Goal: Task Accomplishment & Management: Manage account settings

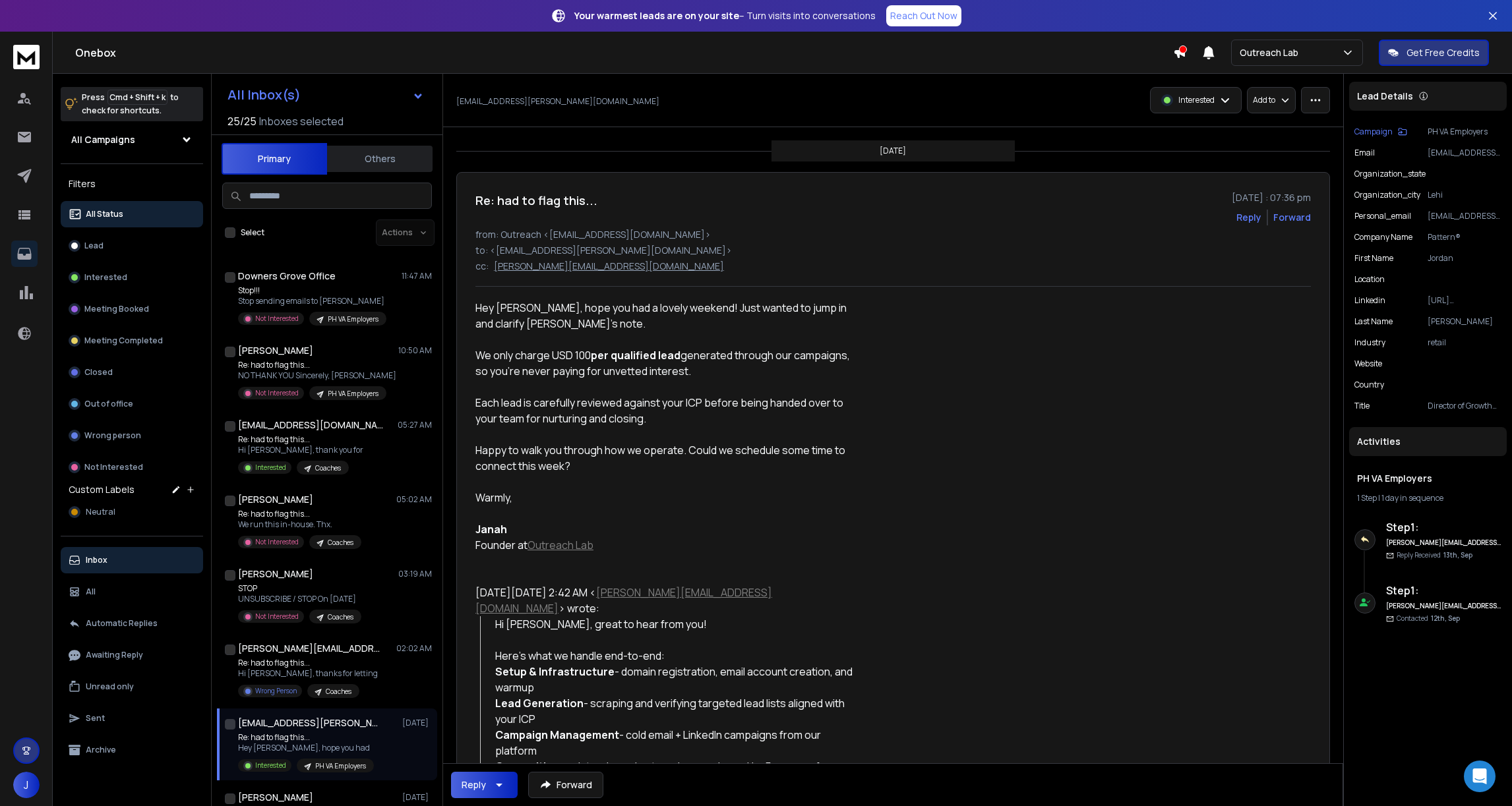
scroll to position [181, 0]
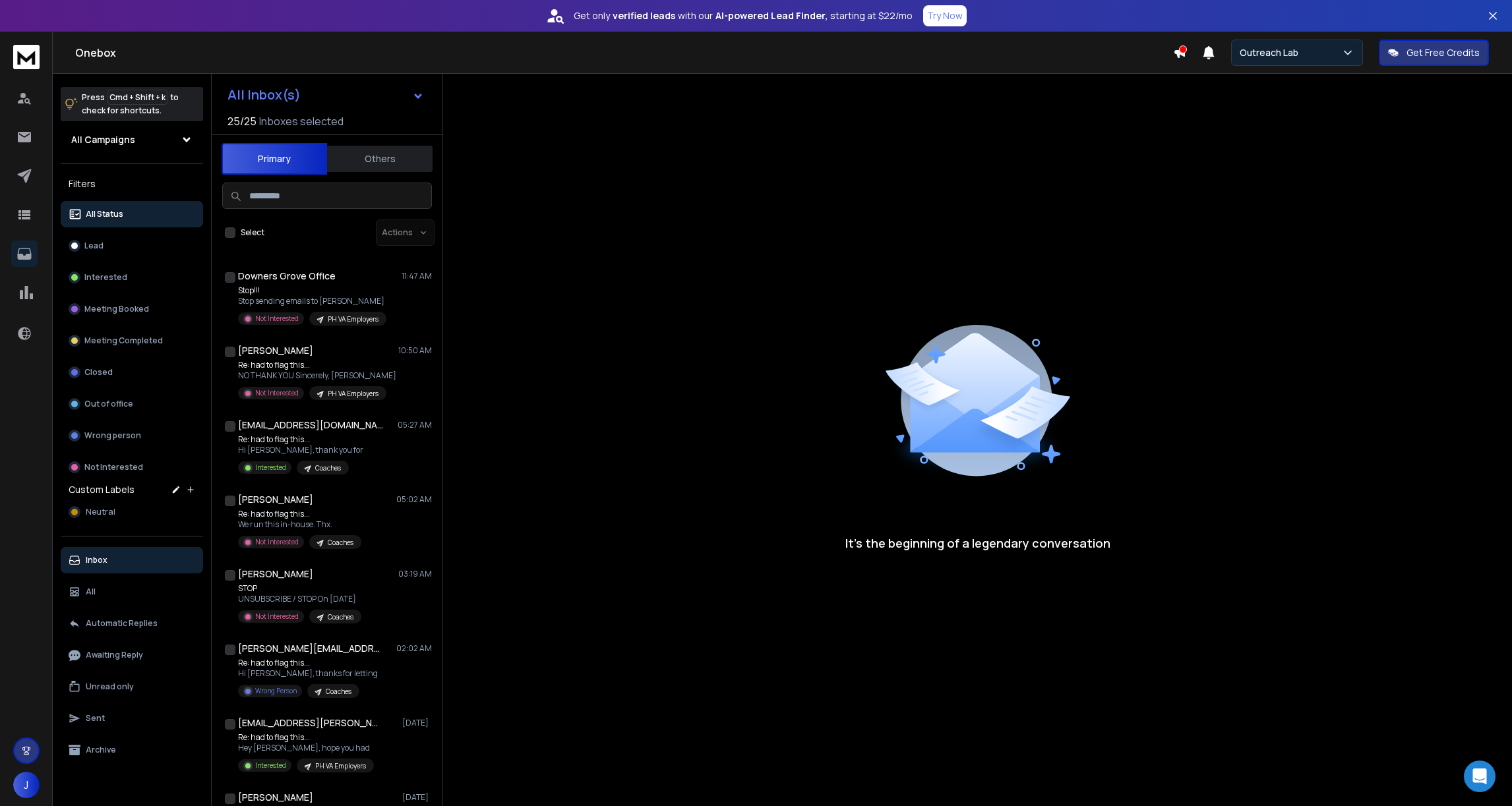
click at [1323, 43] on button "Outreach Lab" at bounding box center [1297, 53] width 132 height 27
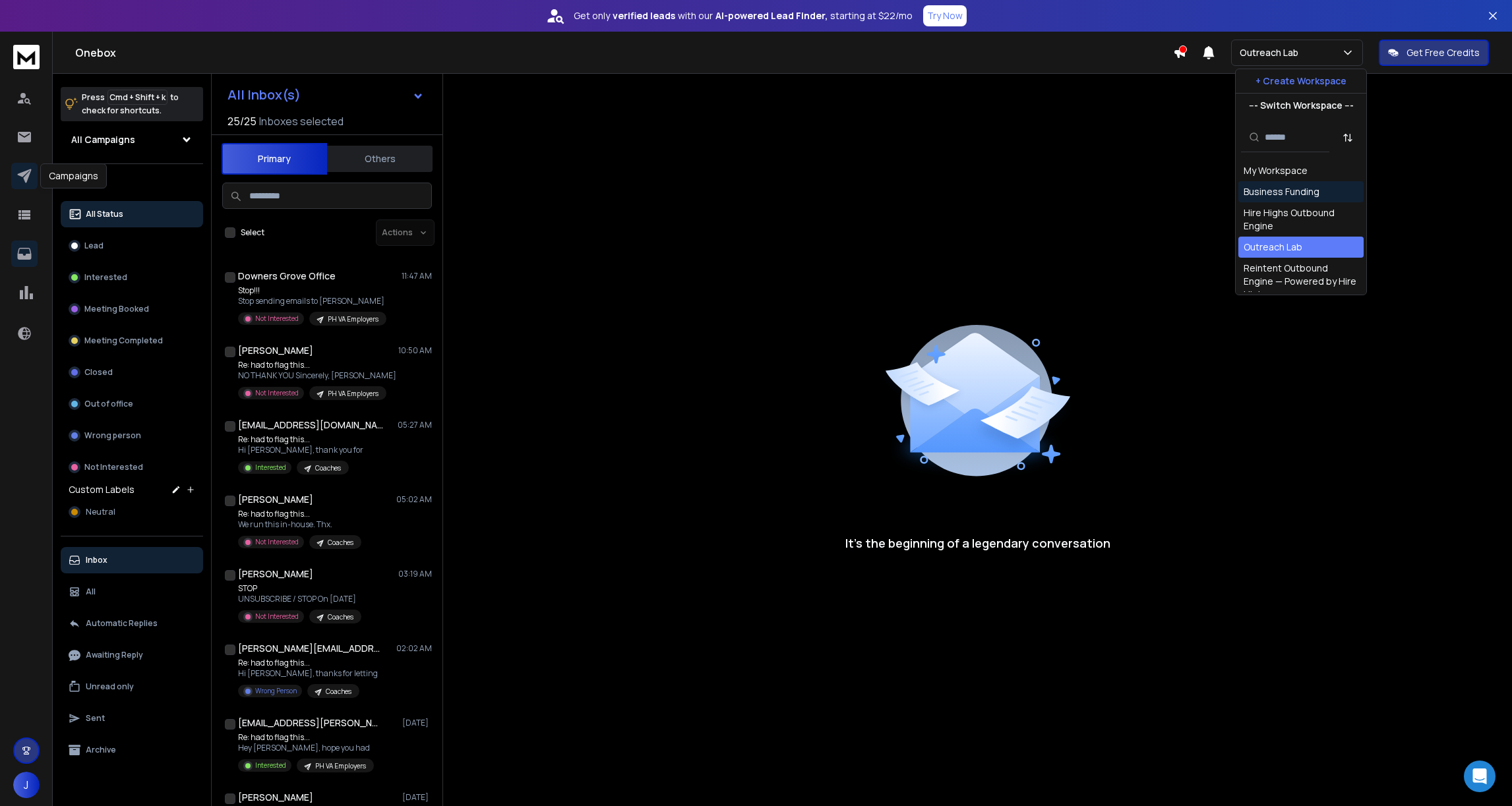
click at [33, 173] on link at bounding box center [25, 176] width 27 height 27
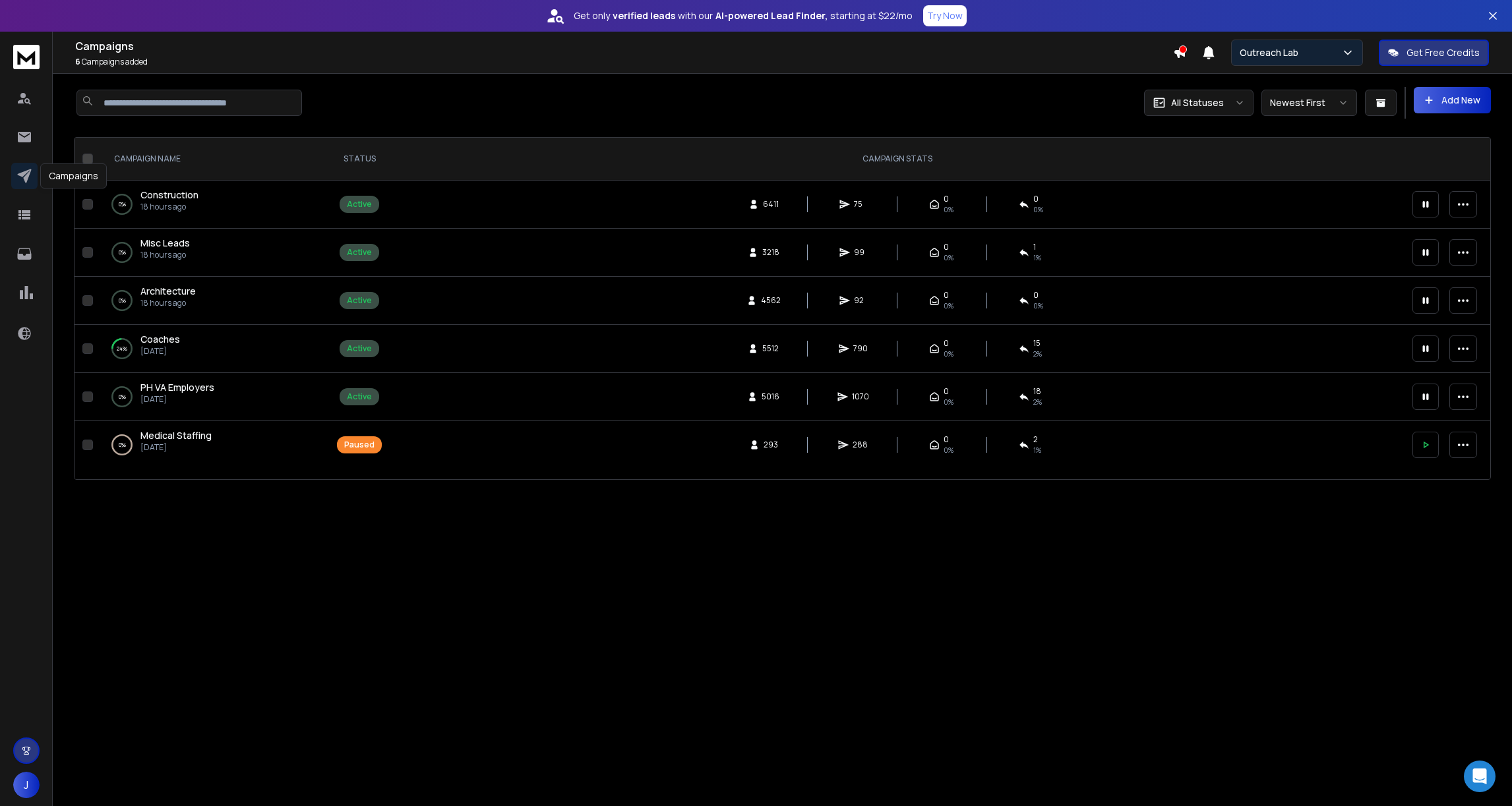
click at [1303, 52] on p "Outreach Lab" at bounding box center [1271, 53] width 64 height 13
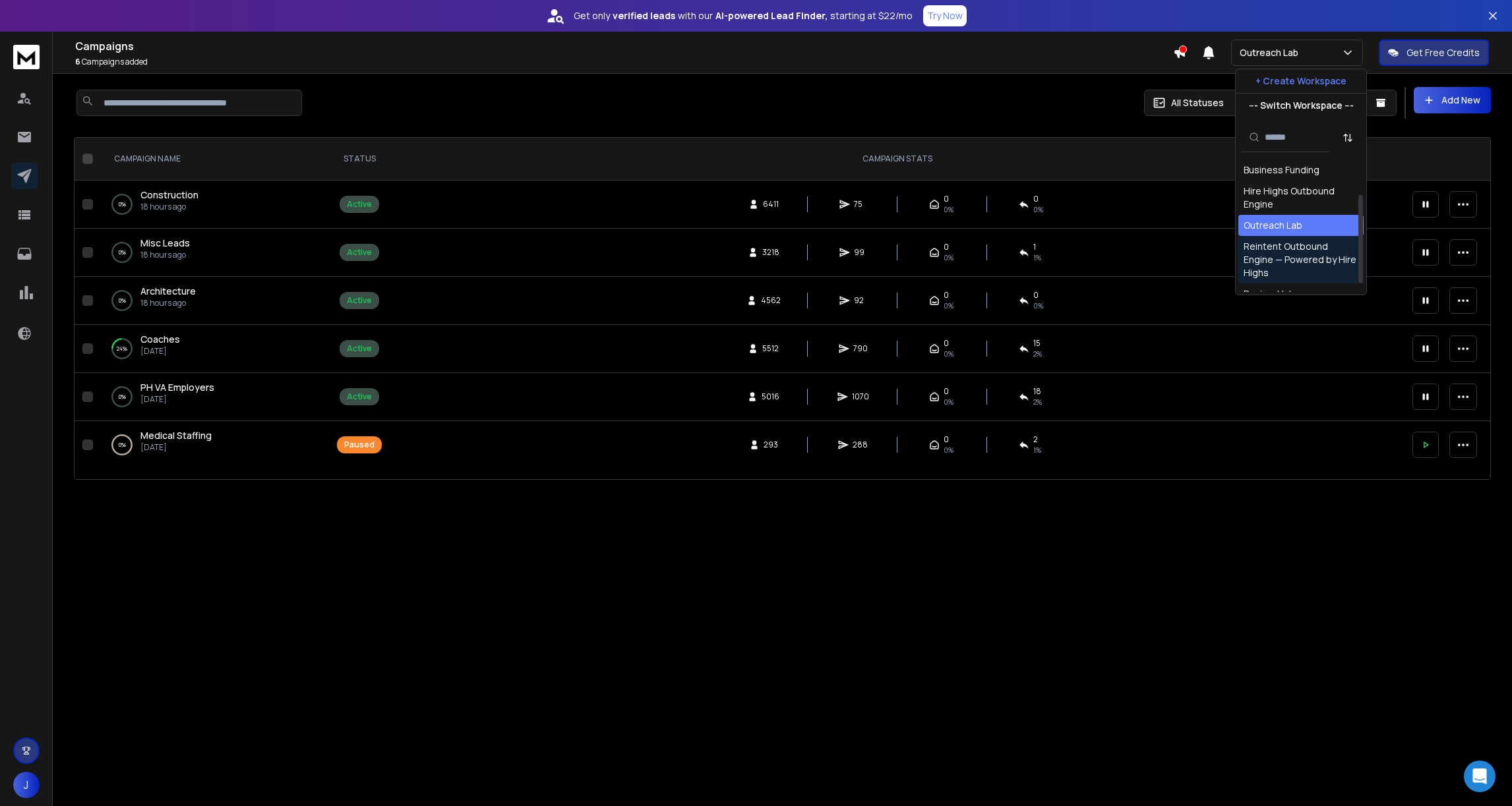
scroll to position [63, 0]
click at [624, 98] on div at bounding box center [428, 103] width 709 height 32
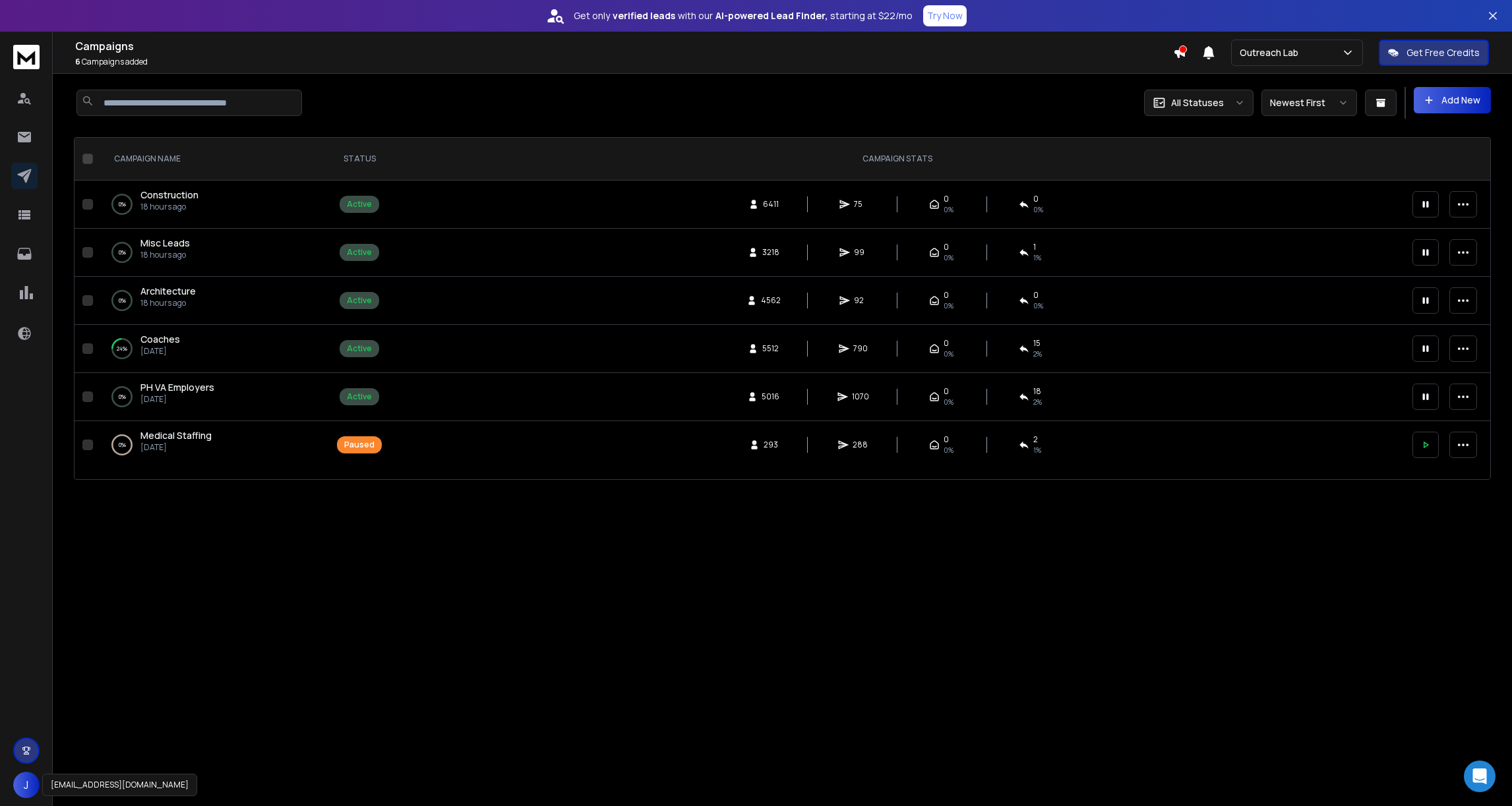
click at [31, 781] on span "J" at bounding box center [27, 785] width 27 height 27
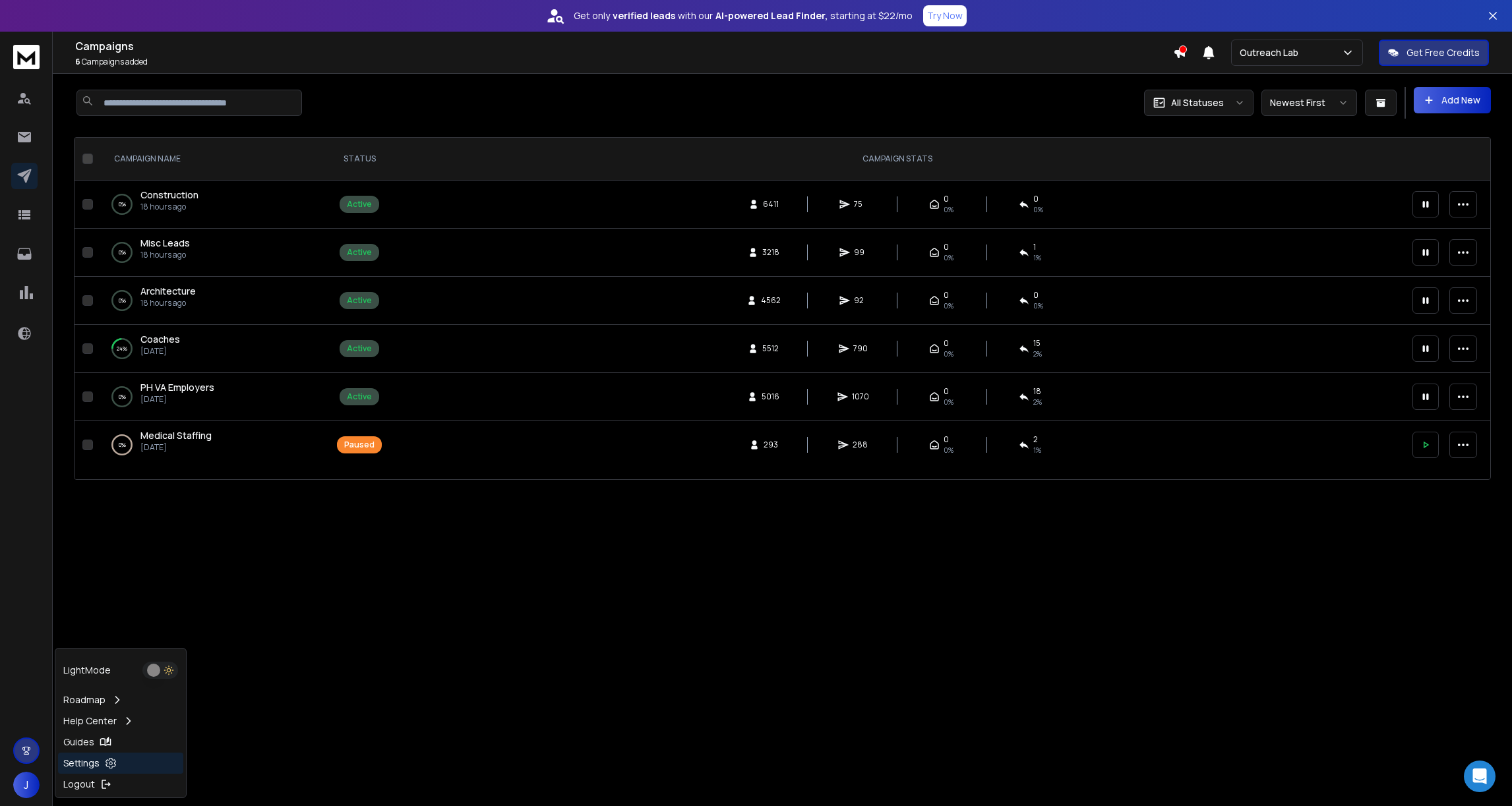
click at [84, 763] on p "Settings" at bounding box center [81, 763] width 36 height 13
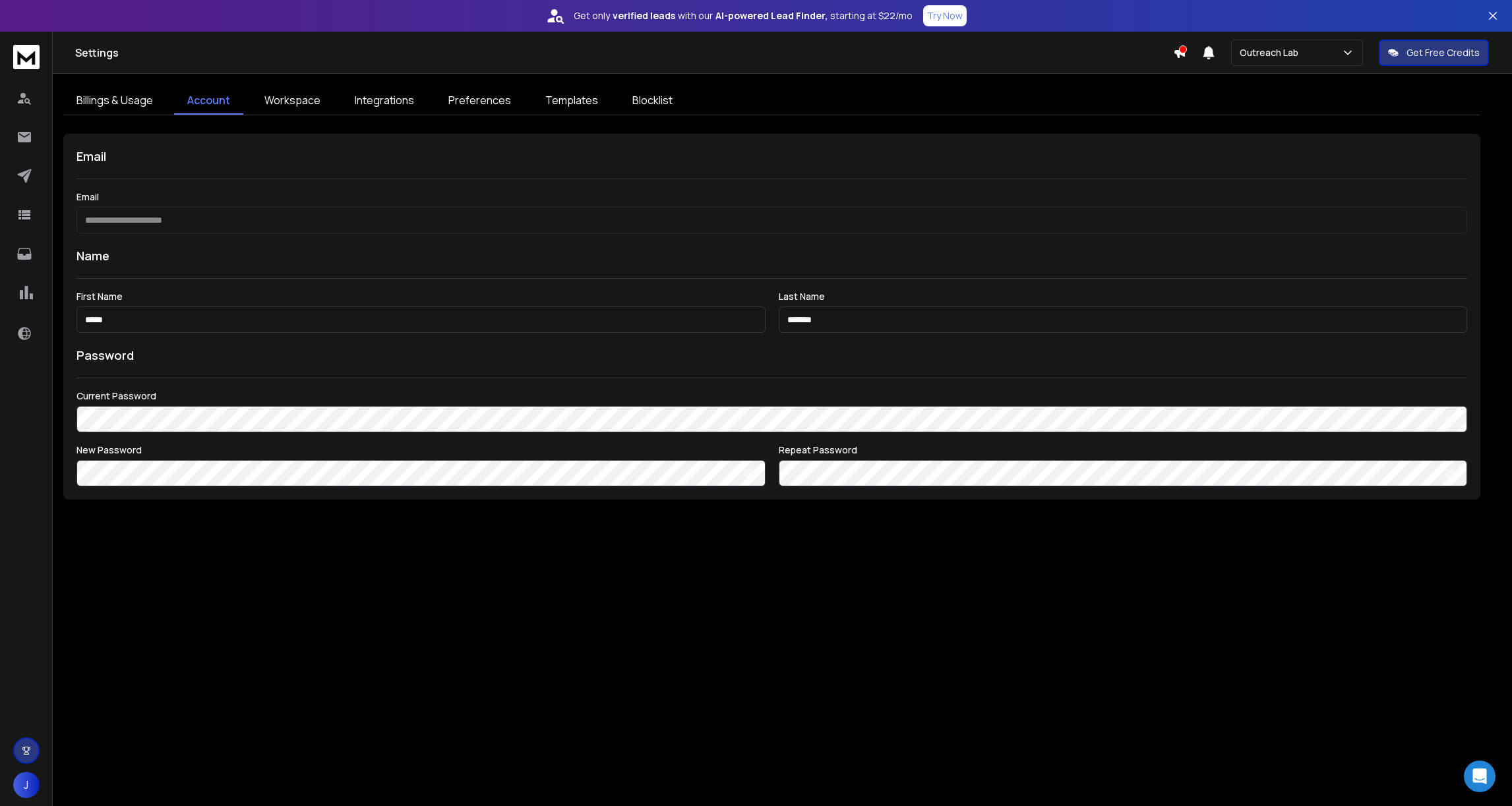
click at [399, 113] on link "Integrations" at bounding box center [384, 101] width 86 height 28
click at [395, 105] on link "Integrations" at bounding box center [384, 101] width 86 height 28
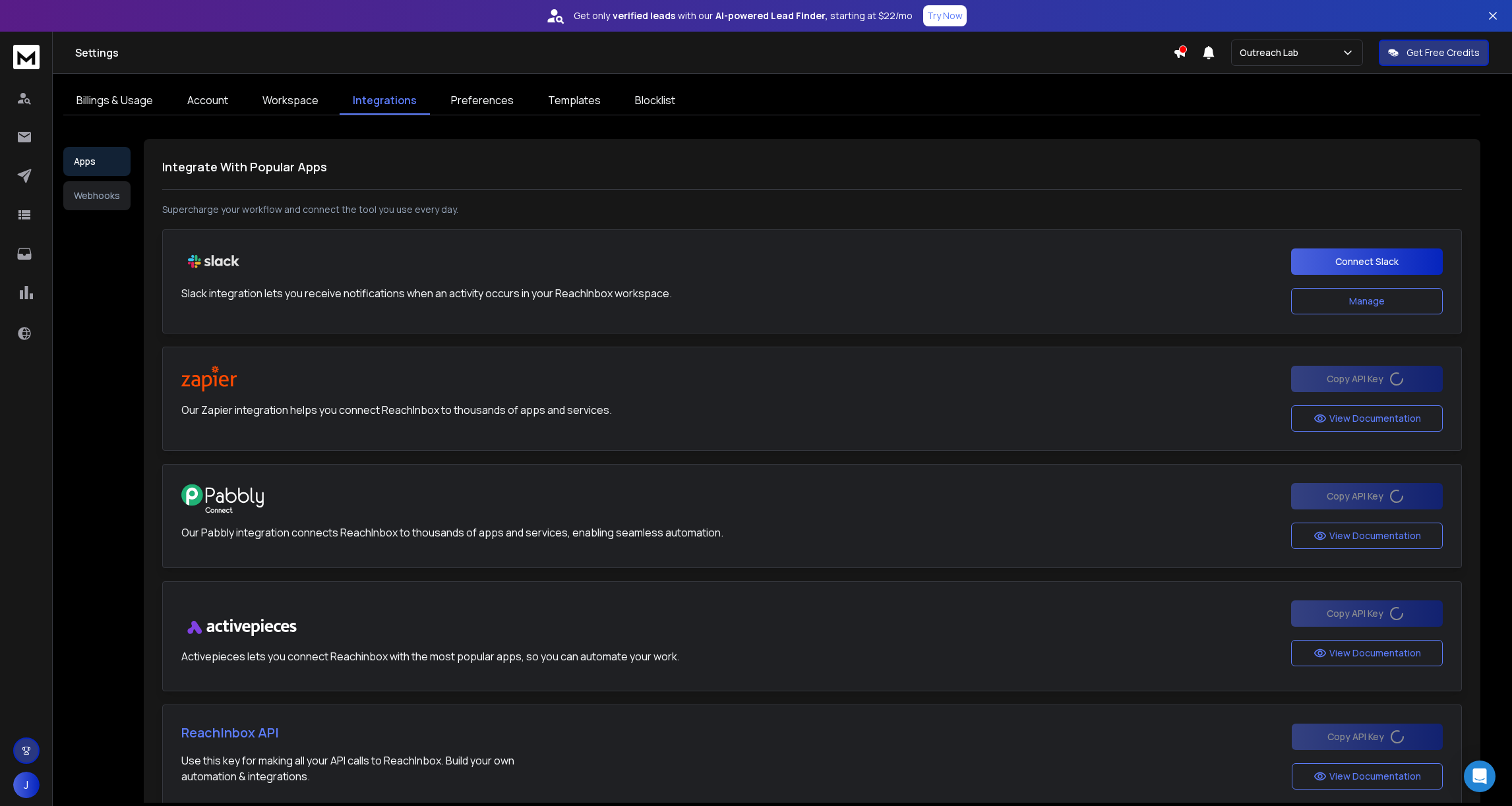
click at [287, 97] on link "Workspace" at bounding box center [291, 101] width 83 height 28
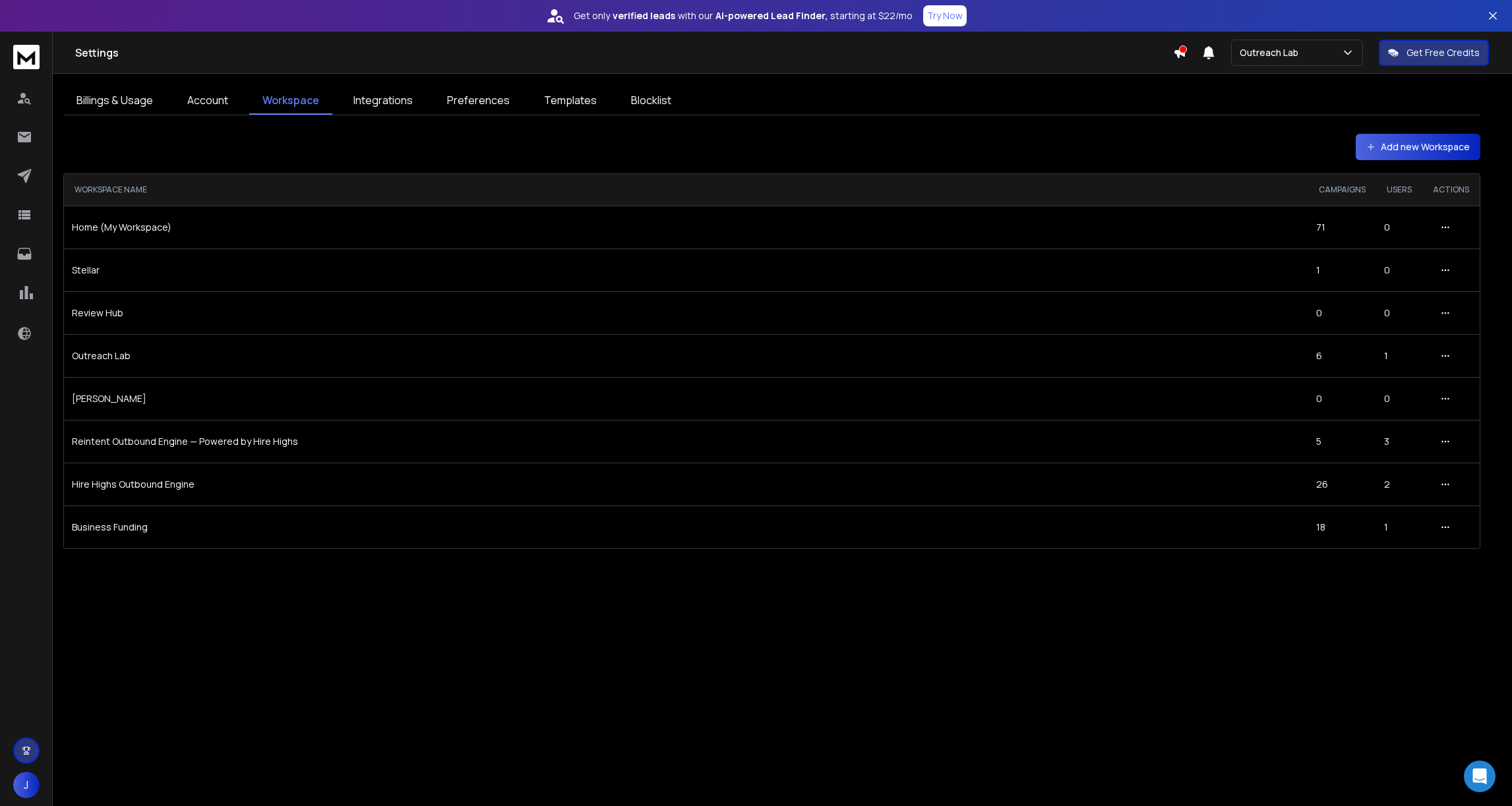
click at [1464, 146] on button "Add new Workspace" at bounding box center [1418, 147] width 125 height 27
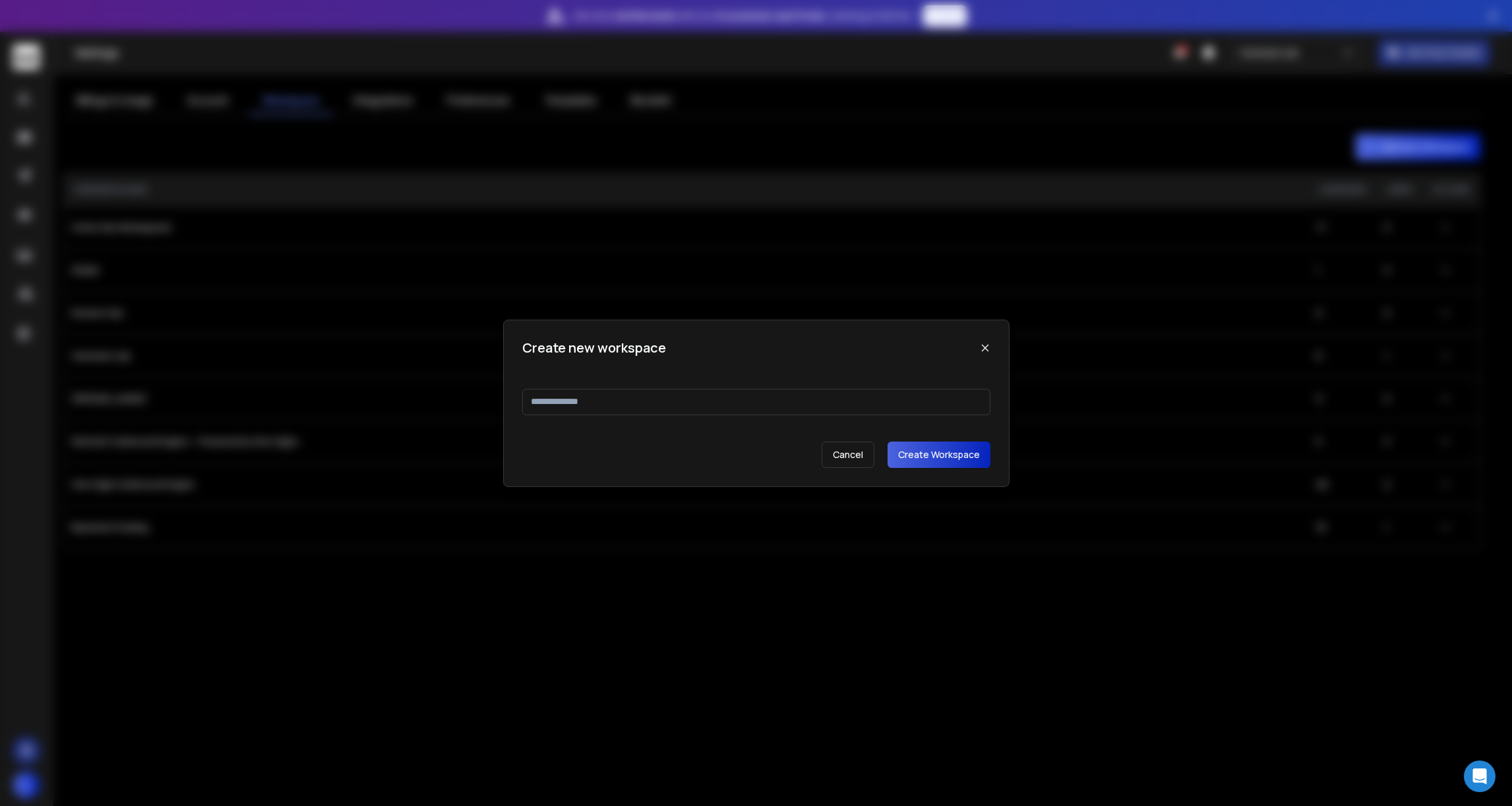
click at [769, 420] on div "Cancel Create Workspace" at bounding box center [756, 426] width 468 height 85
click at [778, 396] on input at bounding box center [756, 402] width 468 height 27
type input "**********"
click at [936, 458] on button "Create Workspace" at bounding box center [939, 455] width 103 height 27
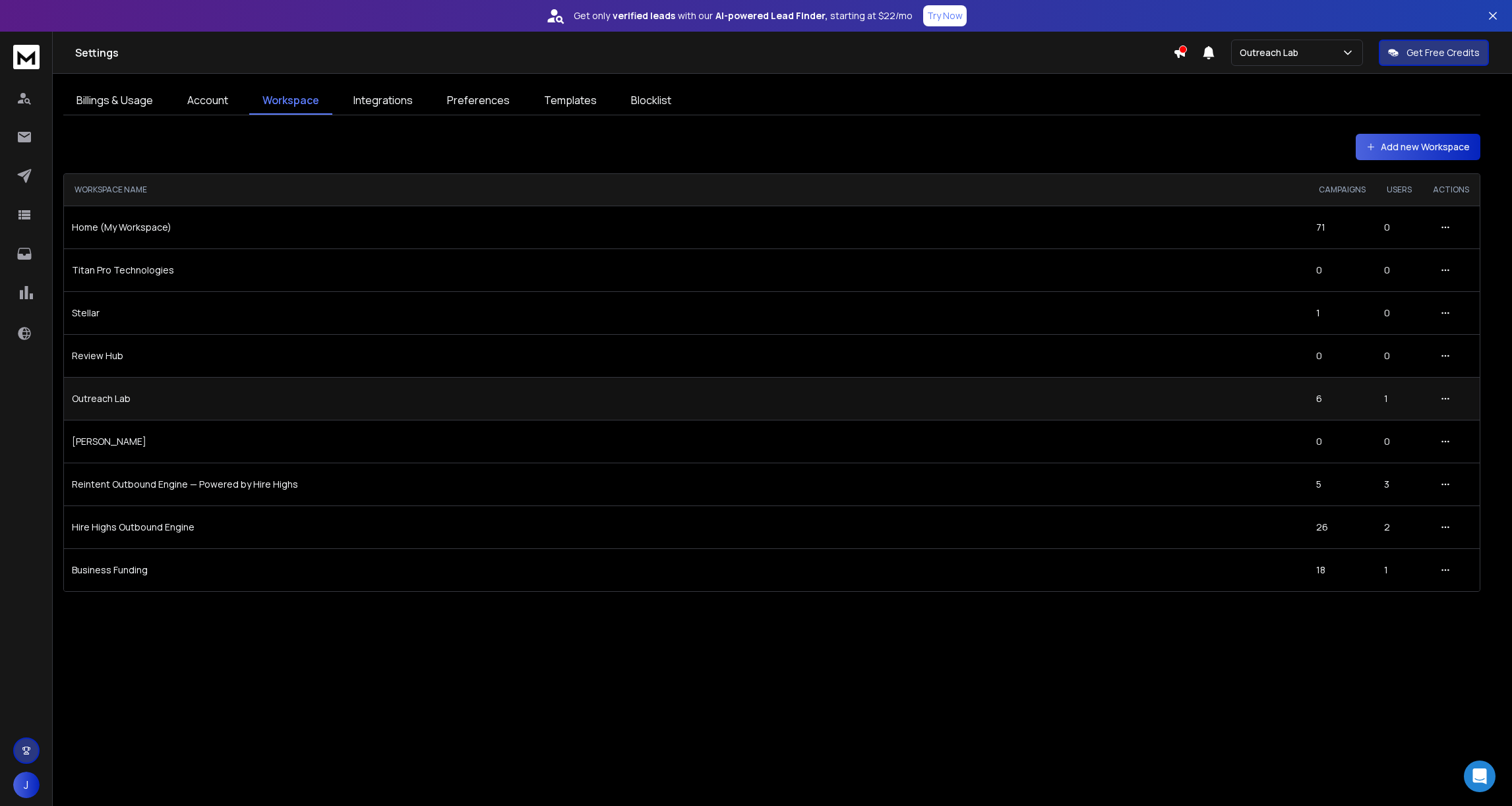
click at [126, 397] on td "Outreach Lab" at bounding box center [686, 398] width 1244 height 43
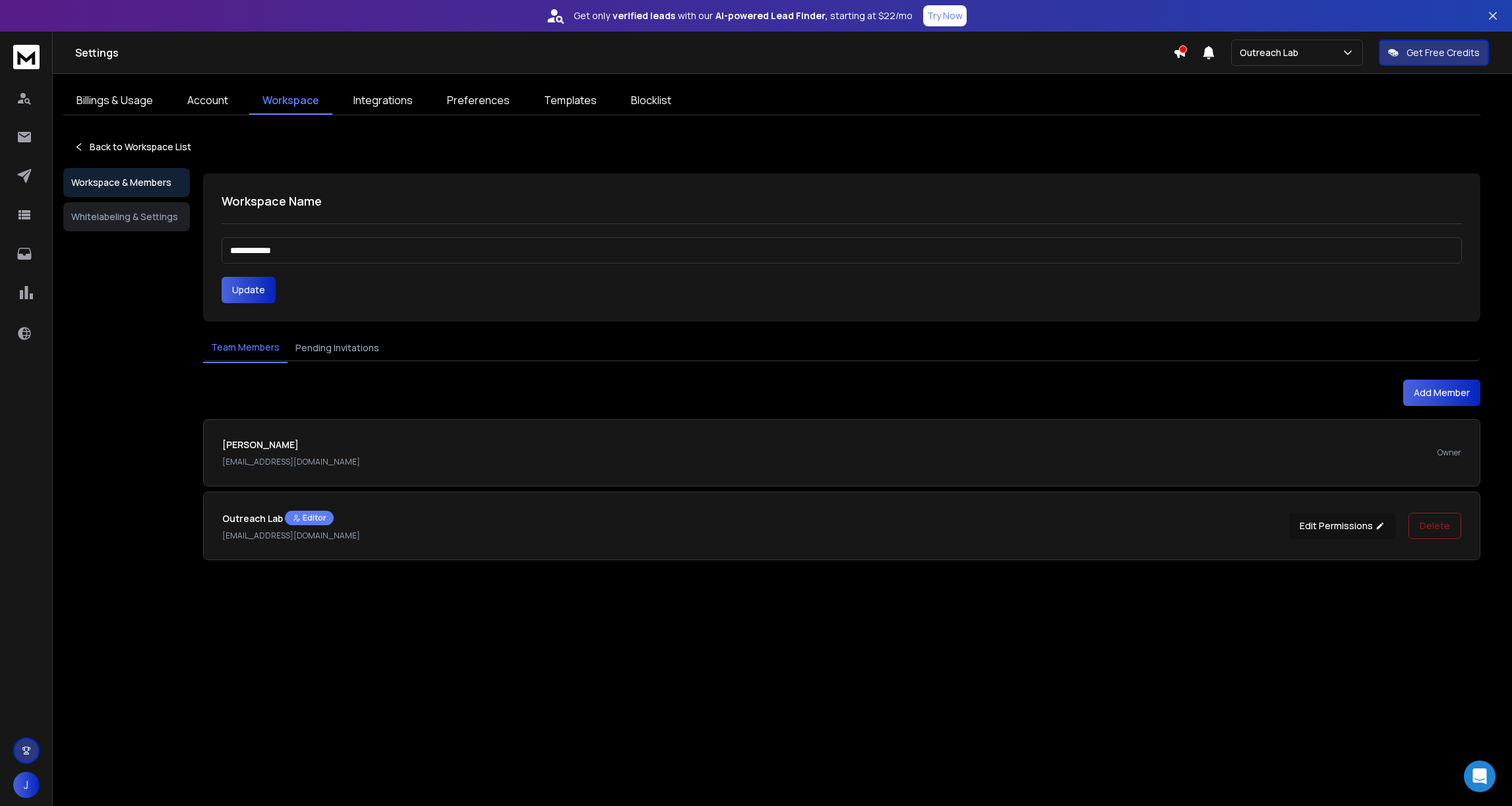
click at [81, 151] on icon at bounding box center [79, 147] width 11 height 11
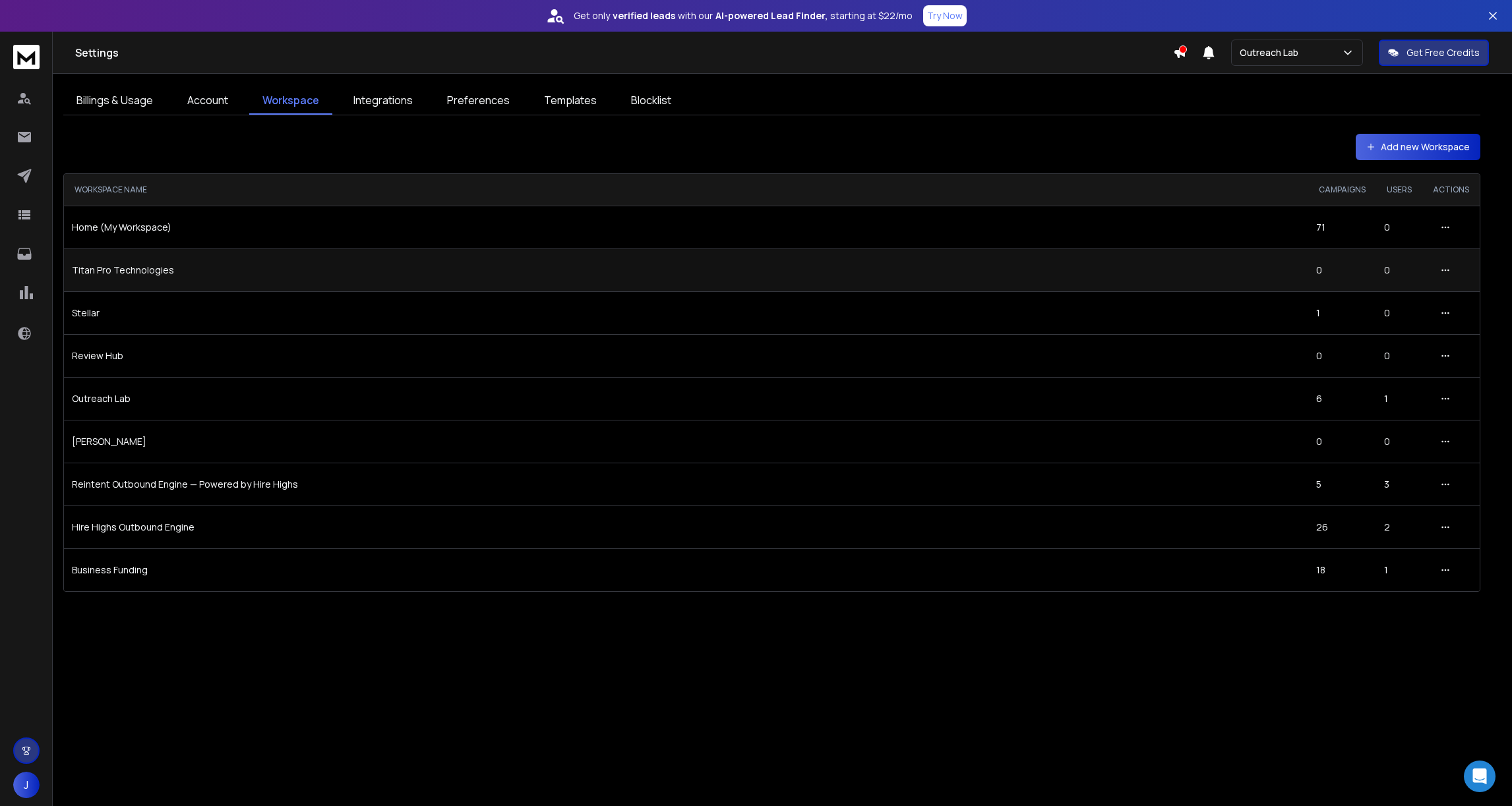
click at [163, 267] on td "Titan Pro Technologies" at bounding box center [686, 270] width 1244 height 43
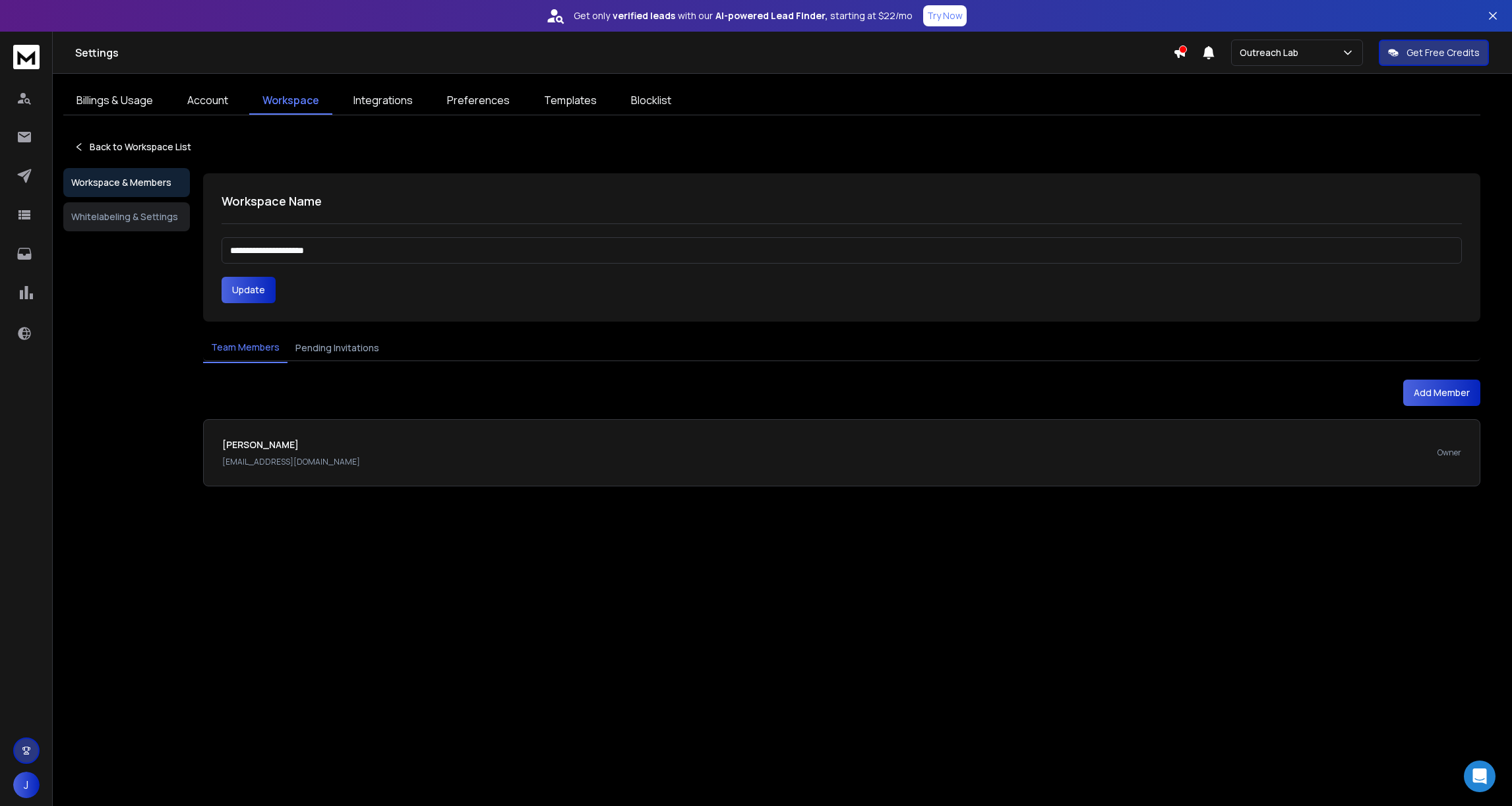
click at [129, 224] on button "Whitelabeling & Settings" at bounding box center [127, 217] width 127 height 29
click at [111, 179] on button "Workspace & Members" at bounding box center [127, 183] width 127 height 29
click at [30, 261] on icon at bounding box center [25, 254] width 16 height 16
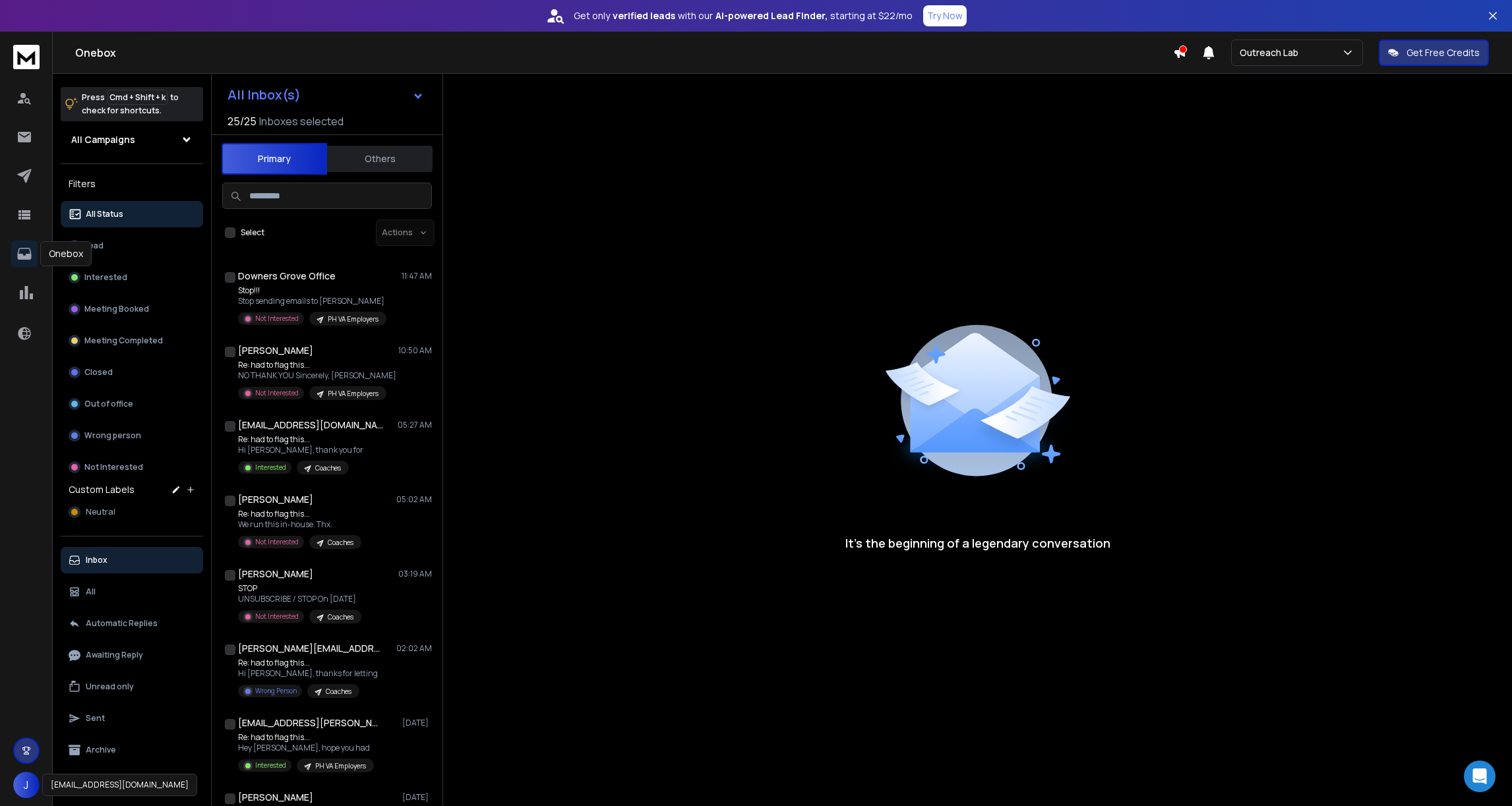
click at [33, 789] on span "J" at bounding box center [27, 785] width 27 height 27
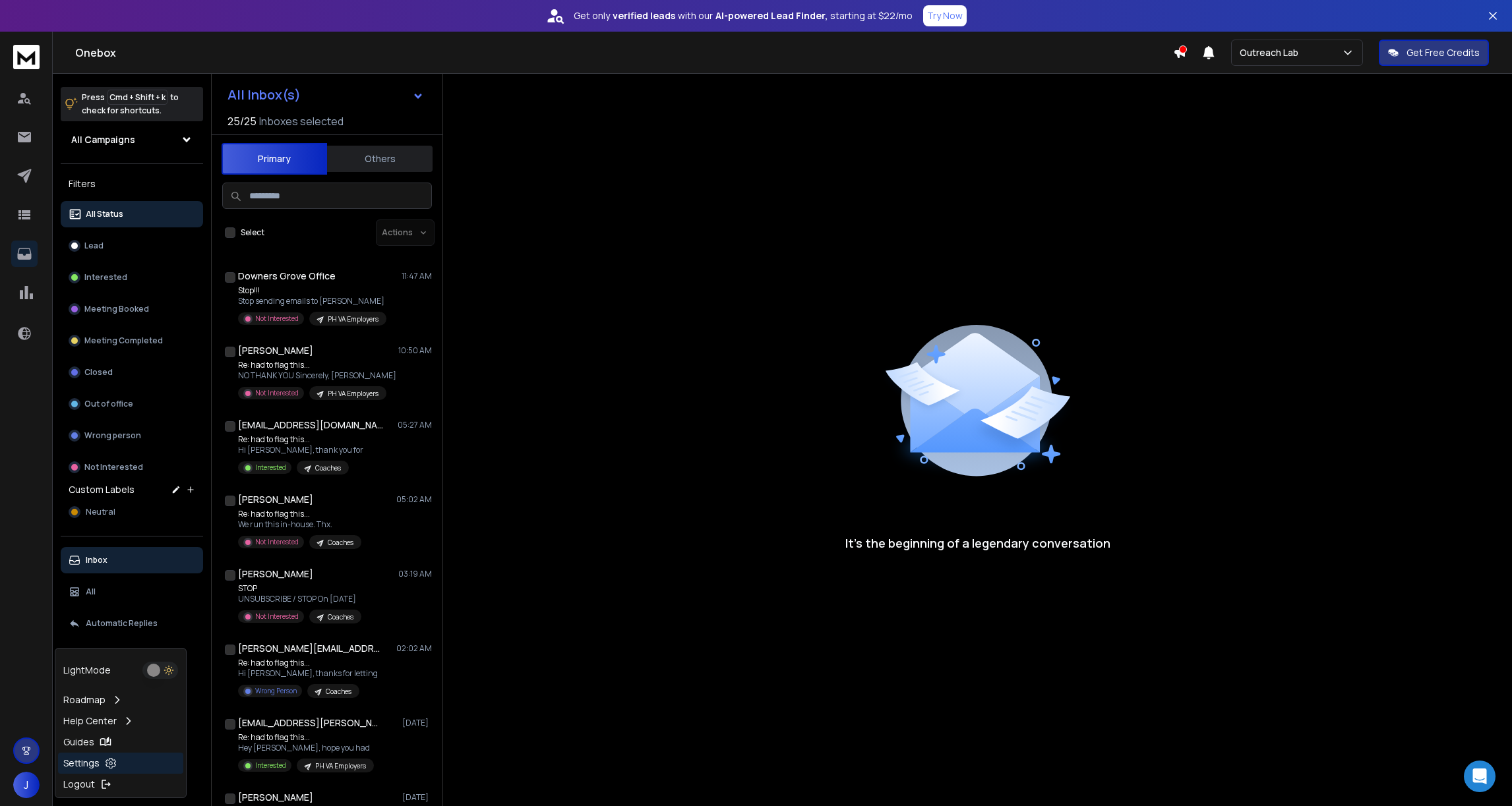
click at [72, 761] on p "Settings" at bounding box center [81, 763] width 36 height 13
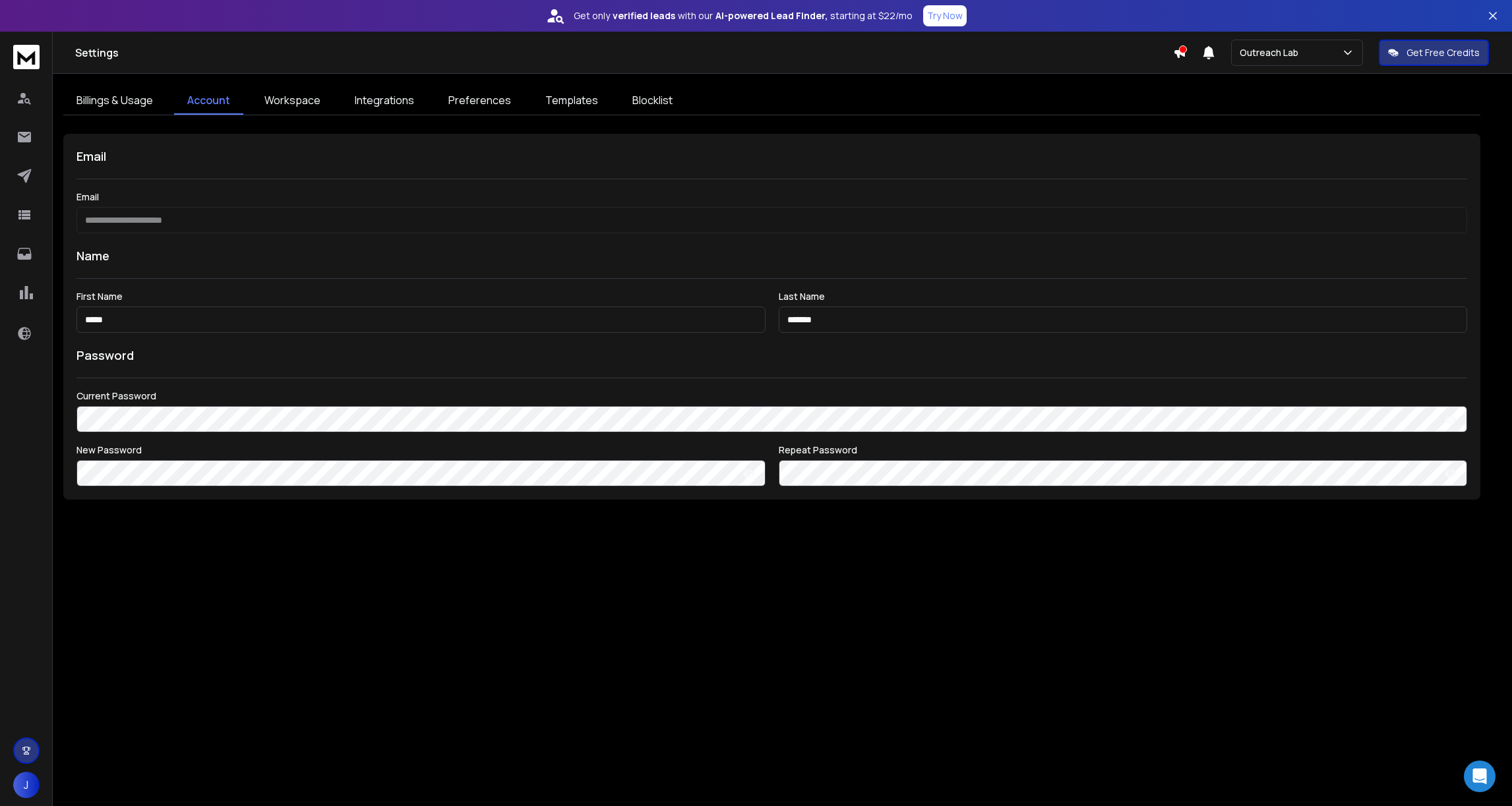
click at [382, 99] on link "Integrations" at bounding box center [384, 101] width 86 height 28
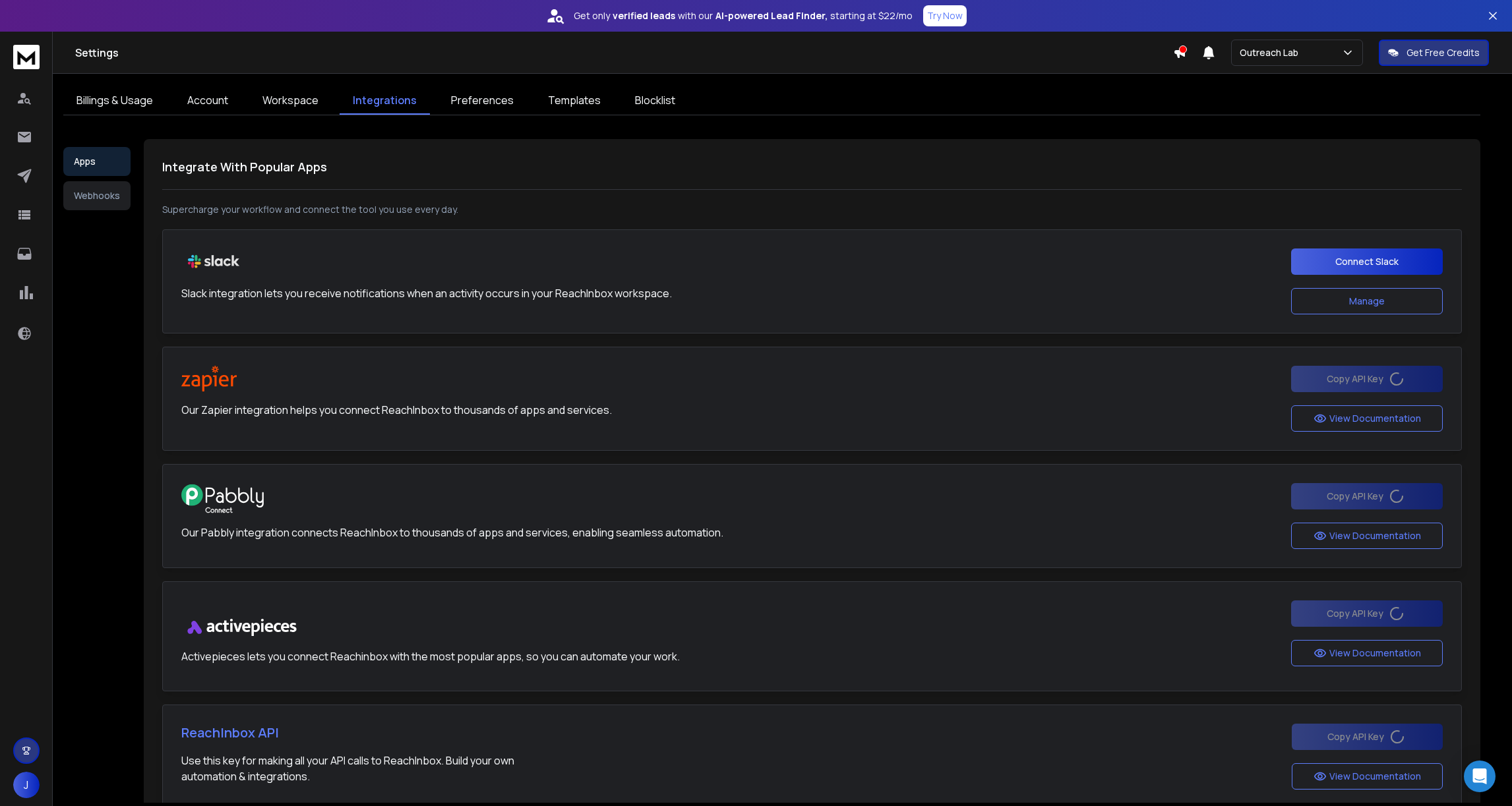
click at [273, 101] on link "Workspace" at bounding box center [291, 101] width 83 height 28
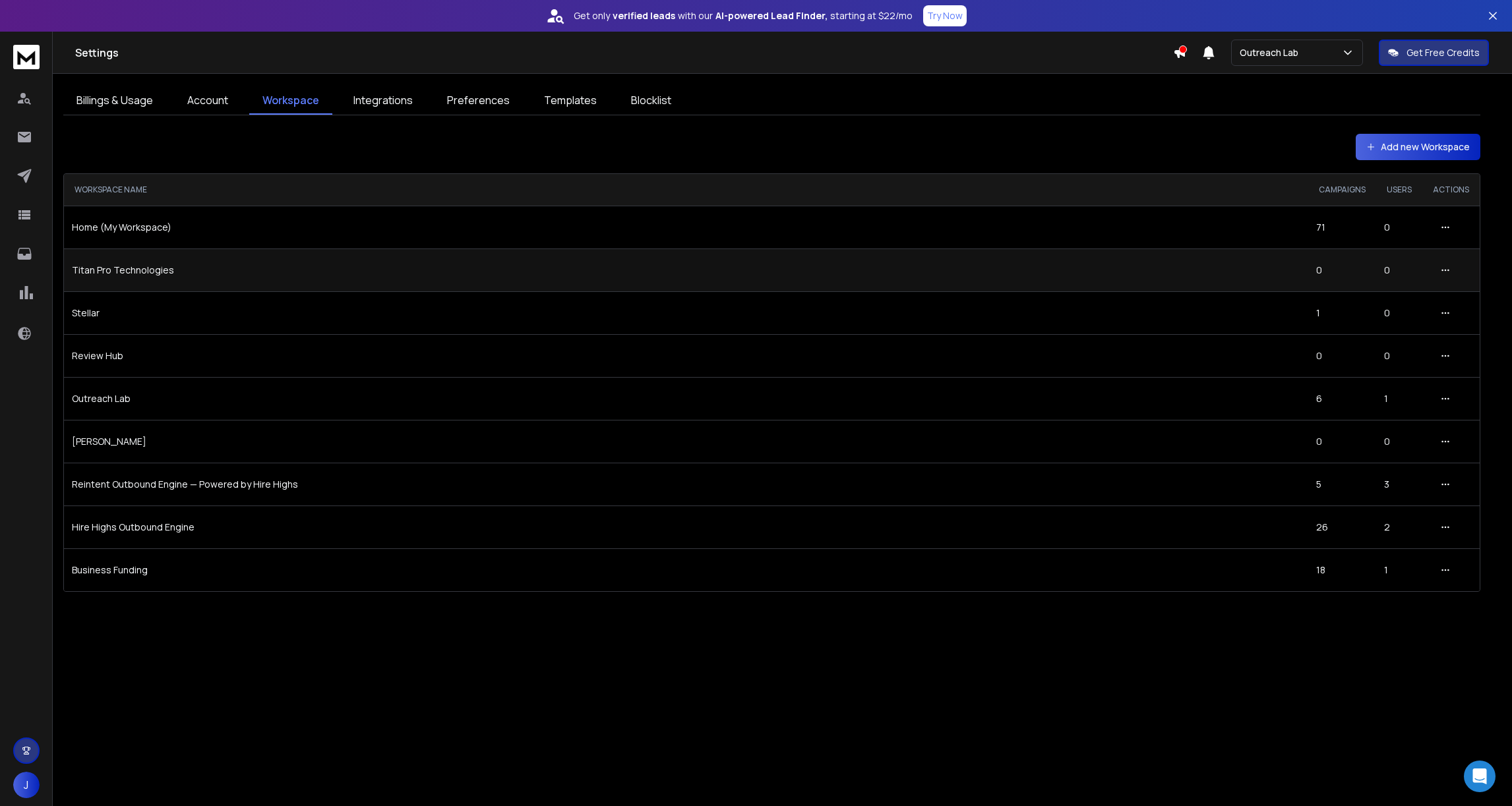
click at [157, 268] on td "Titan Pro Technologies" at bounding box center [686, 270] width 1244 height 43
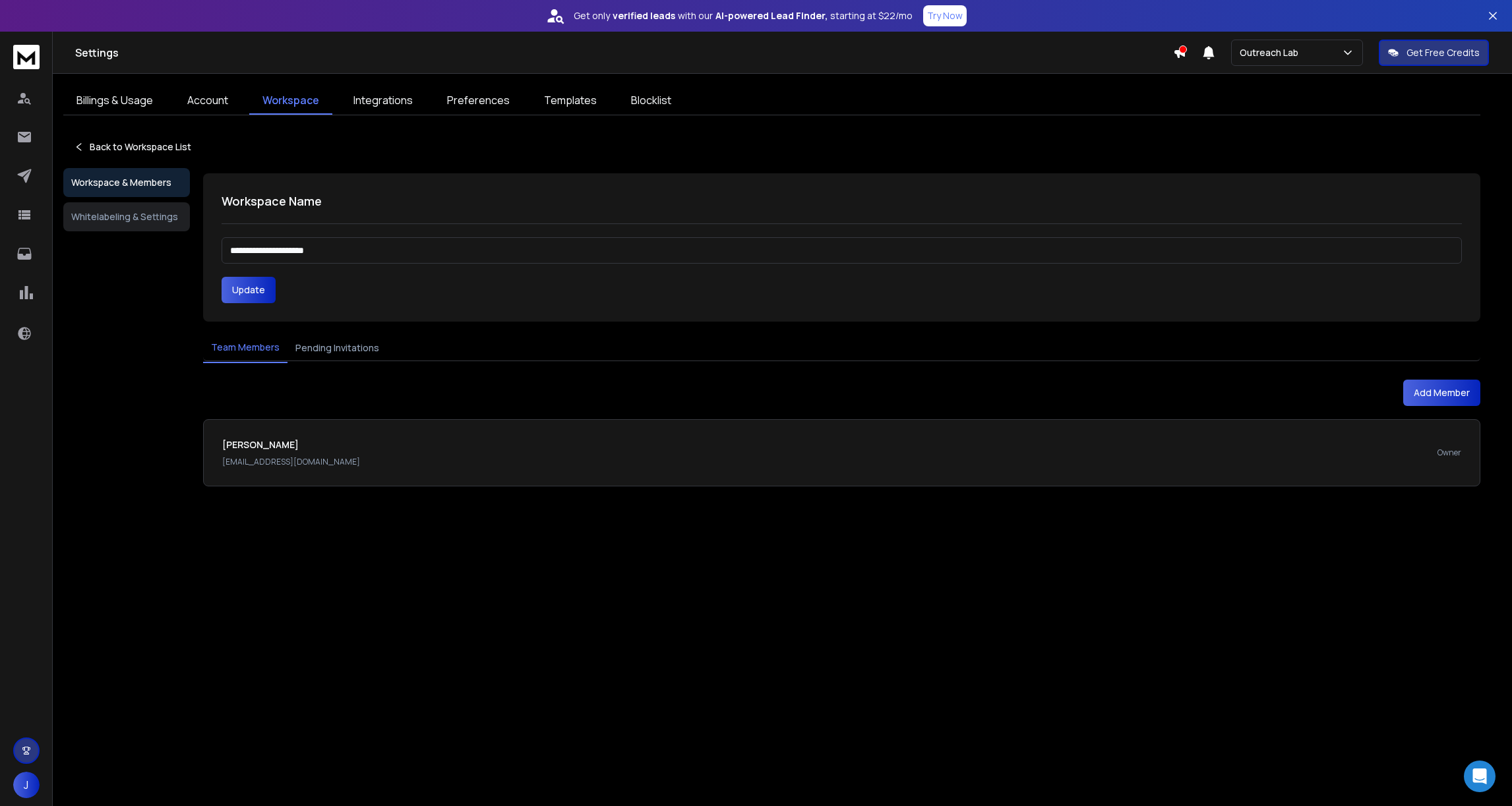
click at [138, 214] on button "Whitelabeling & Settings" at bounding box center [127, 217] width 127 height 29
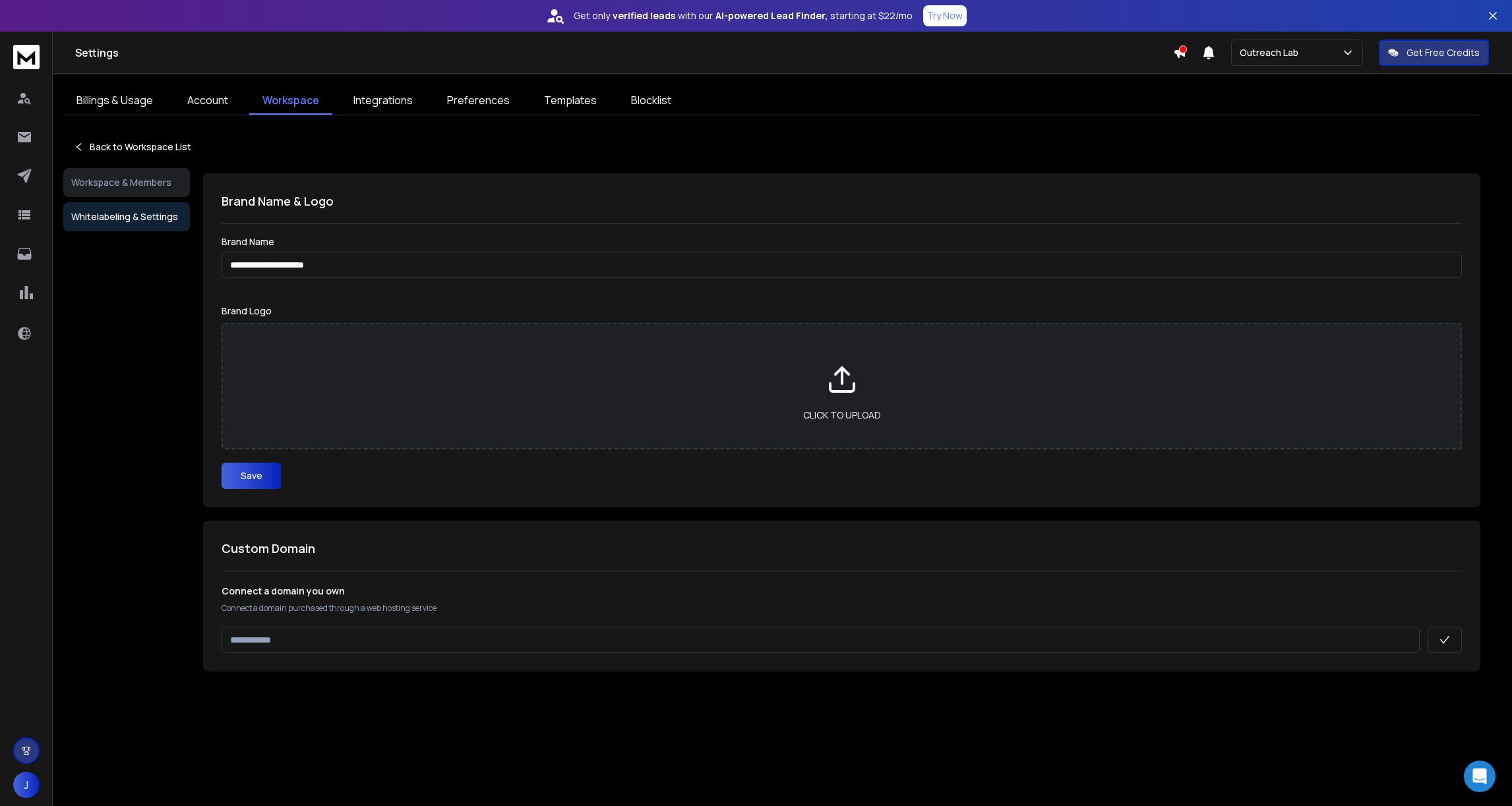
click at [138, 183] on button "Workspace & Members" at bounding box center [127, 183] width 127 height 29
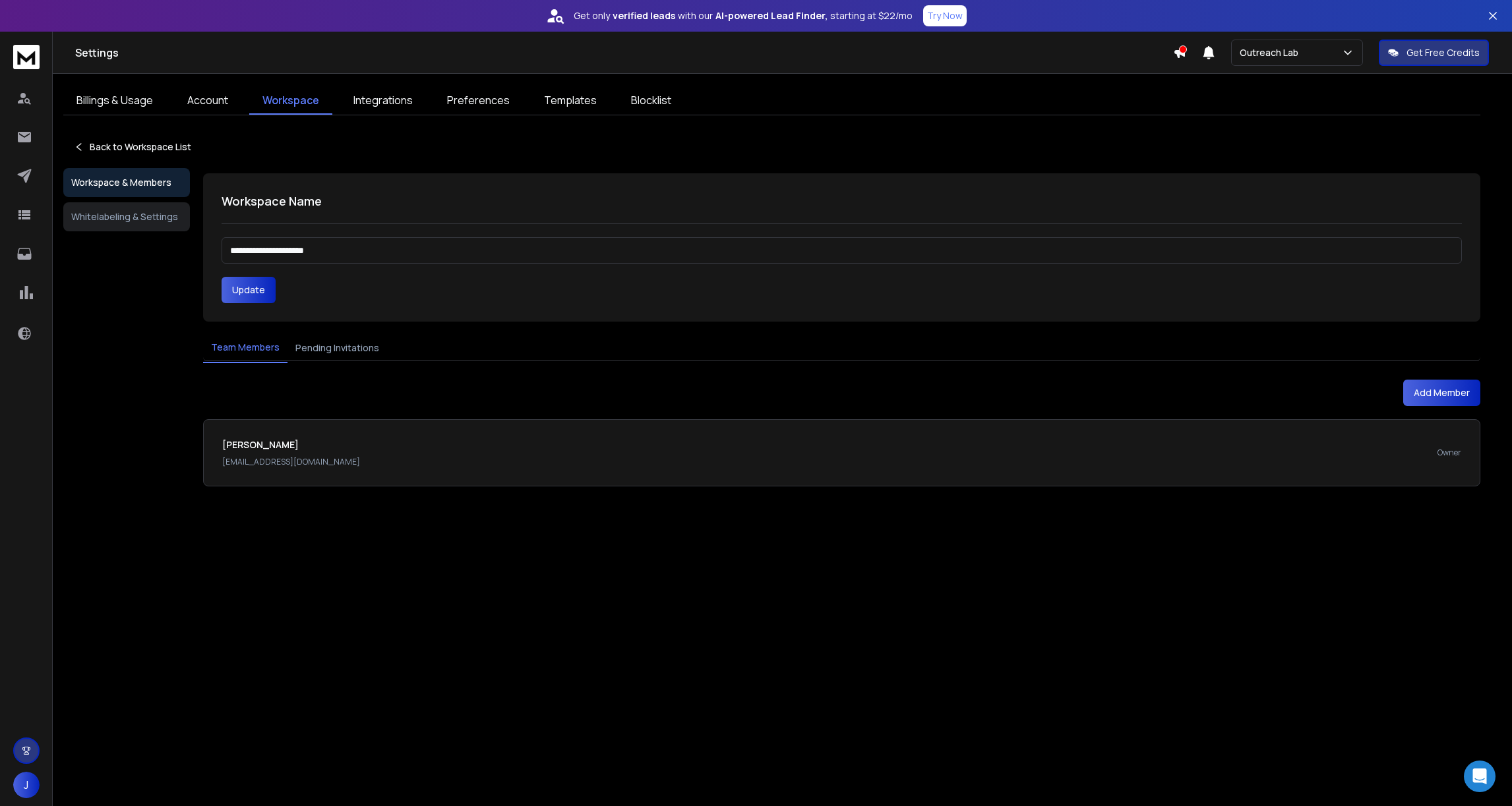
click at [135, 212] on button "Whitelabeling & Settings" at bounding box center [127, 217] width 127 height 29
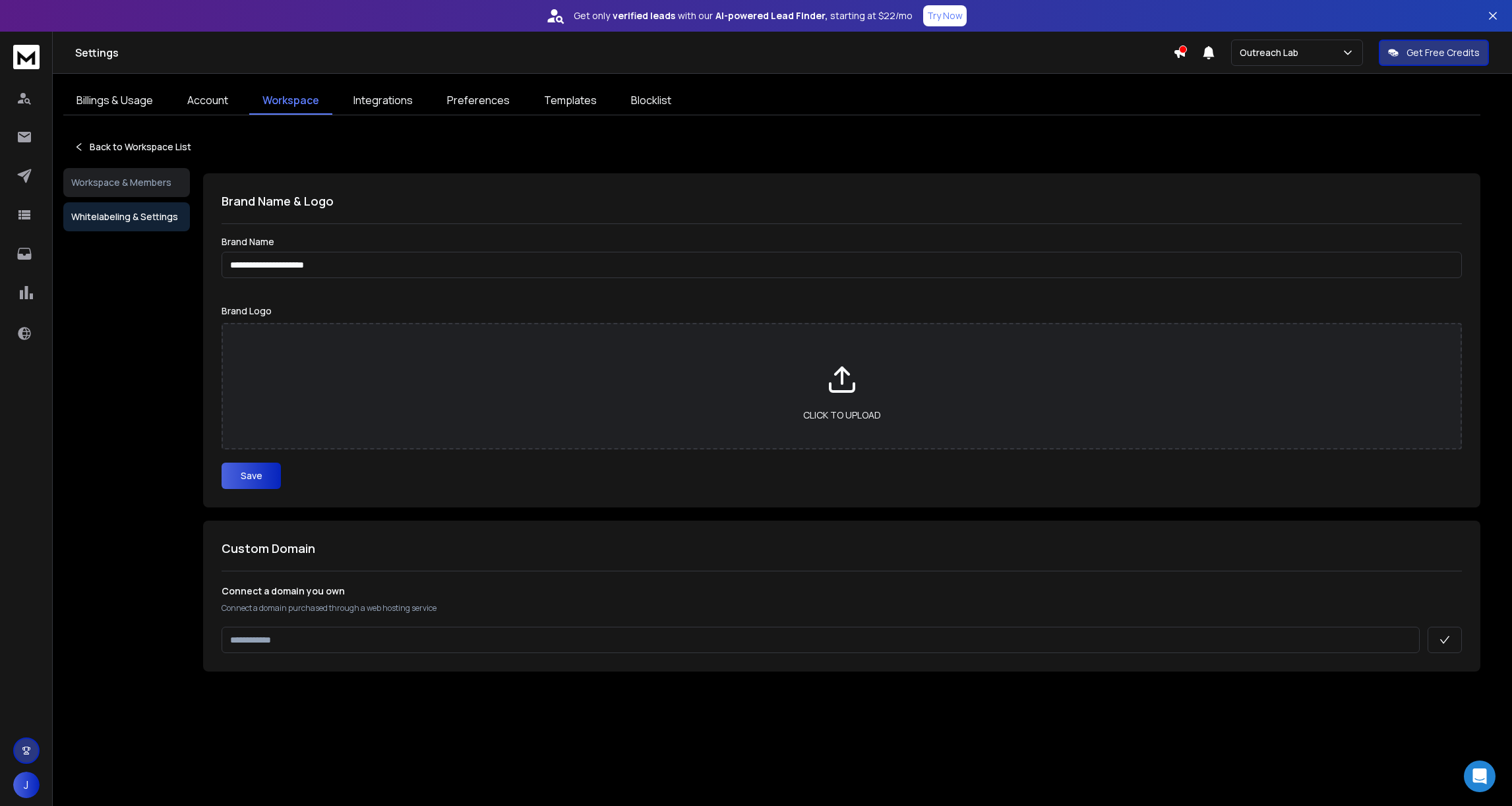
click at [137, 177] on button "Workspace & Members" at bounding box center [127, 183] width 127 height 29
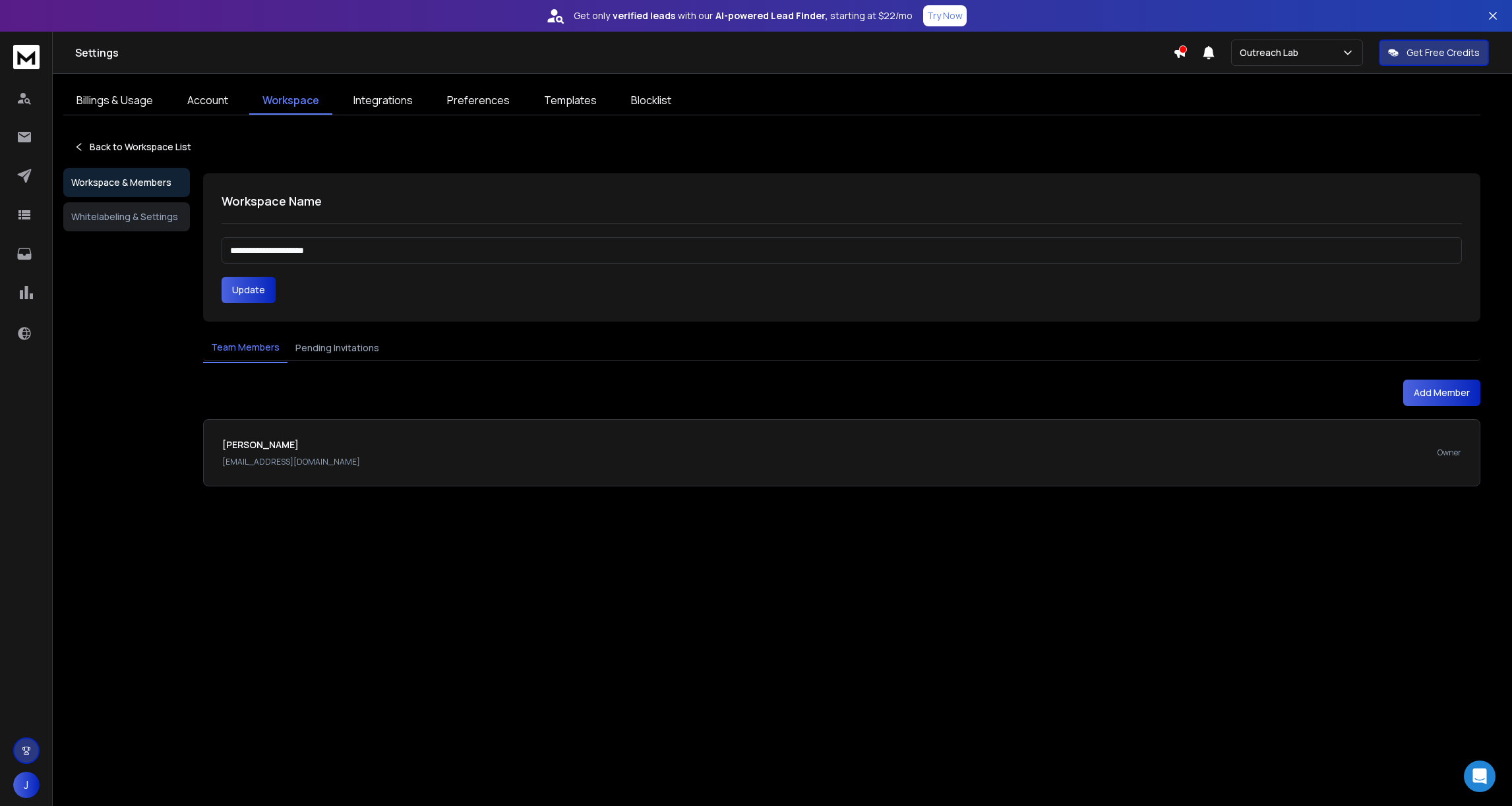
click at [1452, 394] on button "Add Member" at bounding box center [1442, 393] width 77 height 27
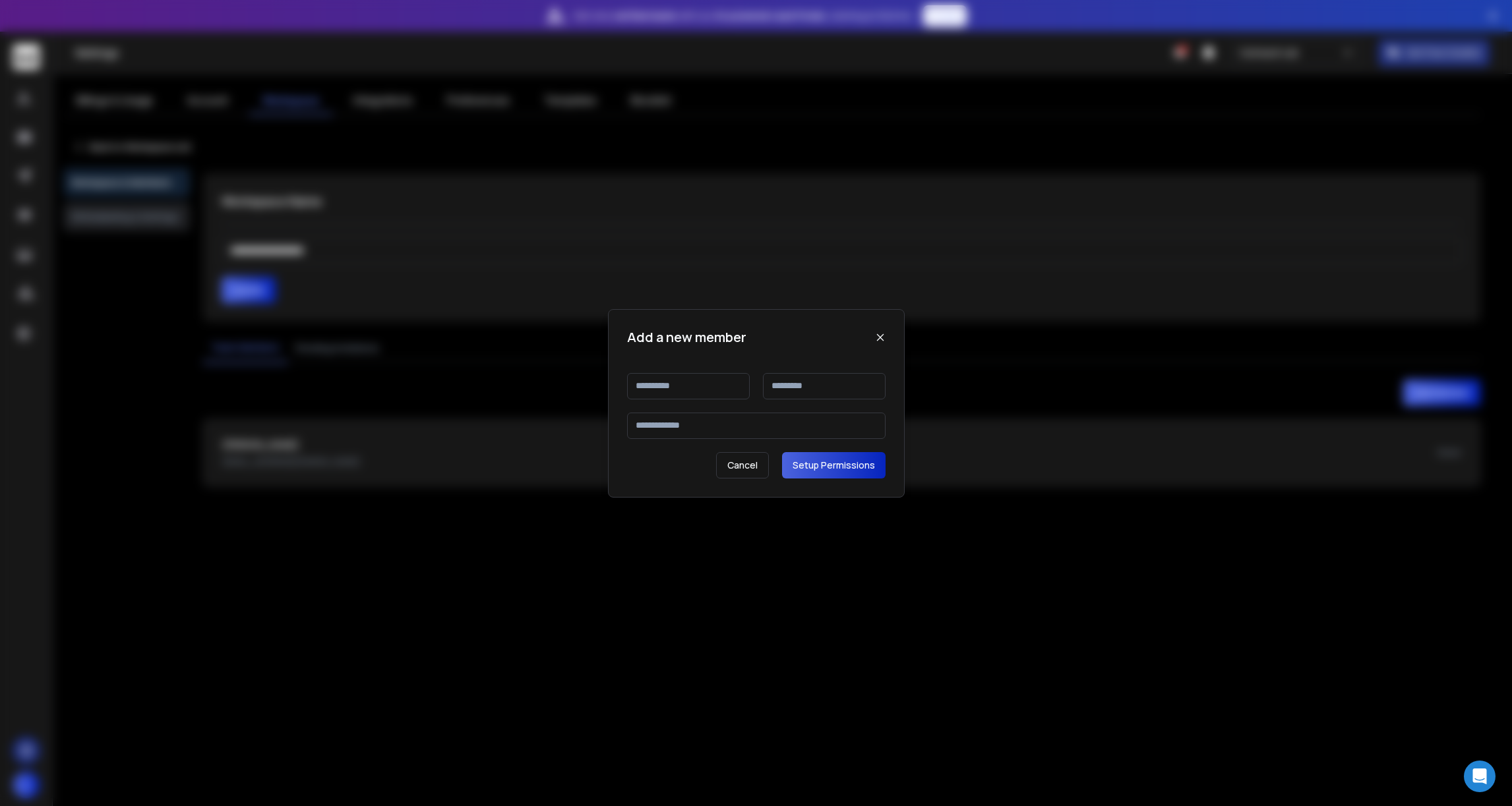
click at [690, 422] on input at bounding box center [756, 426] width 259 height 27
paste input "**********"
type input "**********"
click at [672, 386] on input at bounding box center [688, 386] width 123 height 27
type input "****"
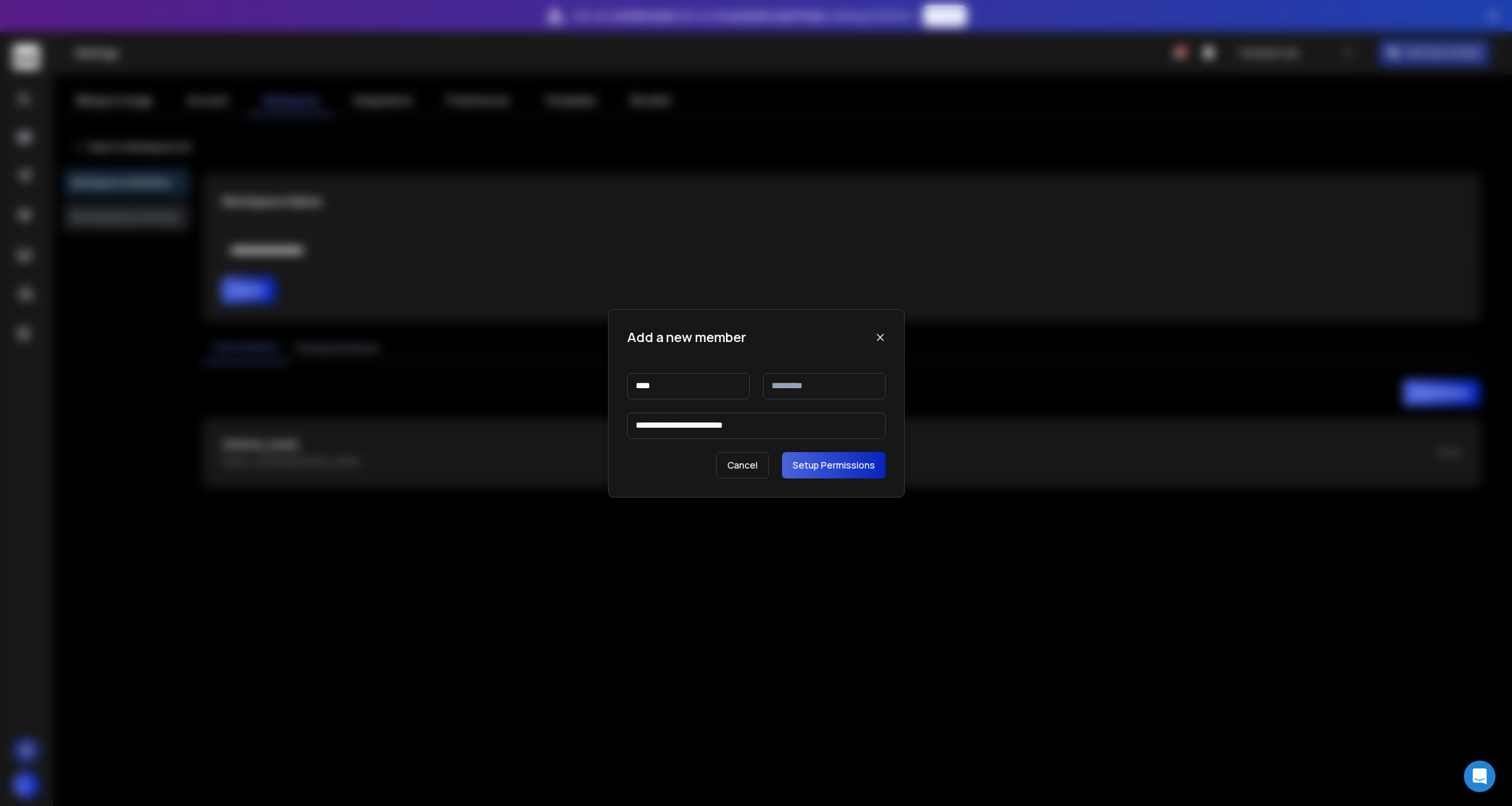
click at [832, 386] on input at bounding box center [824, 386] width 123 height 27
paste input "******"
type input "******"
click at [820, 456] on button "Setup Permissions" at bounding box center [834, 466] width 103 height 27
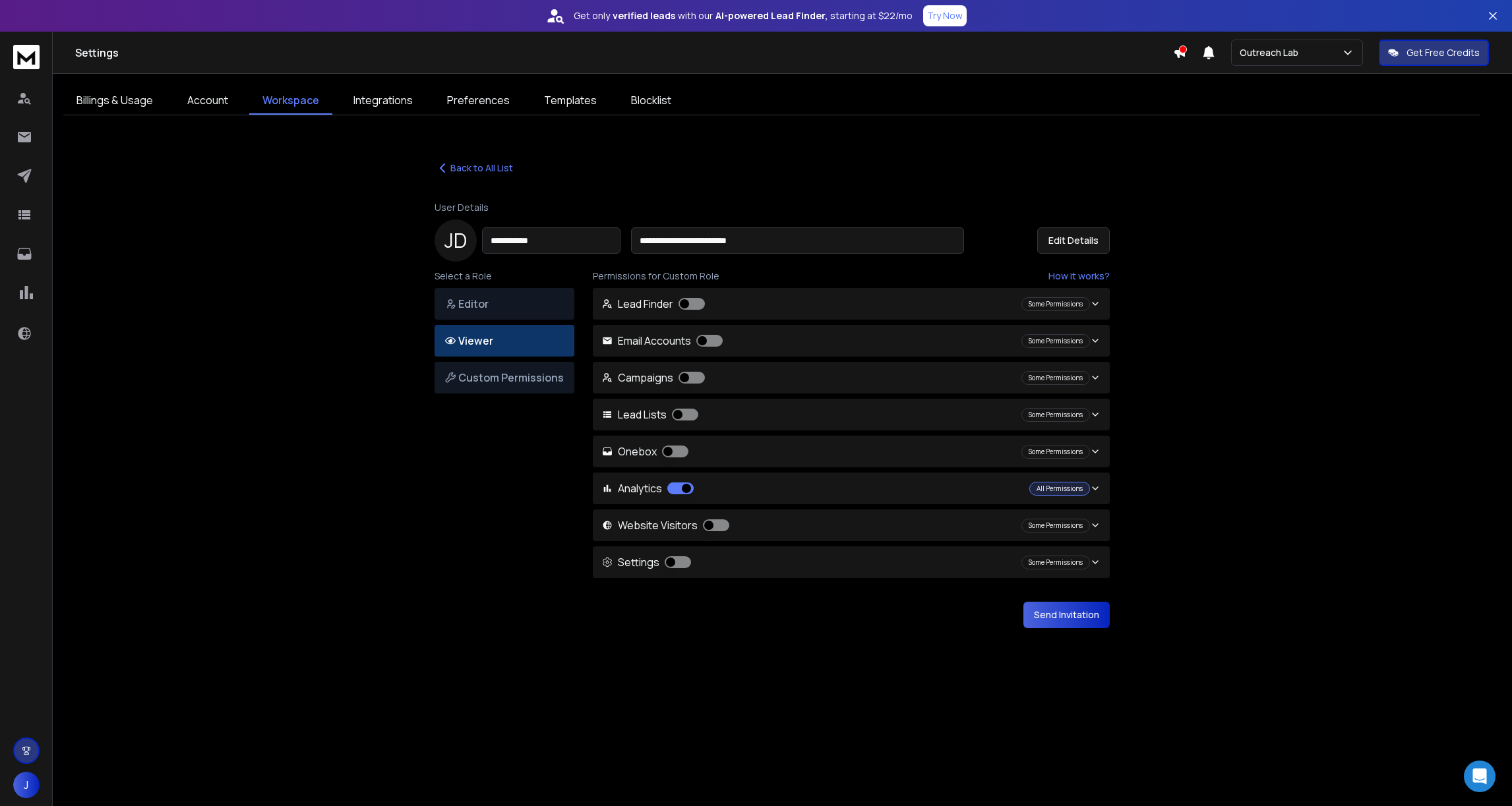
click at [668, 494] on p "Analytics" at bounding box center [648, 488] width 92 height 16
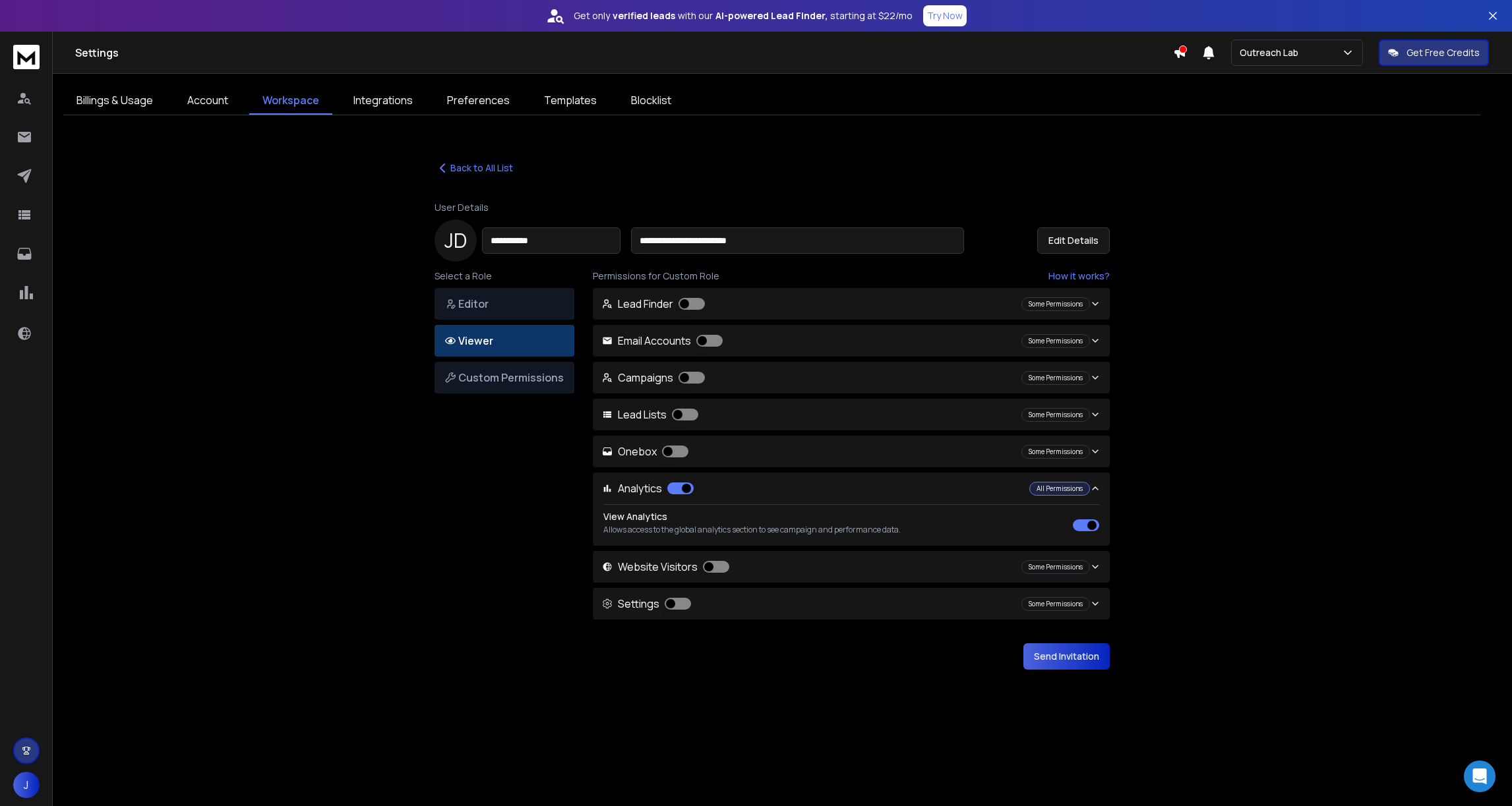
click at [678, 448] on button "button" at bounding box center [676, 452] width 27 height 12
click at [682, 488] on button "button" at bounding box center [680, 488] width 27 height 12
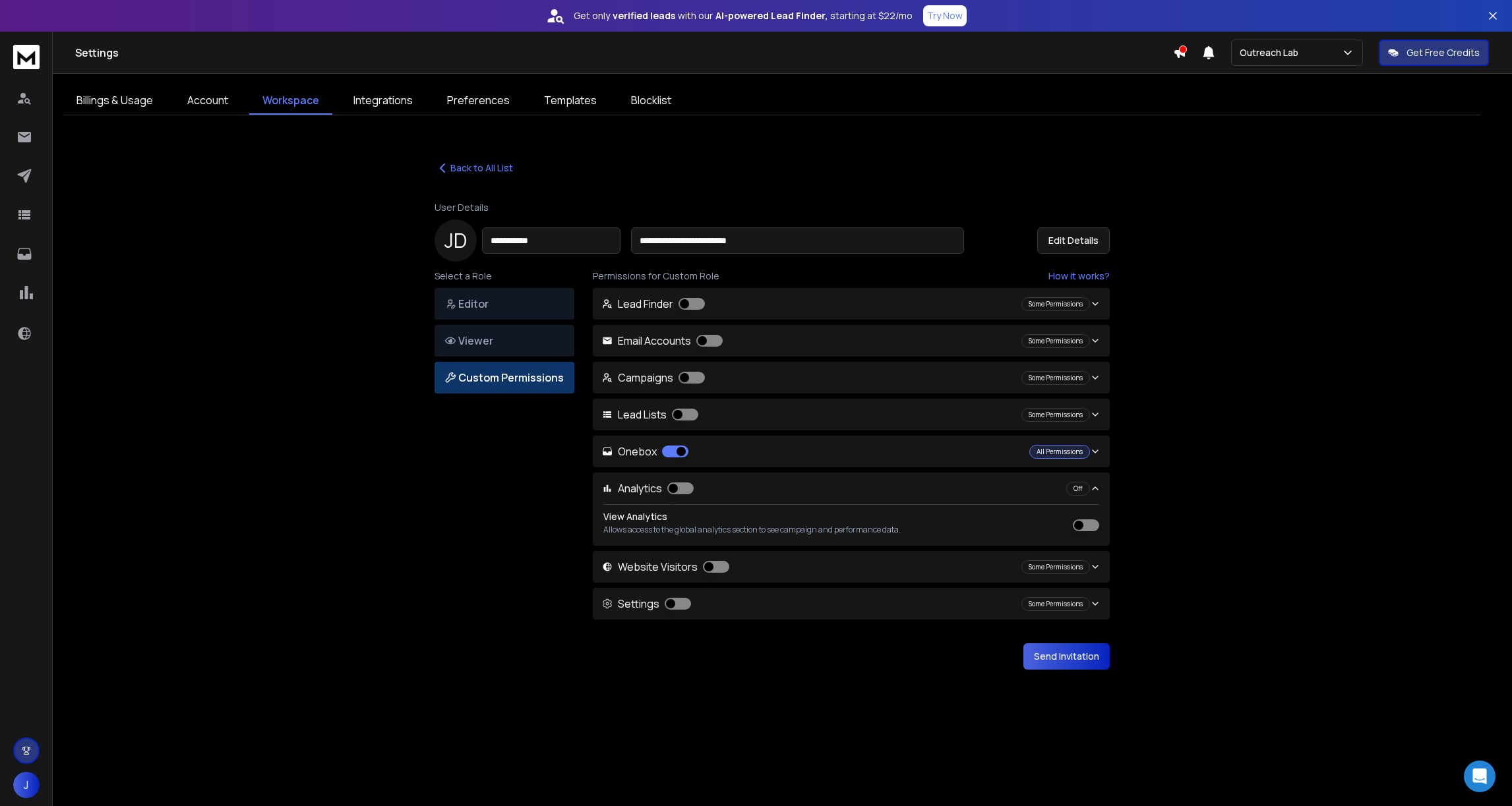
click at [1087, 453] on div "All Permissions" at bounding box center [1060, 452] width 61 height 14
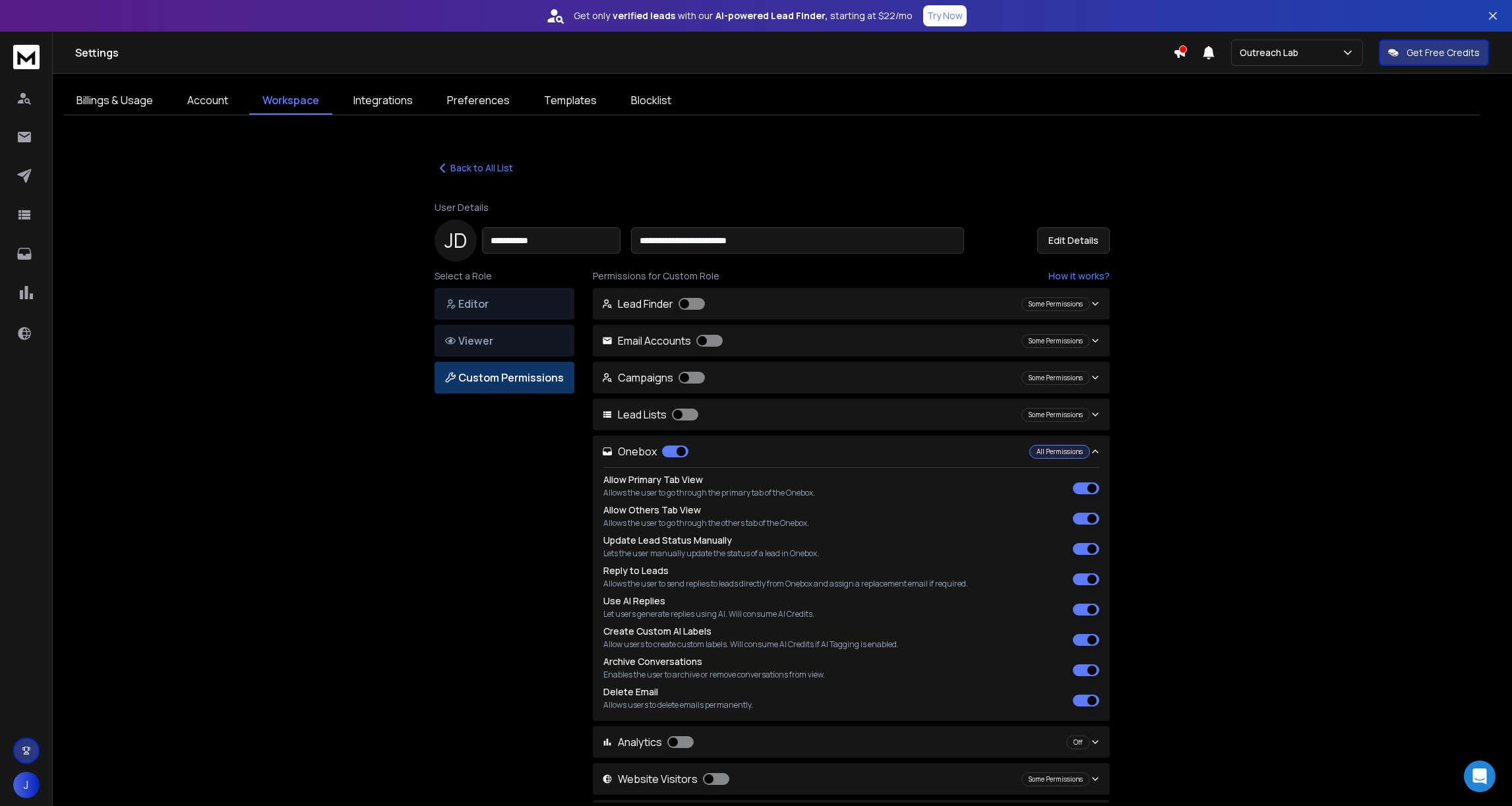
click at [1084, 705] on button "Delete Email" at bounding box center [1086, 701] width 27 height 12
click at [1086, 669] on button "Archive Conversations" at bounding box center [1086, 671] width 27 height 12
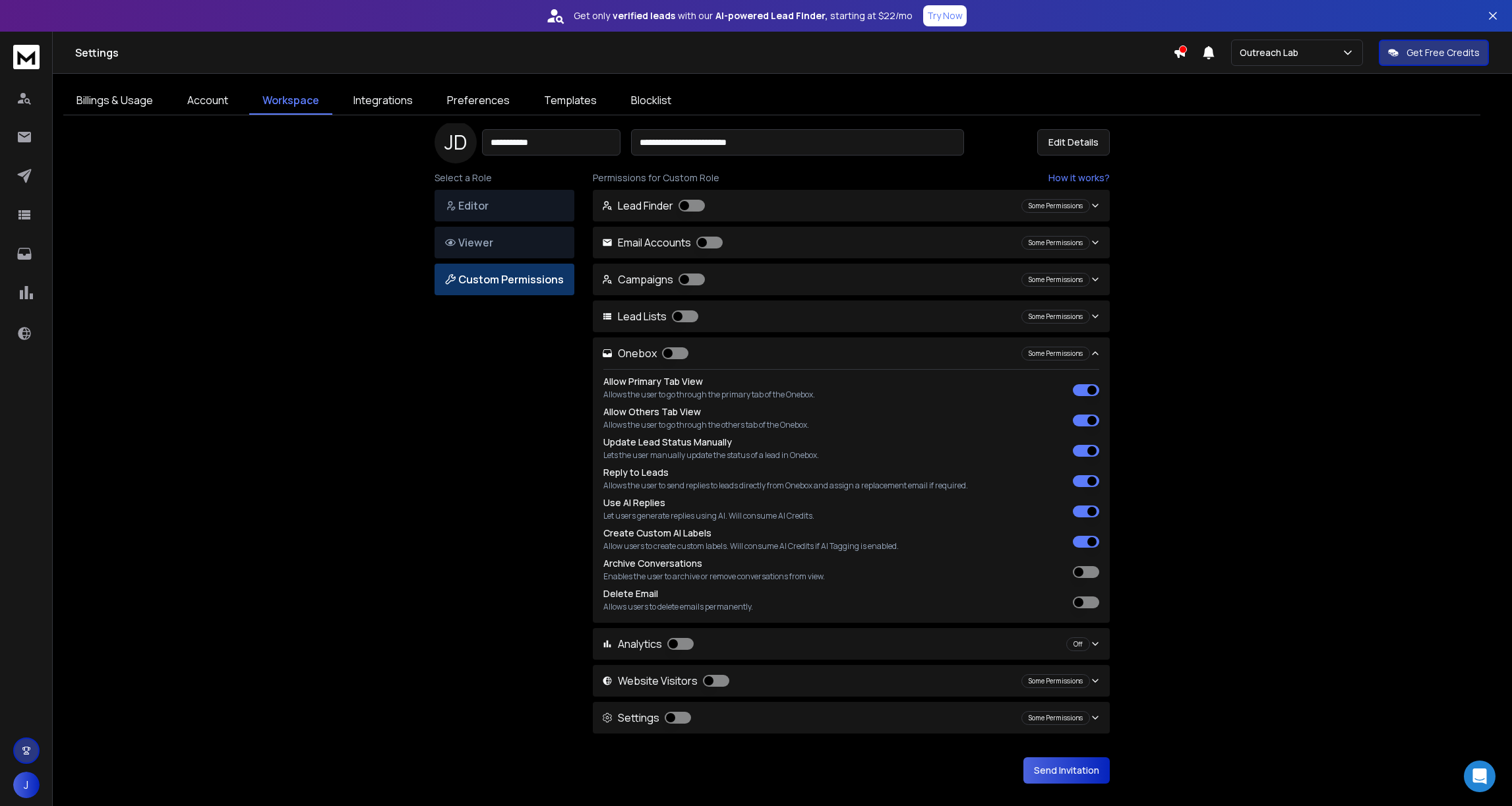
scroll to position [105, 0]
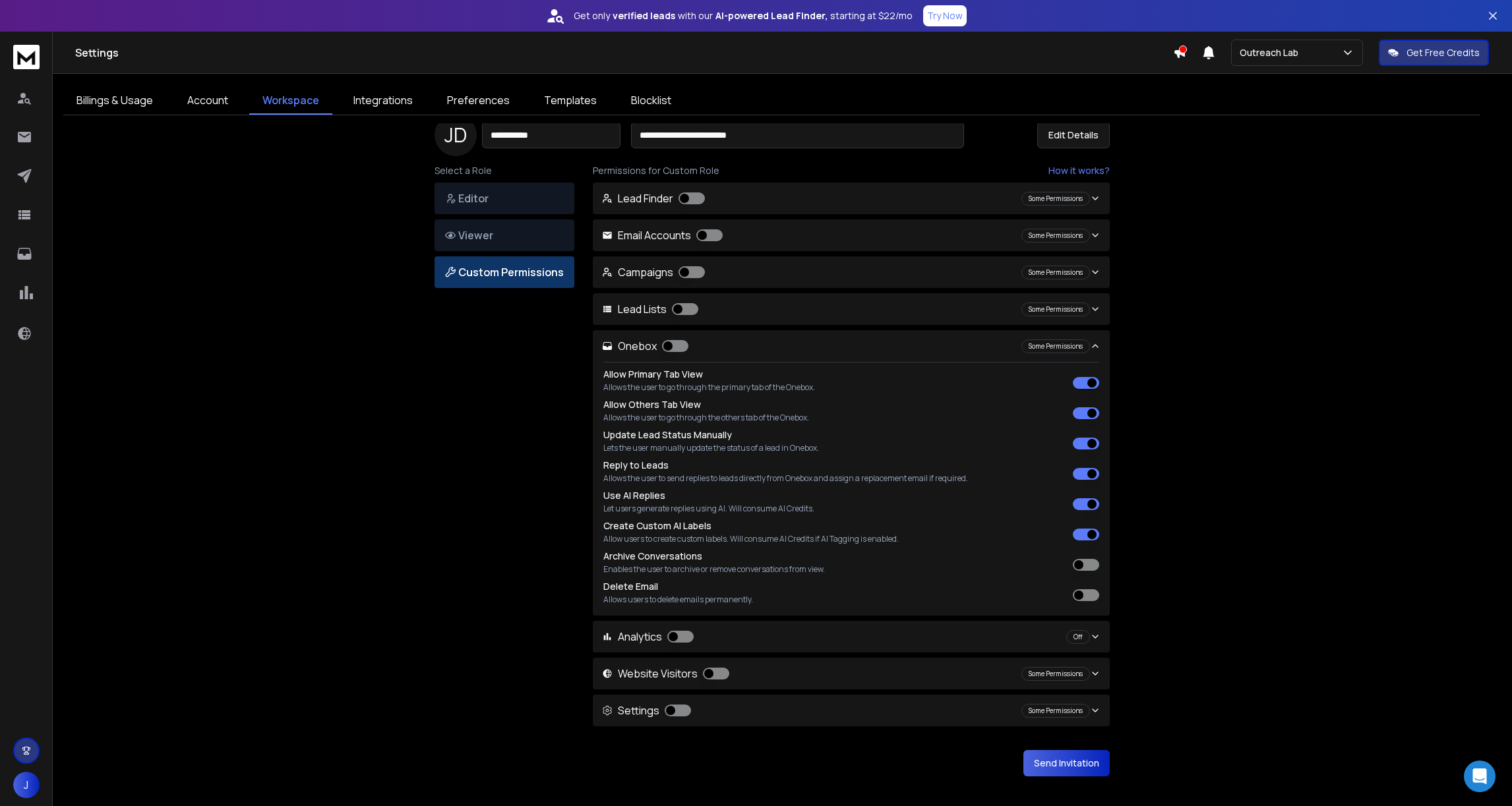
click at [674, 637] on button "button" at bounding box center [680, 637] width 27 height 12
click at [686, 269] on button "button" at bounding box center [692, 272] width 27 height 12
click at [856, 266] on div "Campaigns All Permissions" at bounding box center [846, 272] width 488 height 16
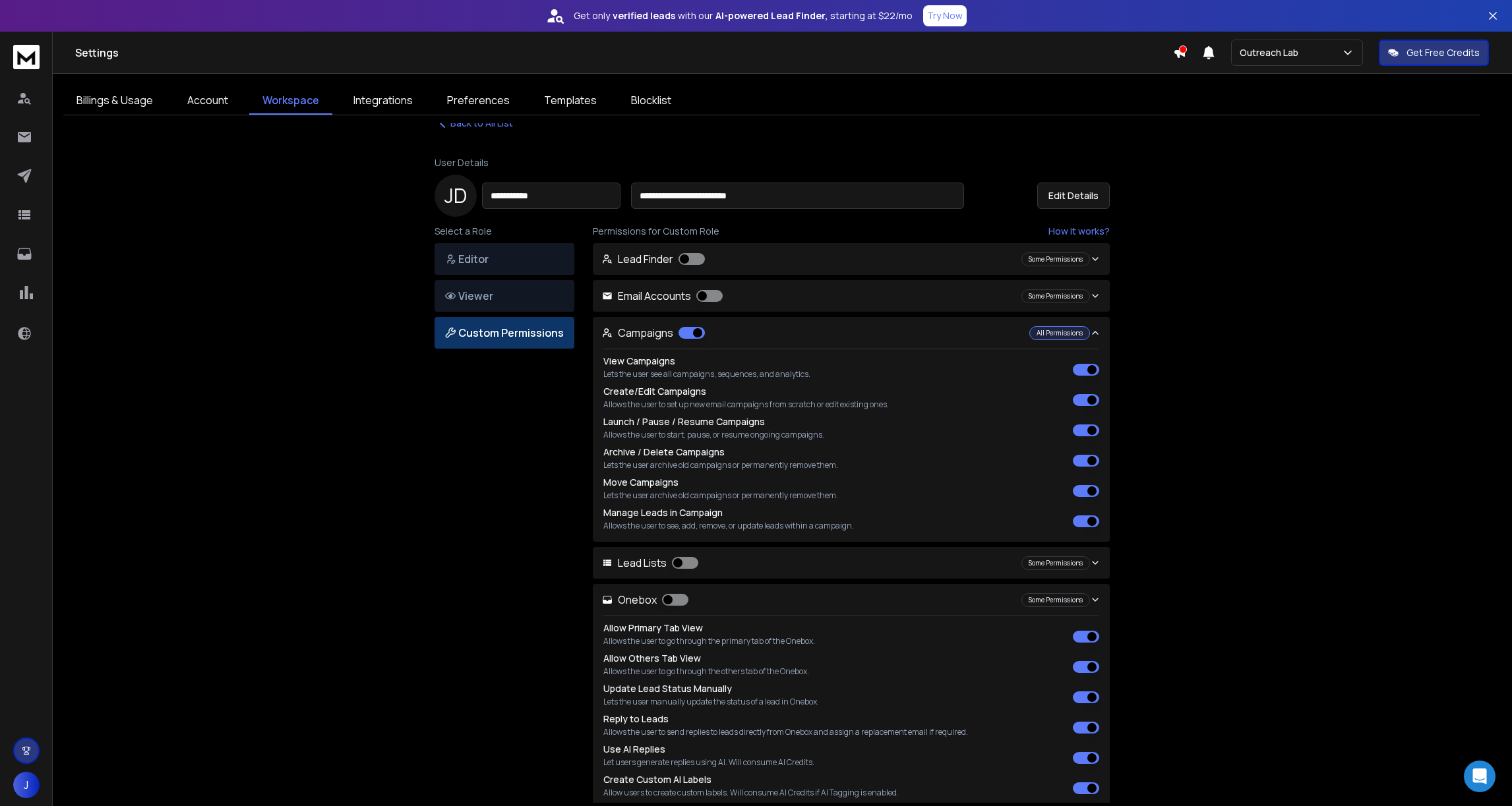
scroll to position [45, 0]
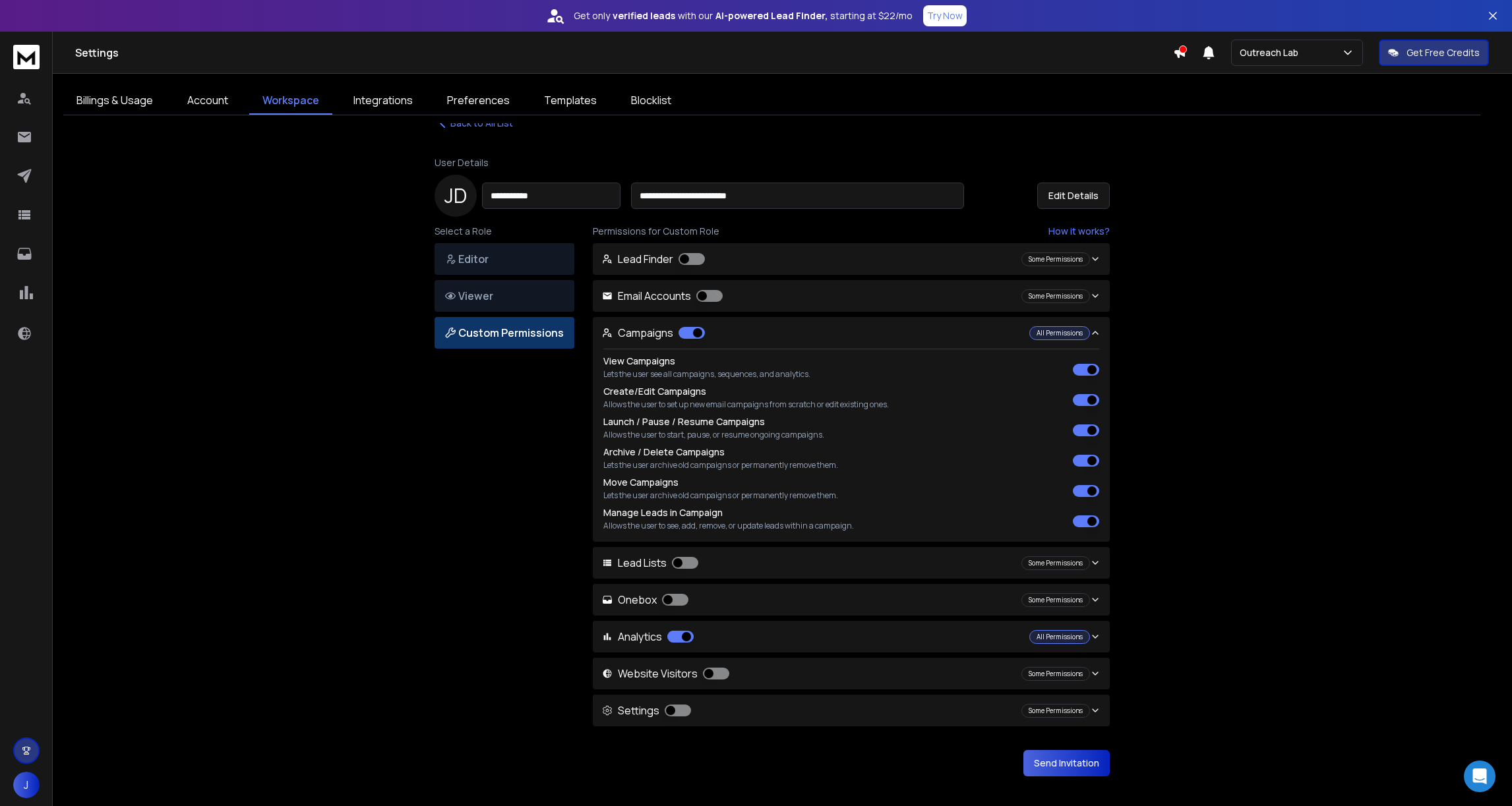
click at [1073, 401] on button "Create/Edit Campaigns" at bounding box center [1086, 400] width 27 height 12
click at [1082, 426] on button "Launch / Pause / Resume Campaigns" at bounding box center [1086, 430] width 27 height 12
click at [1083, 451] on div "Archive / Delete Campaigns Lets the user archive old campaigns or permanently r…" at bounding box center [851, 458] width 496 height 25
click at [1084, 458] on button "Archive / Delete Campaigns" at bounding box center [1086, 461] width 27 height 12
drag, startPoint x: 1084, startPoint y: 490, endPoint x: 1086, endPoint y: 498, distance: 8.2
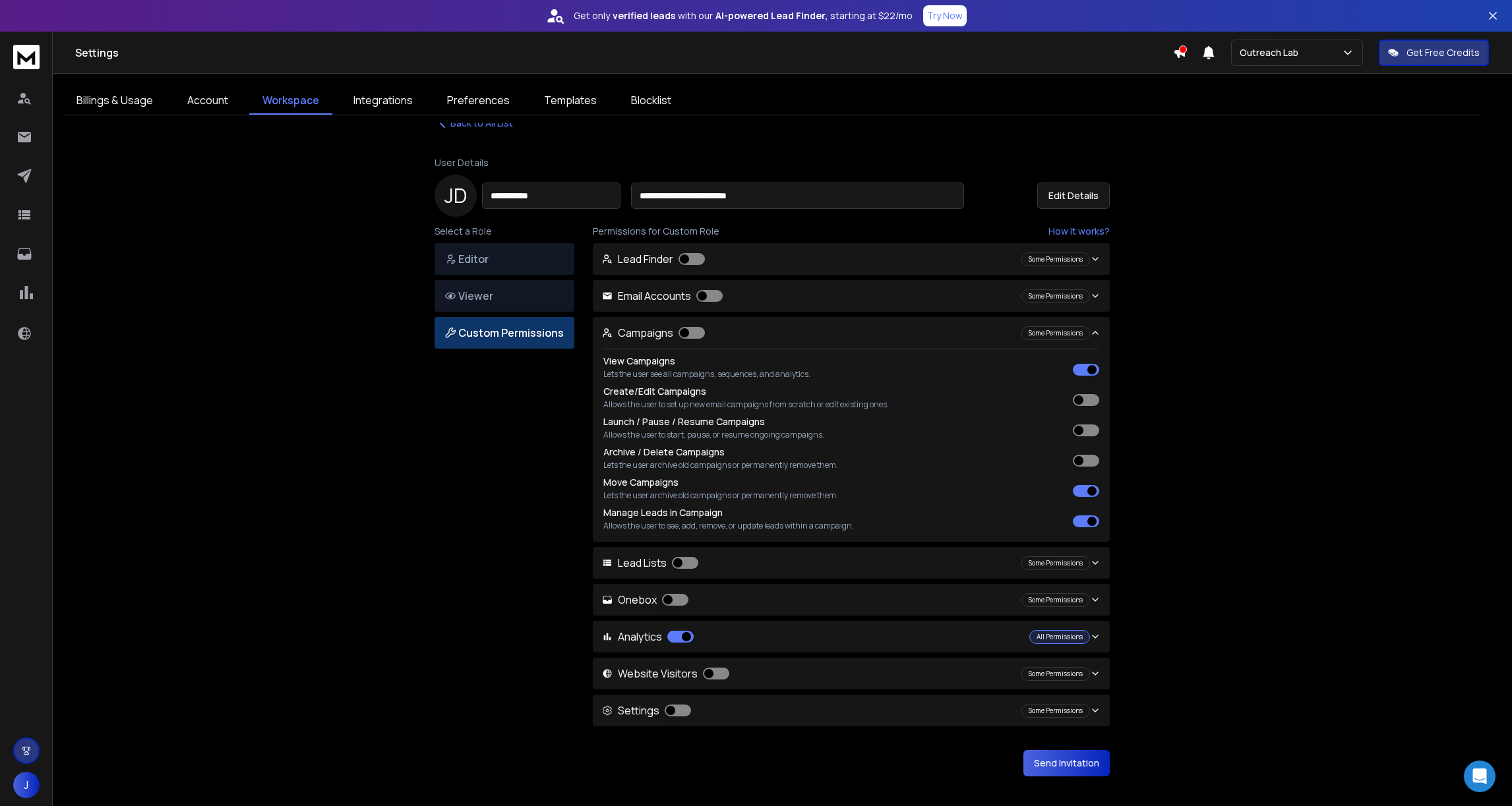
click at [1084, 490] on button "Move Campaigns" at bounding box center [1086, 491] width 27 height 12
click at [1088, 520] on button "Manage Leads in Campaign" at bounding box center [1086, 522] width 27 height 12
click at [1060, 260] on div "Some Permissions" at bounding box center [1056, 259] width 69 height 14
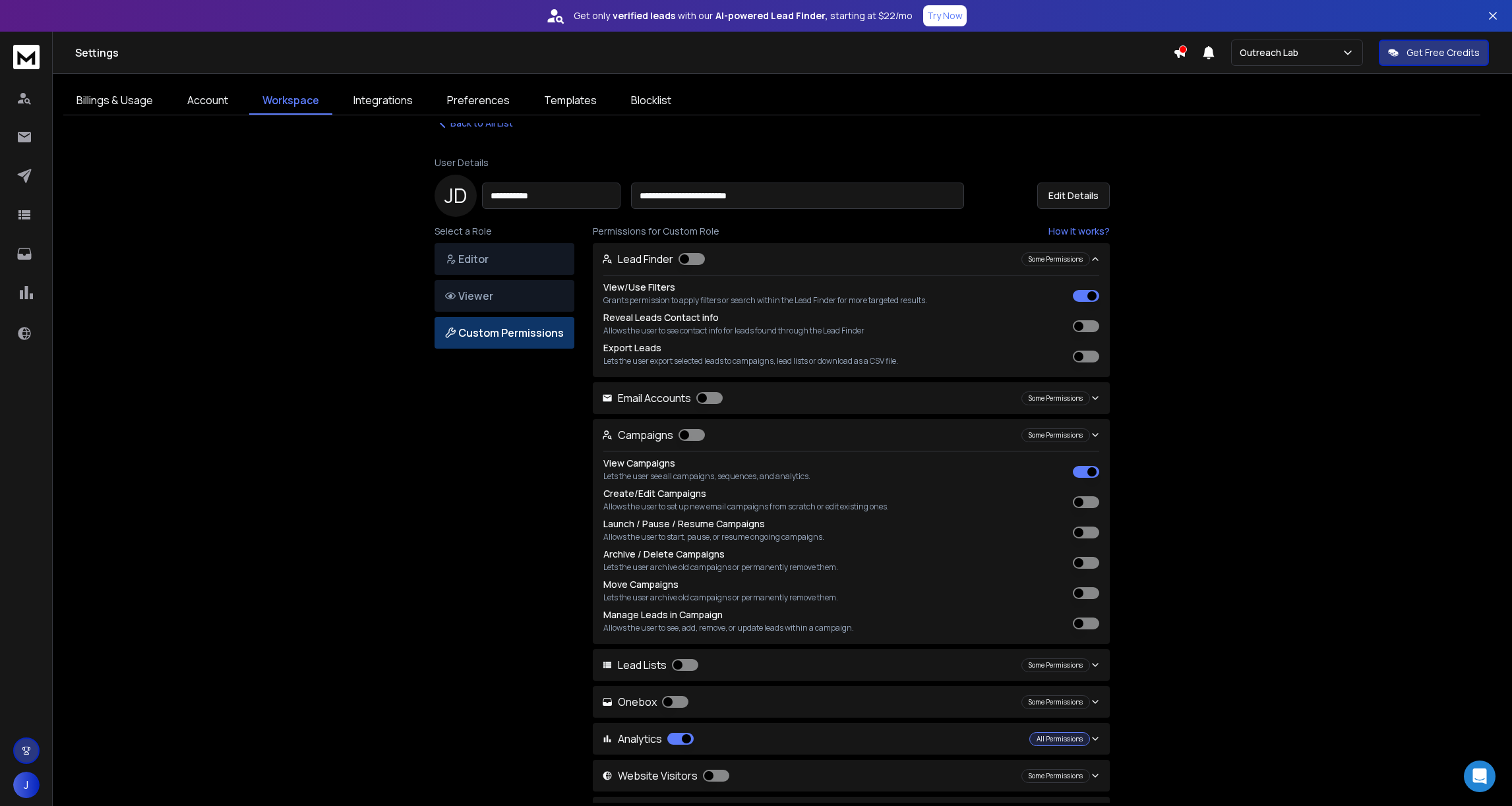
scroll to position [0, 0]
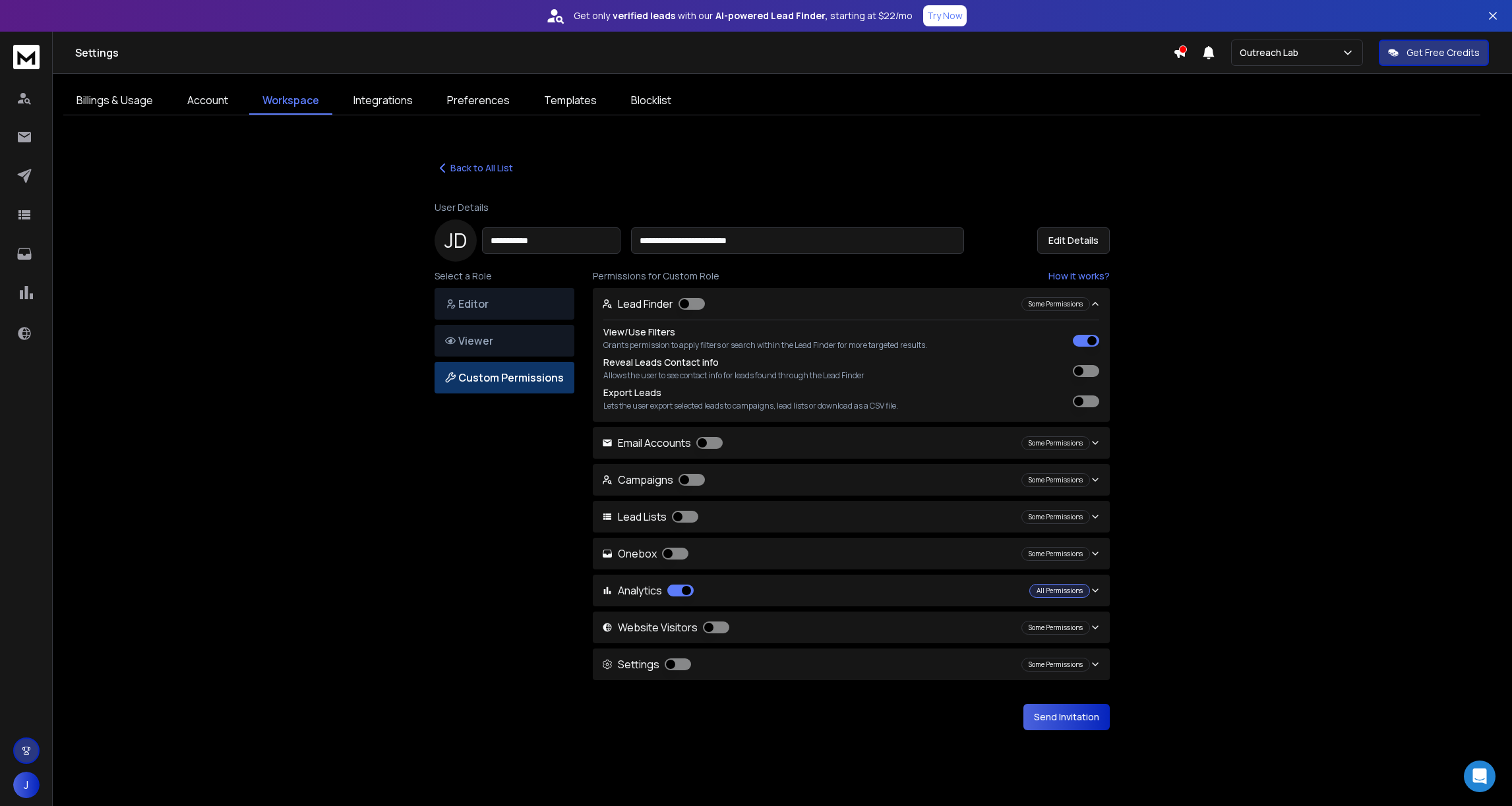
click at [1093, 340] on button "View/Use Filters" at bounding box center [1086, 341] width 27 height 12
click at [1066, 434] on button "Email Accounts Some Permissions" at bounding box center [852, 443] width 517 height 32
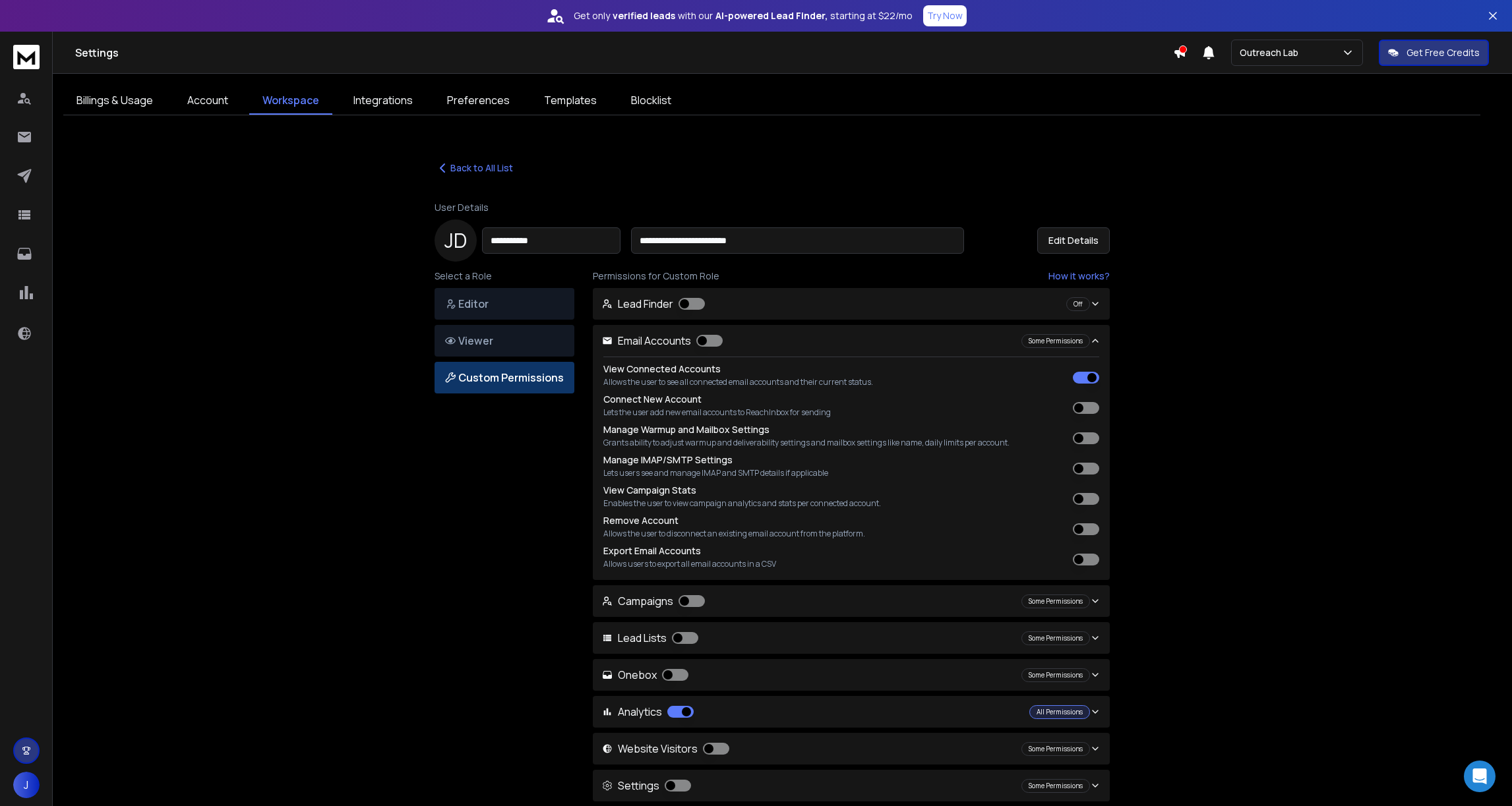
click at [1079, 372] on button "View Connected Accounts" at bounding box center [1086, 378] width 27 height 12
click at [1072, 607] on div "Some Permissions" at bounding box center [1056, 602] width 69 height 14
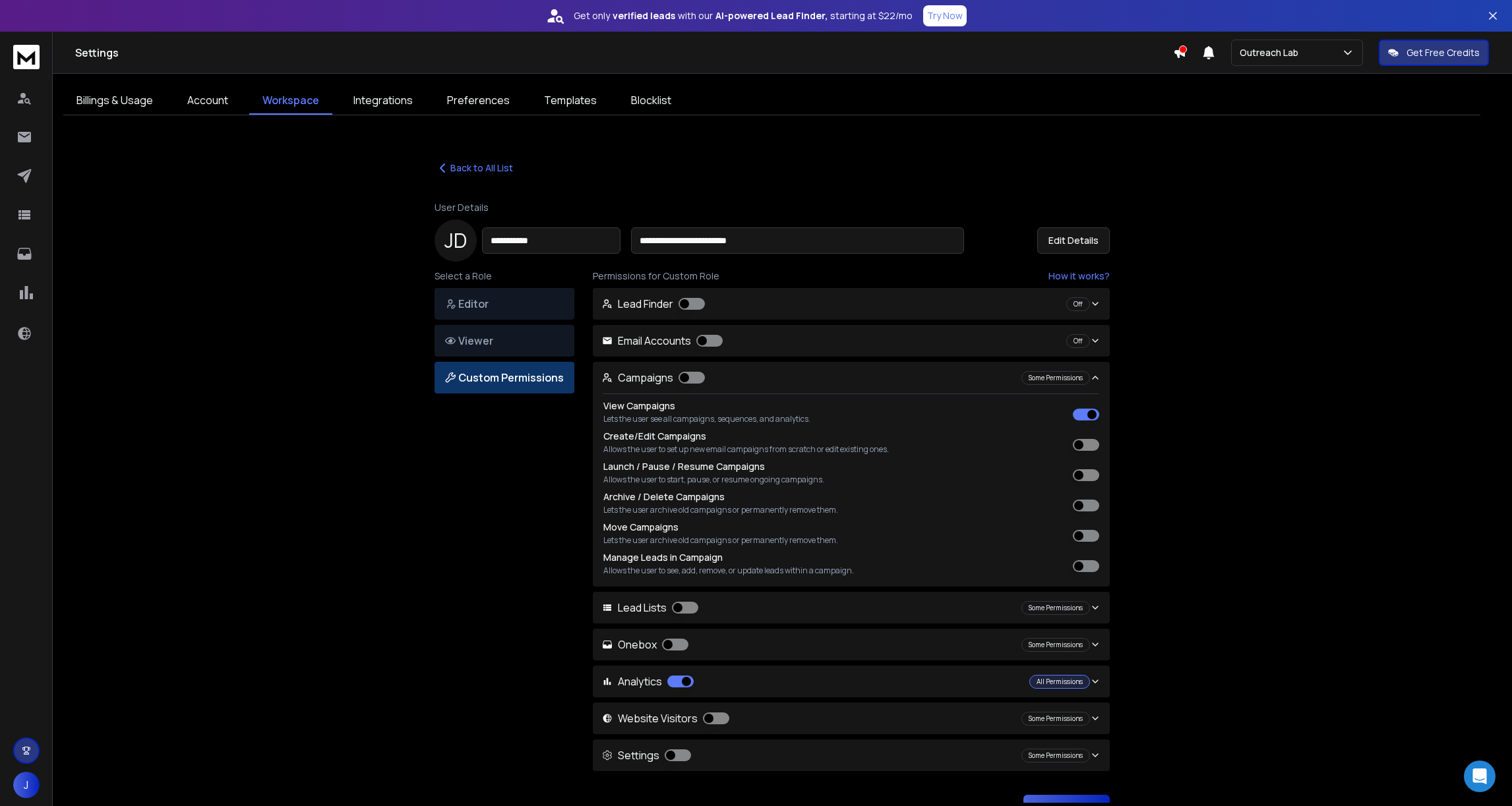
click at [1074, 604] on div "Some Permissions" at bounding box center [1056, 608] width 69 height 14
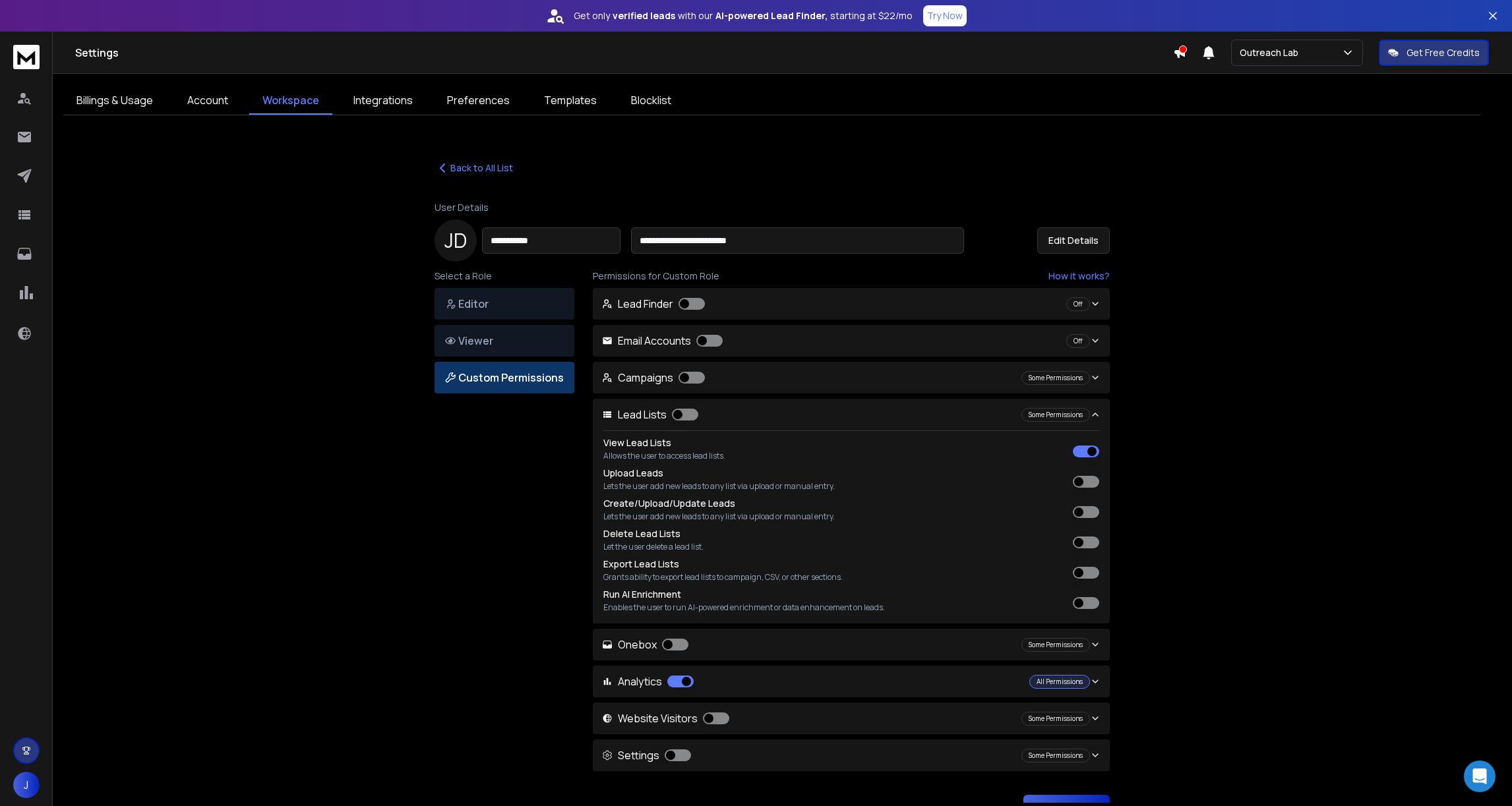
click at [1092, 451] on button "View Lead Lists" at bounding box center [1086, 452] width 27 height 12
click at [1072, 640] on div "Some Permissions" at bounding box center [1056, 645] width 69 height 14
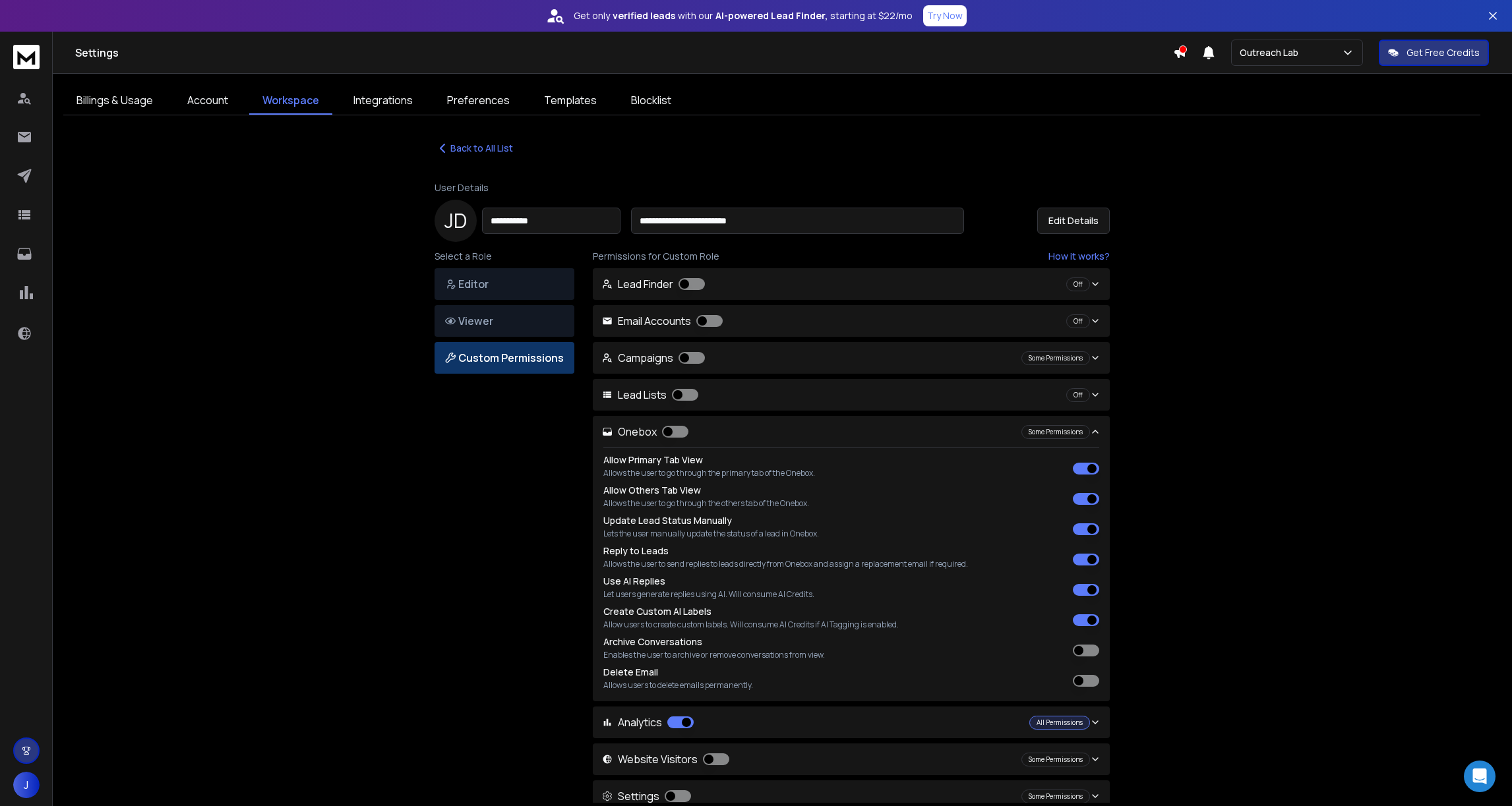
scroll to position [105, 0]
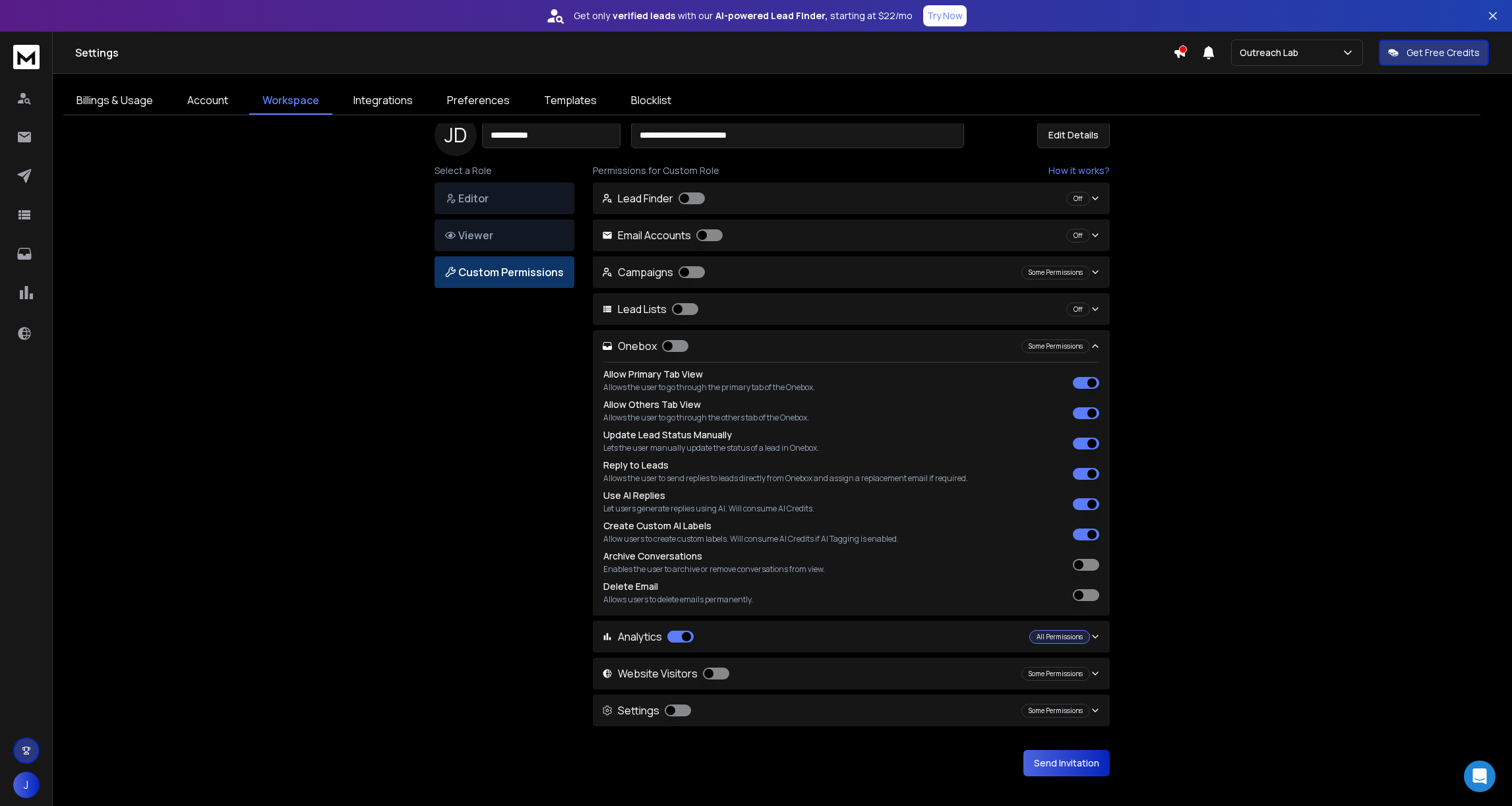
click at [1079, 643] on div "Analytics All Permissions" at bounding box center [846, 637] width 488 height 16
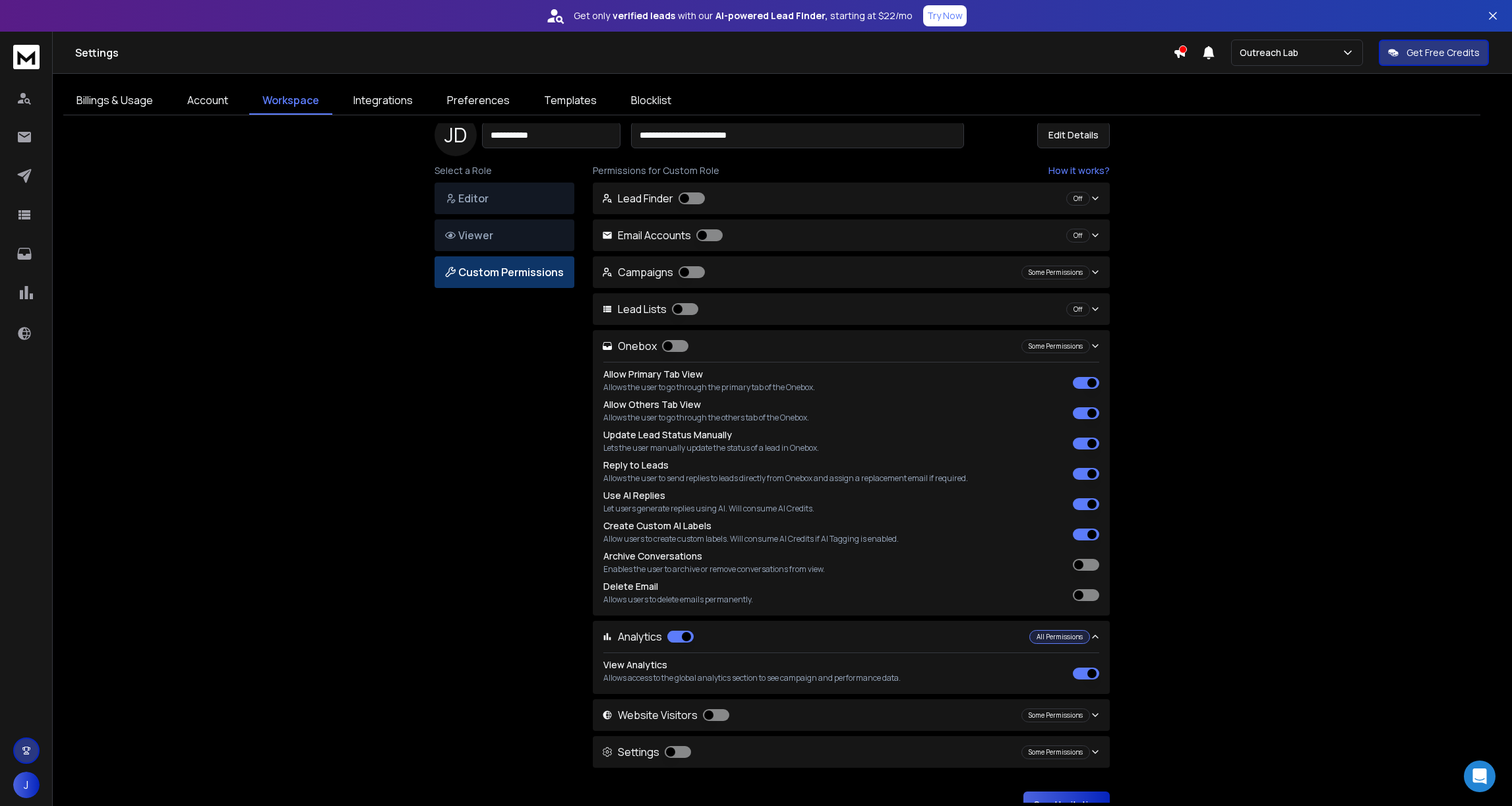
scroll to position [0, 0]
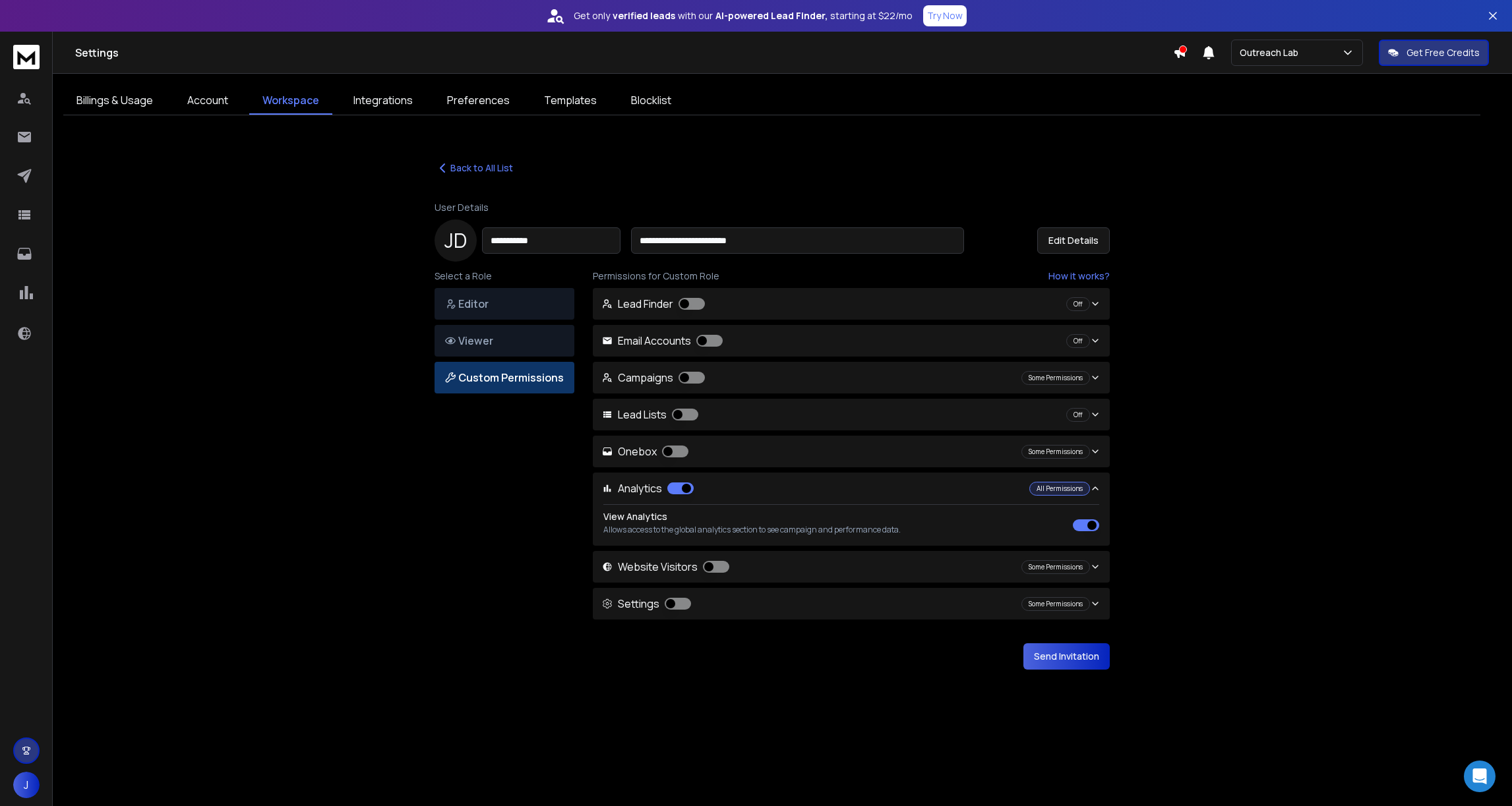
click at [1070, 565] on div "Some Permissions" at bounding box center [1056, 567] width 69 height 14
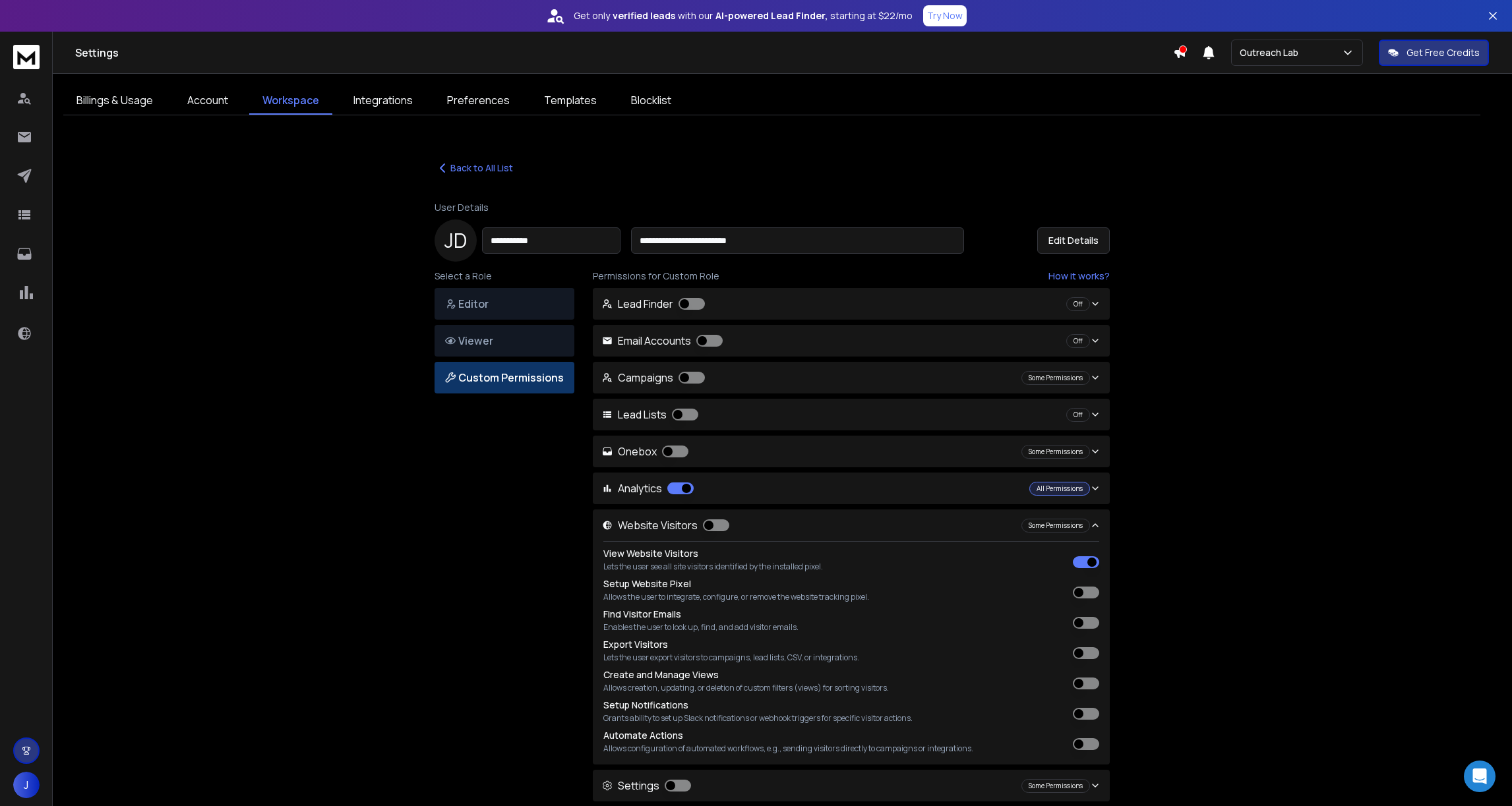
click at [1073, 565] on div at bounding box center [1086, 562] width 27 height 12
click at [1096, 522] on icon "button" at bounding box center [1096, 526] width 11 height 11
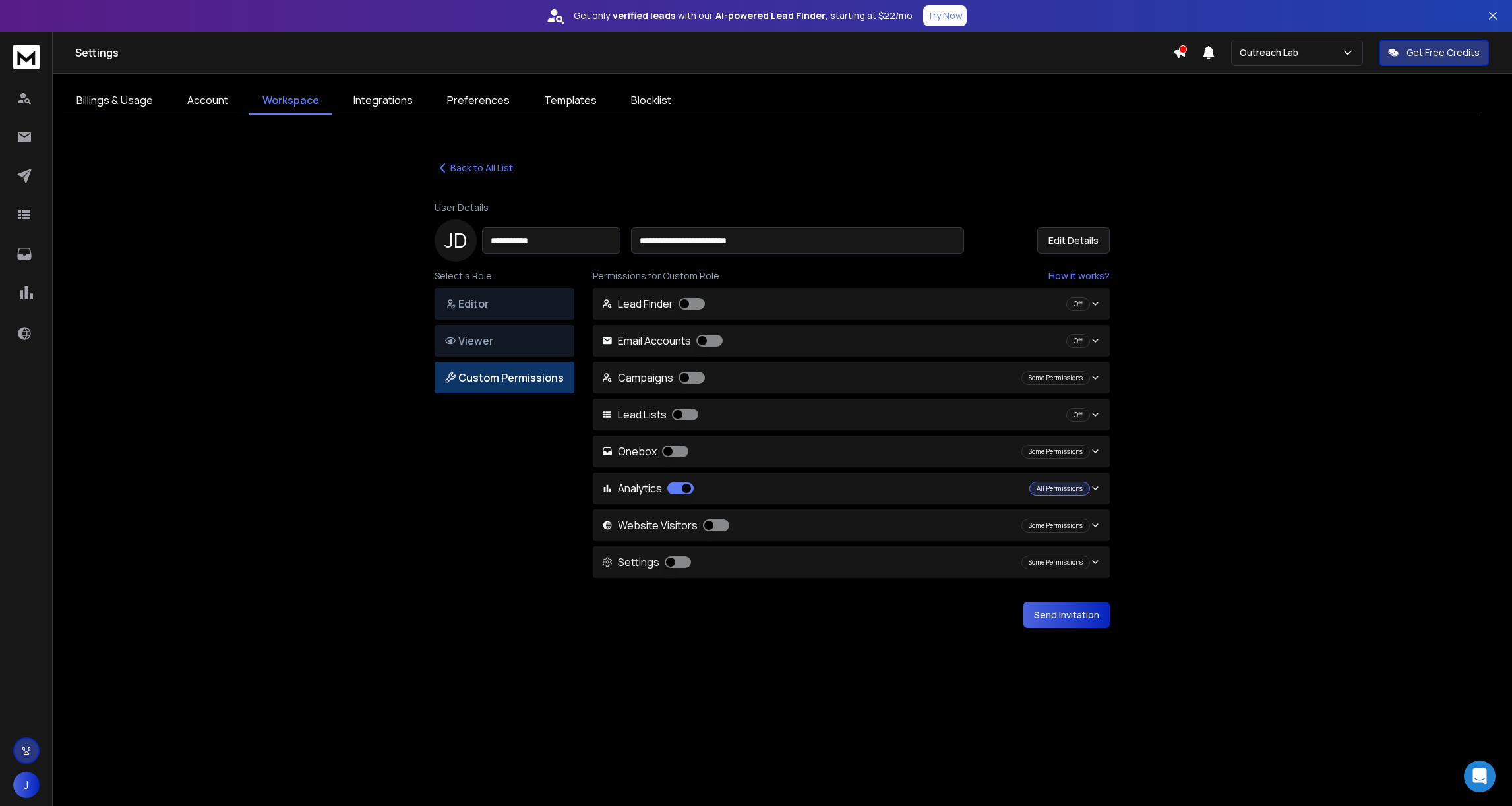
click at [1092, 556] on button "Settings Some Permissions" at bounding box center [852, 562] width 517 height 32
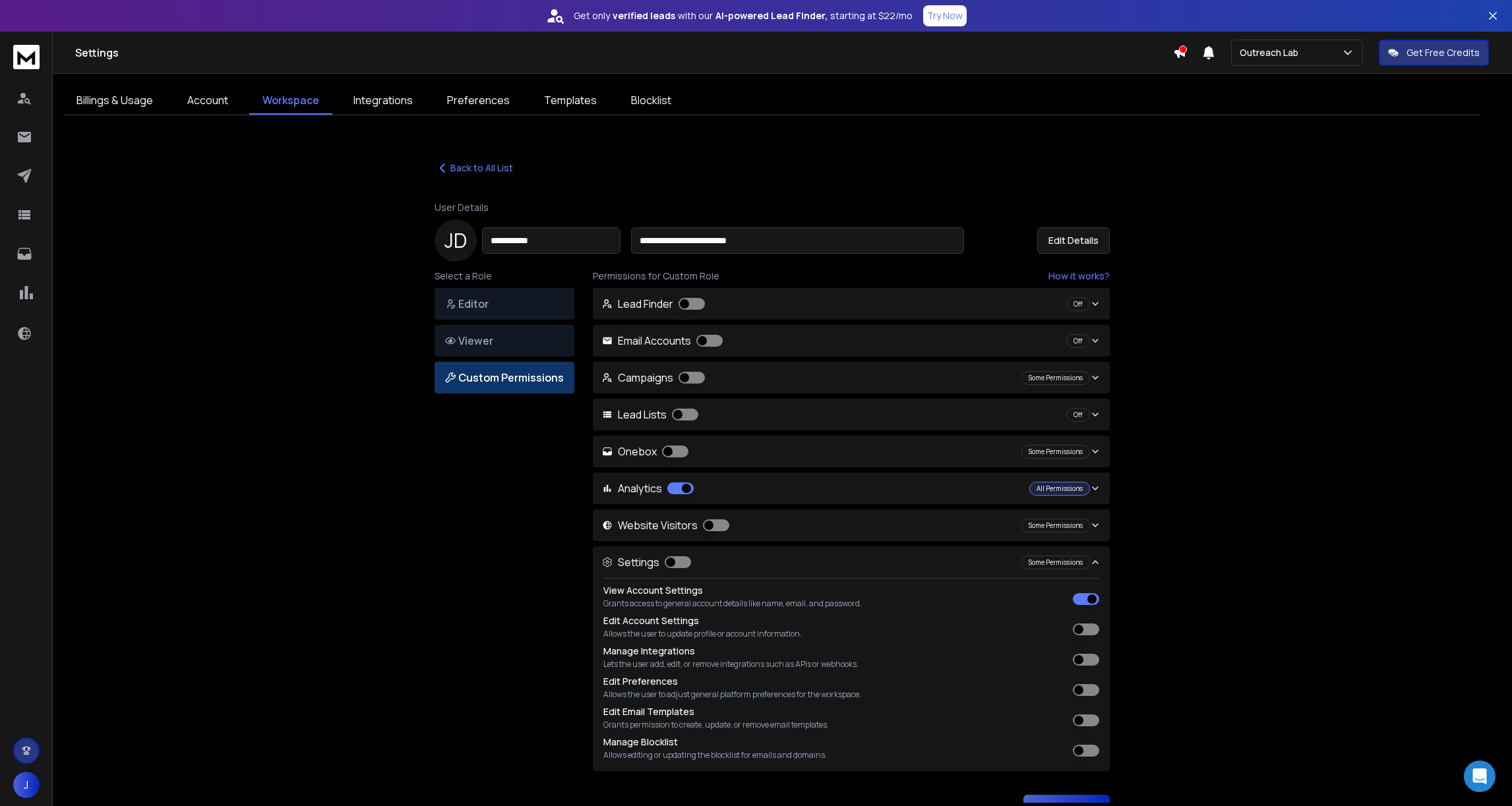
click at [1094, 596] on button "View Account Settings" at bounding box center [1086, 600] width 27 height 12
click at [1092, 563] on icon "button" at bounding box center [1096, 562] width 11 height 11
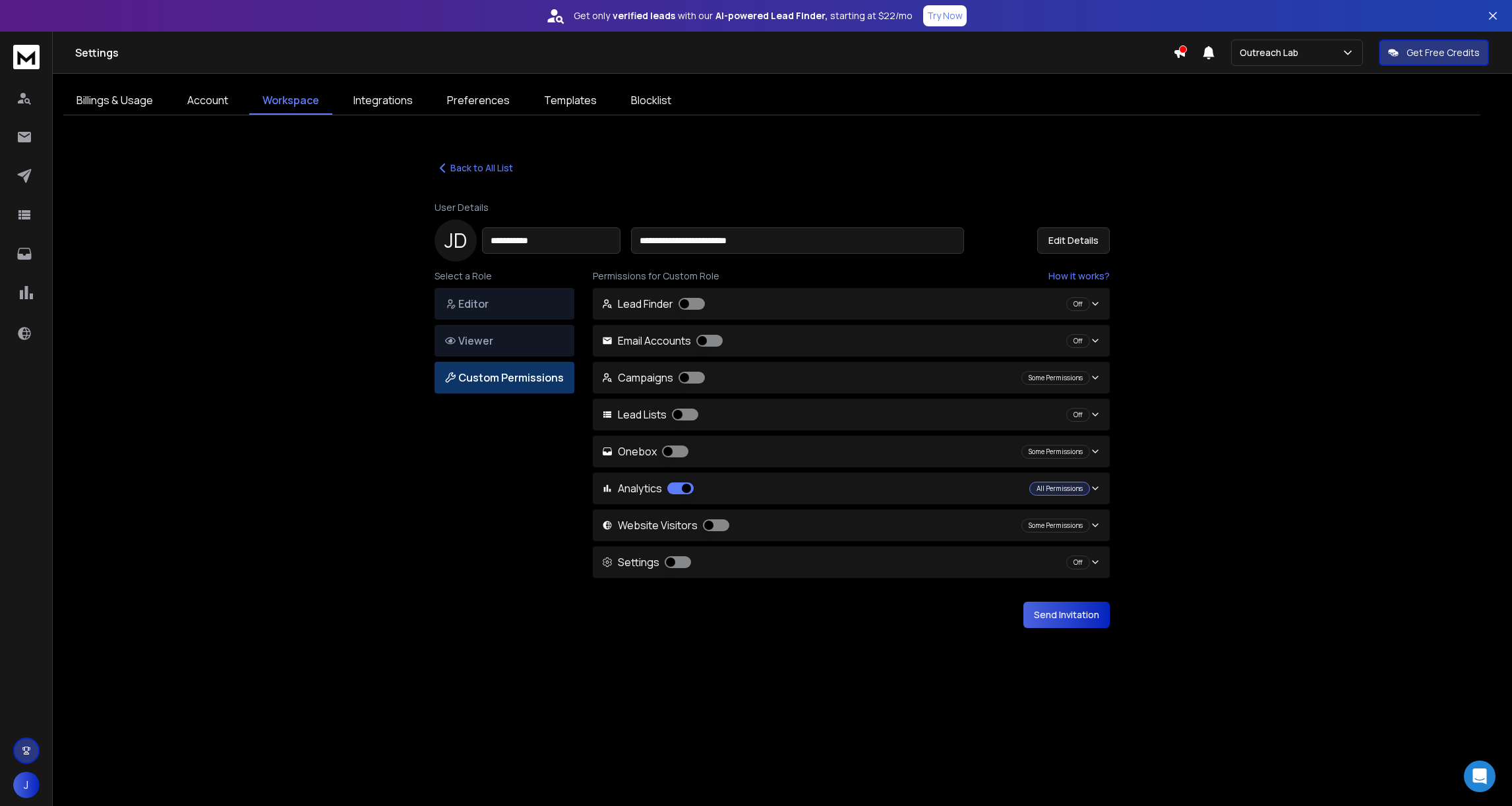
click at [1083, 609] on button "Send Invitation" at bounding box center [1067, 615] width 87 height 27
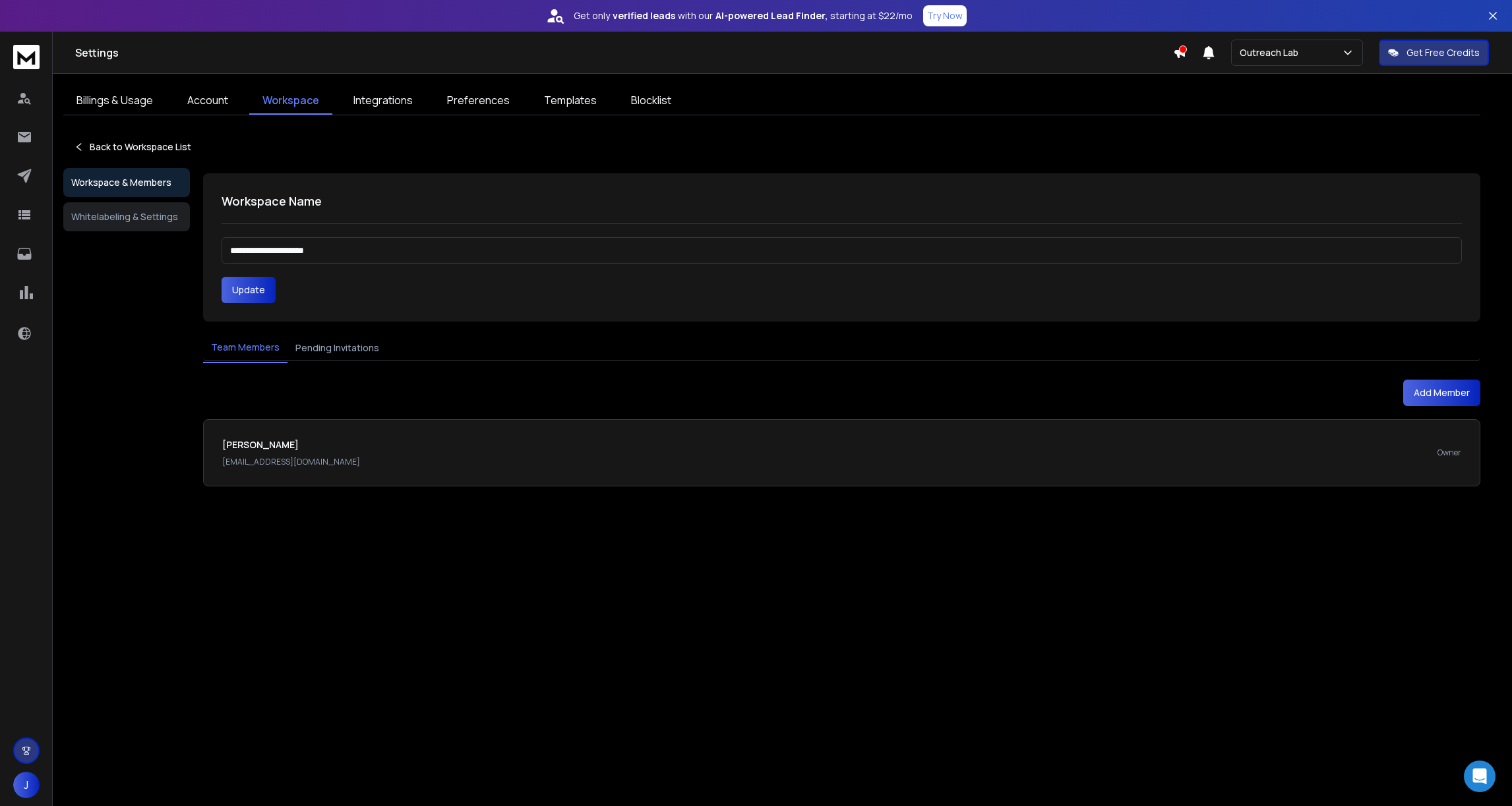
click at [120, 210] on button "Whitelabeling & Settings" at bounding box center [127, 217] width 127 height 29
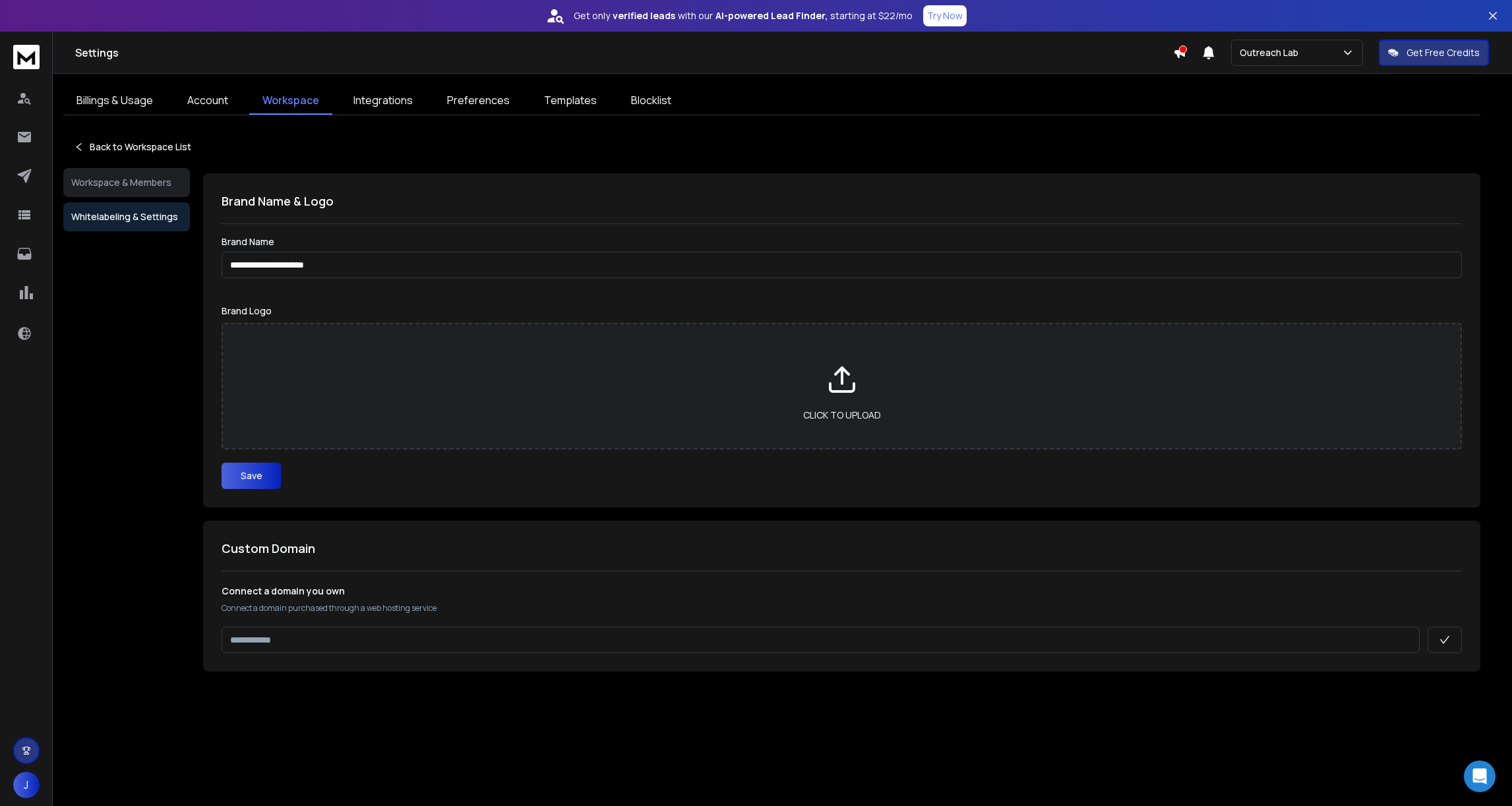
click at [271, 639] on input at bounding box center [821, 640] width 1198 height 27
click at [322, 594] on h1 "Connect a domain you own" at bounding box center [842, 592] width 1240 height 13
click at [293, 625] on div "Connect a domain you own Connect a domain purchased through a web hosting servi…" at bounding box center [842, 619] width 1240 height 69
click at [294, 633] on input at bounding box center [821, 640] width 1198 height 27
type input "**********"
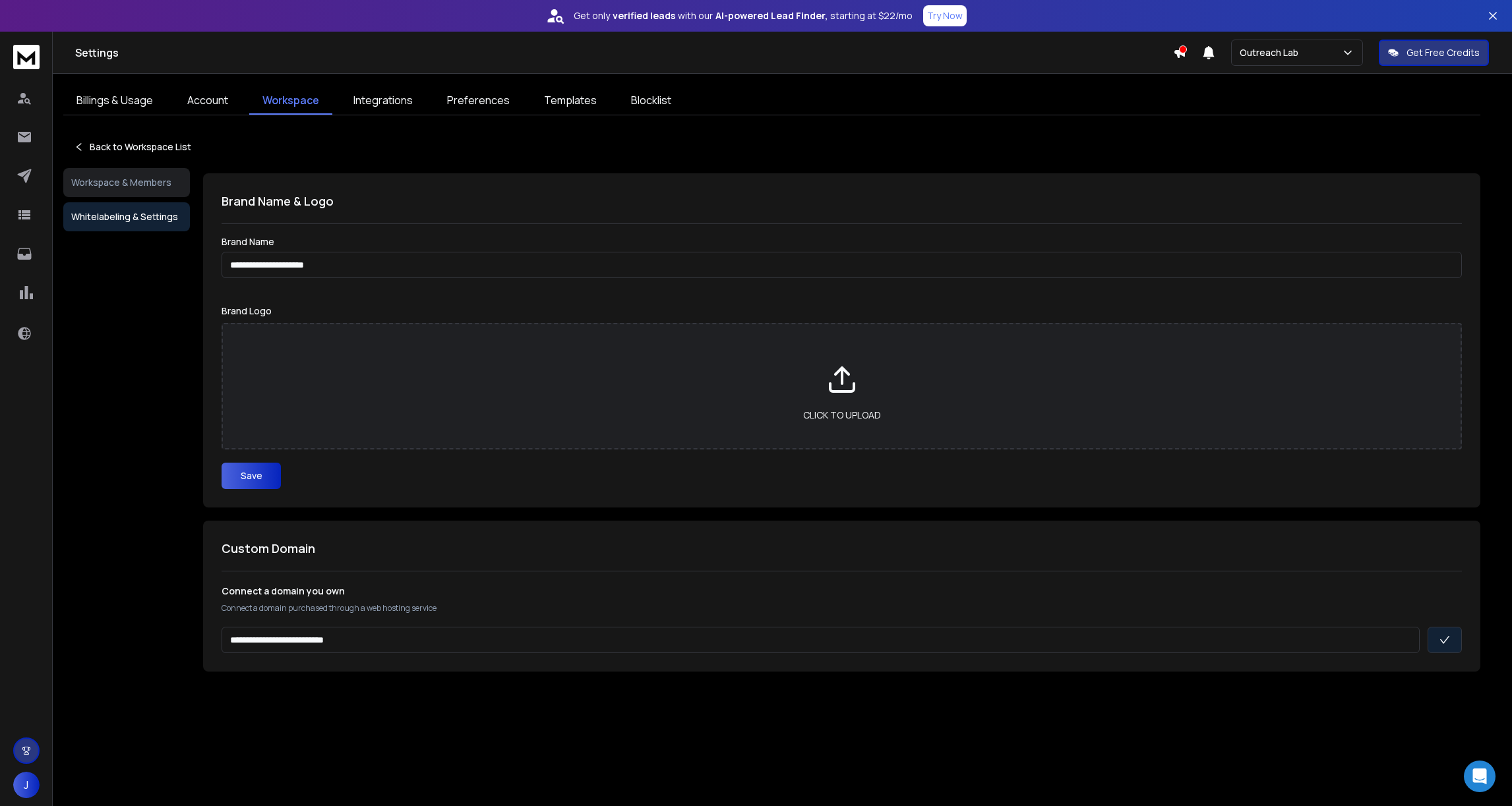
click at [1443, 646] on button at bounding box center [1444, 640] width 34 height 27
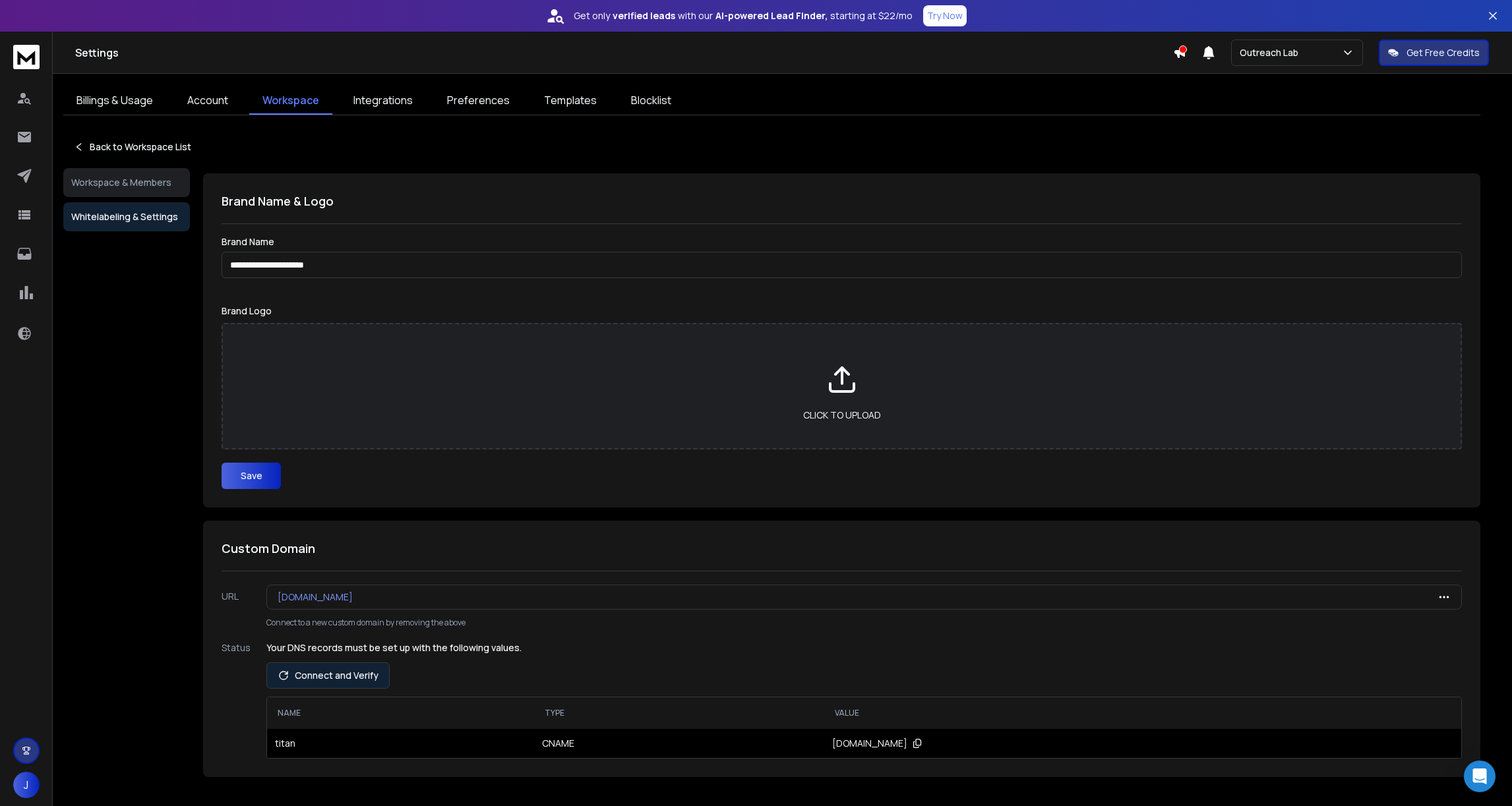
click at [339, 676] on button "Connect and Verify" at bounding box center [328, 676] width 123 height 27
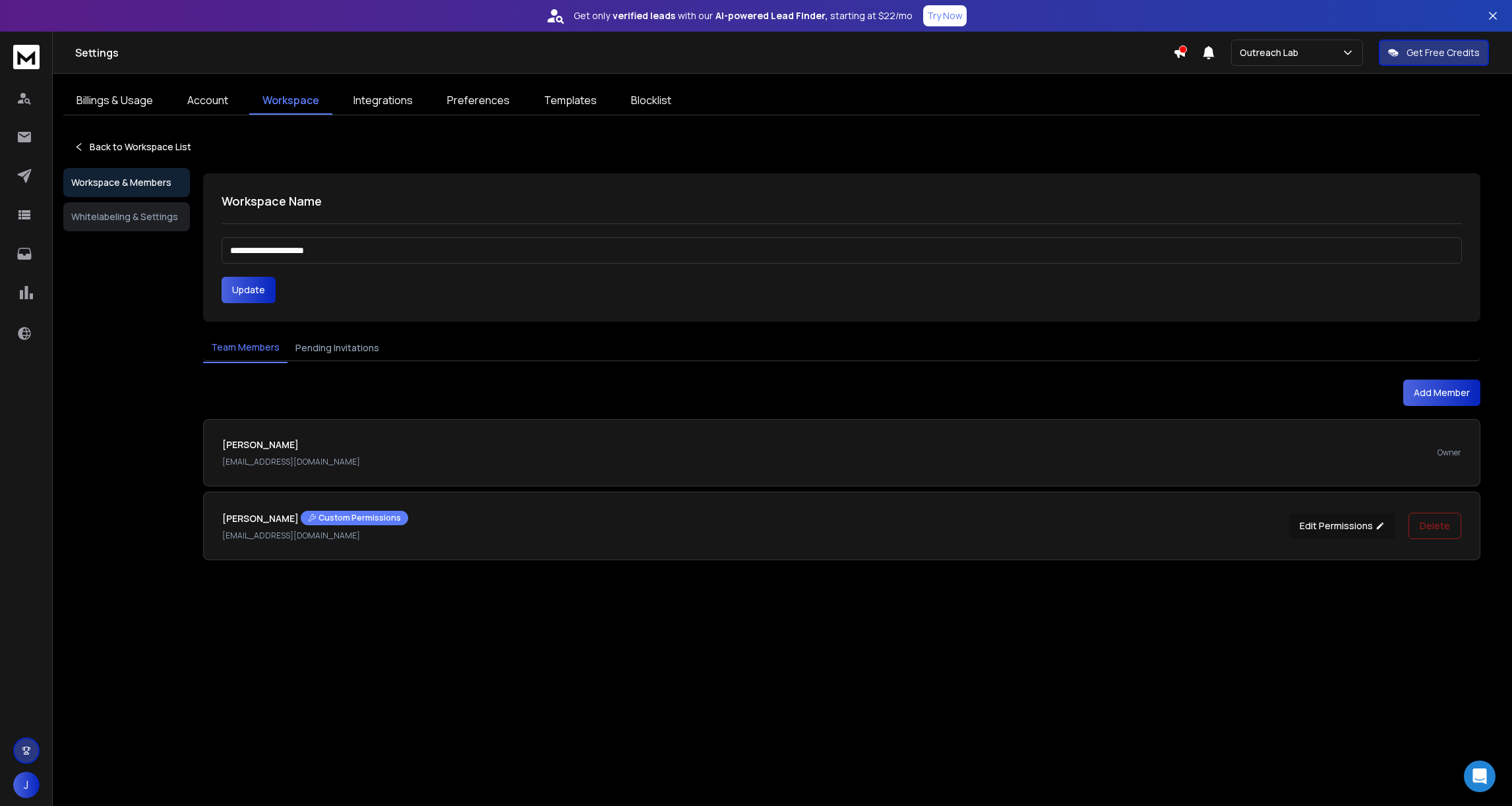
click at [127, 186] on button "Workspace & Members" at bounding box center [127, 183] width 127 height 29
click at [1341, 531] on button "Edit Permissions" at bounding box center [1342, 526] width 106 height 27
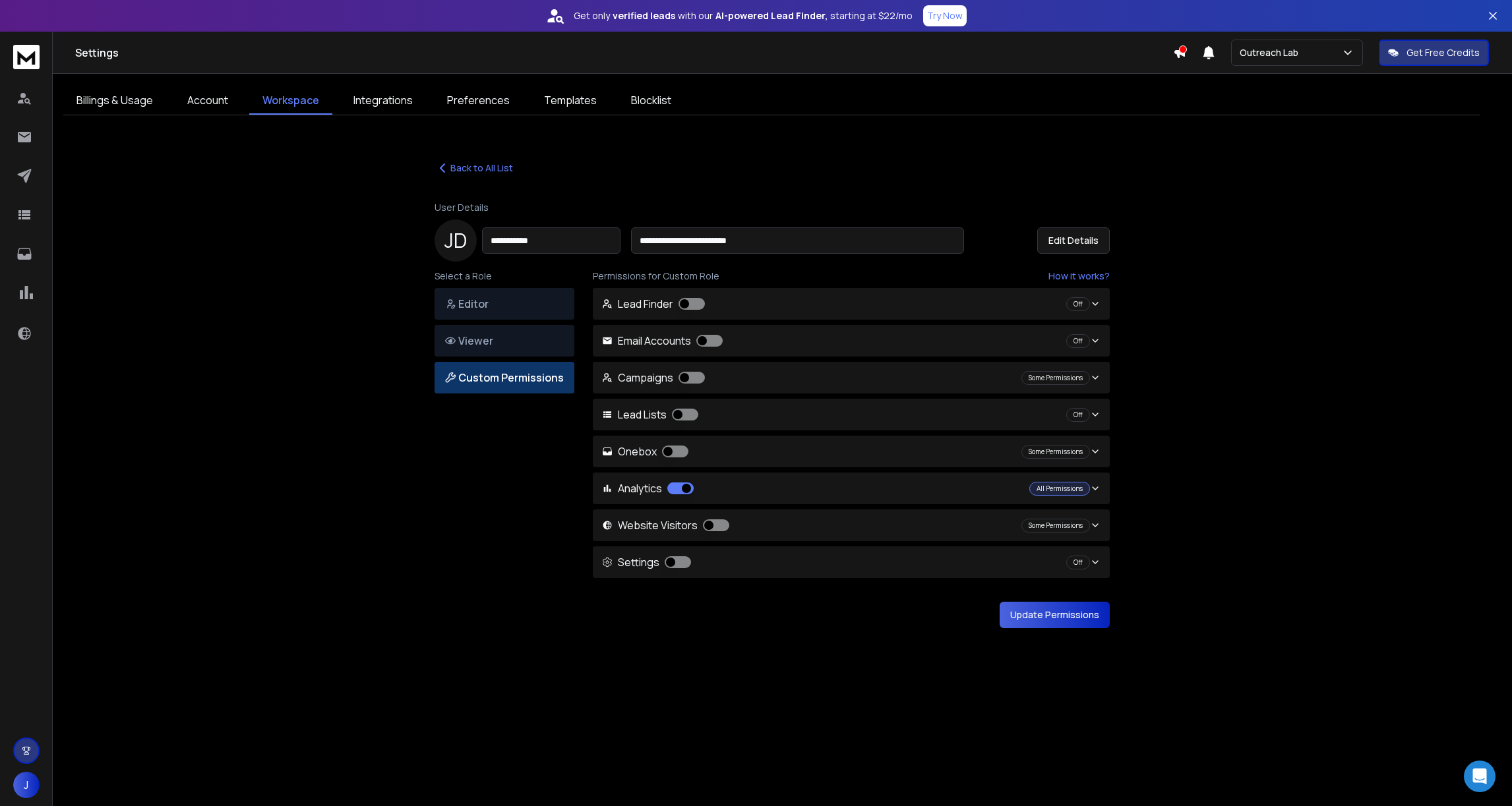
click at [816, 376] on div "Campaigns Some Permissions" at bounding box center [846, 378] width 488 height 16
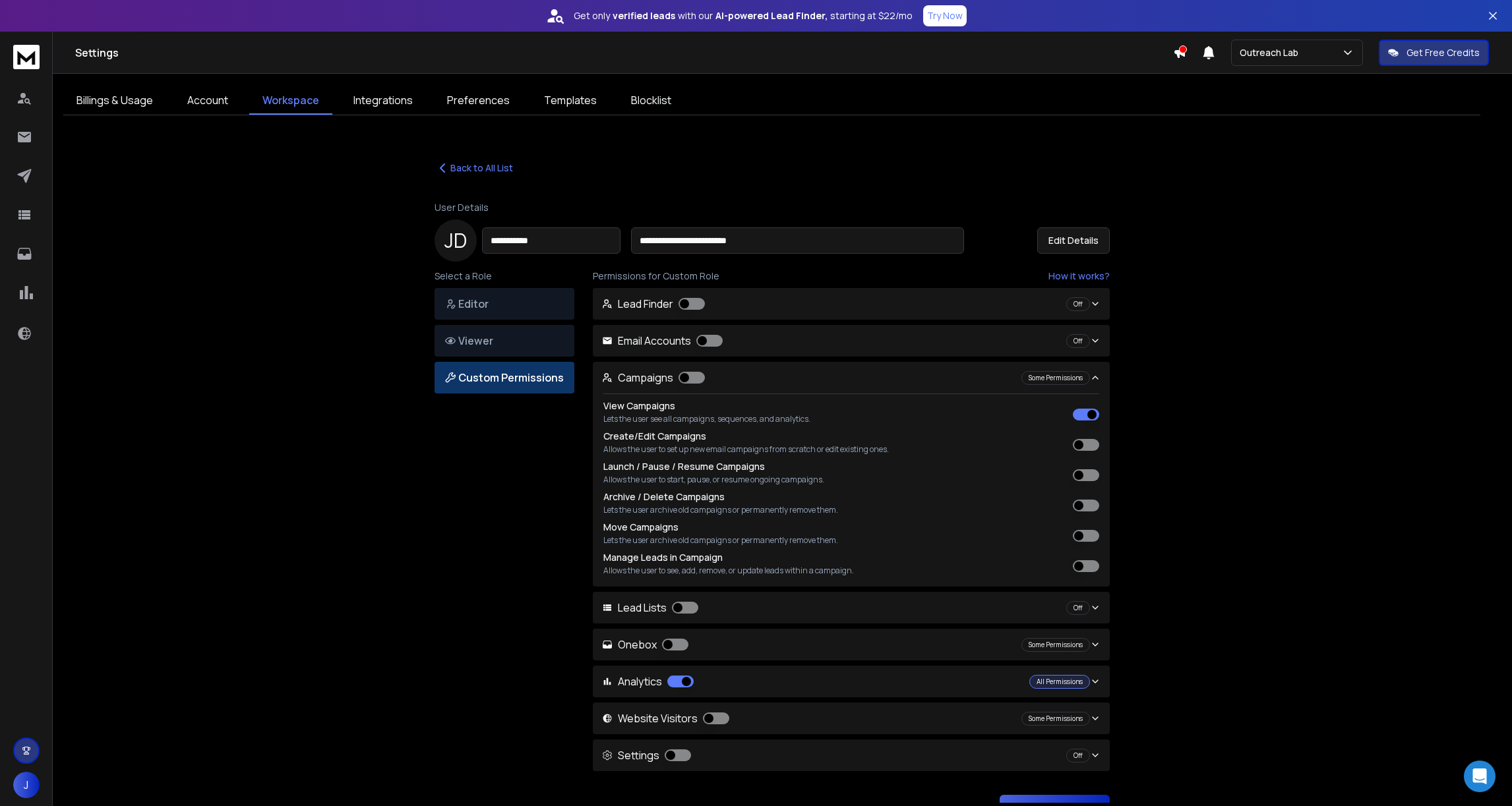
click at [816, 376] on div "Campaigns Some Permissions" at bounding box center [846, 378] width 488 height 16
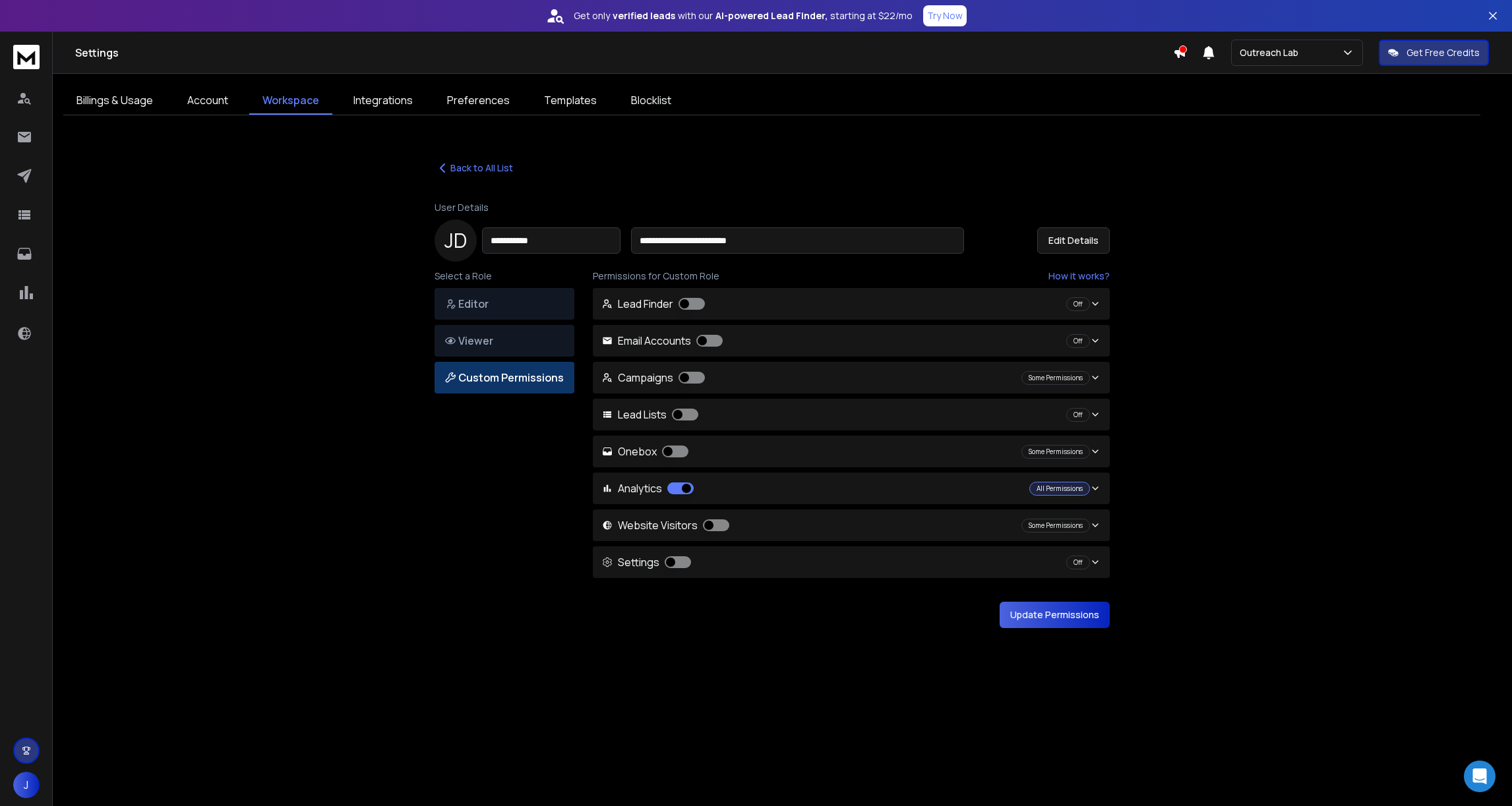
click at [848, 345] on div "Email Accounts Off" at bounding box center [846, 341] width 488 height 16
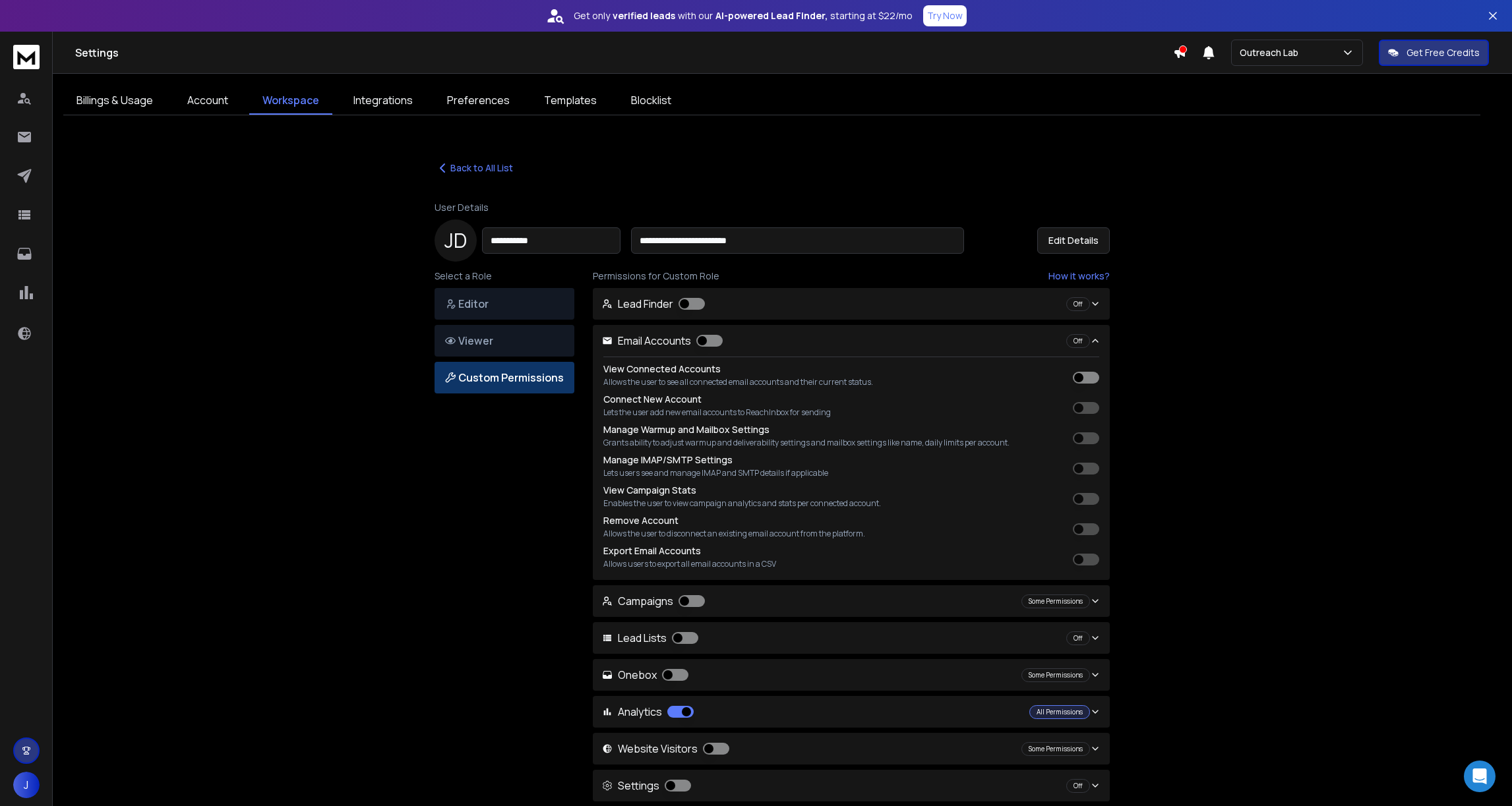
click at [1090, 372] on button "View Connected Accounts" at bounding box center [1086, 378] width 27 height 12
click at [1183, 416] on section "**********" at bounding box center [772, 463] width 1417 height 659
click at [931, 340] on div "Email Accounts Some Permissions" at bounding box center [846, 341] width 488 height 16
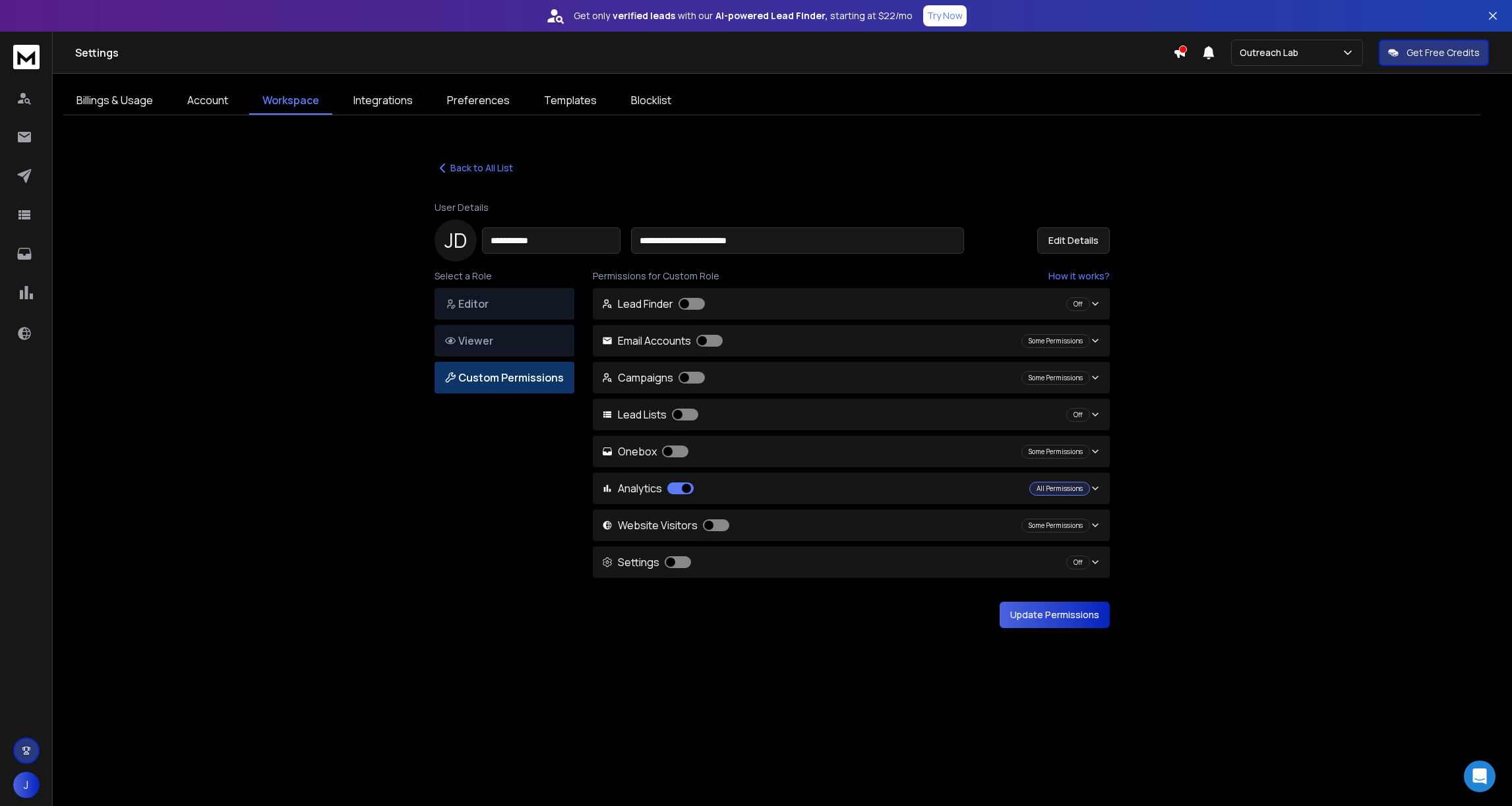
click at [1056, 619] on button "Update Permissions" at bounding box center [1054, 615] width 110 height 27
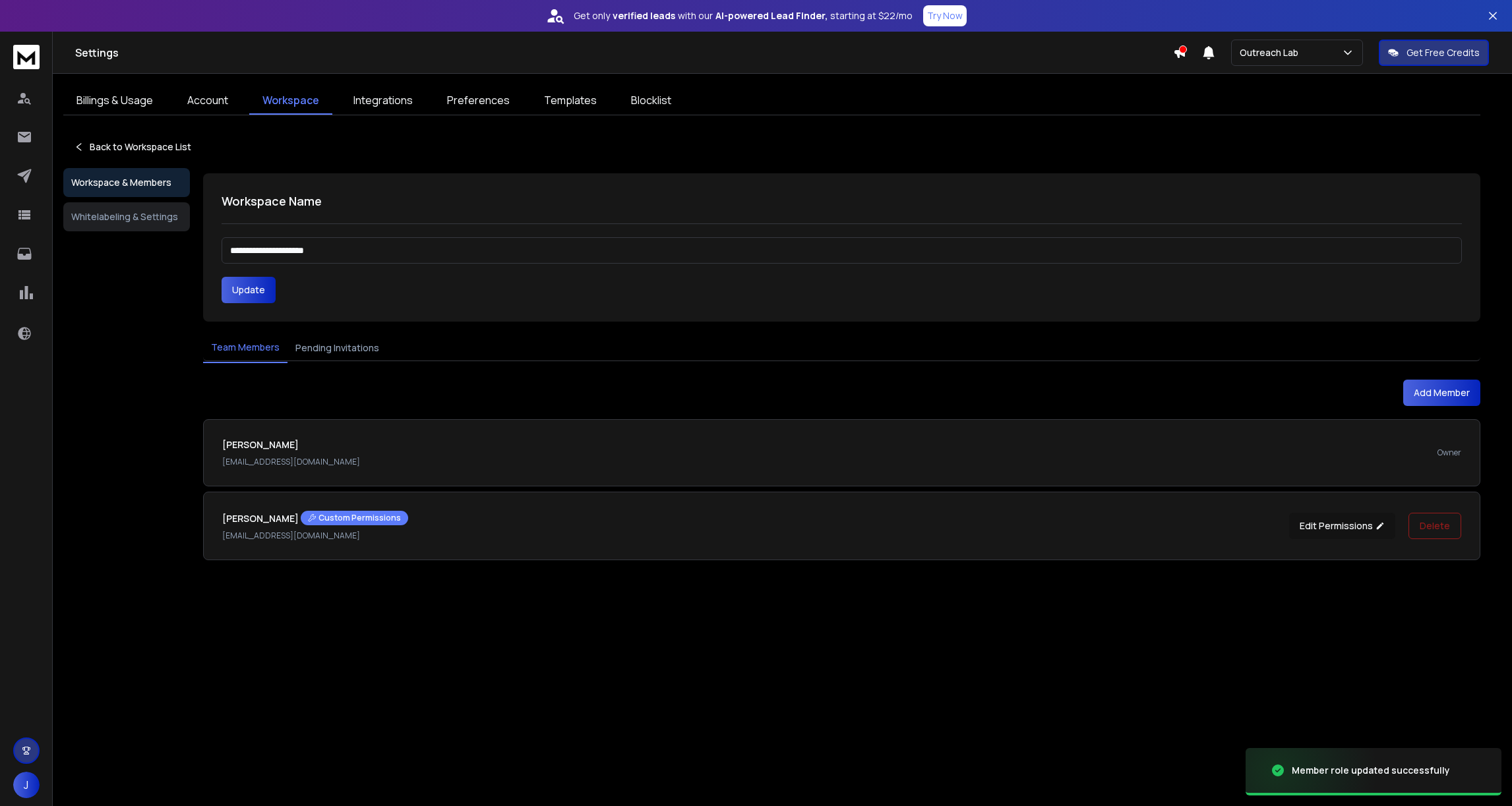
click at [1331, 523] on button "Edit Permissions" at bounding box center [1342, 526] width 106 height 27
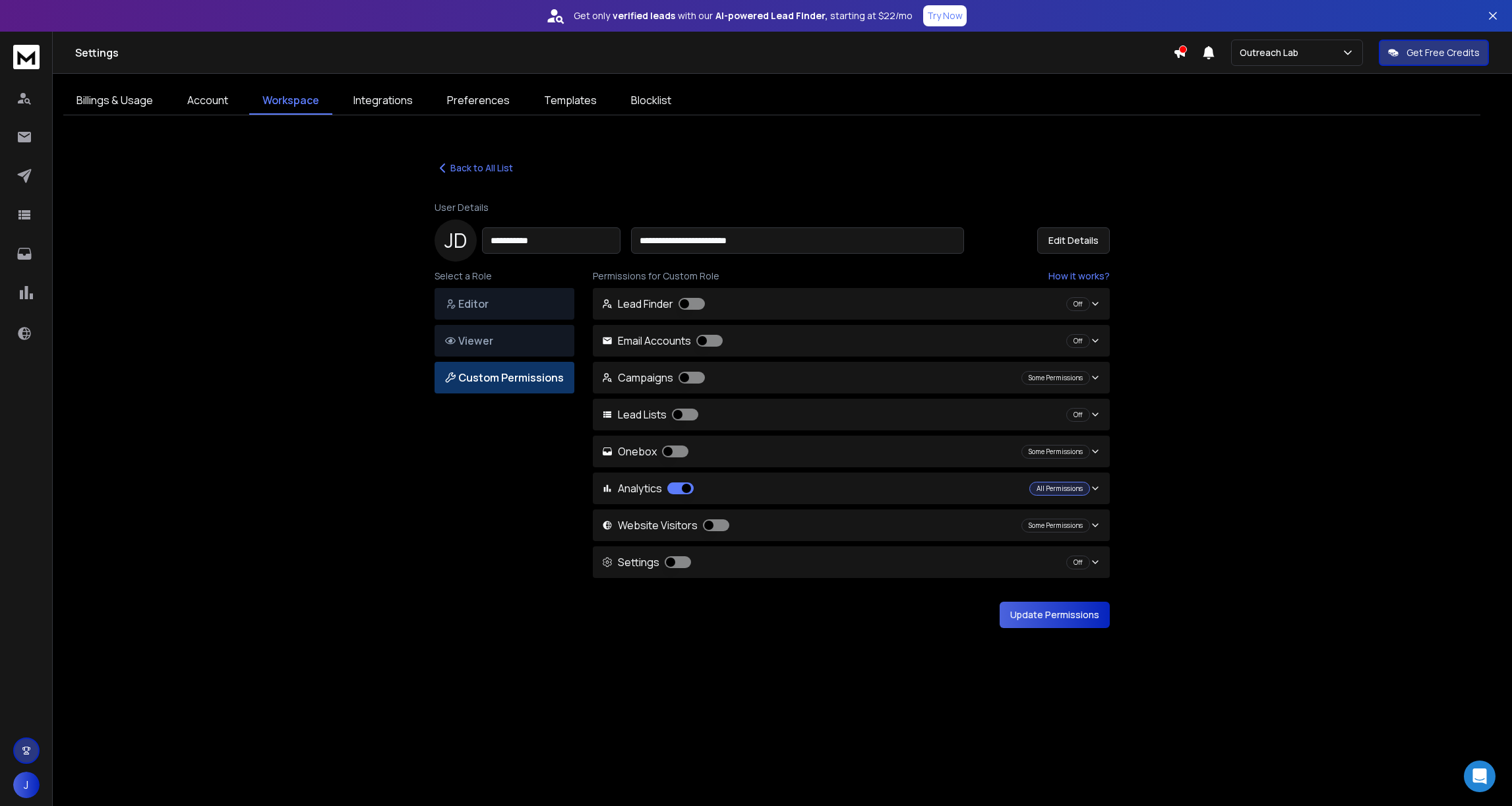
click at [830, 444] on div "Onebox Some Permissions" at bounding box center [846, 452] width 488 height 16
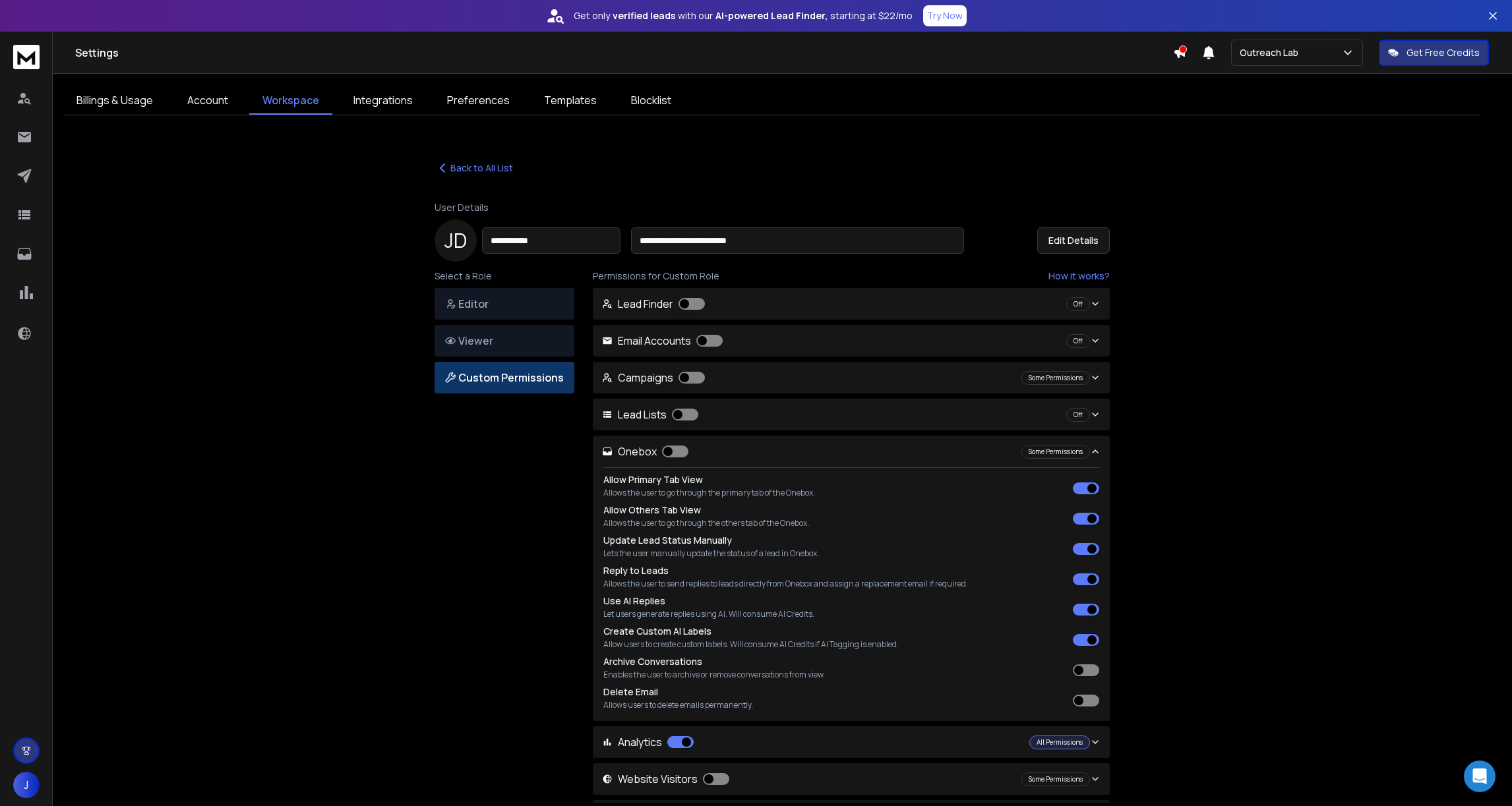
click at [830, 444] on div "Onebox Some Permissions" at bounding box center [846, 452] width 488 height 16
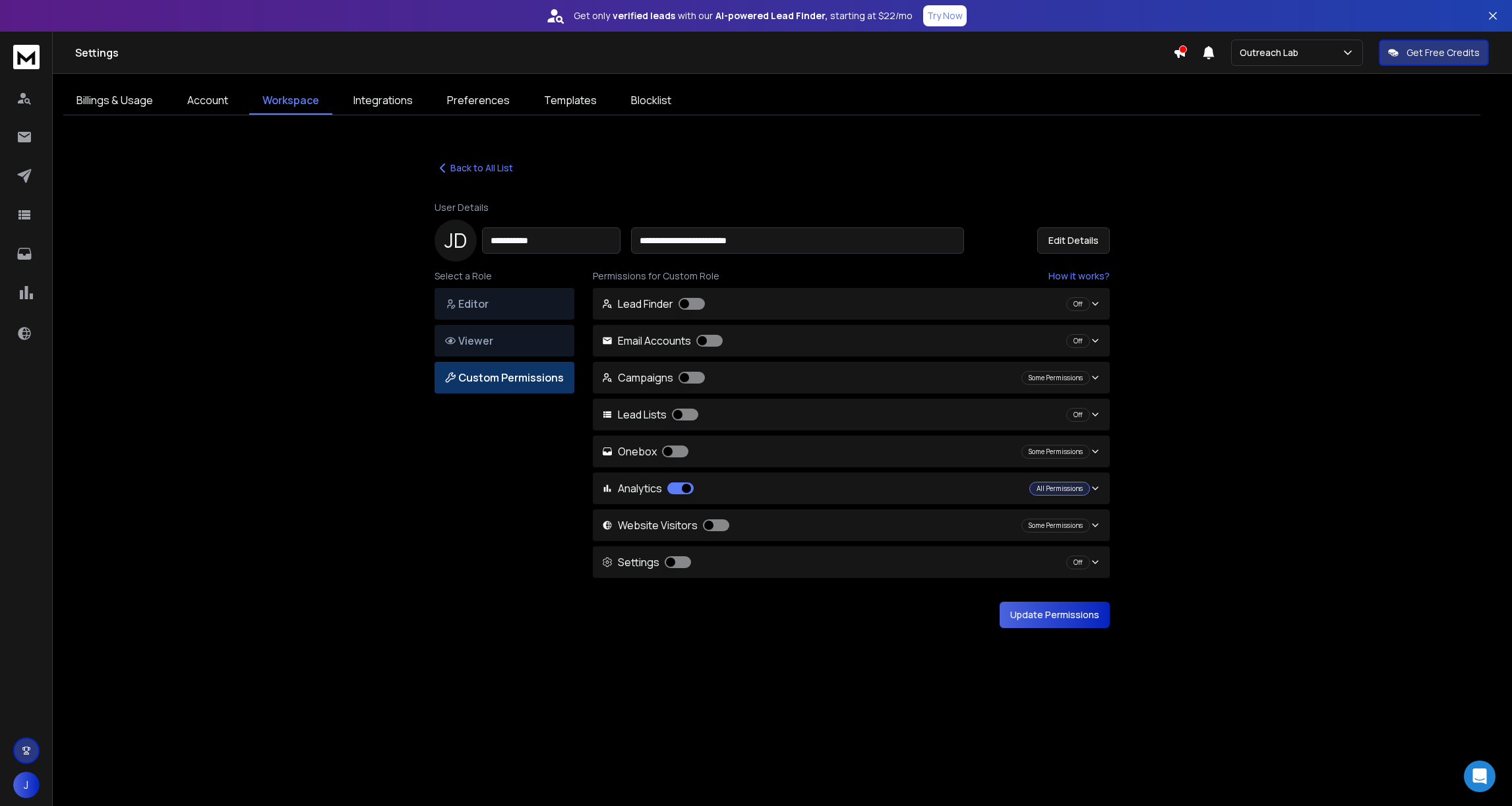
click at [840, 338] on div "Email Accounts Off" at bounding box center [846, 341] width 488 height 16
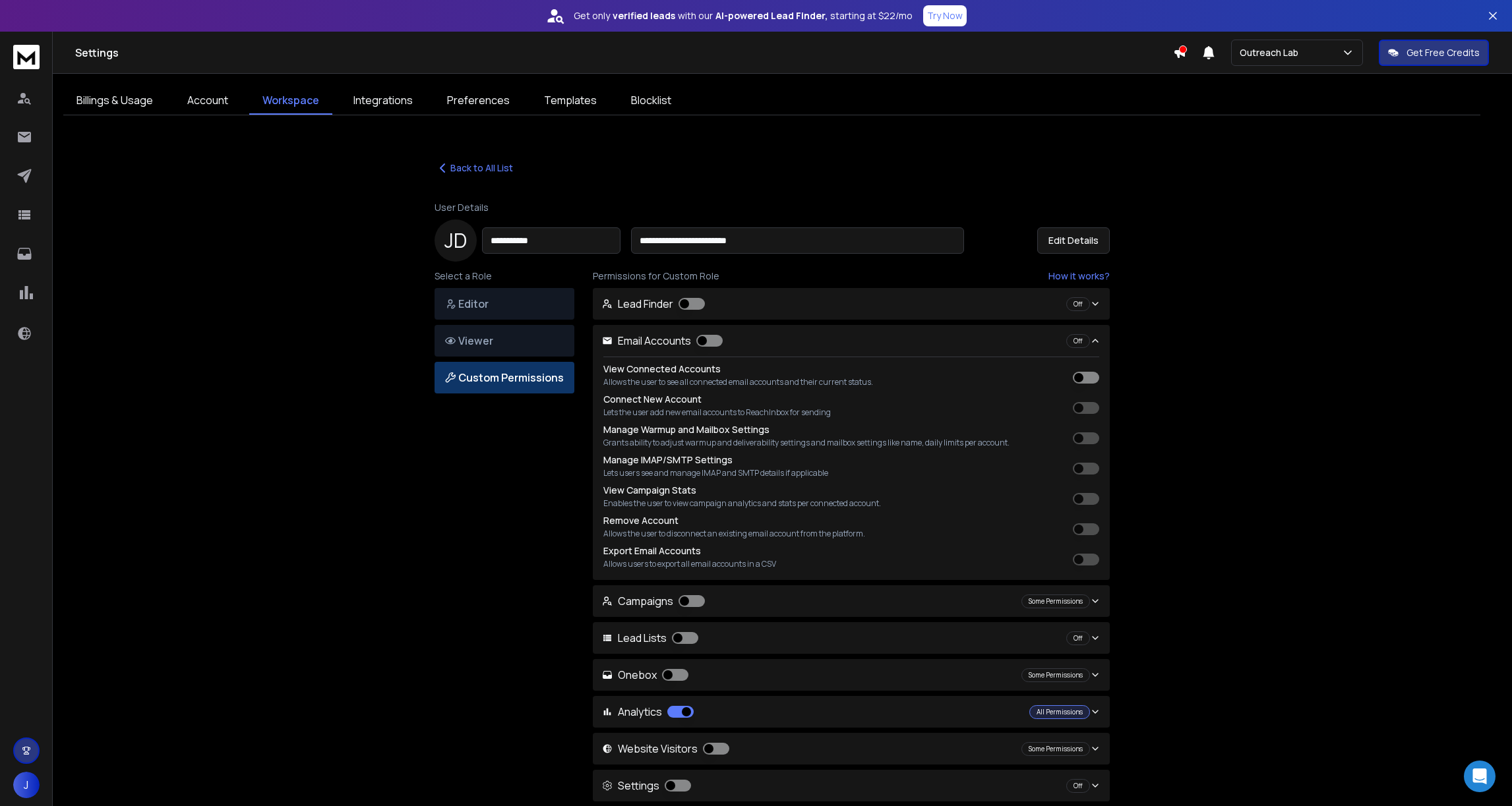
click at [1086, 376] on button "View Connected Accounts" at bounding box center [1086, 378] width 27 height 12
click at [1128, 368] on section "**********" at bounding box center [772, 463] width 1417 height 659
click at [1100, 344] on button "Email Accounts Some Permissions" at bounding box center [852, 341] width 517 height 32
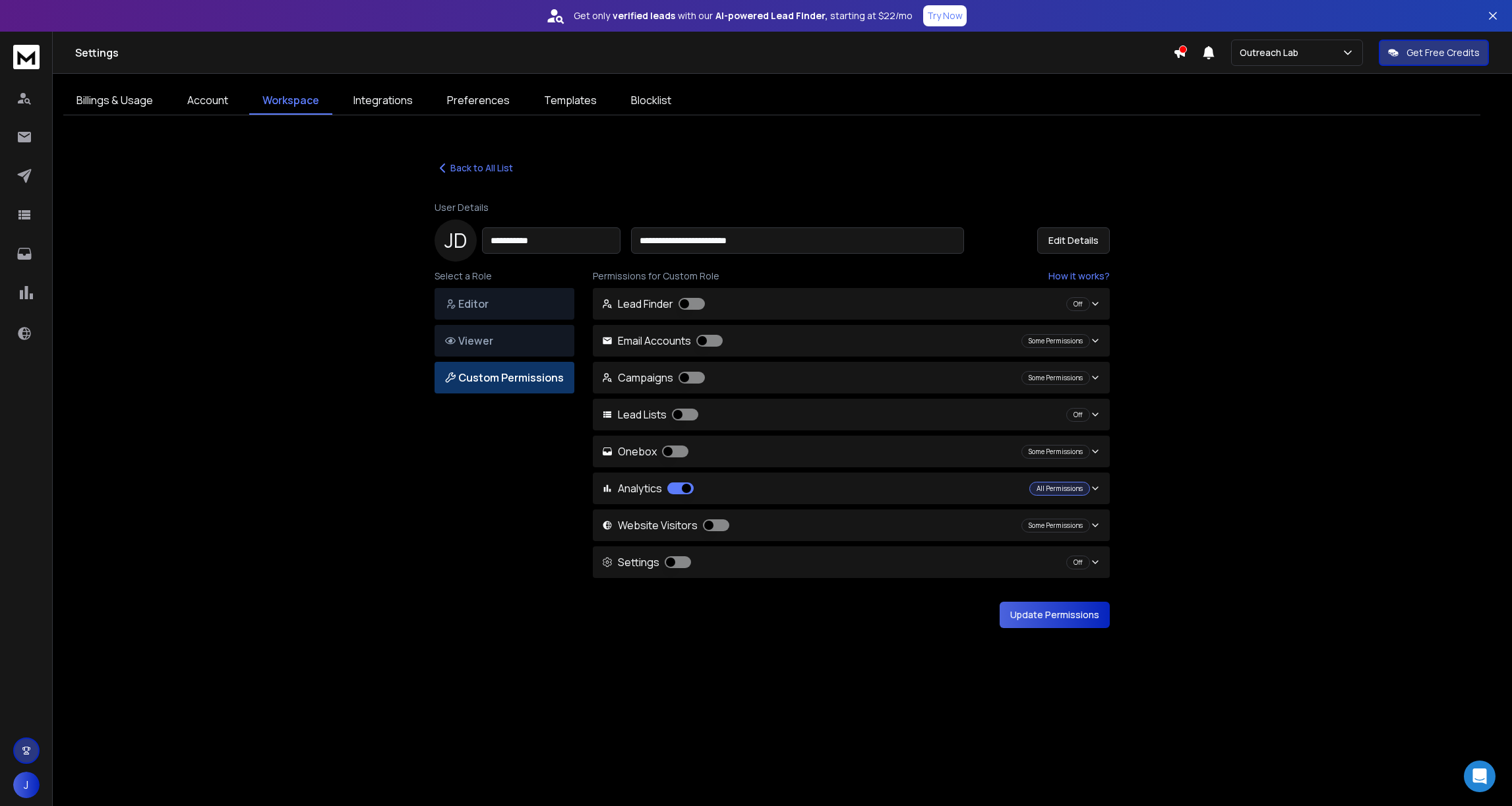
click at [1090, 615] on button "Update Permissions" at bounding box center [1054, 615] width 110 height 27
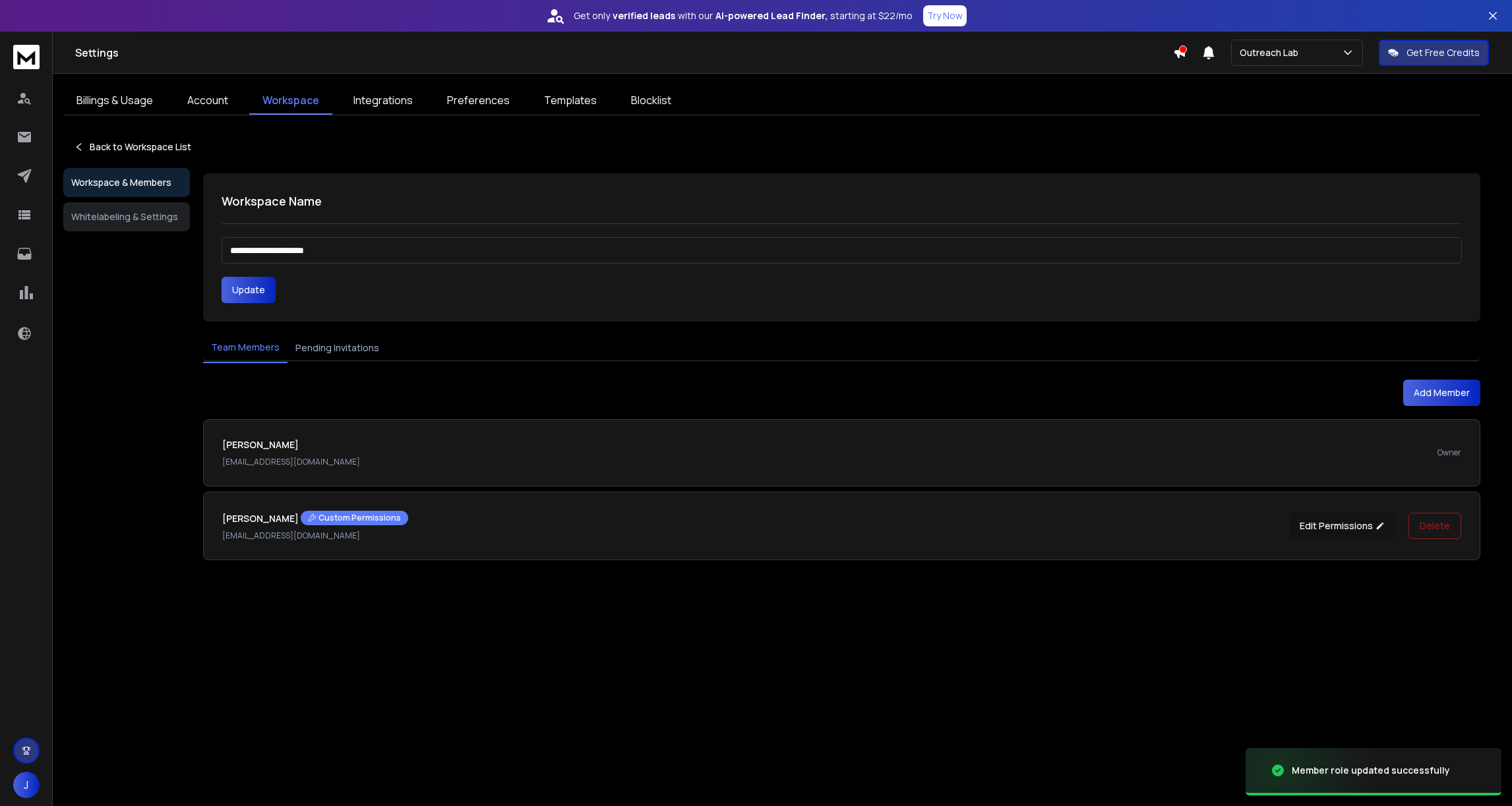
click at [1336, 524] on button "Edit Permissions" at bounding box center [1342, 526] width 106 height 27
click at [1321, 526] on button "Edit Permissions" at bounding box center [1342, 526] width 106 height 27
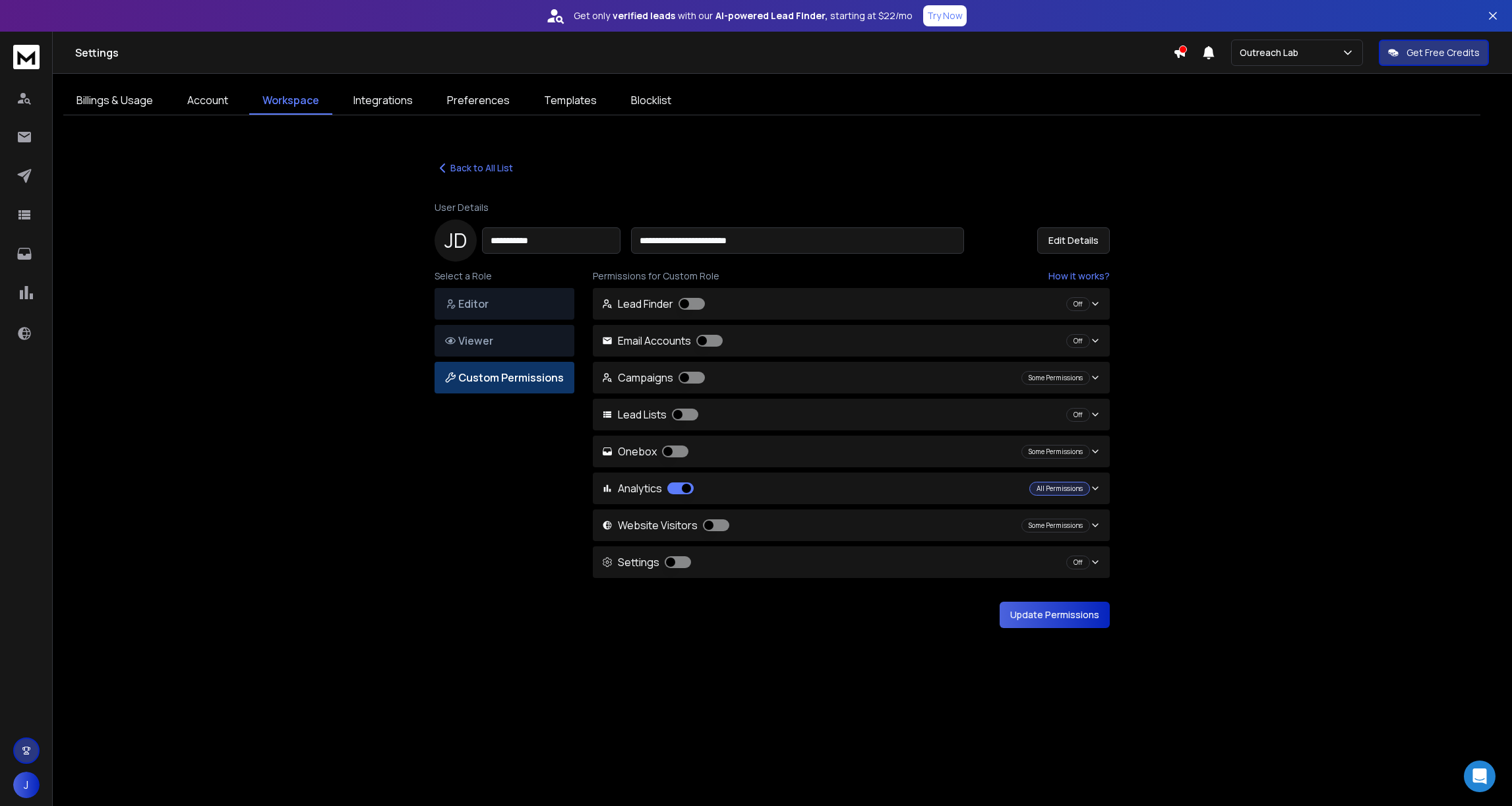
click at [1092, 334] on button "Email Accounts Off" at bounding box center [852, 341] width 517 height 32
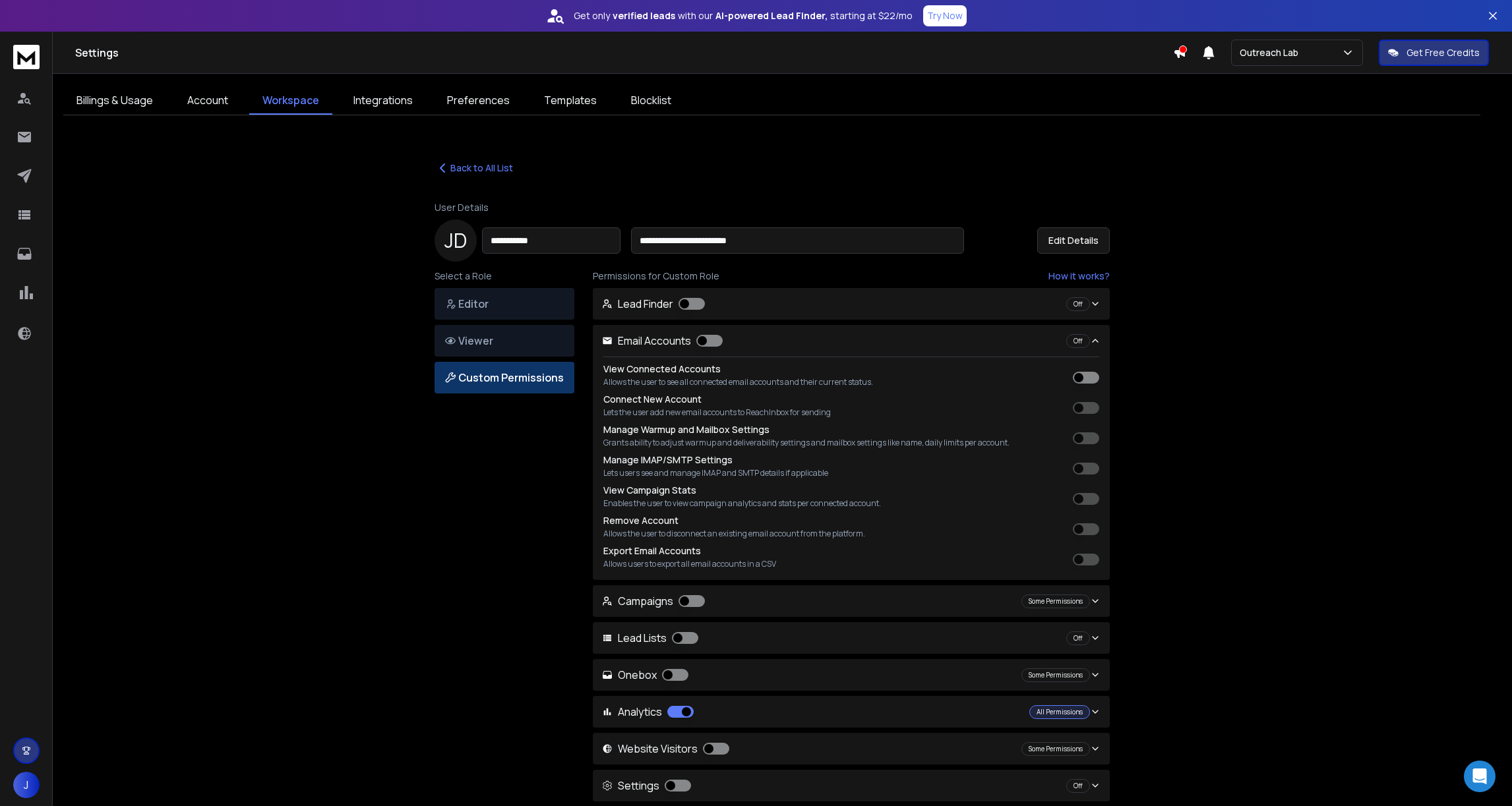
click at [709, 339] on button "button" at bounding box center [710, 341] width 27 height 12
click at [1271, 450] on section "**********" at bounding box center [772, 463] width 1417 height 659
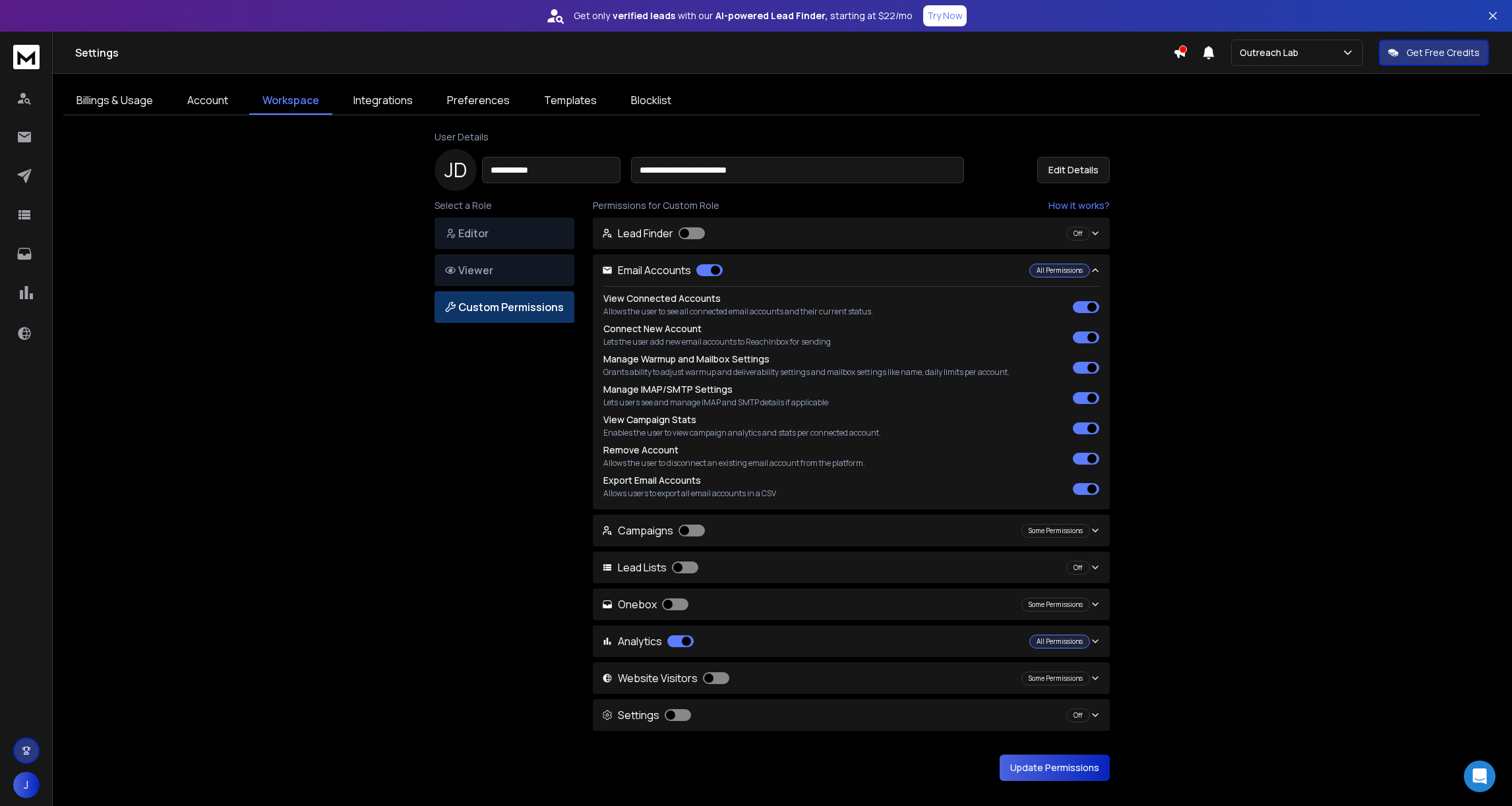
scroll to position [75, 0]
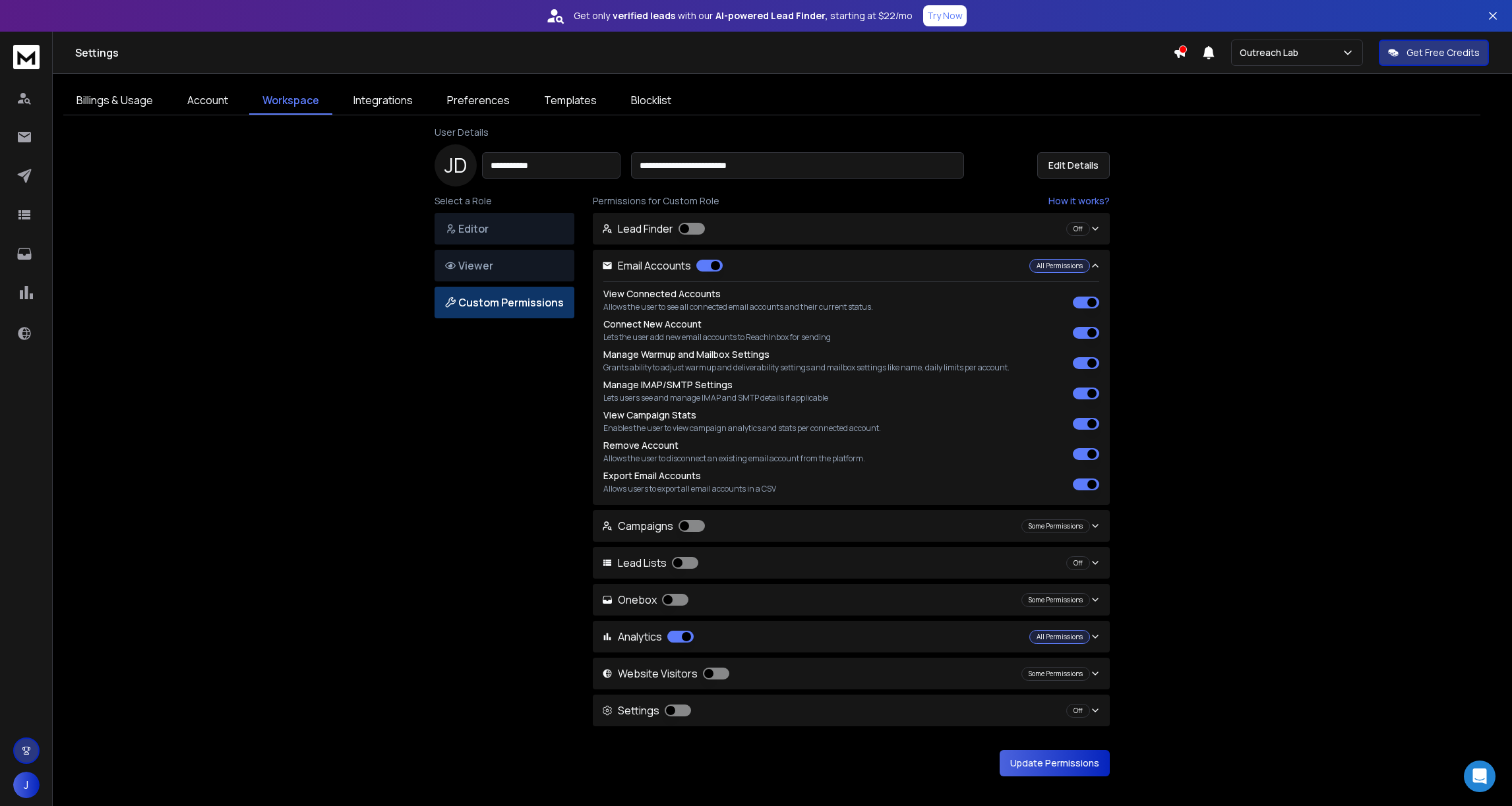
click at [1050, 761] on button "Update Permissions" at bounding box center [1054, 763] width 110 height 27
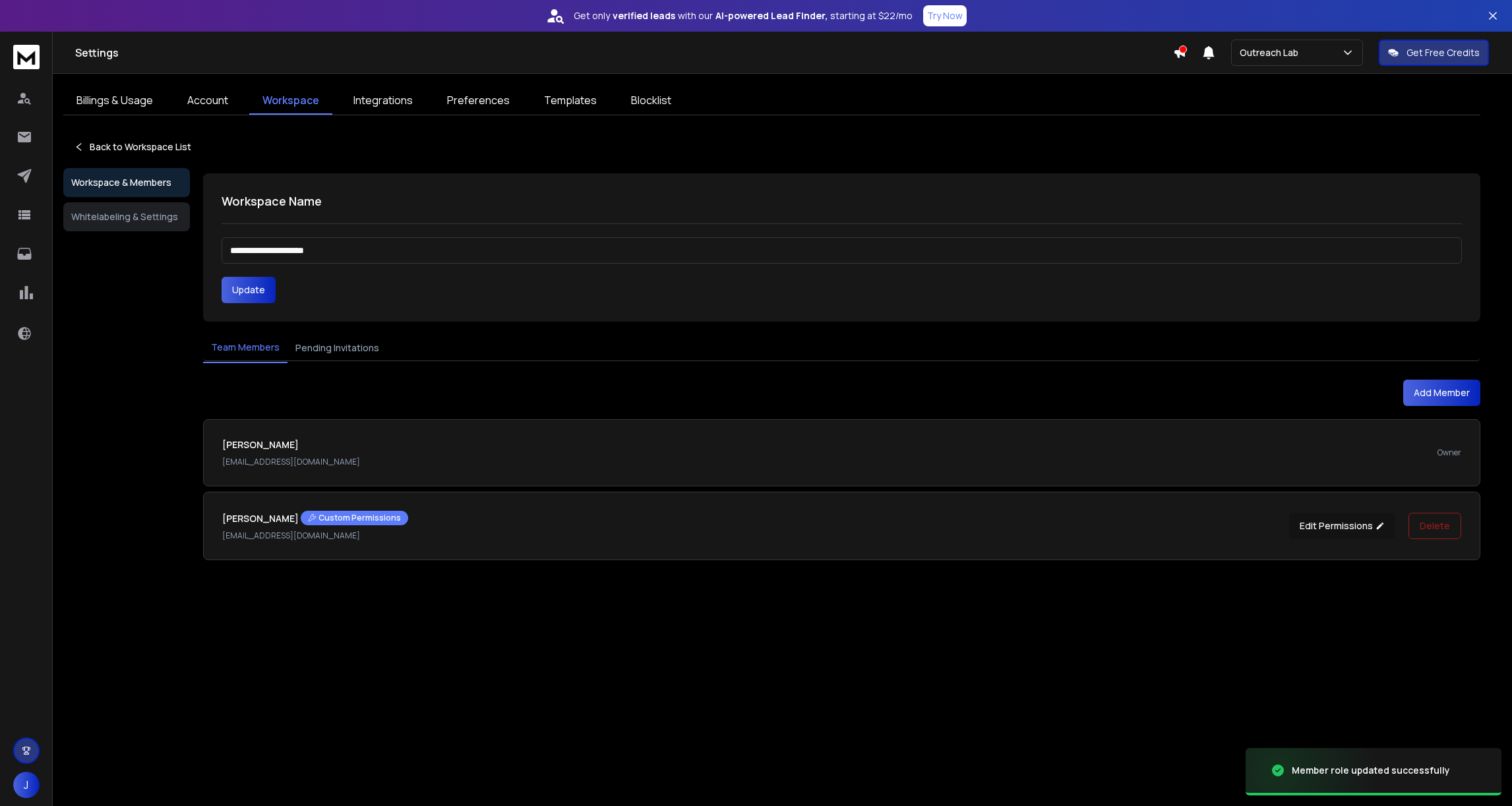
click at [1366, 529] on button "Edit Permissions" at bounding box center [1342, 526] width 106 height 27
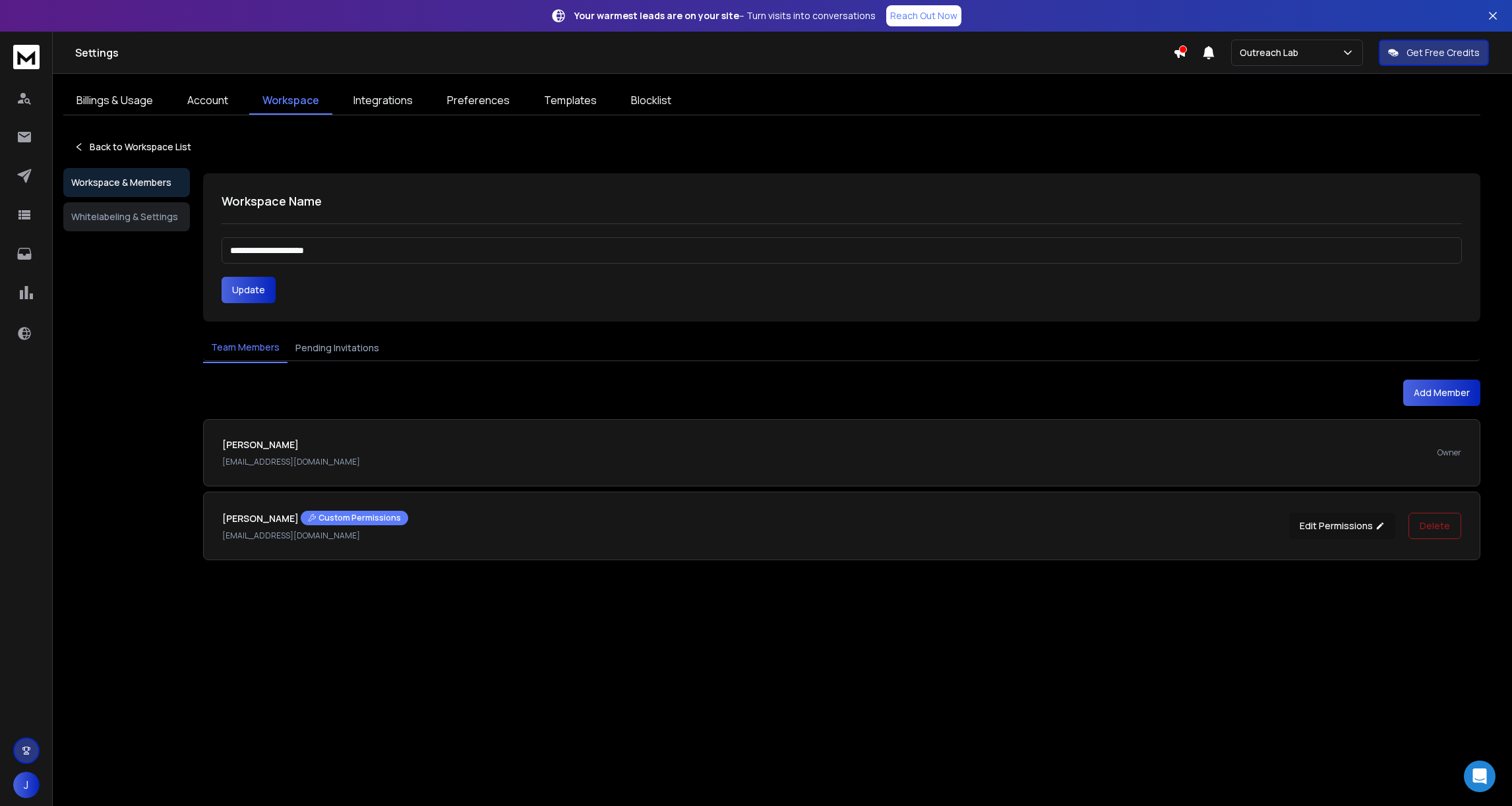
click at [1363, 530] on button "Edit Permissions" at bounding box center [1342, 526] width 106 height 27
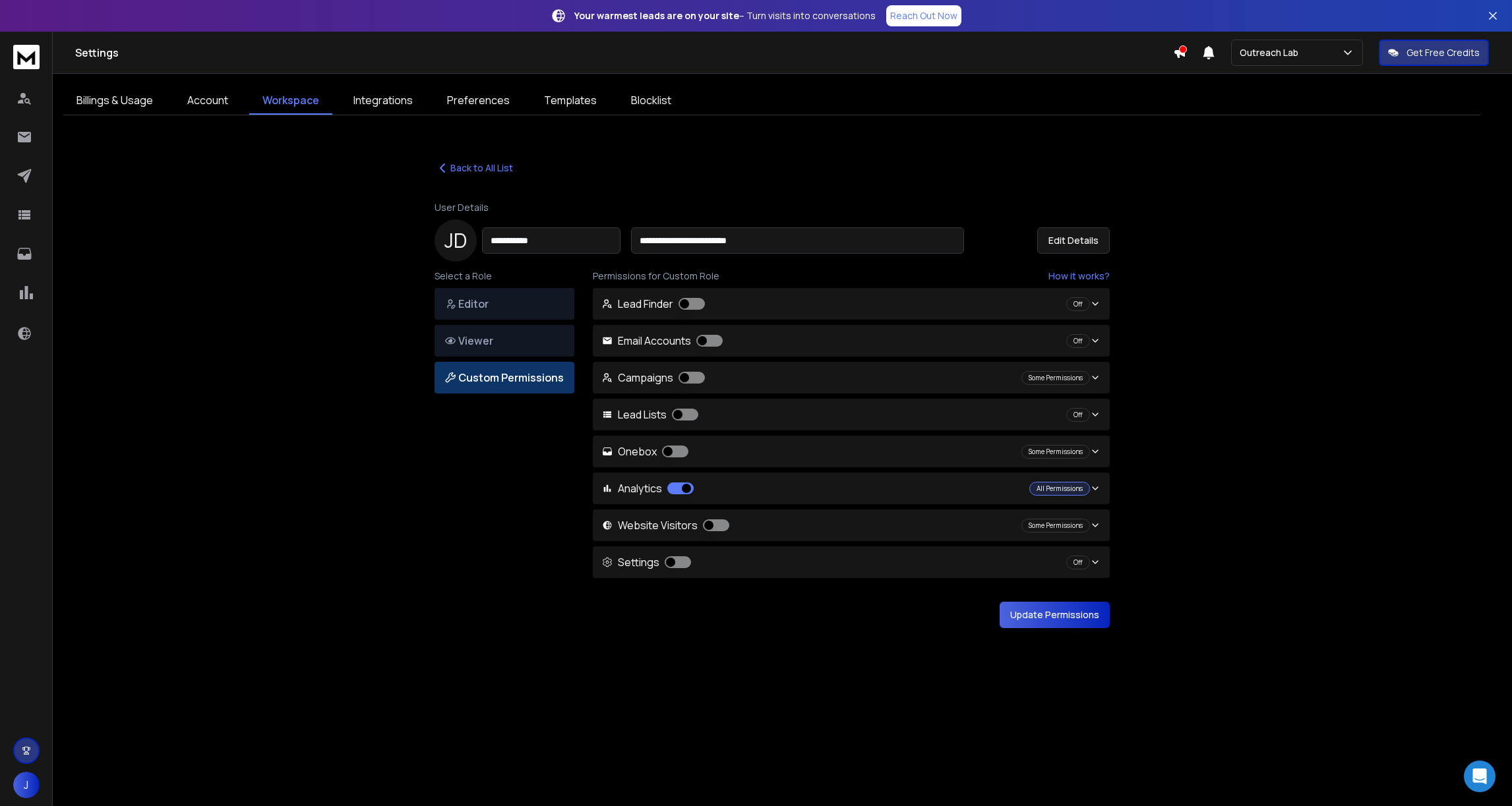
click at [1077, 330] on button "Email Accounts Off" at bounding box center [852, 341] width 517 height 32
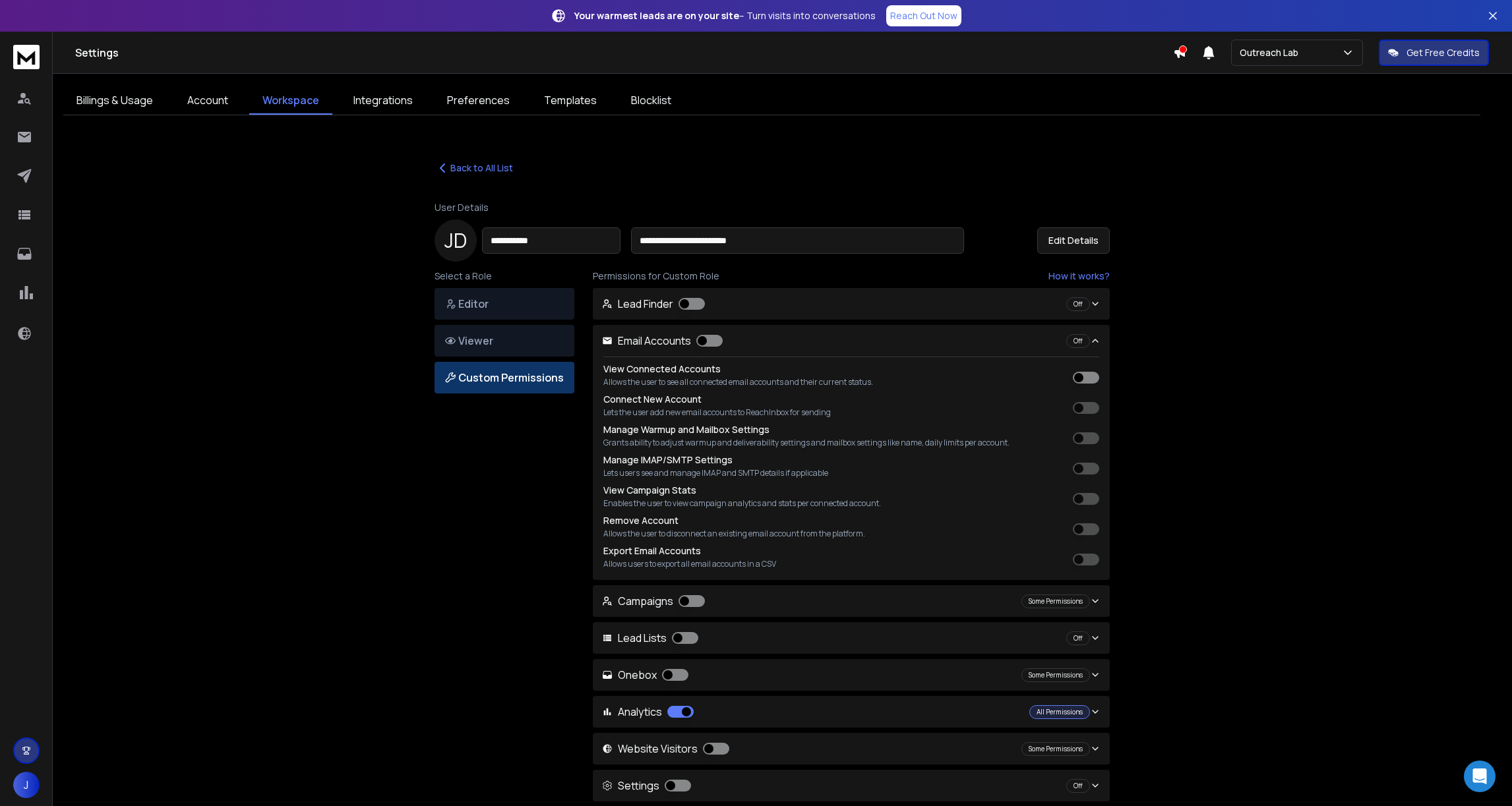
click at [1082, 380] on button "View Connected Accounts" at bounding box center [1086, 378] width 27 height 12
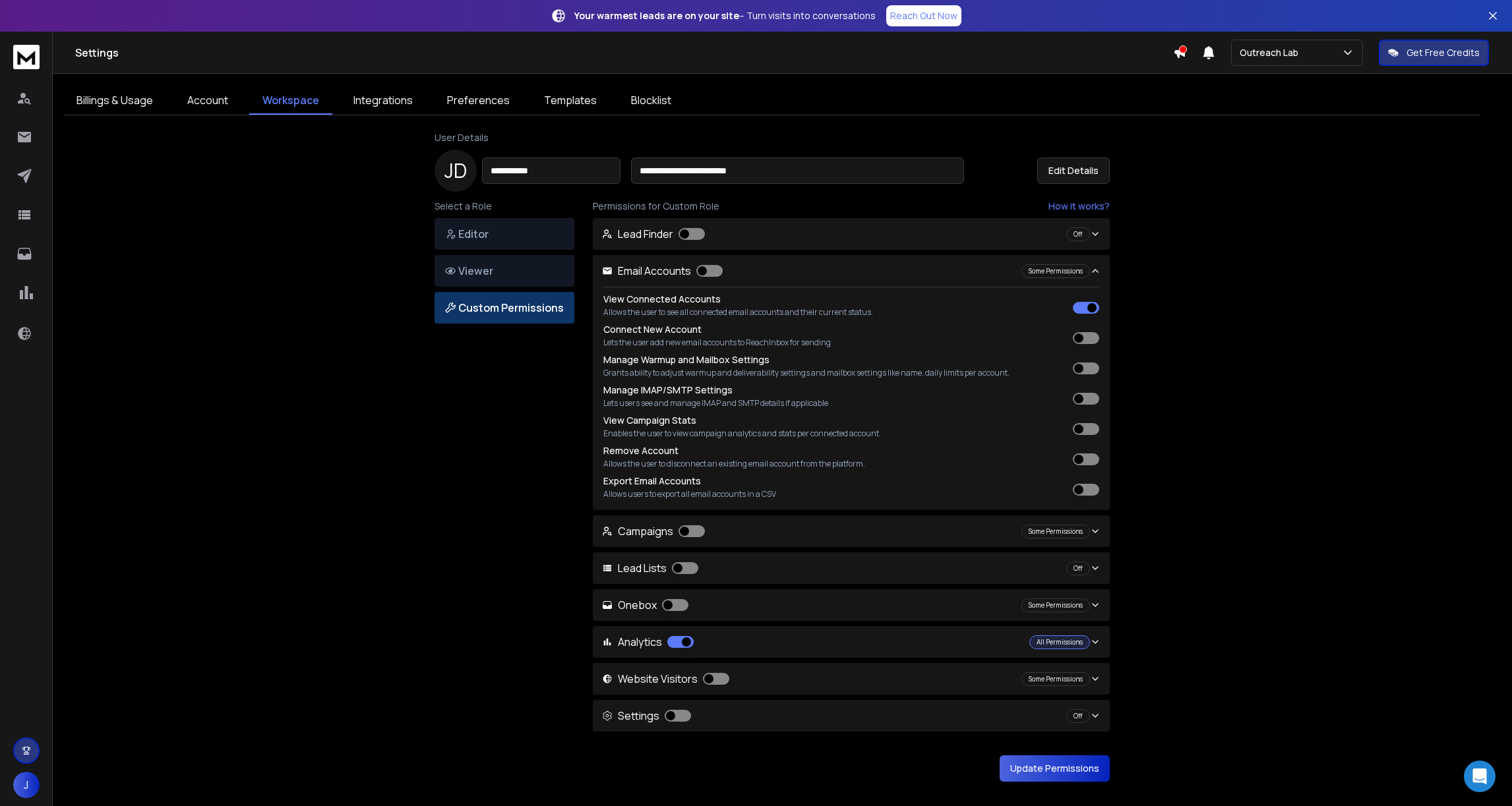
scroll to position [75, 0]
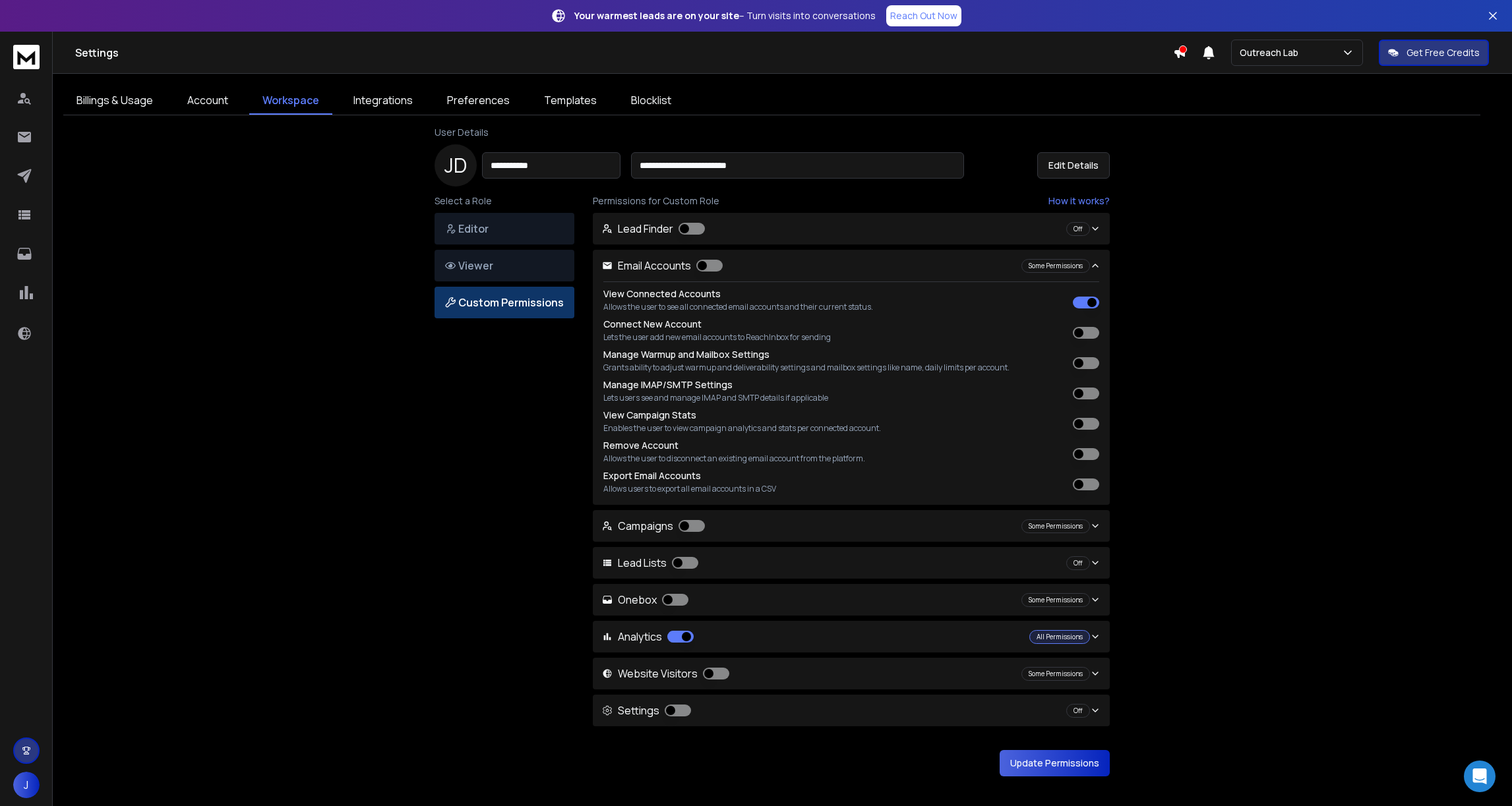
click at [1074, 772] on button "Update Permissions" at bounding box center [1054, 763] width 110 height 27
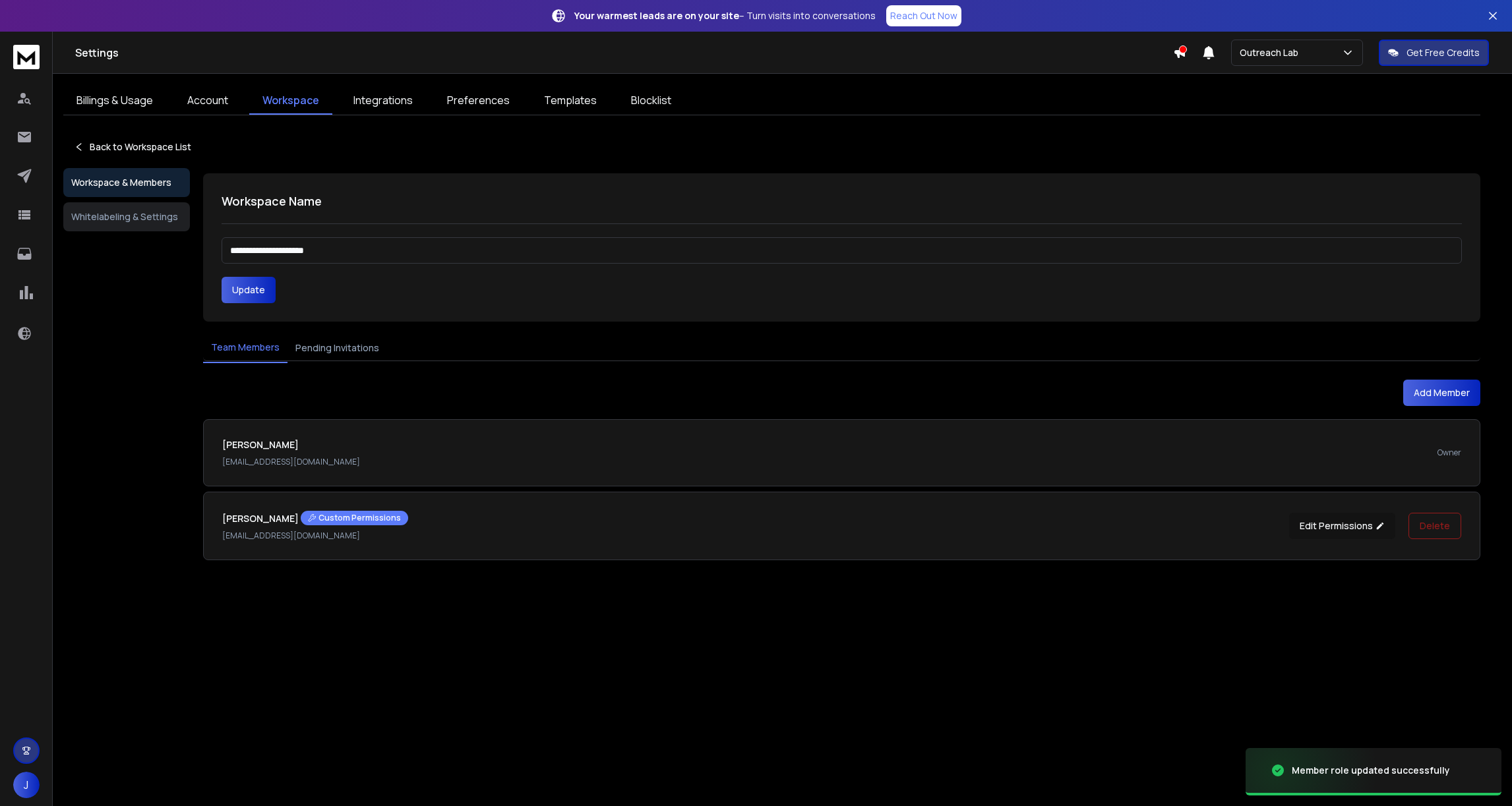
click at [1341, 530] on button "Edit Permissions" at bounding box center [1342, 526] width 106 height 27
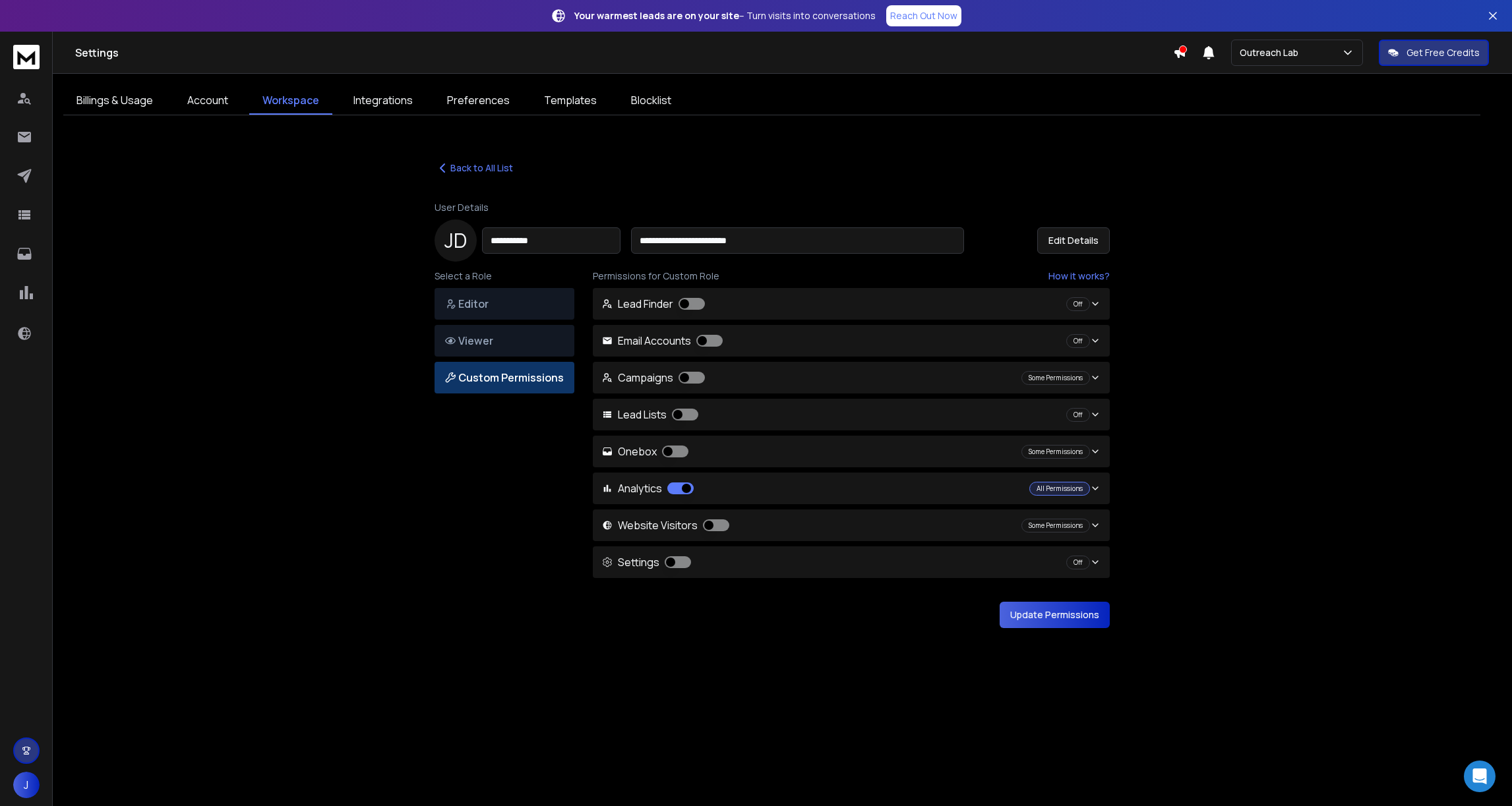
click at [1073, 341] on div "Off" at bounding box center [1078, 341] width 24 height 14
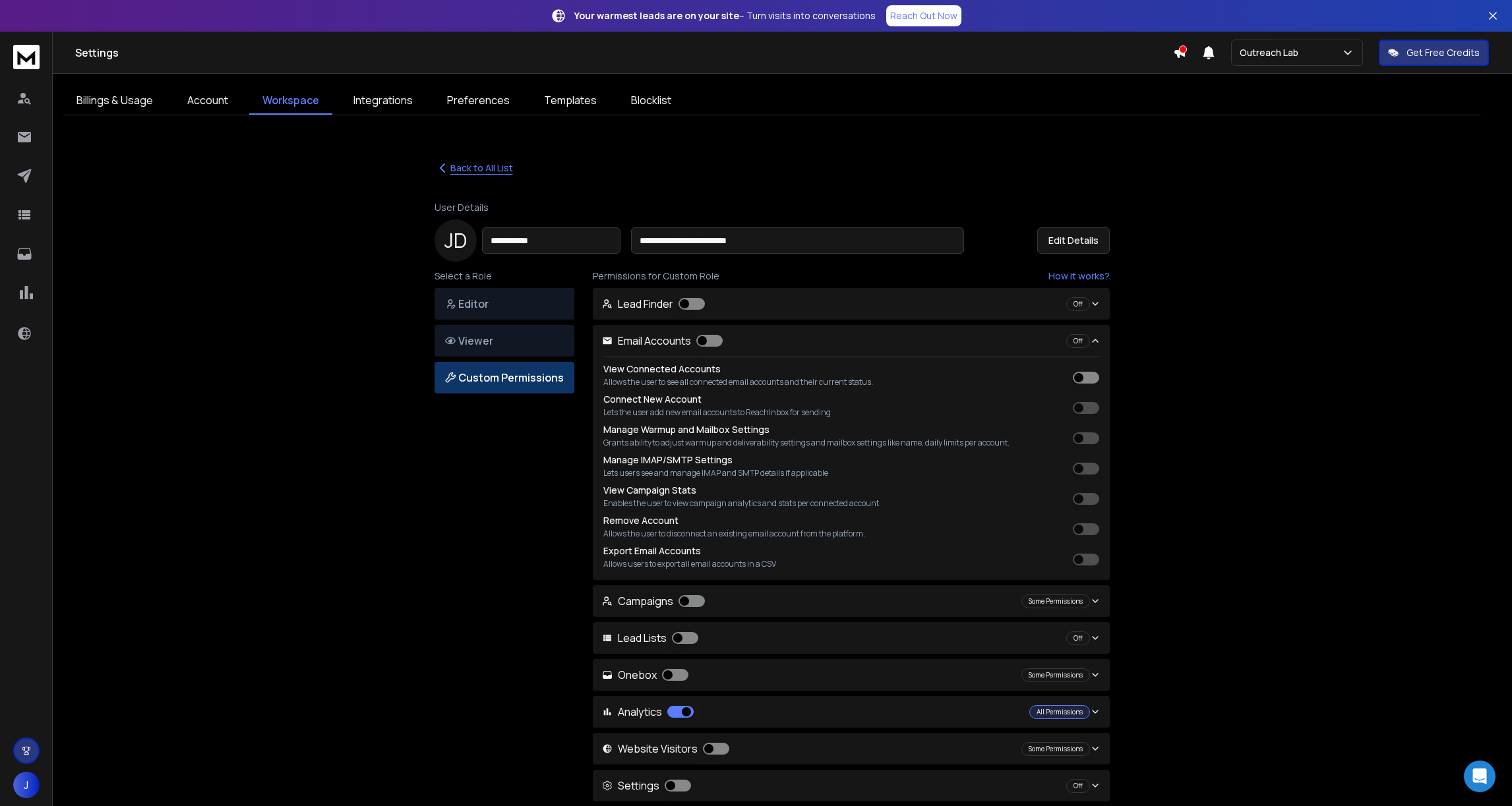
click at [448, 165] on button "Back to All List" at bounding box center [474, 168] width 79 height 16
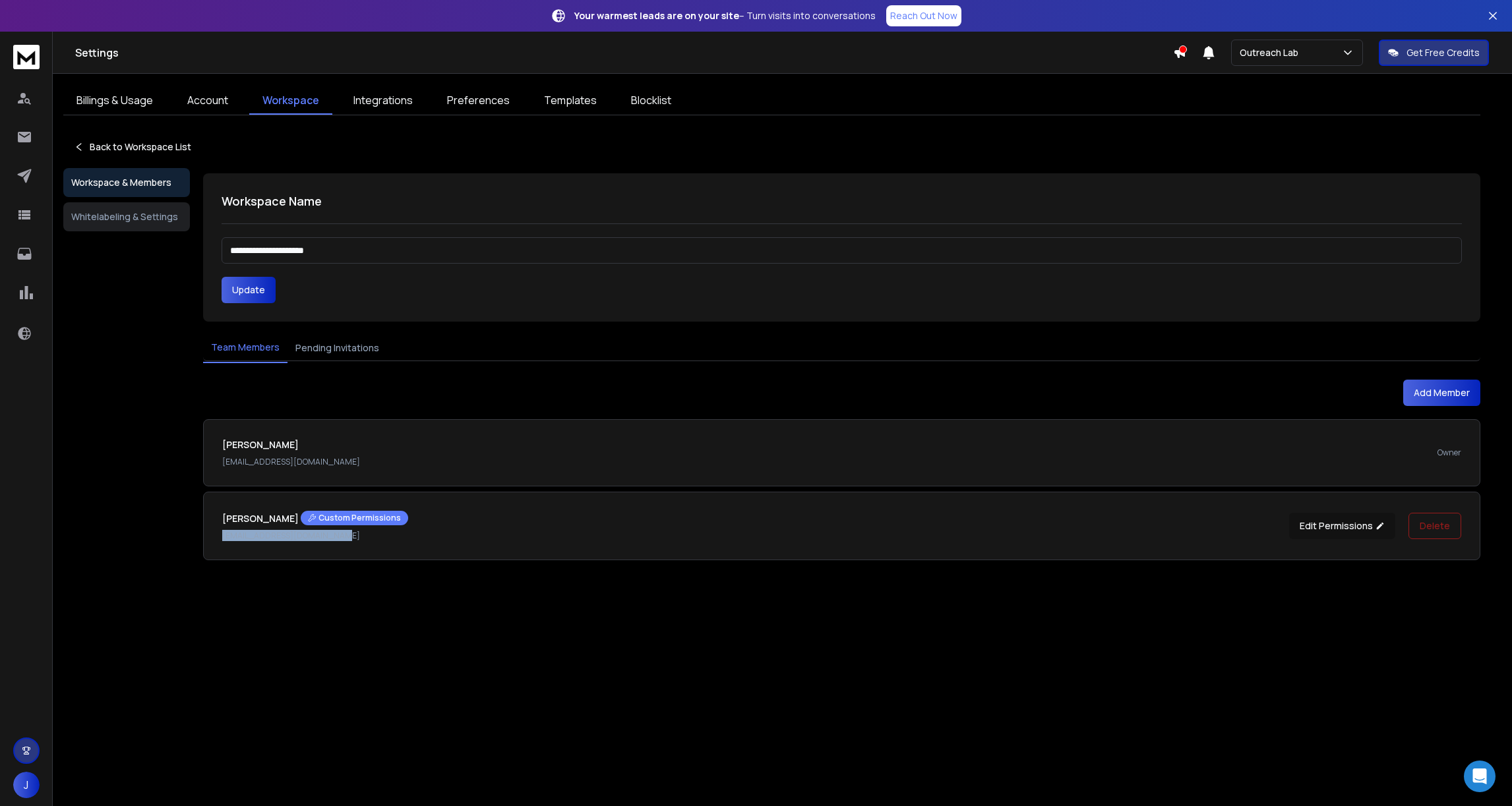
drag, startPoint x: 221, startPoint y: 534, endPoint x: 422, endPoint y: 535, distance: 201.0
click at [363, 539] on div "Josh Dziewa Custom Permissions josh@servicetitantech.info Edit Permissions Dele…" at bounding box center [842, 526] width 1277 height 69
copy p "josh@servicetitantech.info"
click at [1437, 526] on button "Delete" at bounding box center [1435, 526] width 53 height 27
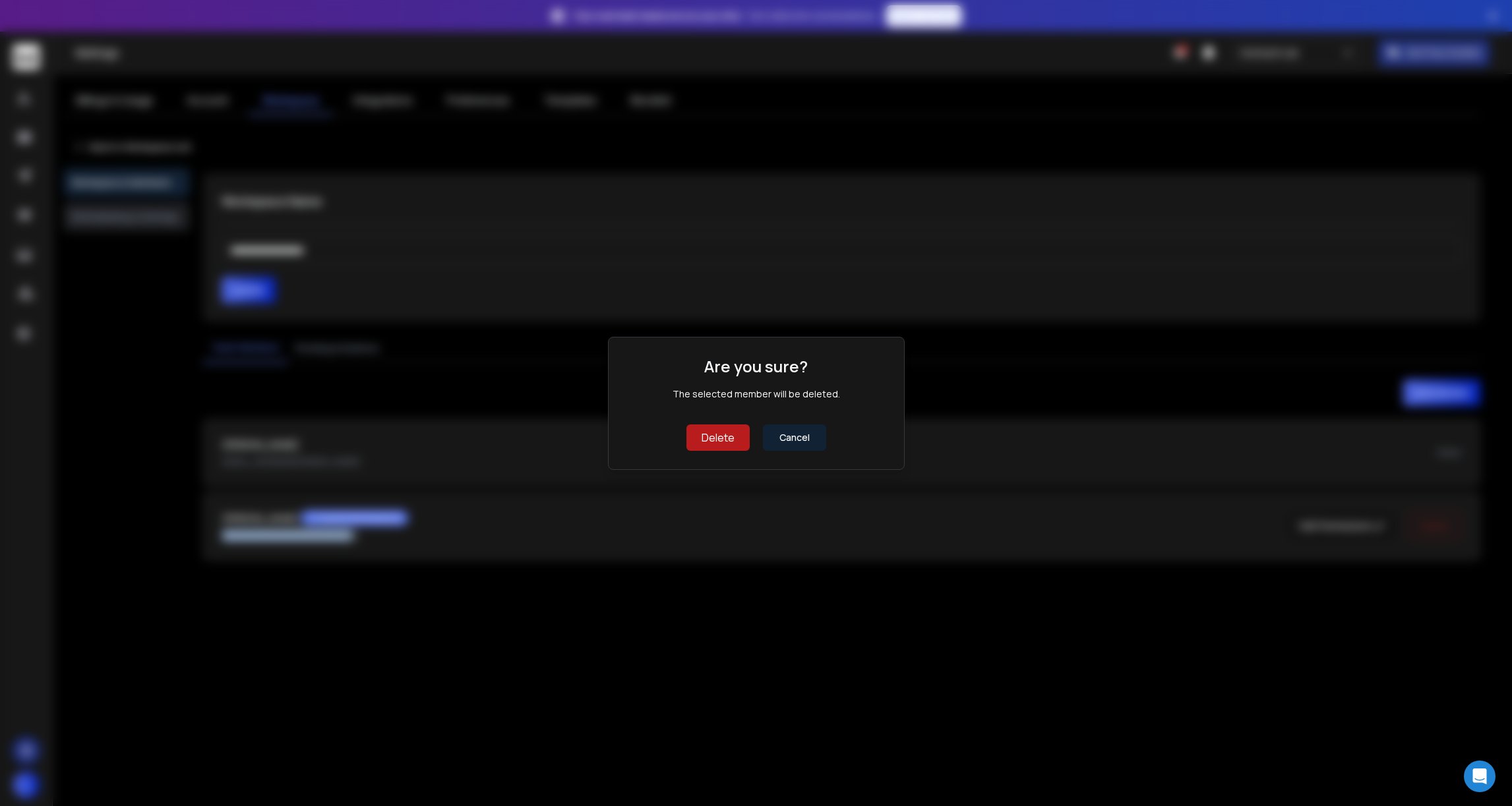
click at [718, 433] on button "Delete" at bounding box center [718, 438] width 63 height 27
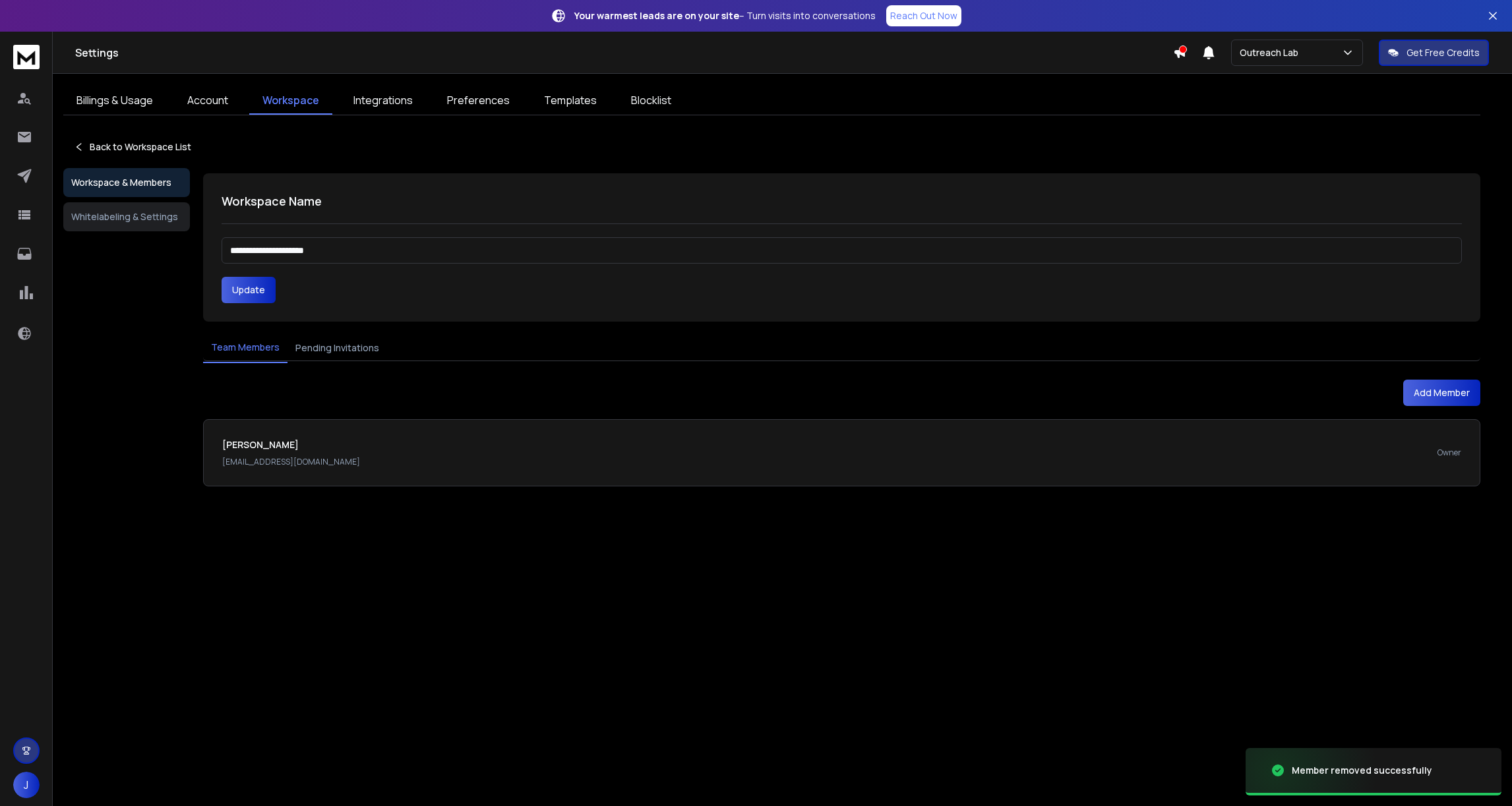
click at [1441, 398] on button "Add Member" at bounding box center [1442, 393] width 77 height 27
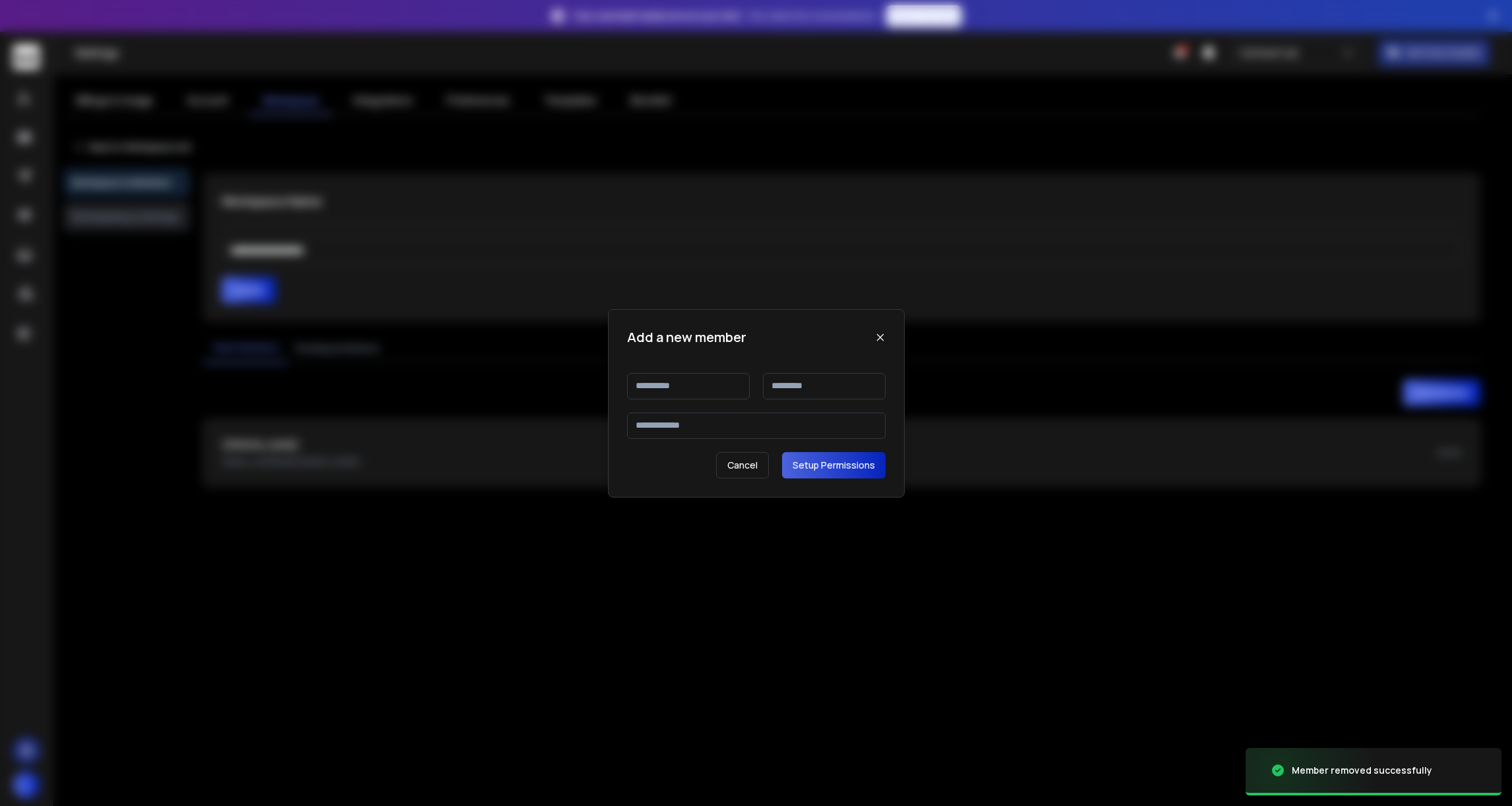
click at [692, 397] on input at bounding box center [688, 386] width 123 height 27
type input "****"
click at [817, 386] on input at bounding box center [824, 386] width 123 height 27
type input "**"
click at [679, 440] on div "**** ** Cancel Setup Permissions" at bounding box center [756, 426] width 259 height 105
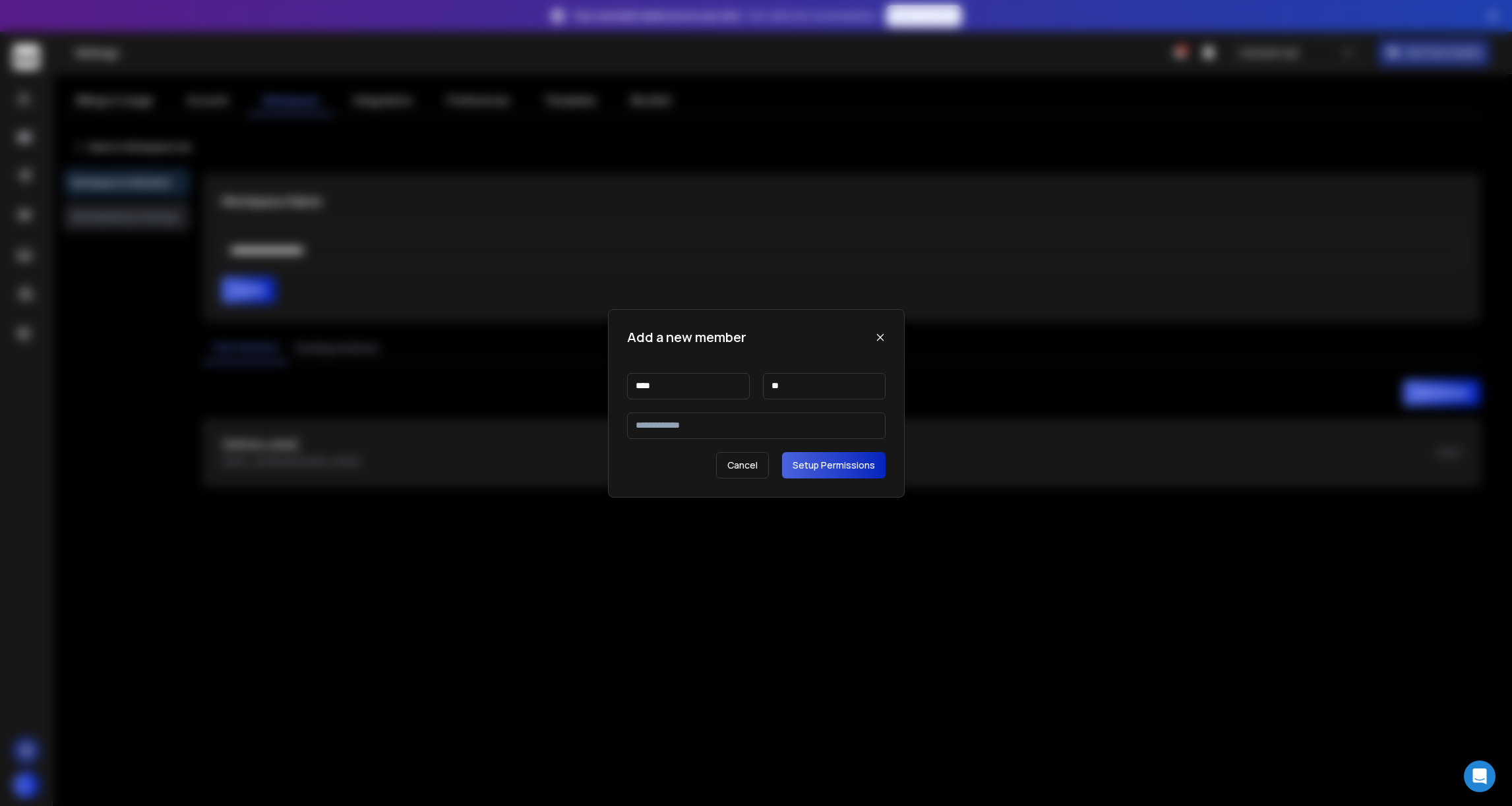
click at [681, 418] on input at bounding box center [756, 426] width 259 height 27
paste input "**********"
type input "**********"
drag, startPoint x: 833, startPoint y: 383, endPoint x: 722, endPoint y: 367, distance: 112.1
click at [722, 367] on div "**********" at bounding box center [756, 403] width 297 height 189
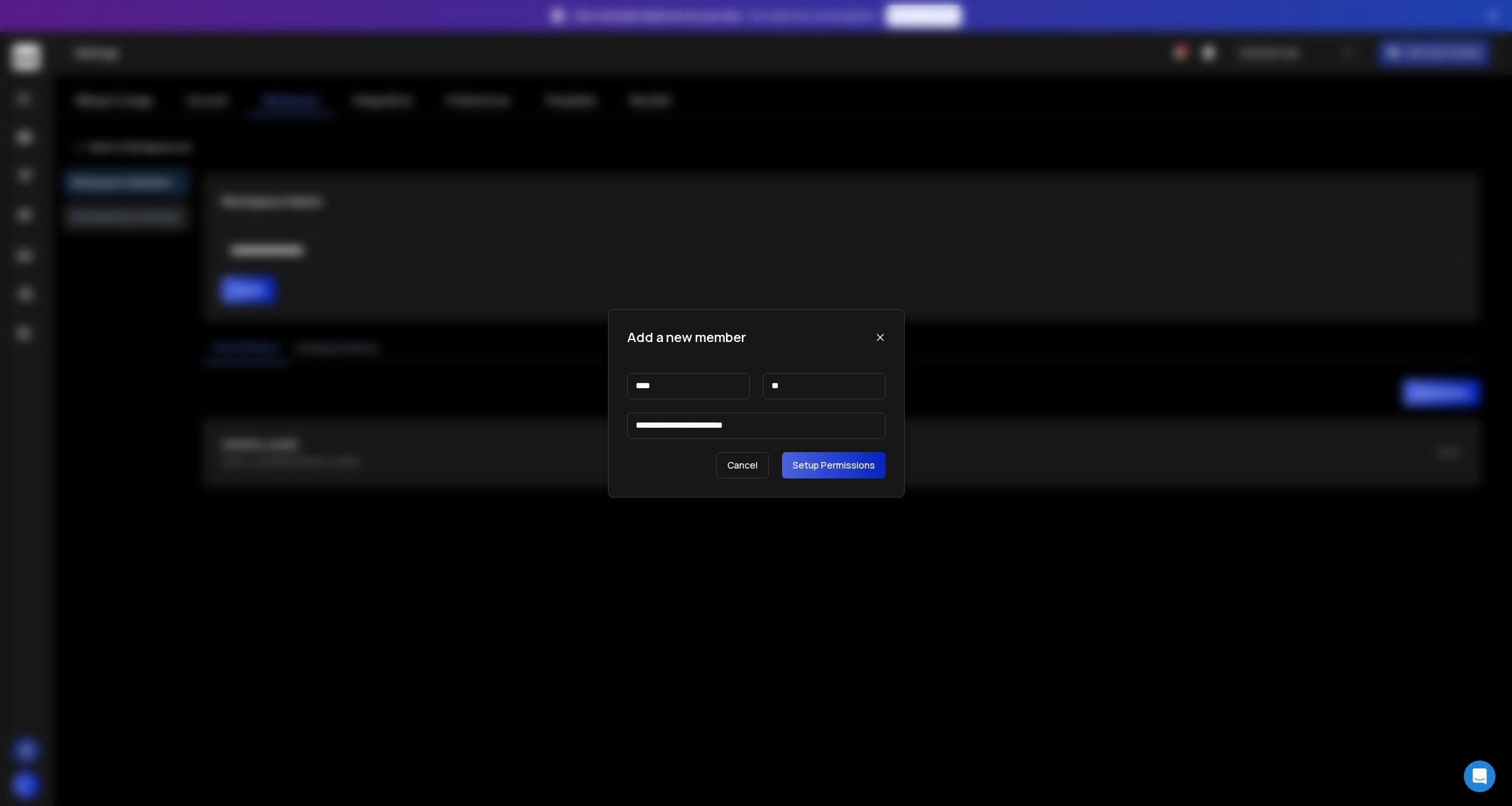
paste input "****"
type input "******"
click at [854, 461] on button "Setup Permissions" at bounding box center [834, 466] width 103 height 27
click at [855, 467] on button "Setup Permissions" at bounding box center [834, 466] width 103 height 27
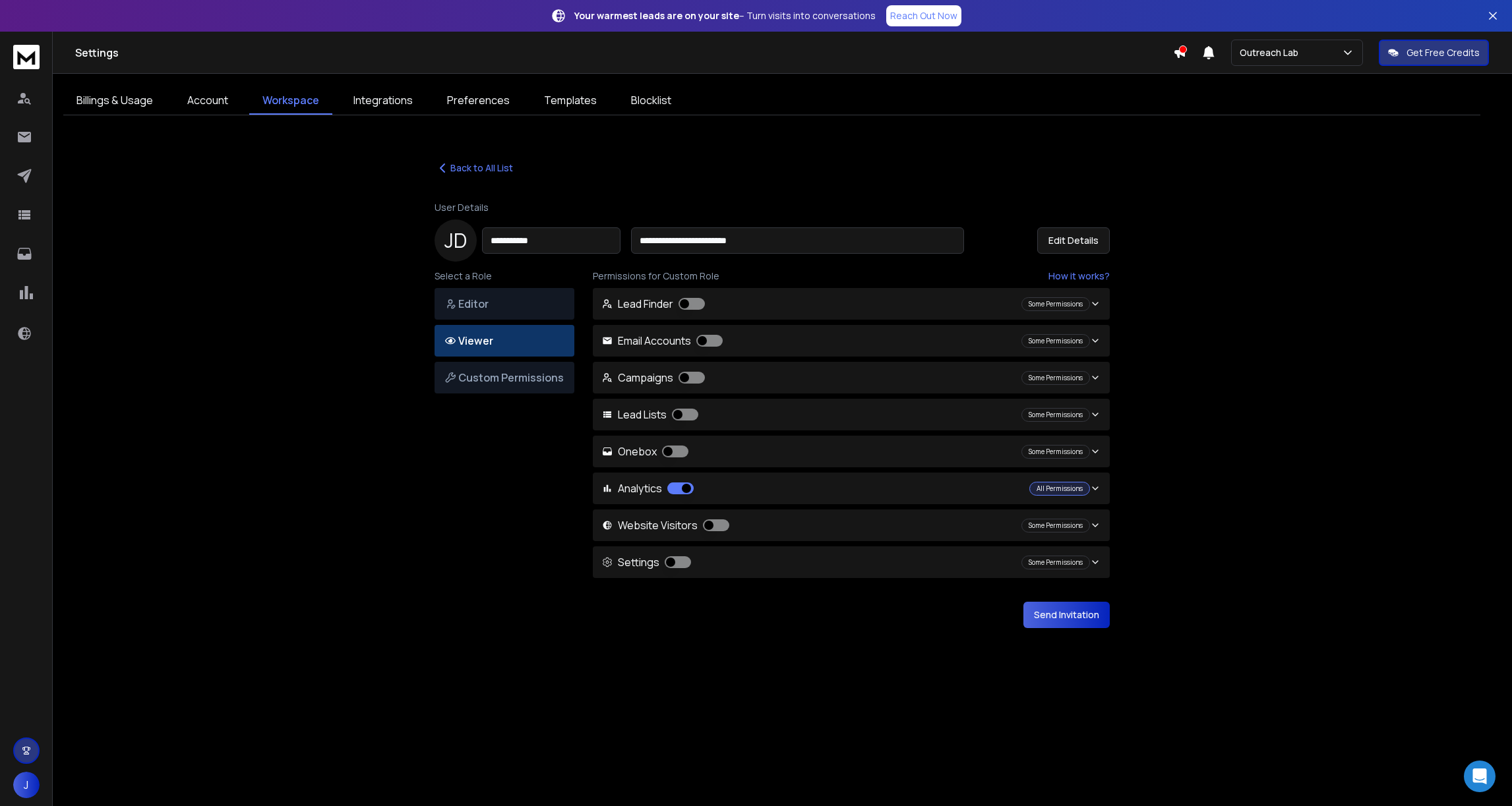
click at [1059, 527] on div "Some Permissions" at bounding box center [1056, 526] width 69 height 14
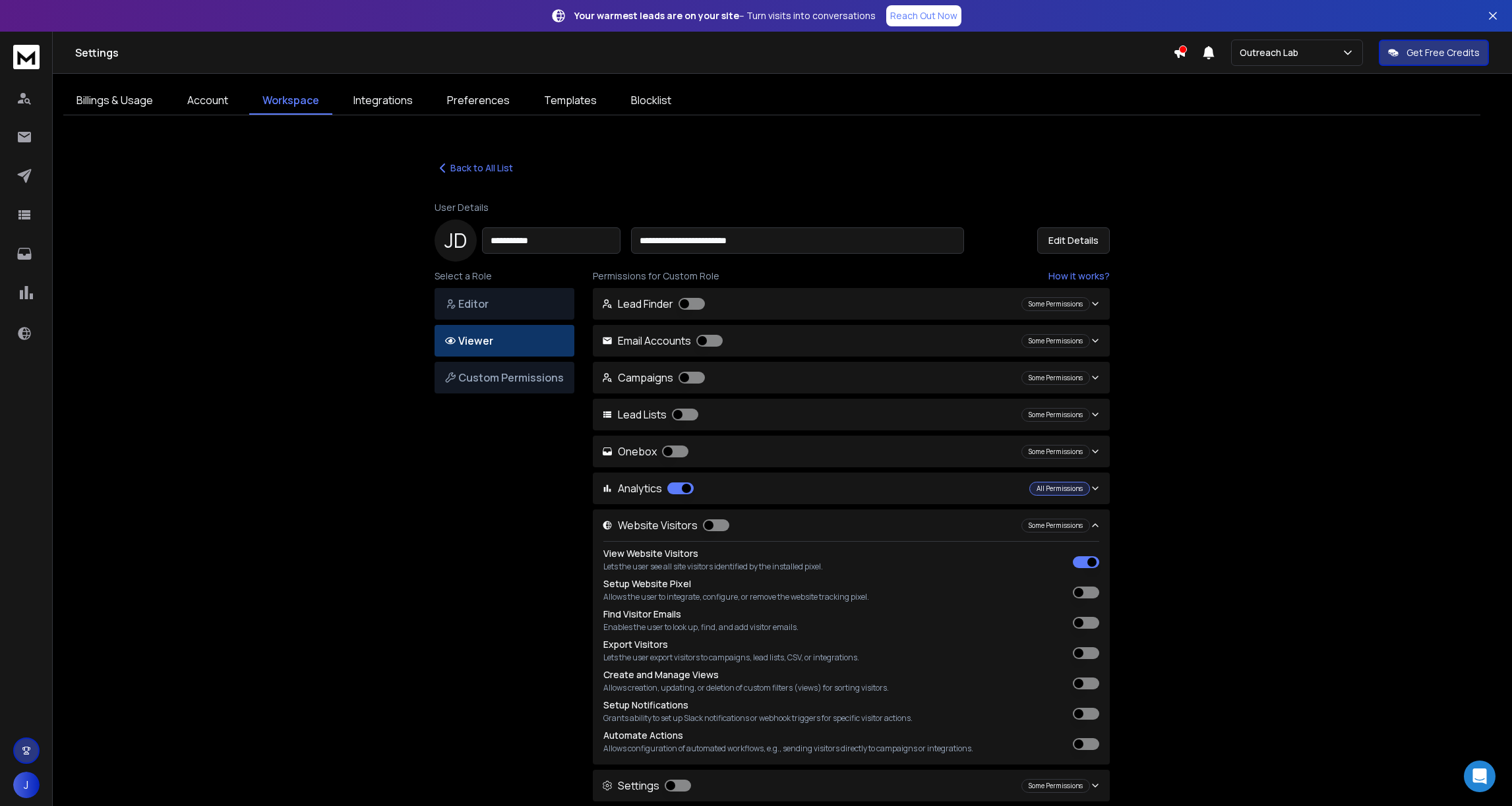
click at [1075, 519] on div "Some Permissions" at bounding box center [1056, 526] width 69 height 14
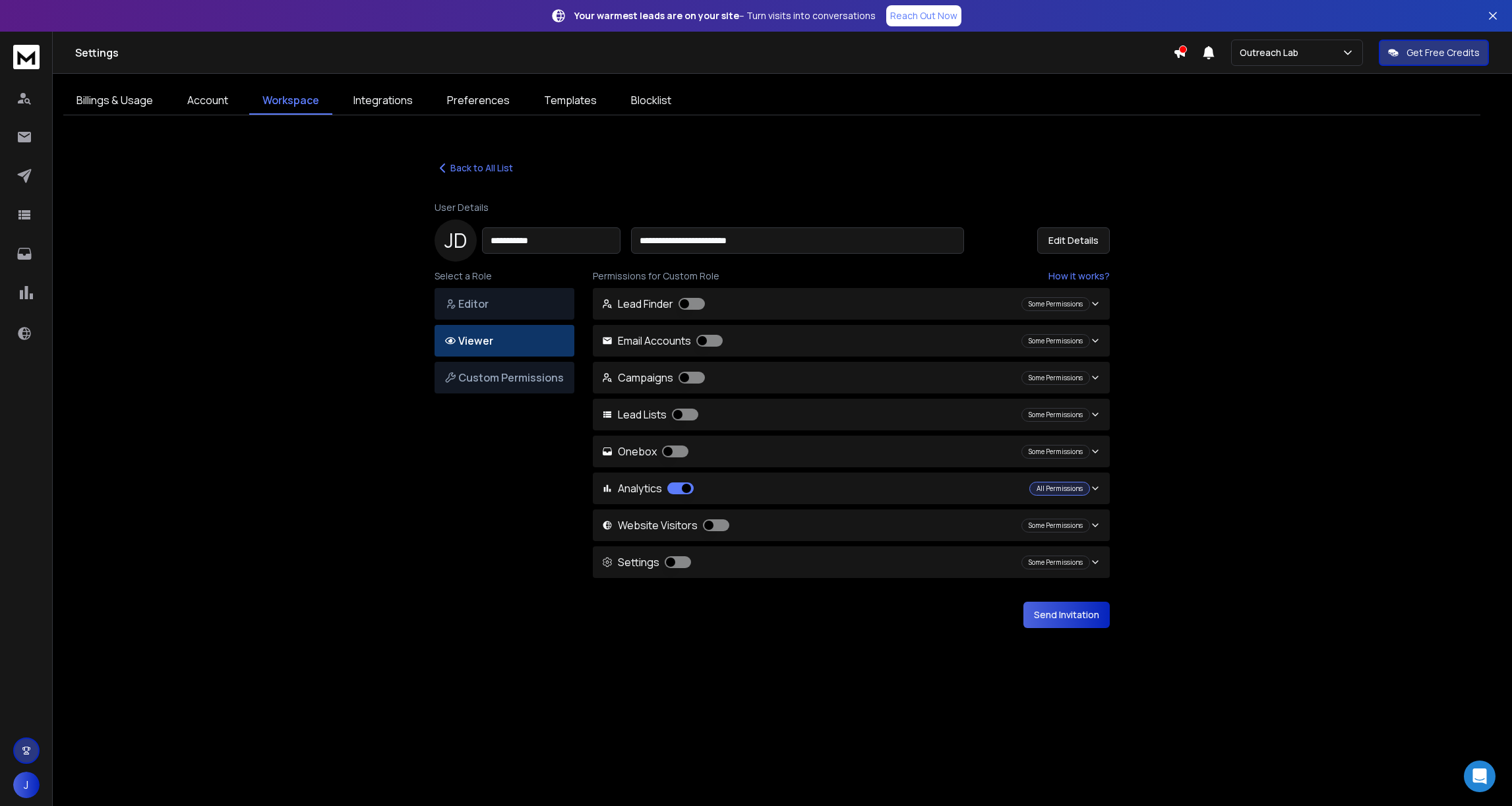
click at [1057, 445] on div "Some Permissions" at bounding box center [1056, 452] width 69 height 14
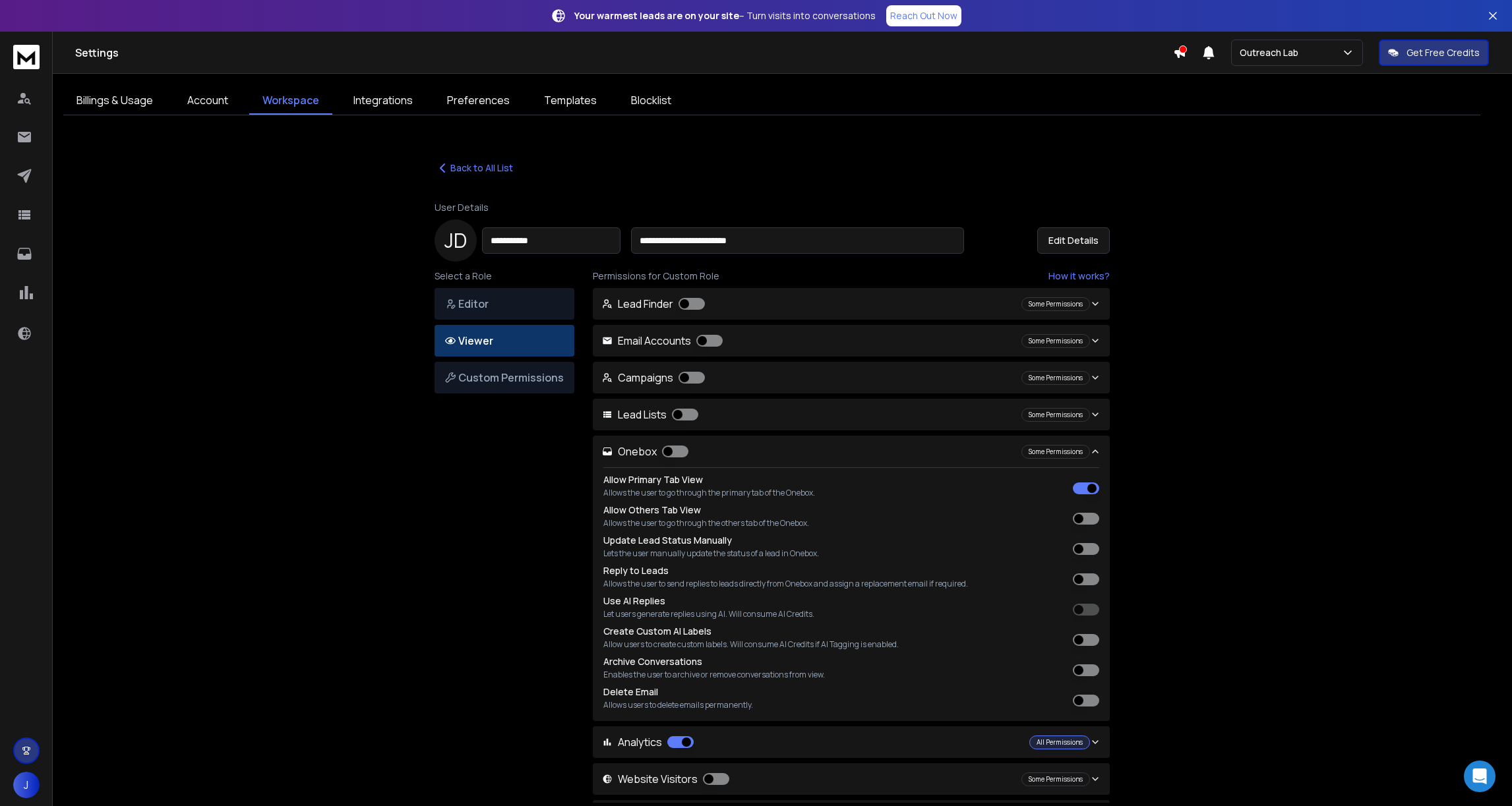
click at [1088, 580] on button "Reply to Leads" at bounding box center [1086, 580] width 27 height 12
click at [1082, 550] on button "Update Lead Status Manually" at bounding box center [1086, 549] width 27 height 12
click at [1084, 424] on button "Lead Lists Some Permissions" at bounding box center [852, 415] width 517 height 32
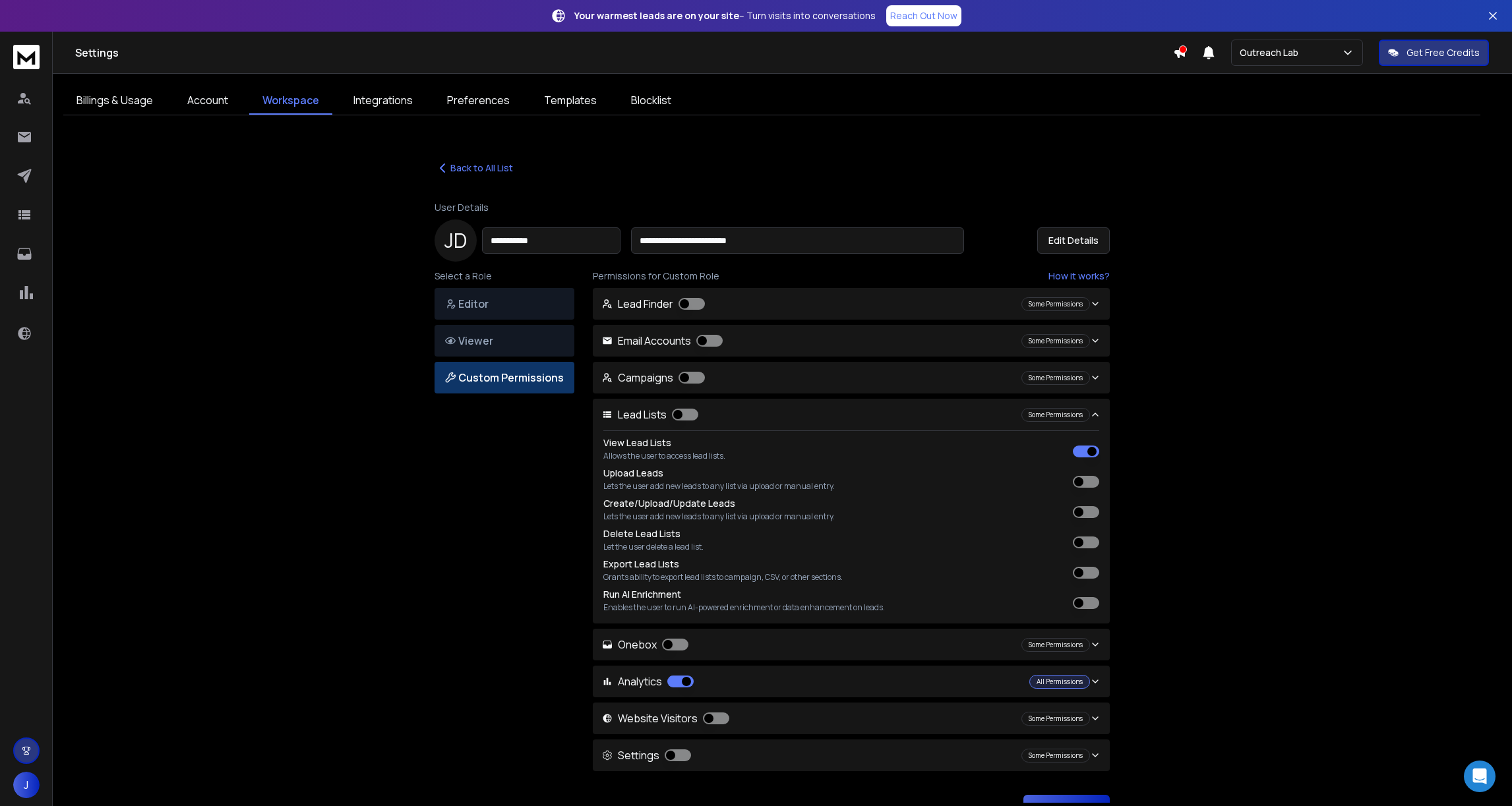
click at [1090, 455] on button "View Lead Lists" at bounding box center [1086, 452] width 27 height 12
click at [1085, 376] on div "Some Permissions" at bounding box center [1056, 378] width 69 height 14
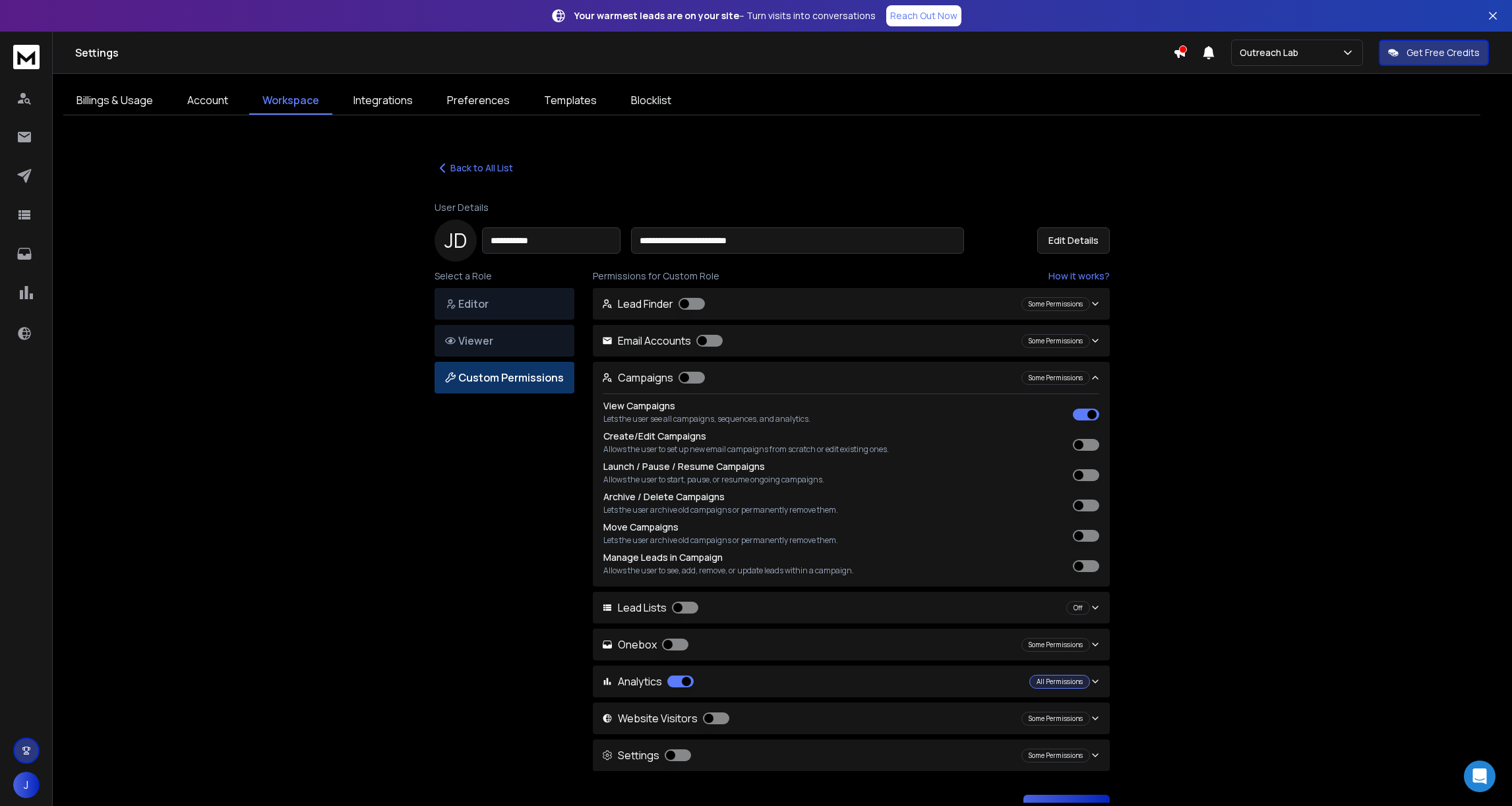
click at [1087, 374] on div "Some Permissions" at bounding box center [1056, 378] width 69 height 14
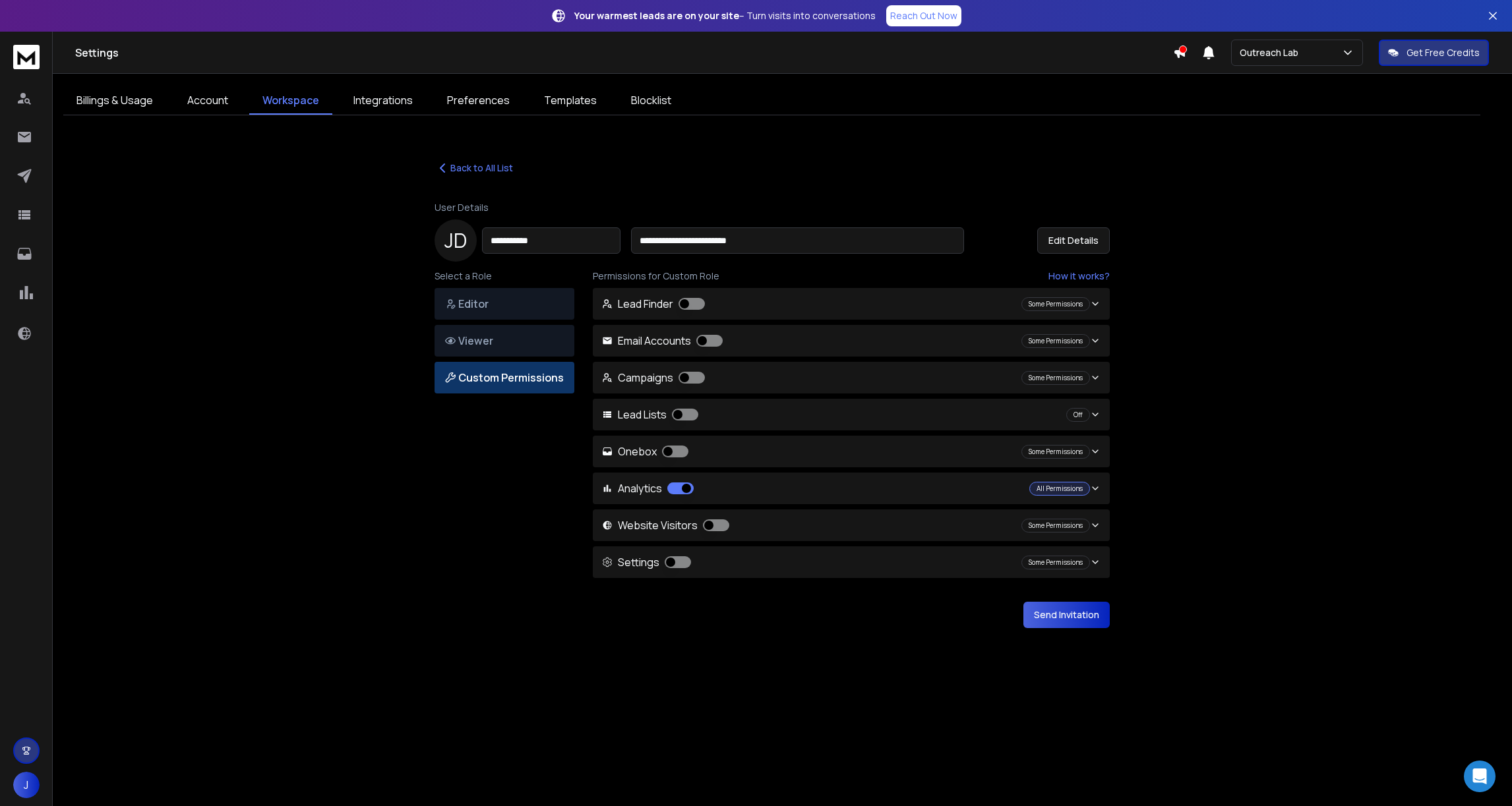
click at [1084, 352] on button "Email Accounts Some Permissions" at bounding box center [852, 341] width 517 height 32
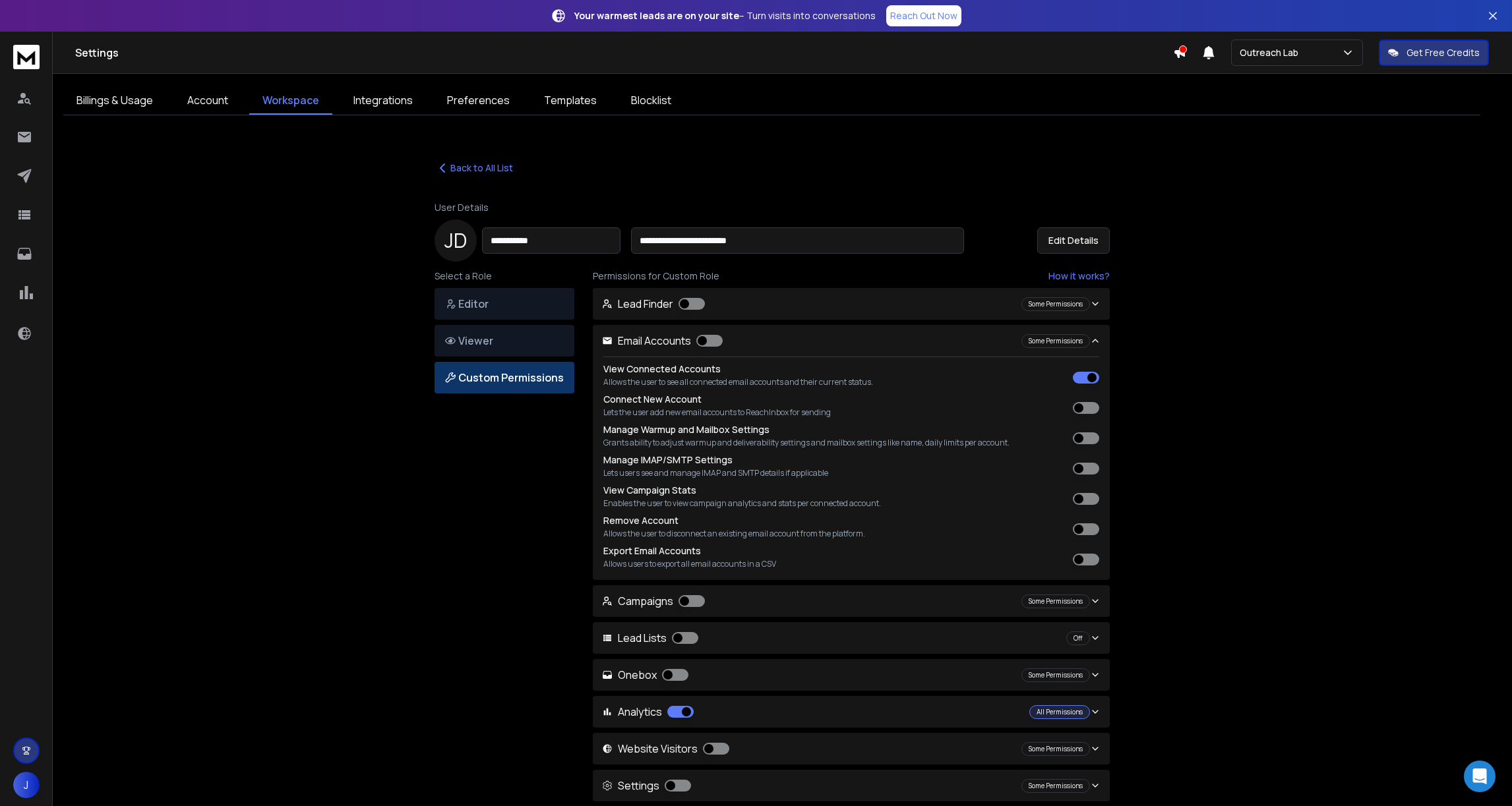
click at [1084, 352] on button "Email Accounts Some Permissions" at bounding box center [852, 341] width 517 height 32
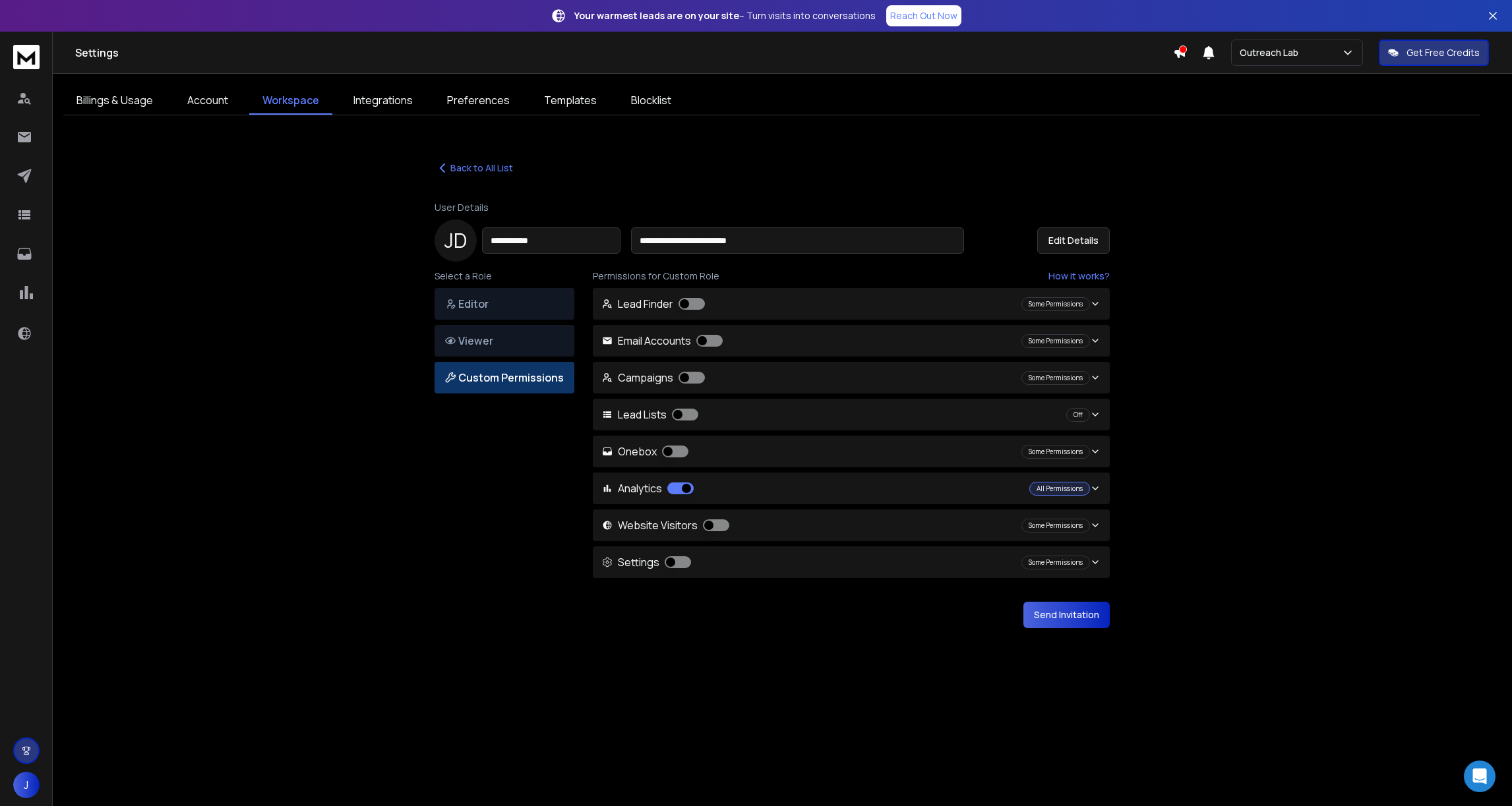
click at [1103, 295] on button "Lead Finder Some Permissions" at bounding box center [852, 304] width 517 height 32
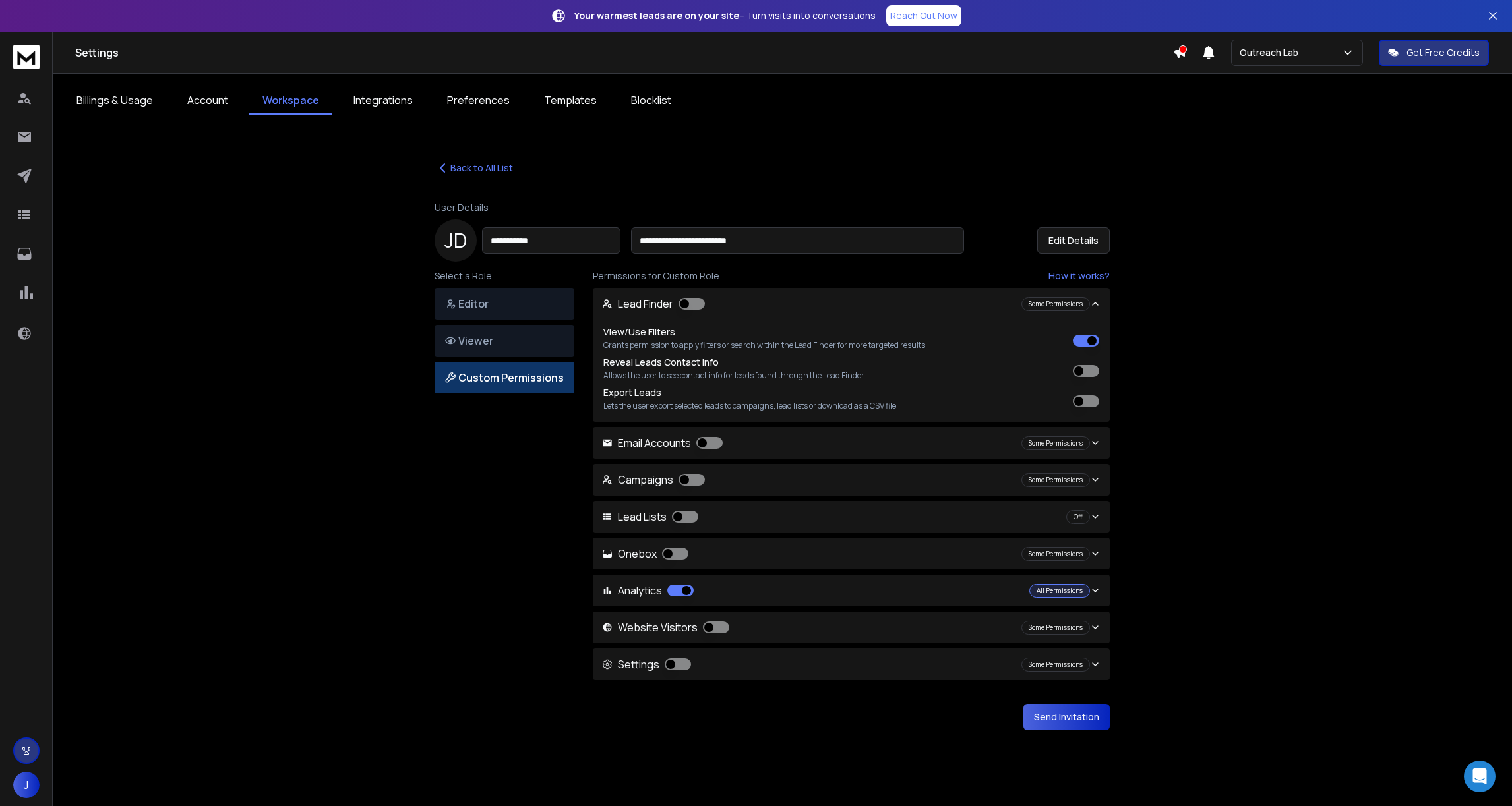
click at [1096, 342] on button "View/Use Filters" at bounding box center [1086, 341] width 27 height 12
click at [1093, 300] on icon "button" at bounding box center [1096, 304] width 11 height 11
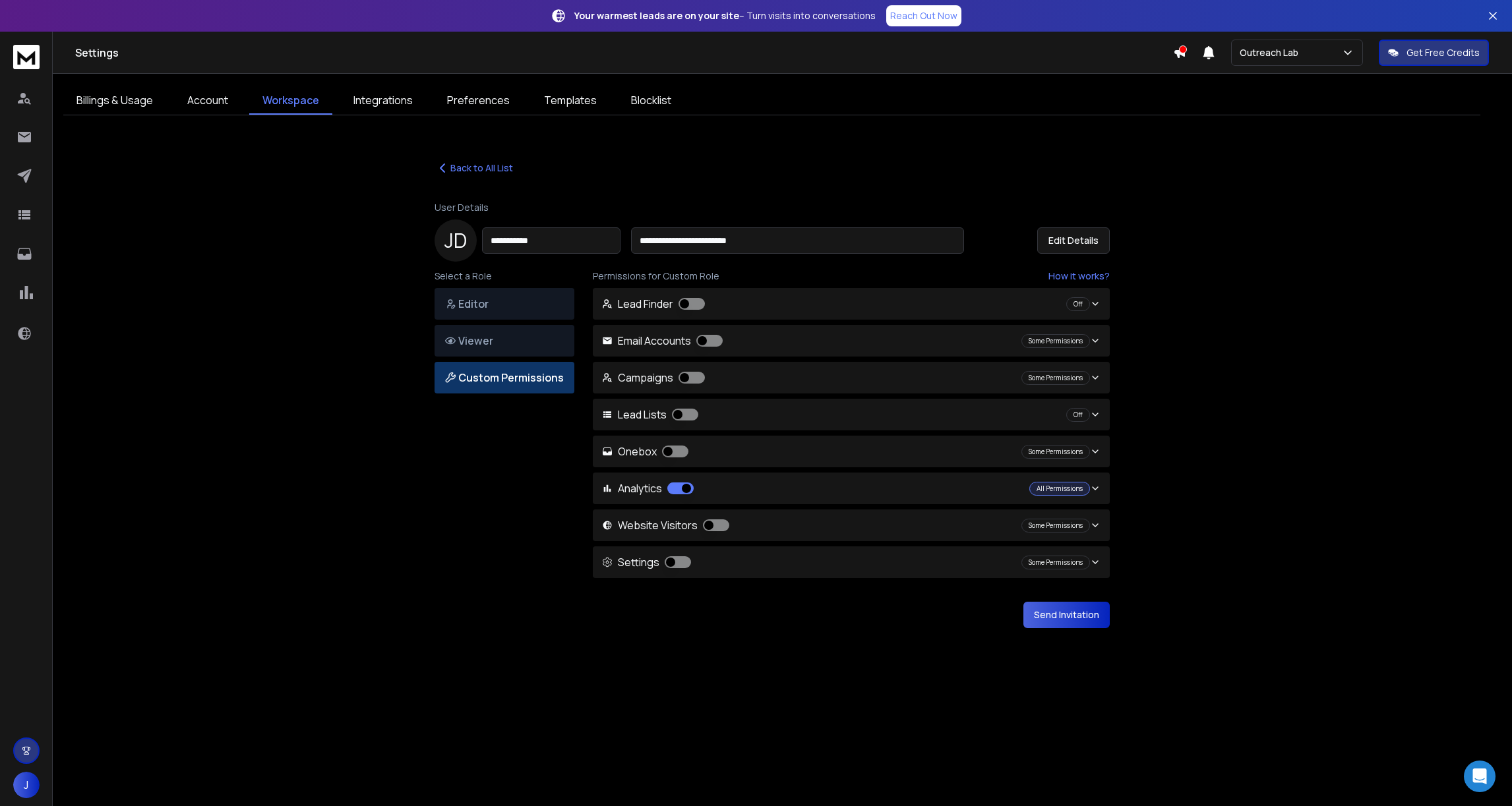
click at [914, 572] on button "Settings Some Permissions" at bounding box center [852, 562] width 517 height 32
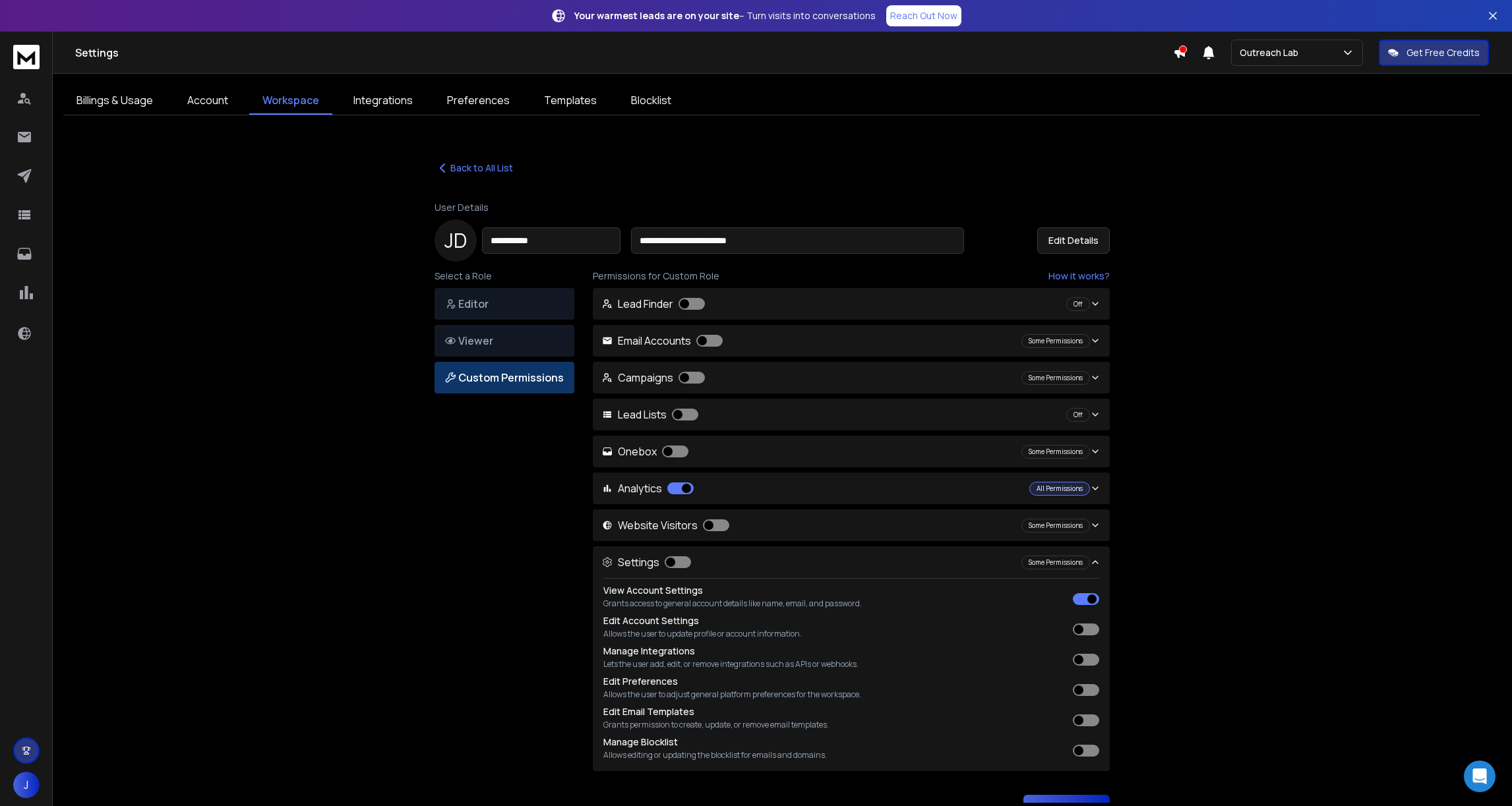
click at [1088, 592] on div "View Account Settings Grants access to general account details like name, email…" at bounding box center [851, 597] width 496 height 25
click at [1088, 594] on button "View Account Settings" at bounding box center [1086, 600] width 27 height 12
click at [1094, 554] on button "Settings Off" at bounding box center [852, 562] width 517 height 32
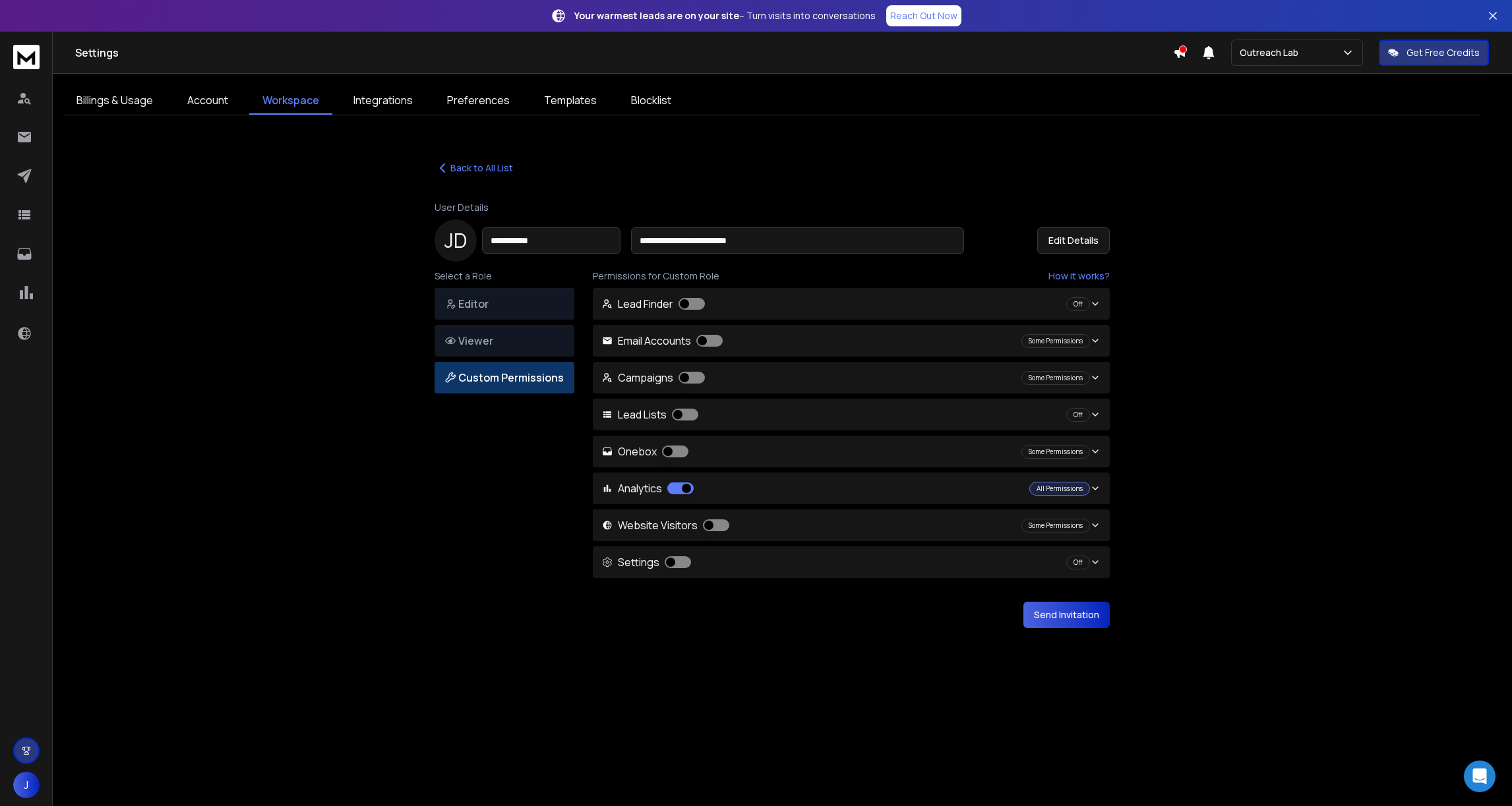
click at [1088, 522] on div "Some Permissions" at bounding box center [1056, 526] width 69 height 14
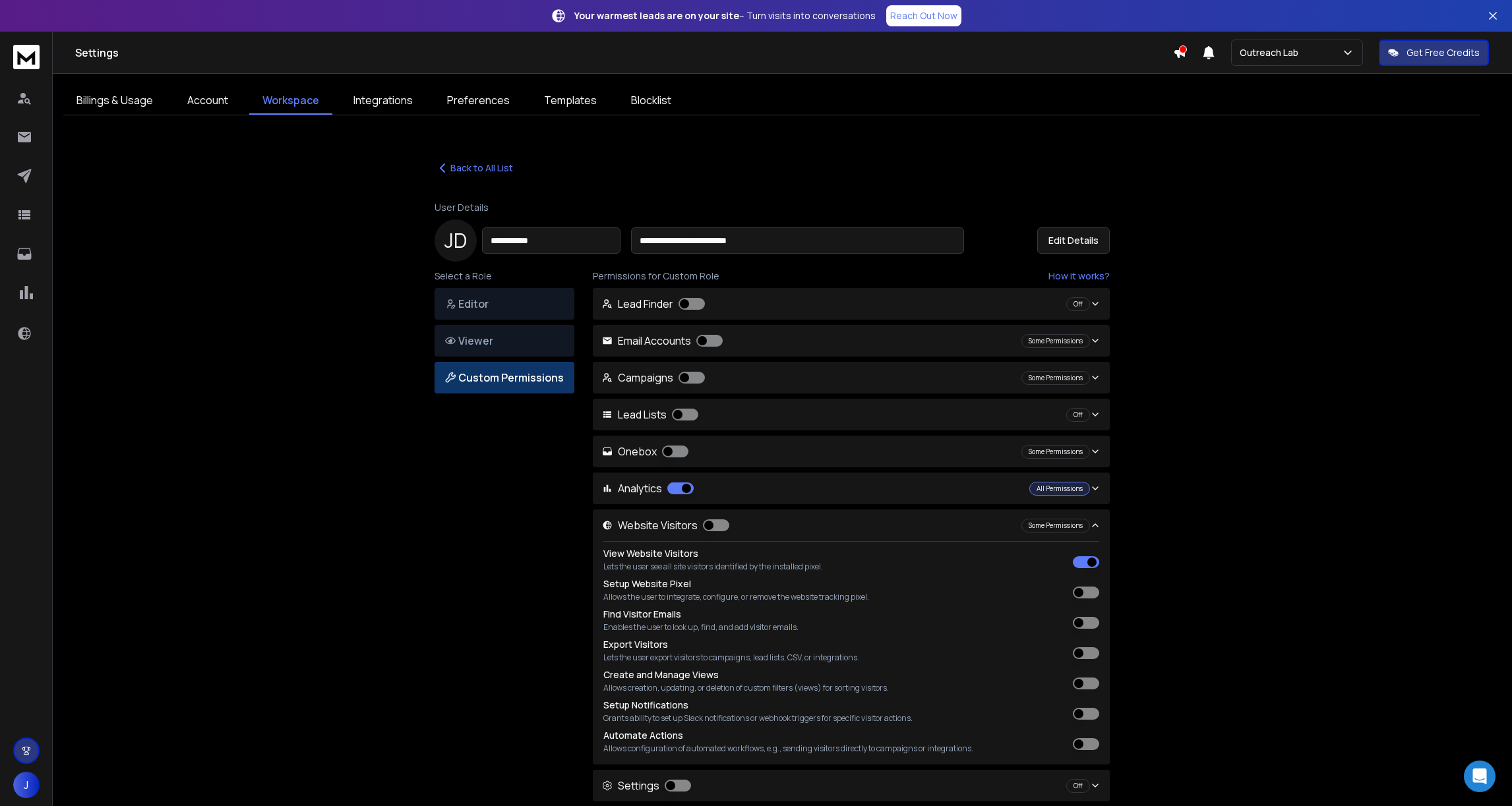
click at [1091, 568] on div "View Website Visitors Lets the user see all site visitors identified by the ins…" at bounding box center [851, 560] width 496 height 25
click at [1095, 570] on div "View Website Visitors Lets the user see all site visitors identified by the ins…" at bounding box center [851, 560] width 496 height 25
click at [1092, 558] on button "View Website Visitors" at bounding box center [1086, 562] width 27 height 12
click at [1096, 527] on icon "button" at bounding box center [1096, 526] width 11 height 11
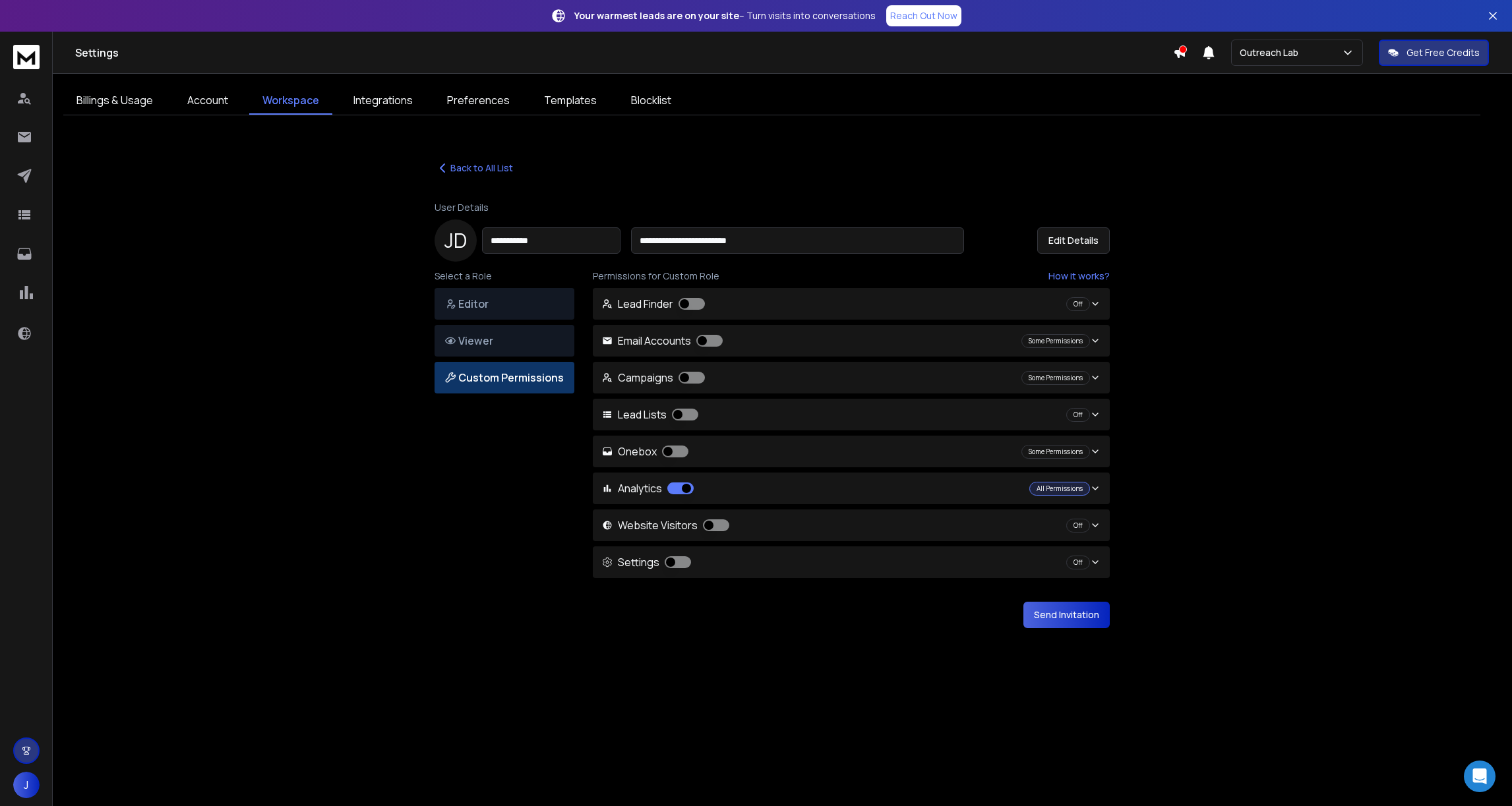
click at [1096, 486] on icon "button" at bounding box center [1096, 488] width 11 height 11
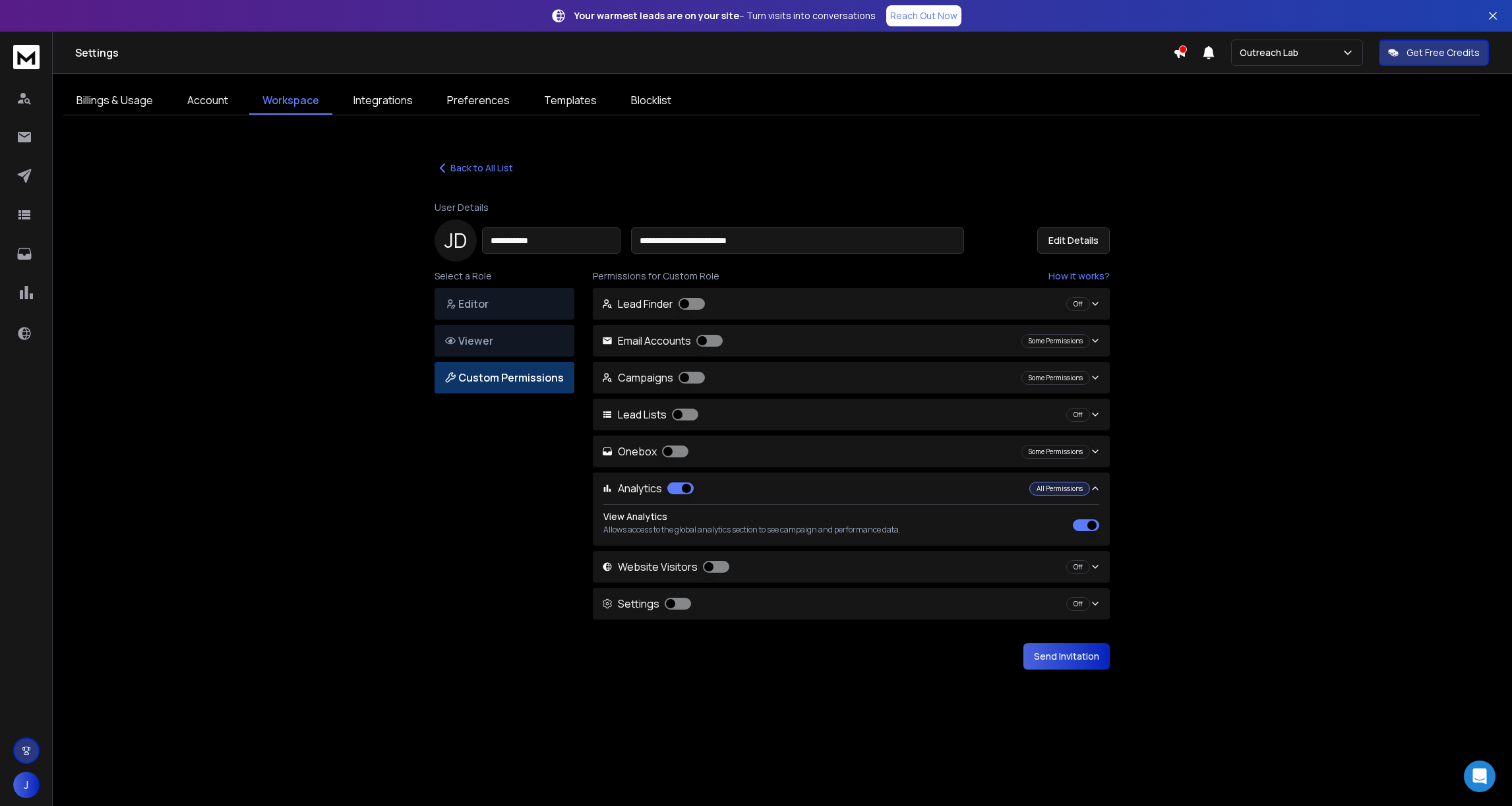
click at [1096, 486] on icon "button" at bounding box center [1096, 488] width 11 height 11
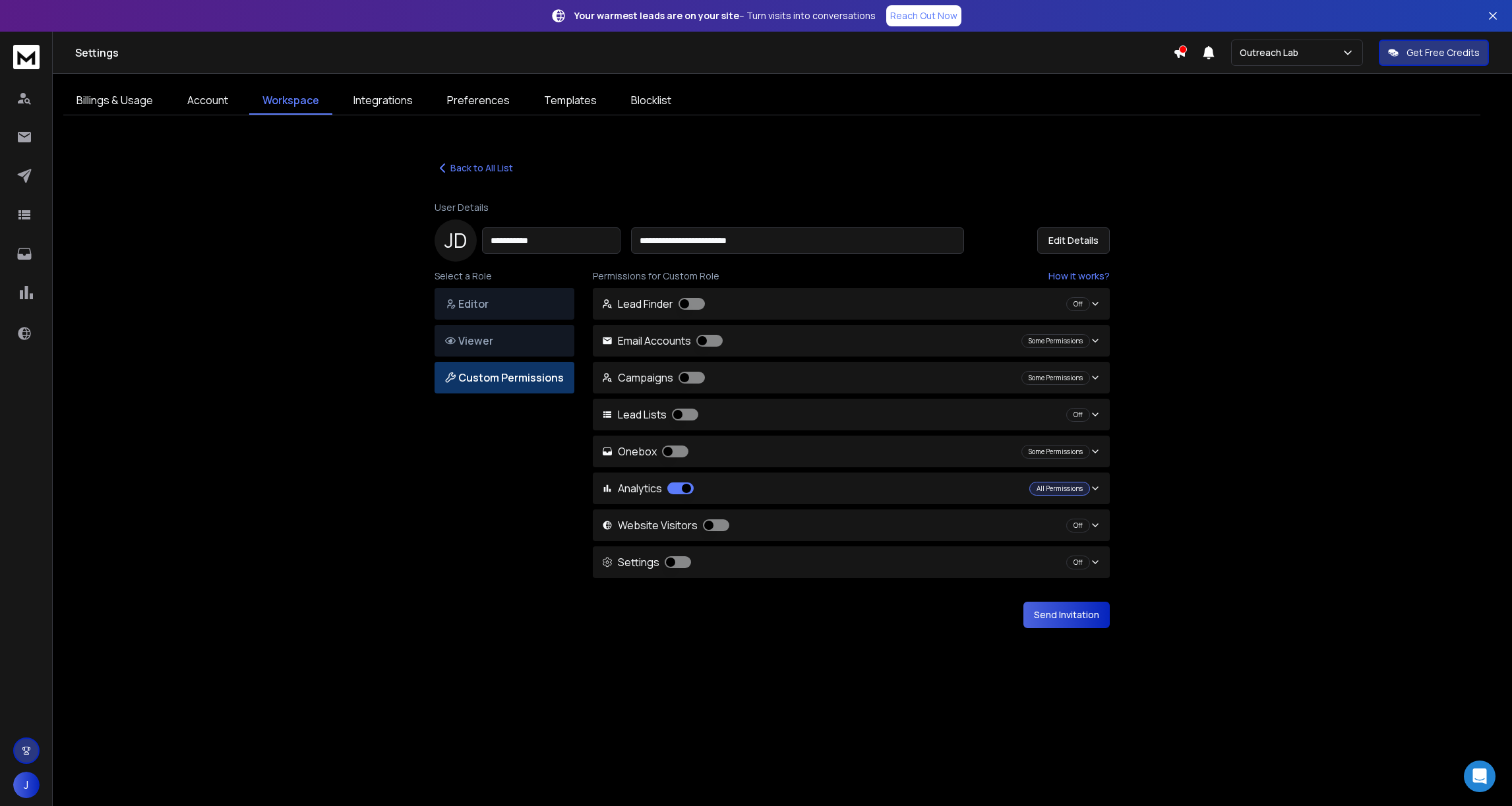
click at [1100, 457] on button "Onebox Some Permissions" at bounding box center [852, 452] width 517 height 32
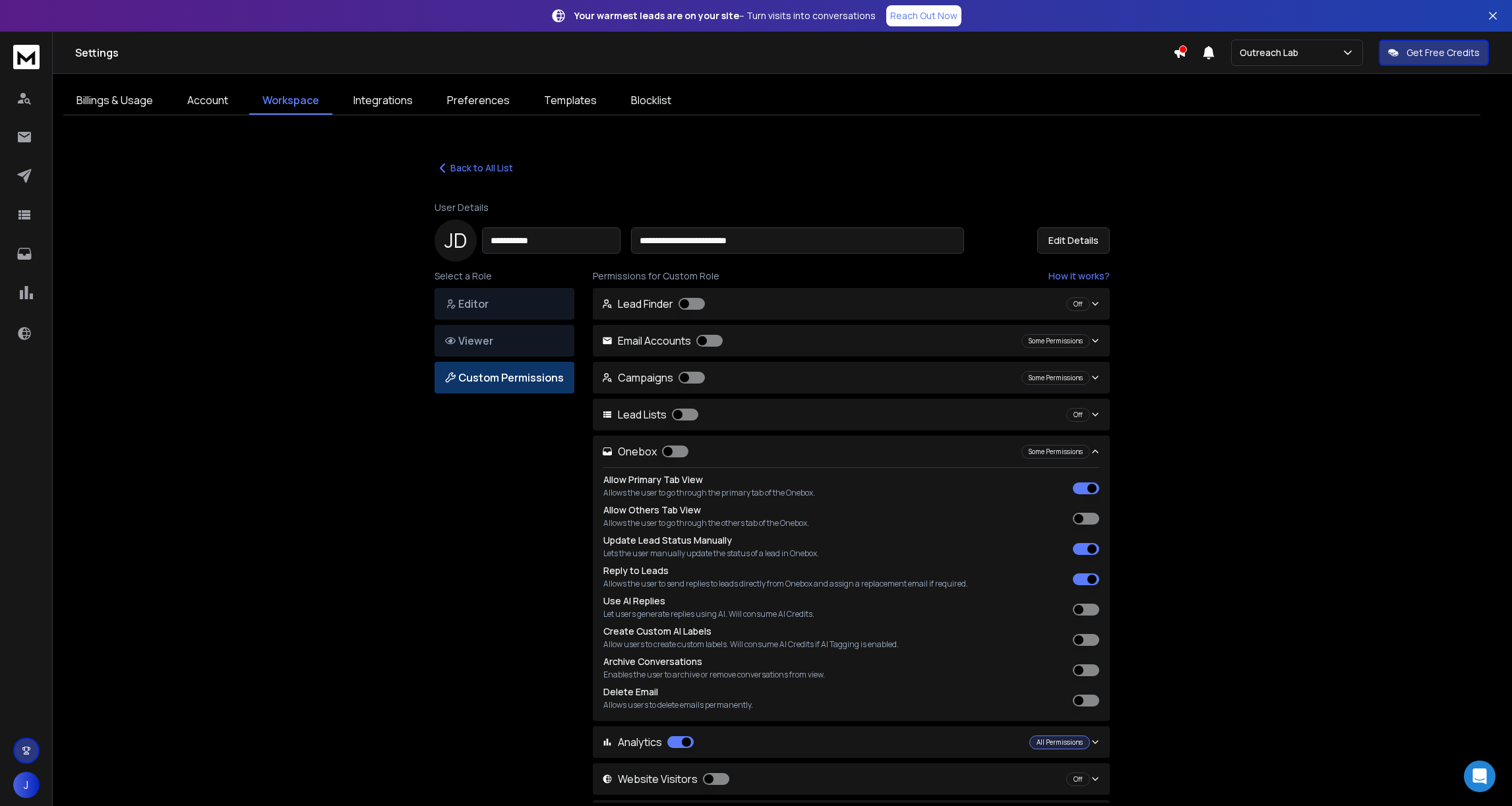
click at [1100, 457] on button "Onebox Some Permissions" at bounding box center [852, 452] width 517 height 32
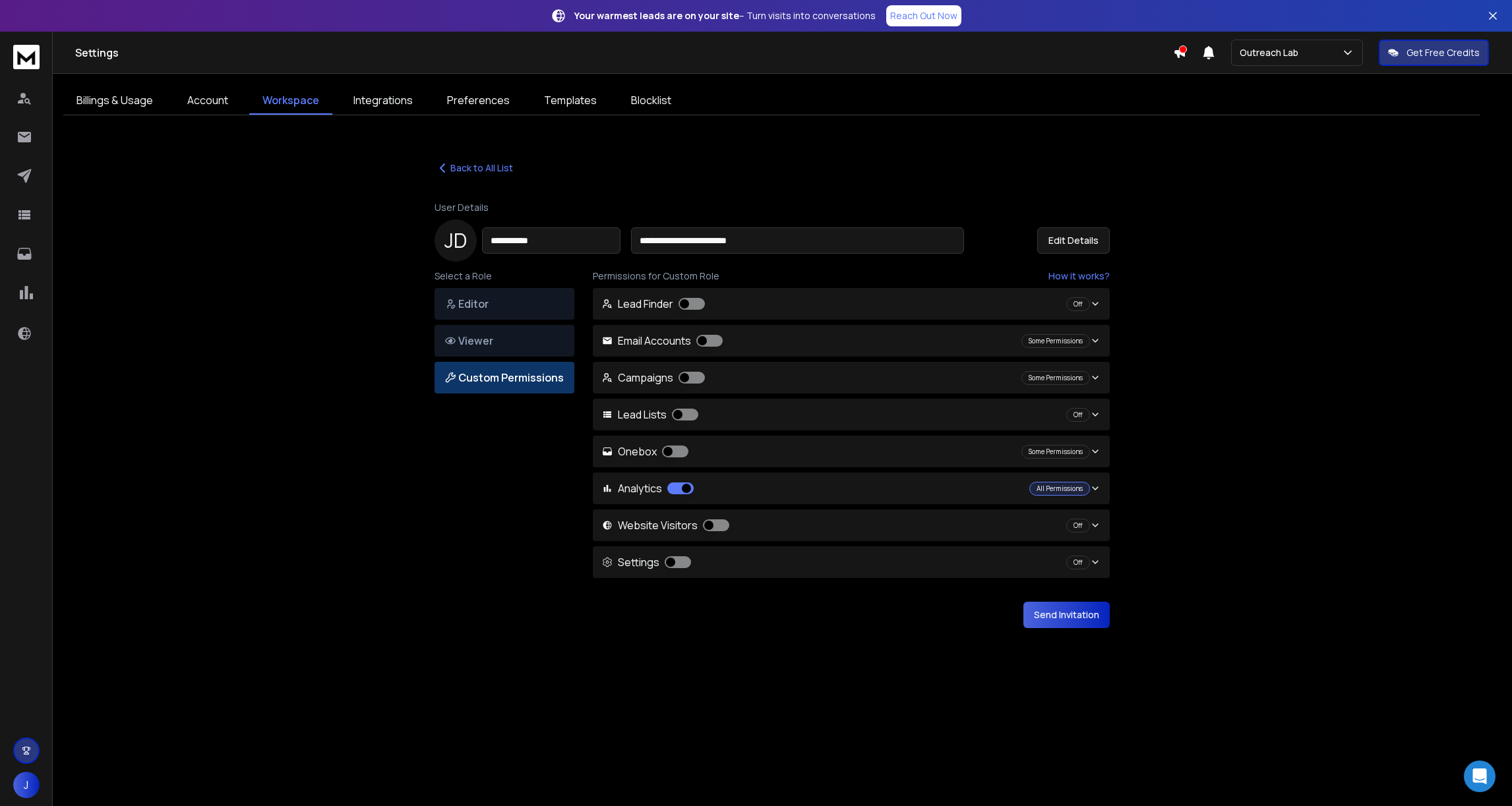
click at [1102, 370] on button "Campaigns Some Permissions" at bounding box center [852, 378] width 517 height 32
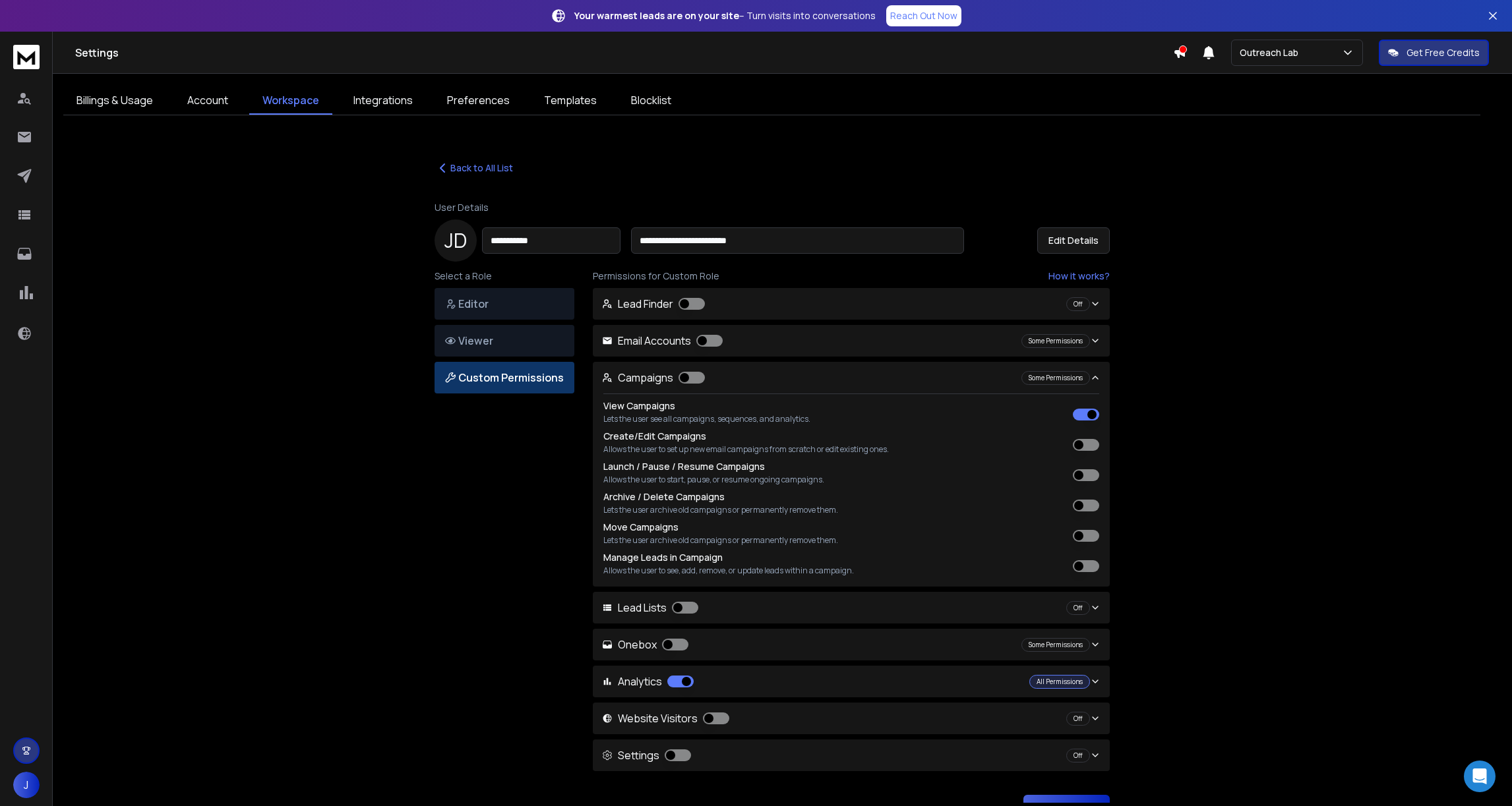
click at [1102, 370] on button "Campaigns Some Permissions" at bounding box center [852, 378] width 517 height 32
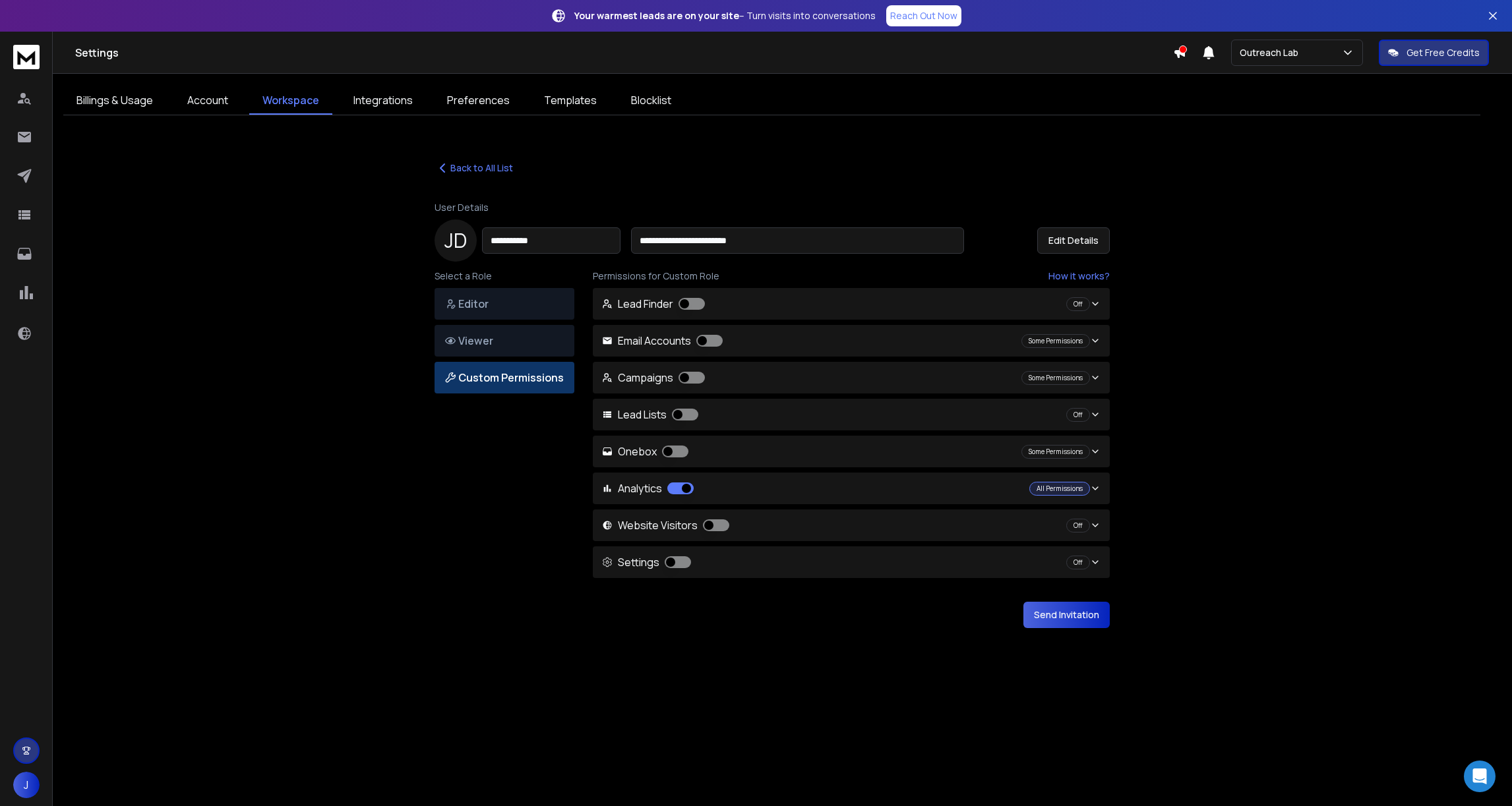
click at [1101, 336] on button "Email Accounts Some Permissions" at bounding box center [852, 341] width 517 height 32
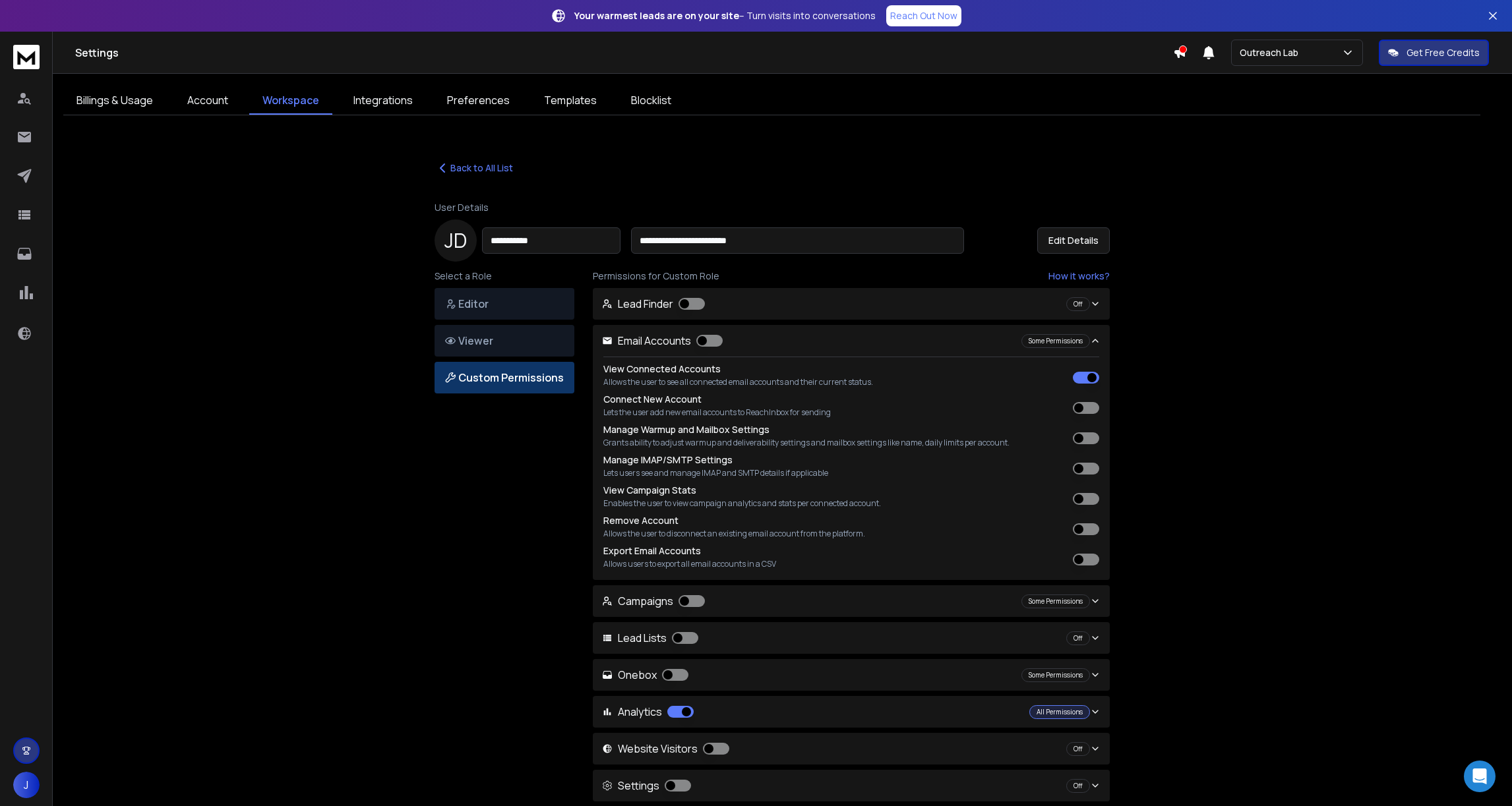
click at [1101, 336] on button "Email Accounts Some Permissions" at bounding box center [852, 341] width 517 height 32
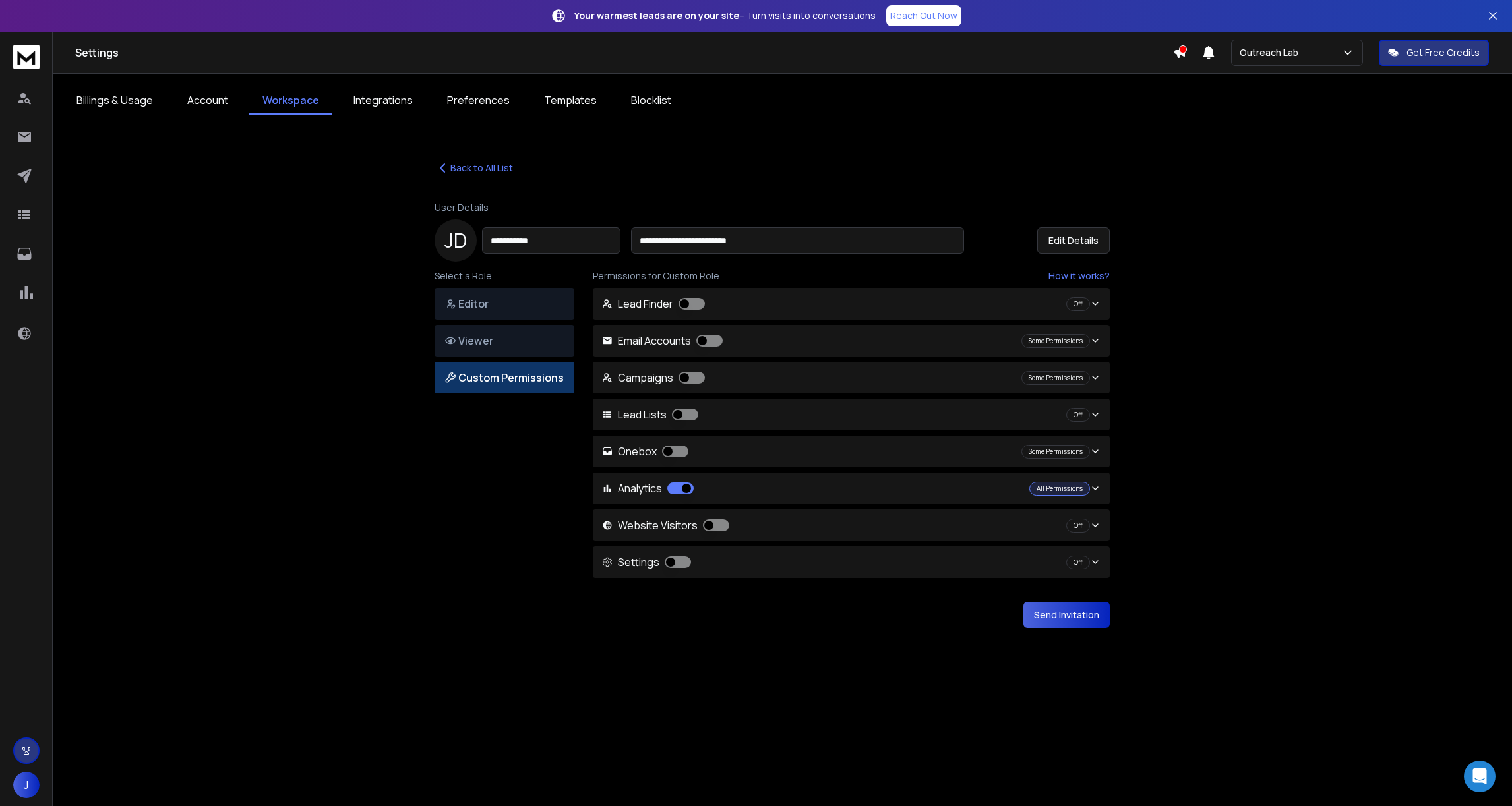
click at [1077, 620] on button "Send Invitation" at bounding box center [1067, 615] width 87 height 27
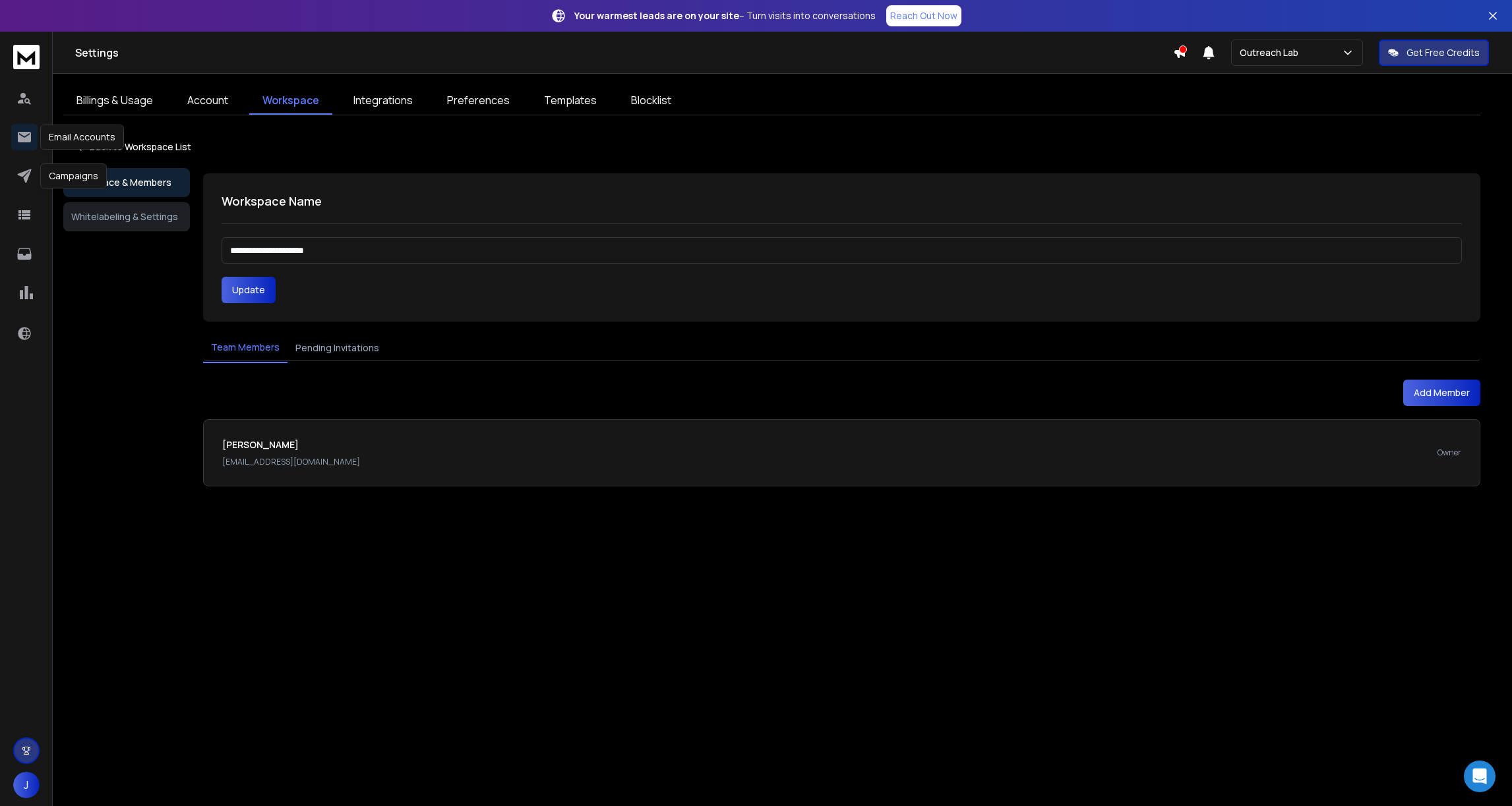
click at [31, 144] on icon at bounding box center [25, 137] width 16 height 16
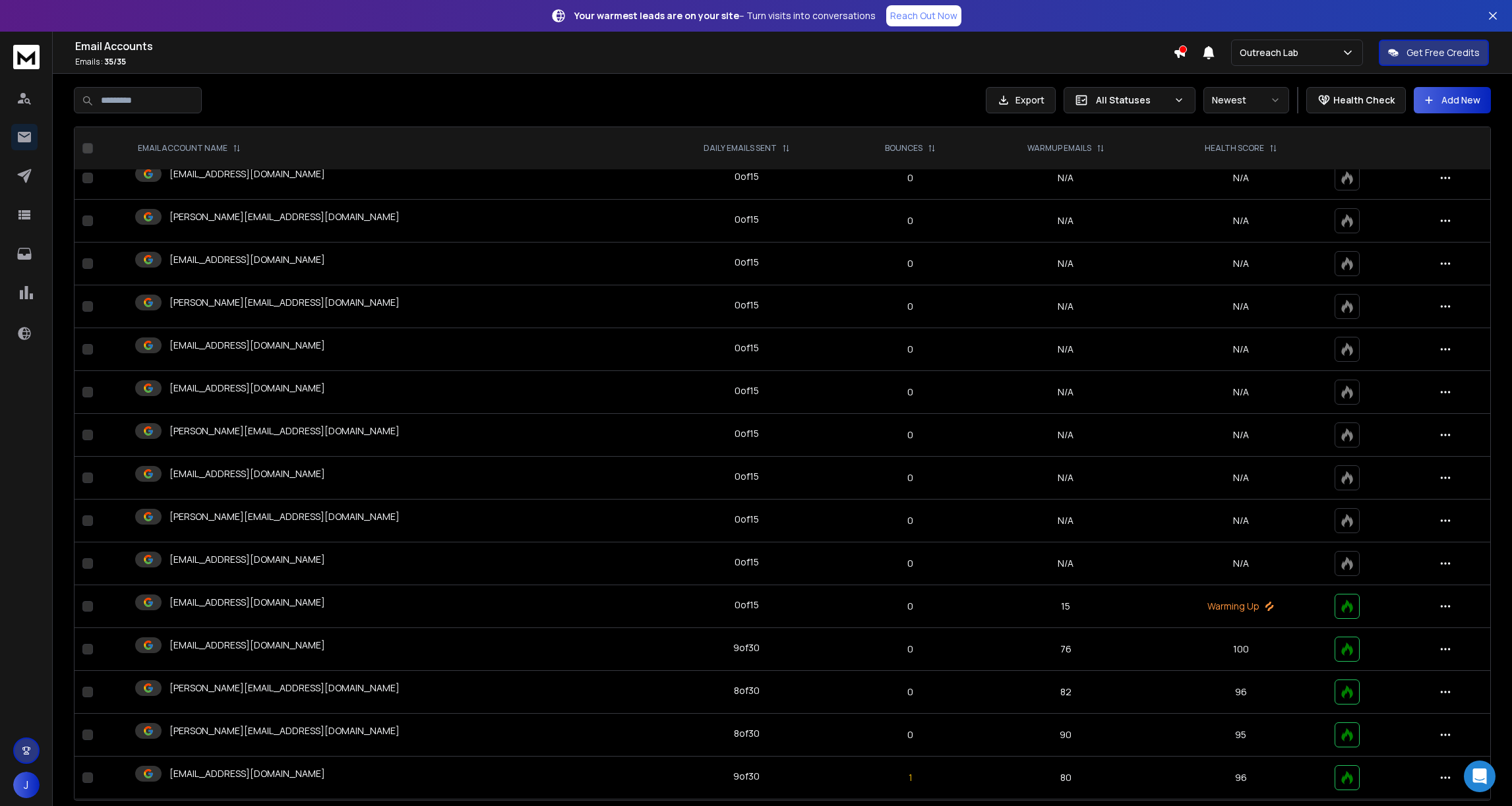
scroll to position [29, 0]
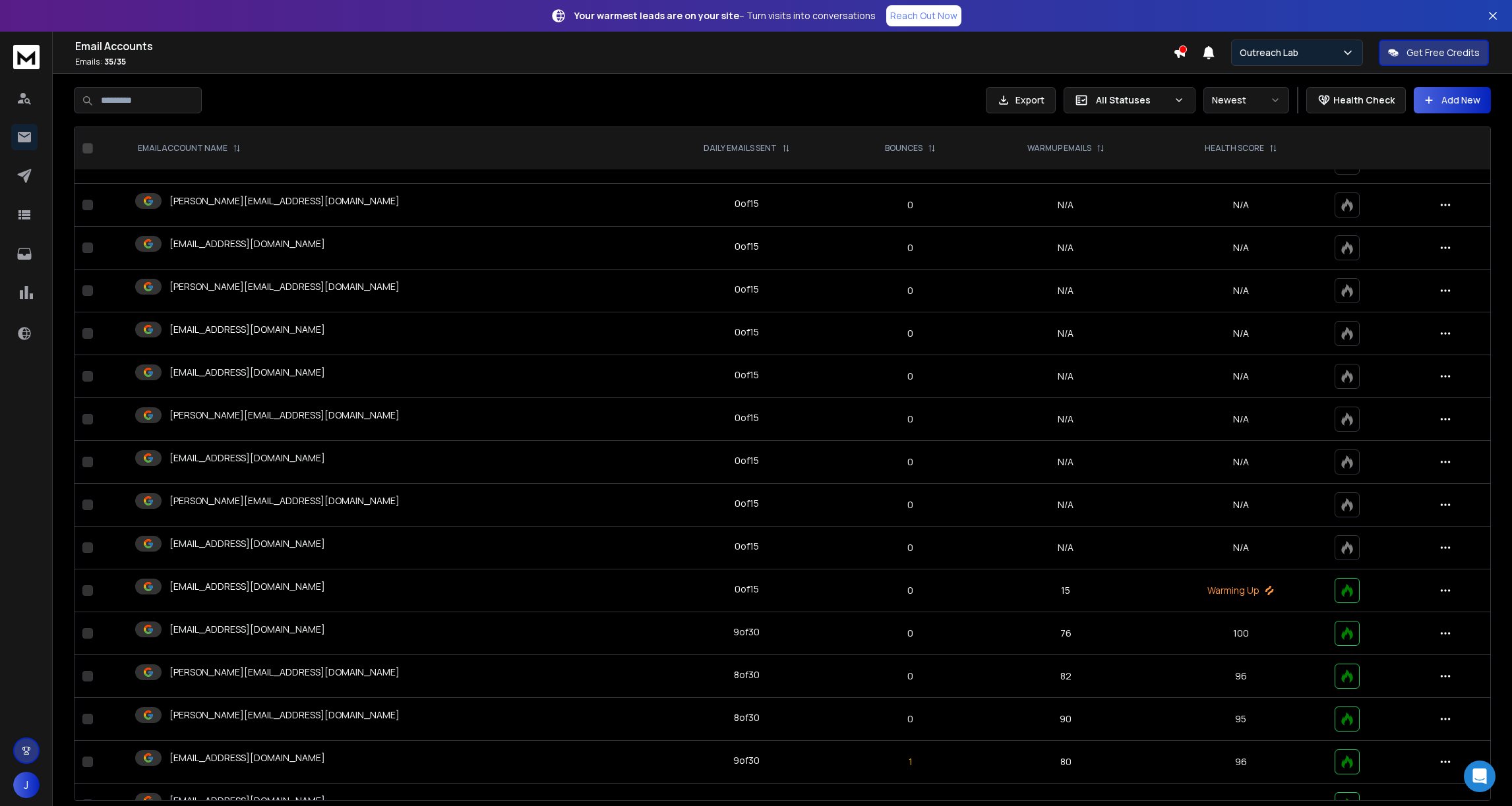
click at [1255, 59] on button "Outreach Lab" at bounding box center [1297, 53] width 132 height 27
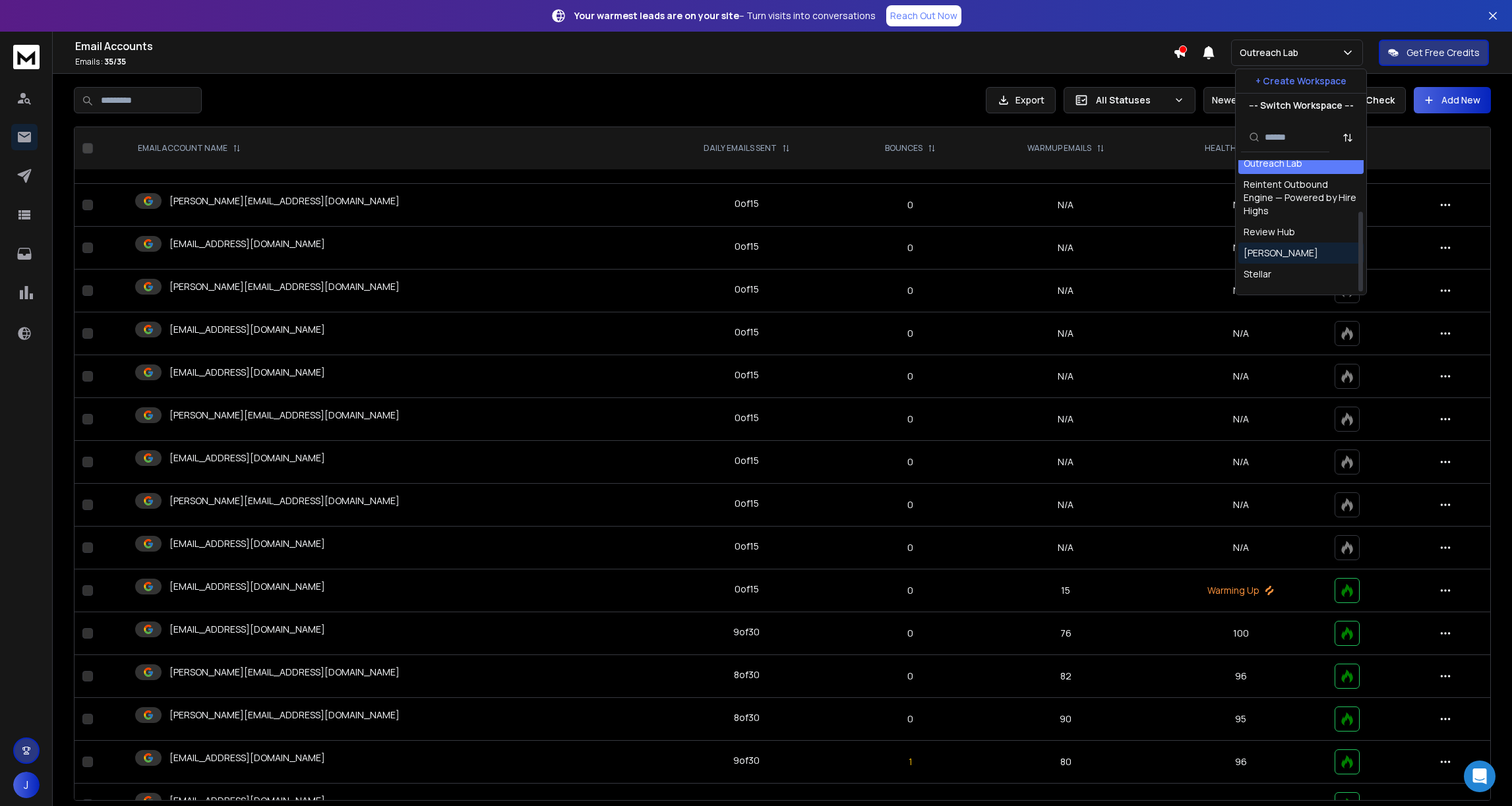
scroll to position [85, 0]
click at [1292, 284] on div "Titan Pro Technologies" at bounding box center [1301, 295] width 125 height 21
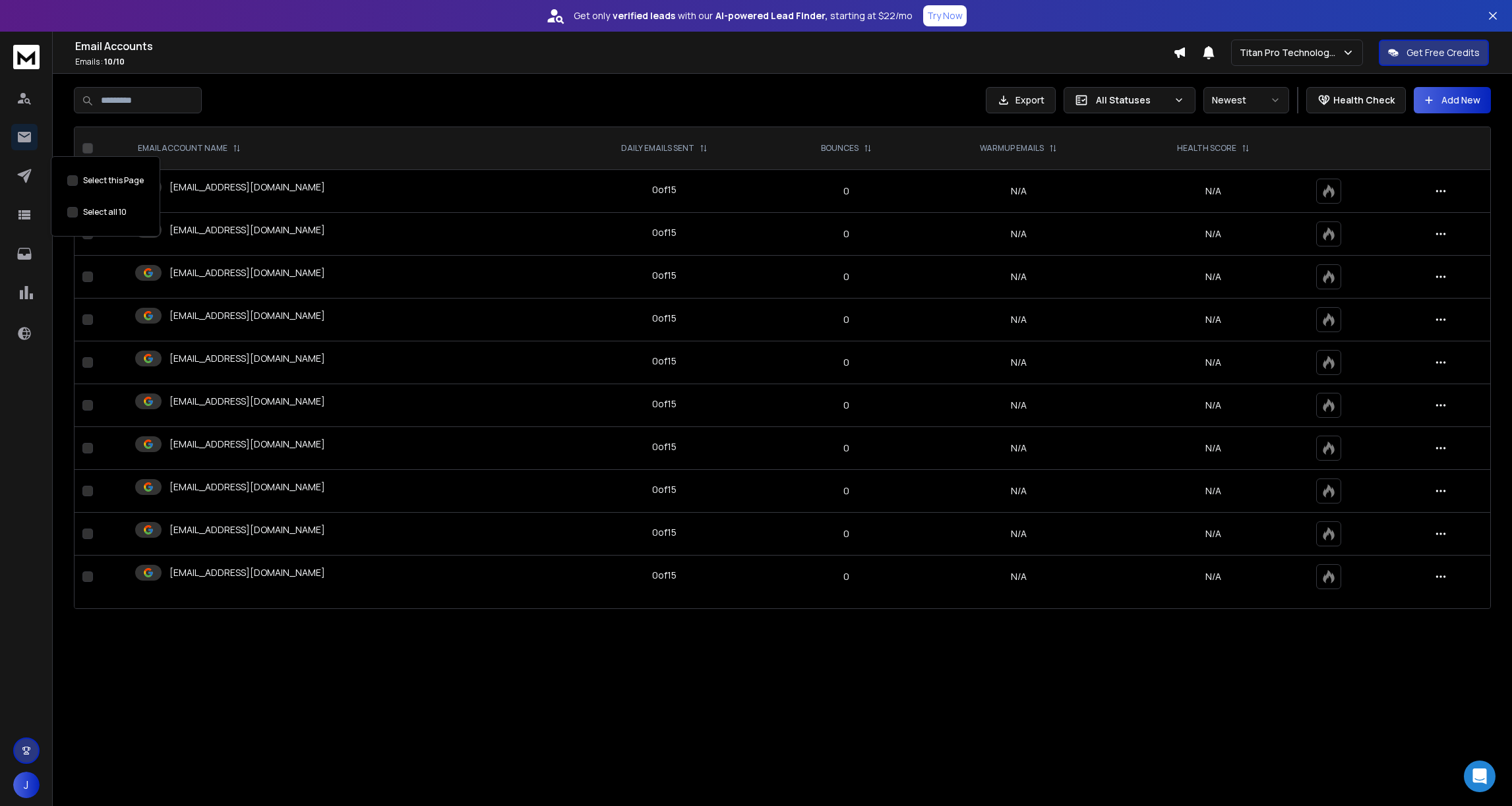
click at [92, 148] on button "Select this Page" at bounding box center [88, 149] width 11 height 11
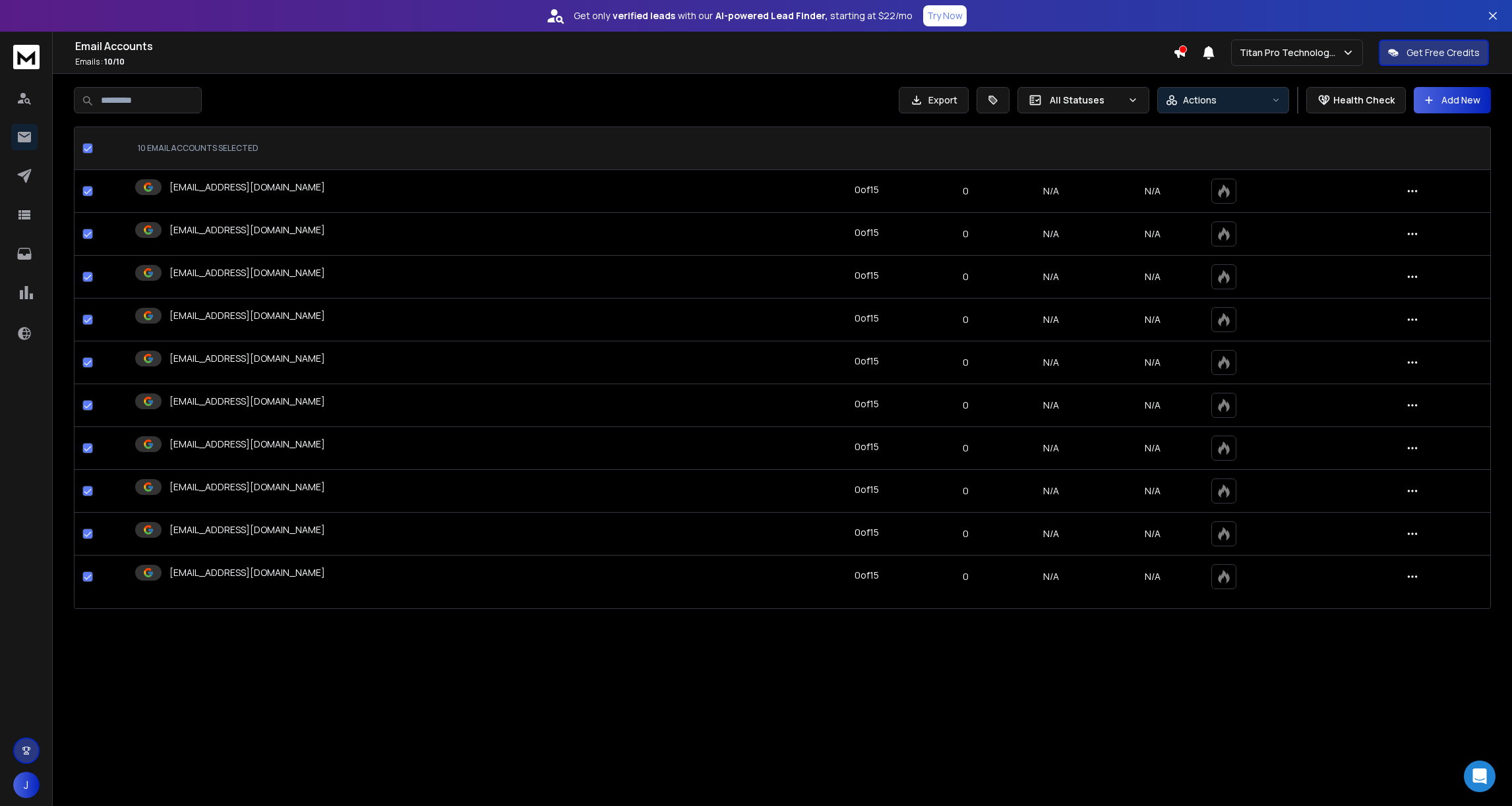
click at [1265, 105] on div "Actions" at bounding box center [1216, 101] width 100 height 13
click at [1246, 173] on div "Enable Warmup" at bounding box center [1214, 173] width 90 height 15
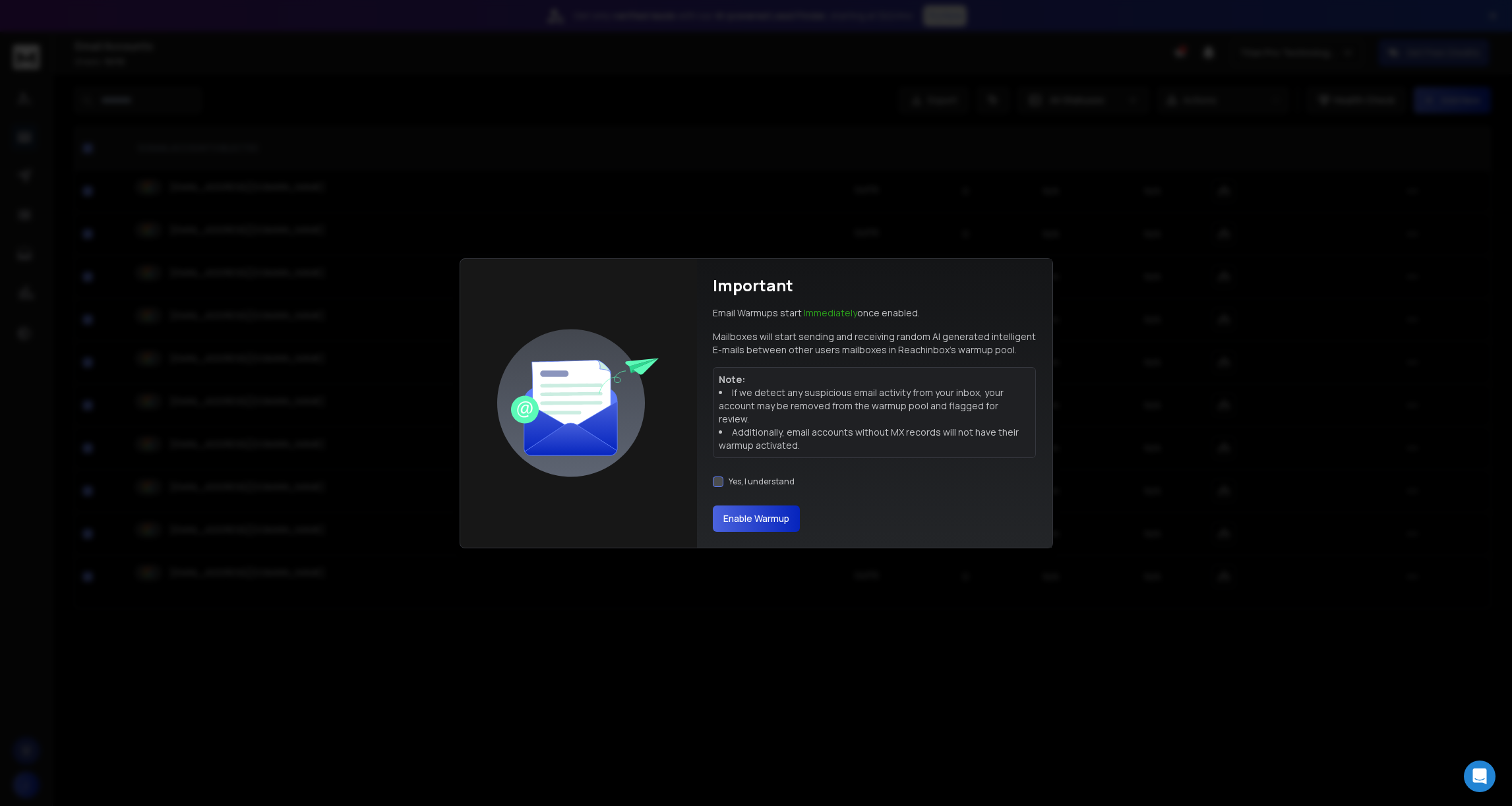
click at [723, 476] on button "Yes, I understand" at bounding box center [718, 482] width 11 height 11
click at [731, 506] on button "Enable Warmup" at bounding box center [756, 519] width 87 height 27
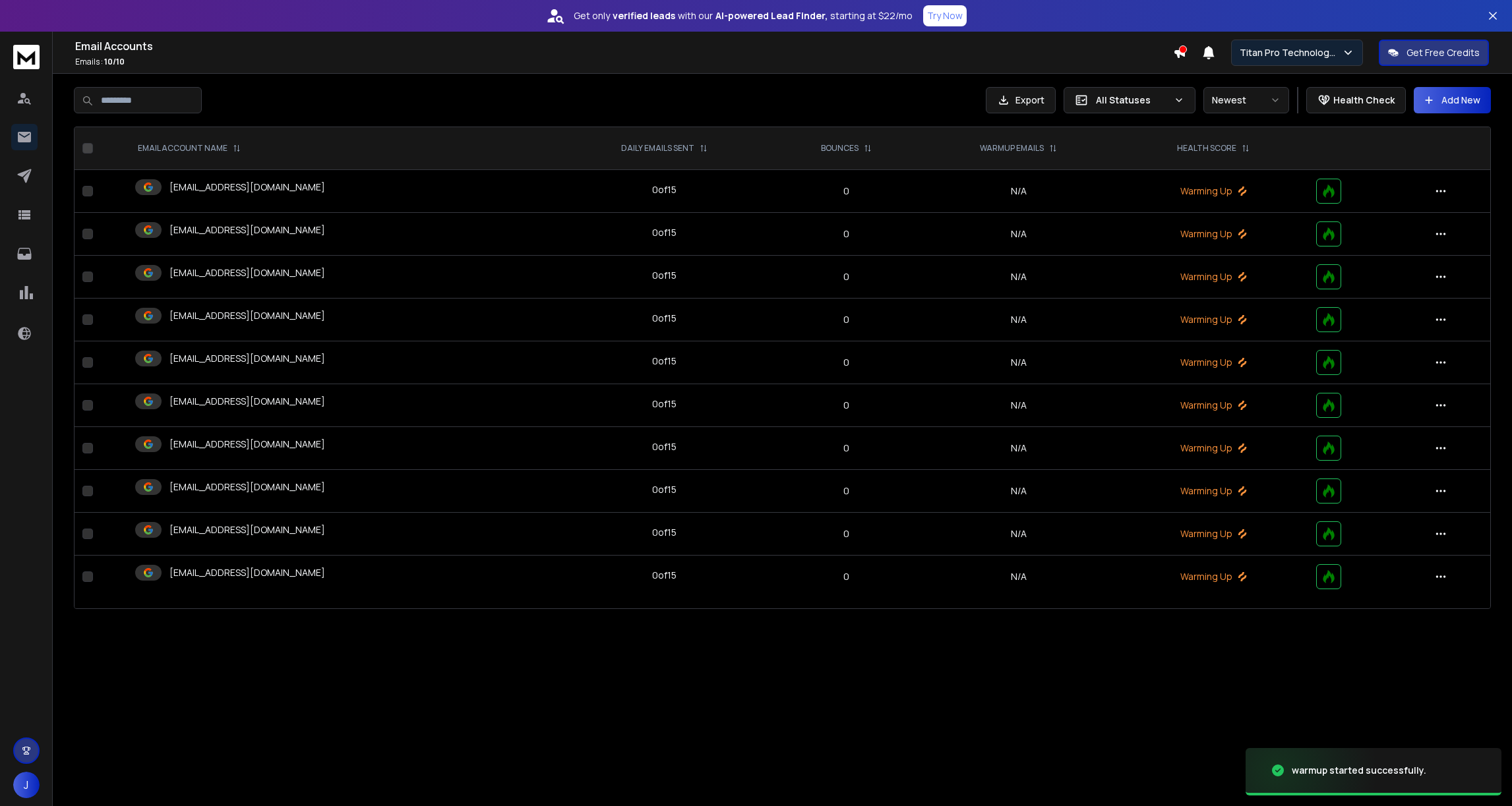
click at [1285, 60] on button "Titan Pro Technologies" at bounding box center [1297, 53] width 132 height 27
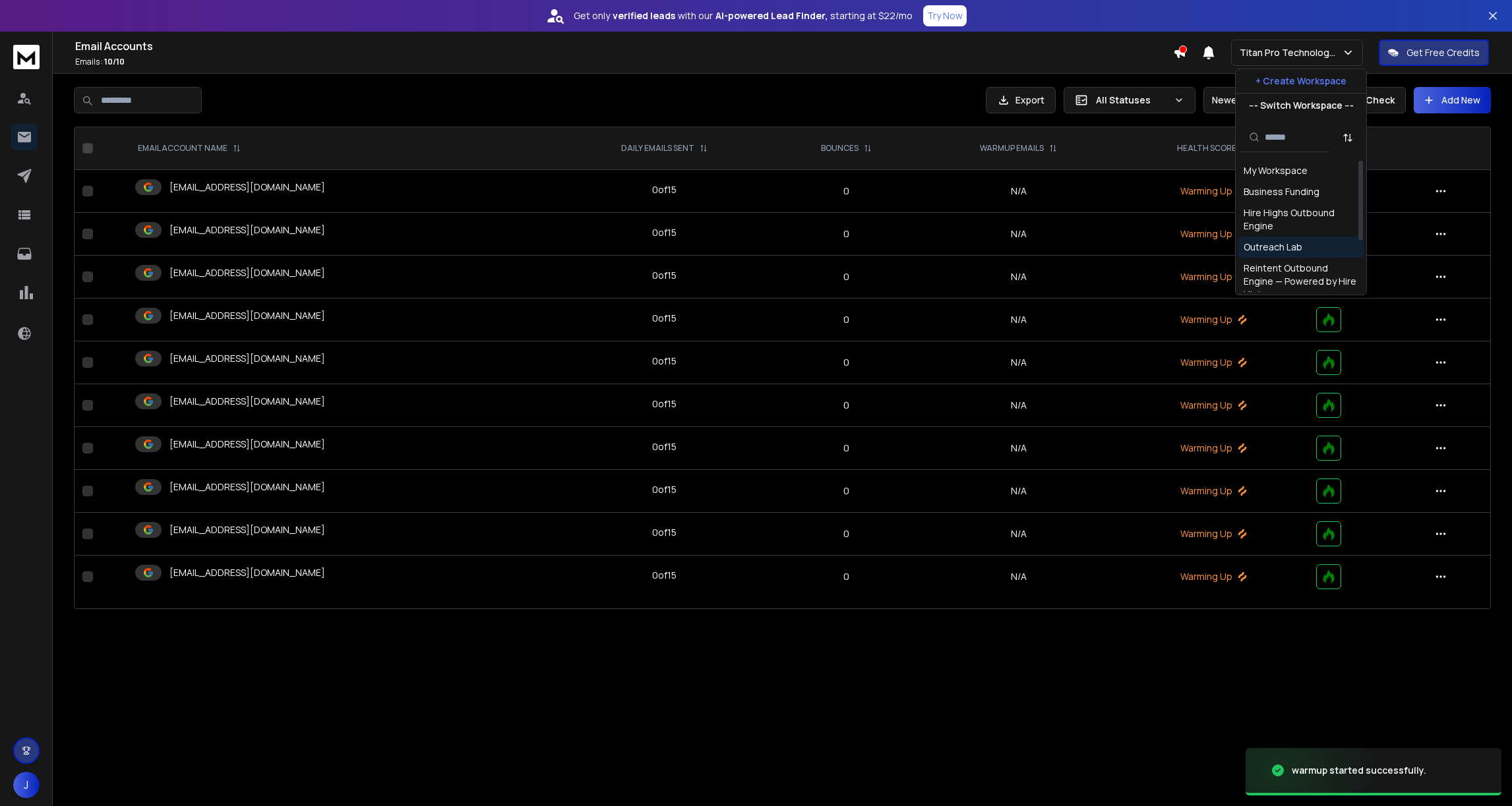
click at [1295, 253] on div "Outreach Lab" at bounding box center [1273, 247] width 59 height 13
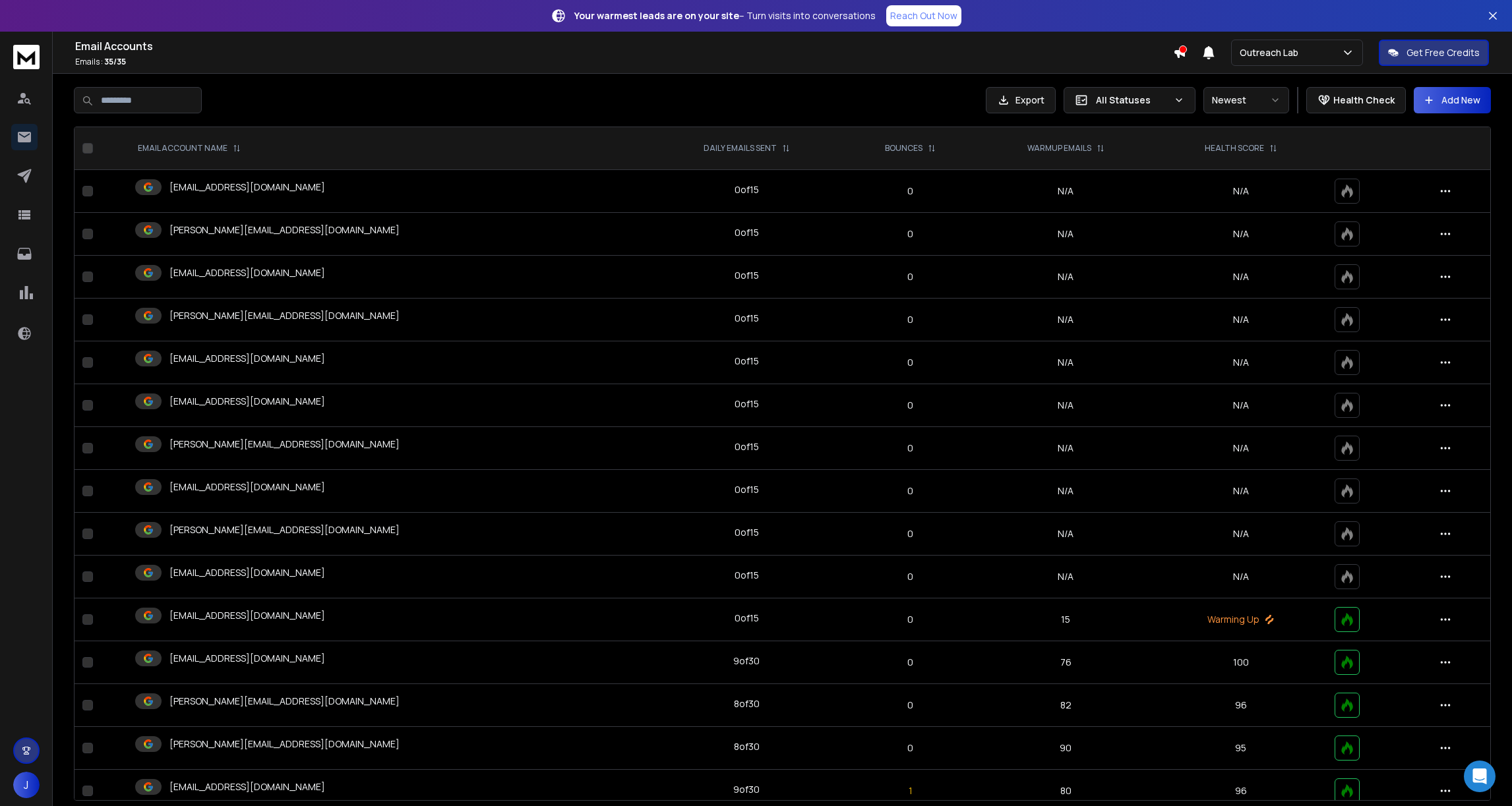
click at [90, 575] on button "button" at bounding box center [88, 577] width 11 height 11
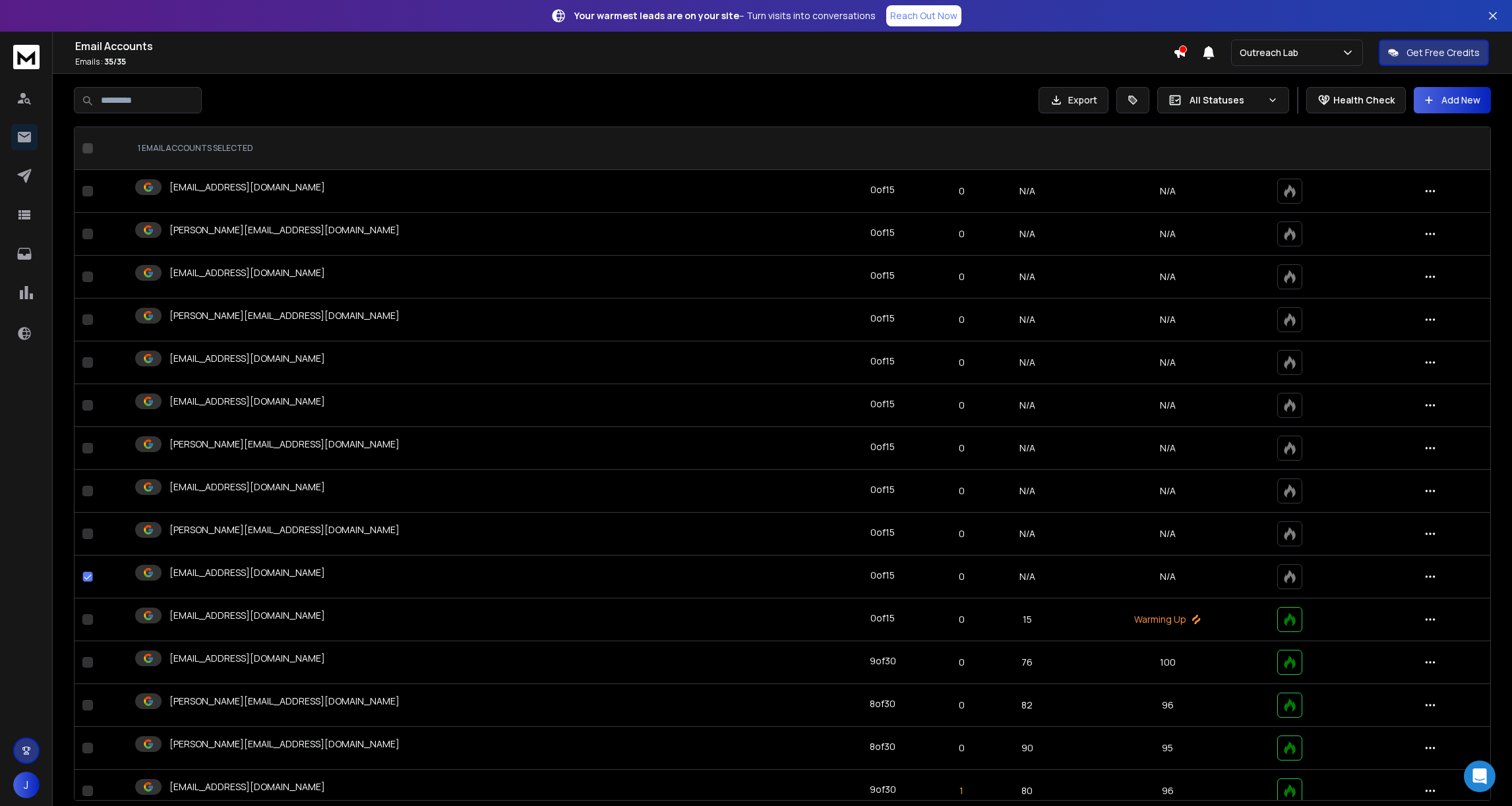
click at [90, 532] on button "button" at bounding box center [88, 534] width 11 height 11
click at [92, 489] on button "button" at bounding box center [88, 491] width 11 height 11
click at [89, 446] on button "button" at bounding box center [88, 448] width 11 height 11
click at [88, 406] on button "button" at bounding box center [88, 406] width 11 height 11
click at [89, 358] on button "button" at bounding box center [88, 362] width 11 height 11
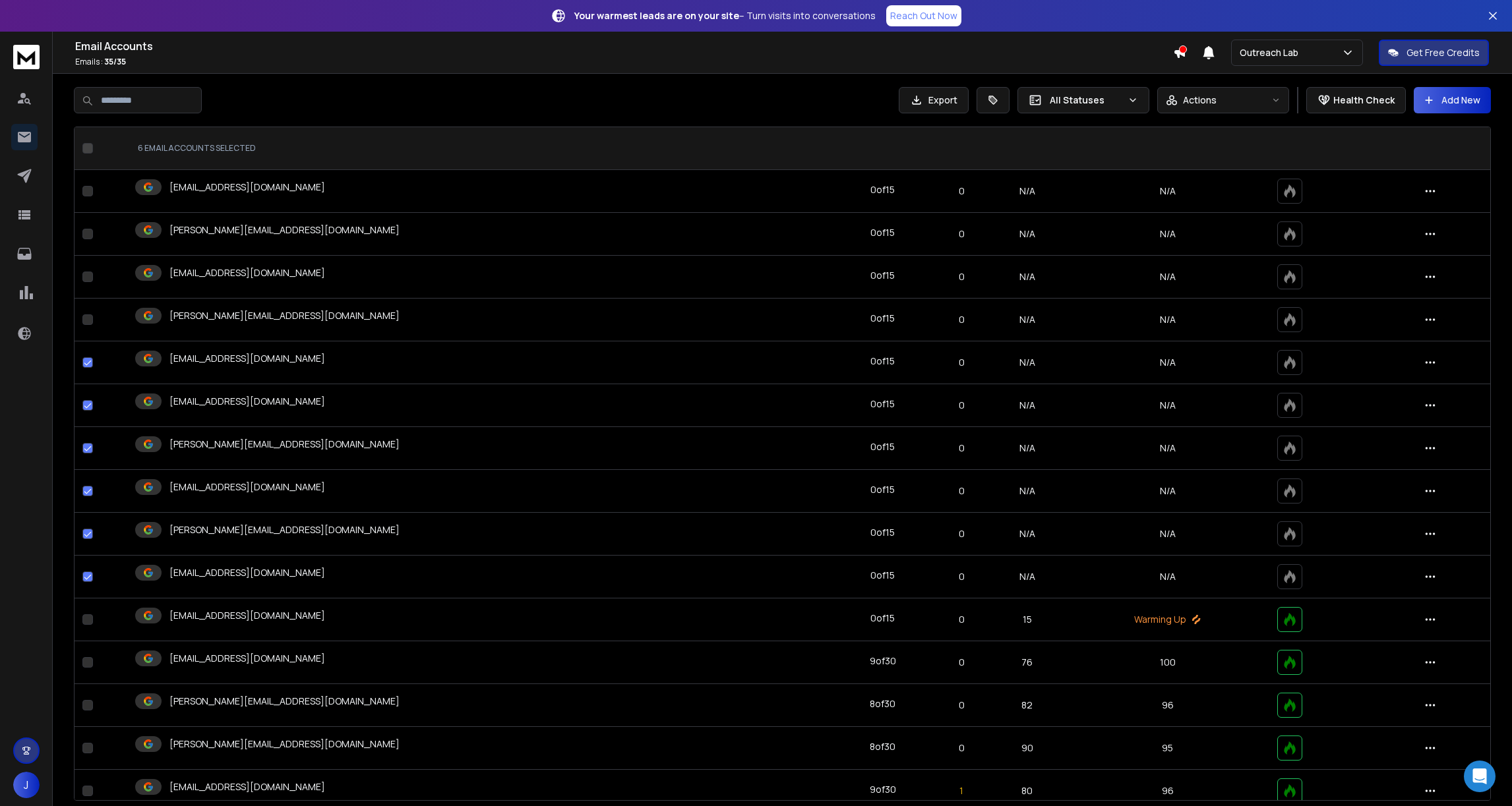
click at [89, 315] on button "button" at bounding box center [88, 320] width 11 height 11
click at [87, 281] on button "button" at bounding box center [88, 277] width 11 height 11
click at [88, 230] on button "button" at bounding box center [88, 234] width 11 height 11
click at [88, 191] on button "button" at bounding box center [88, 191] width 11 height 11
click at [1232, 96] on div "Actions" at bounding box center [1216, 101] width 100 height 13
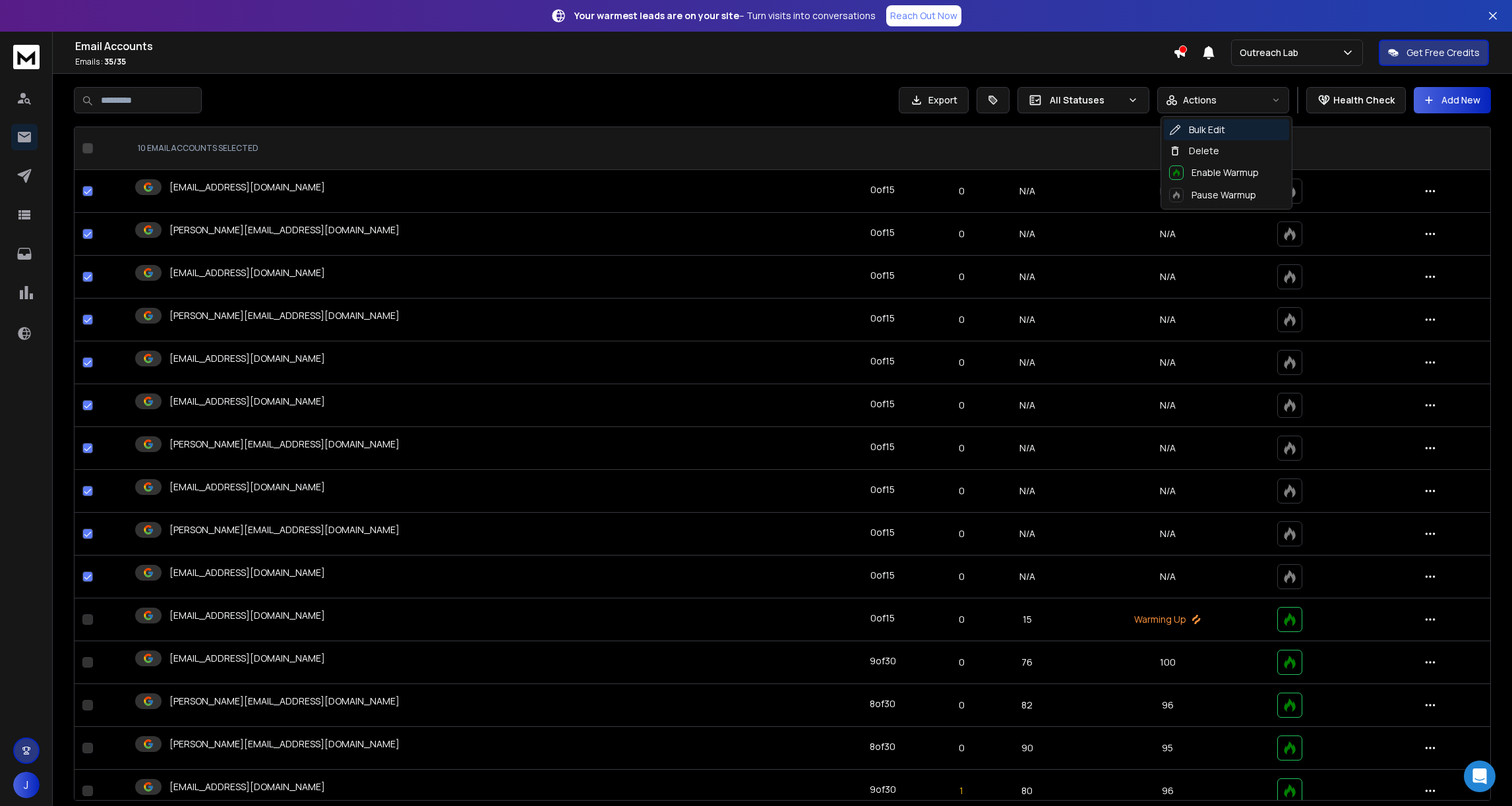
click at [1227, 128] on div "Bulk Edit" at bounding box center [1227, 130] width 125 height 21
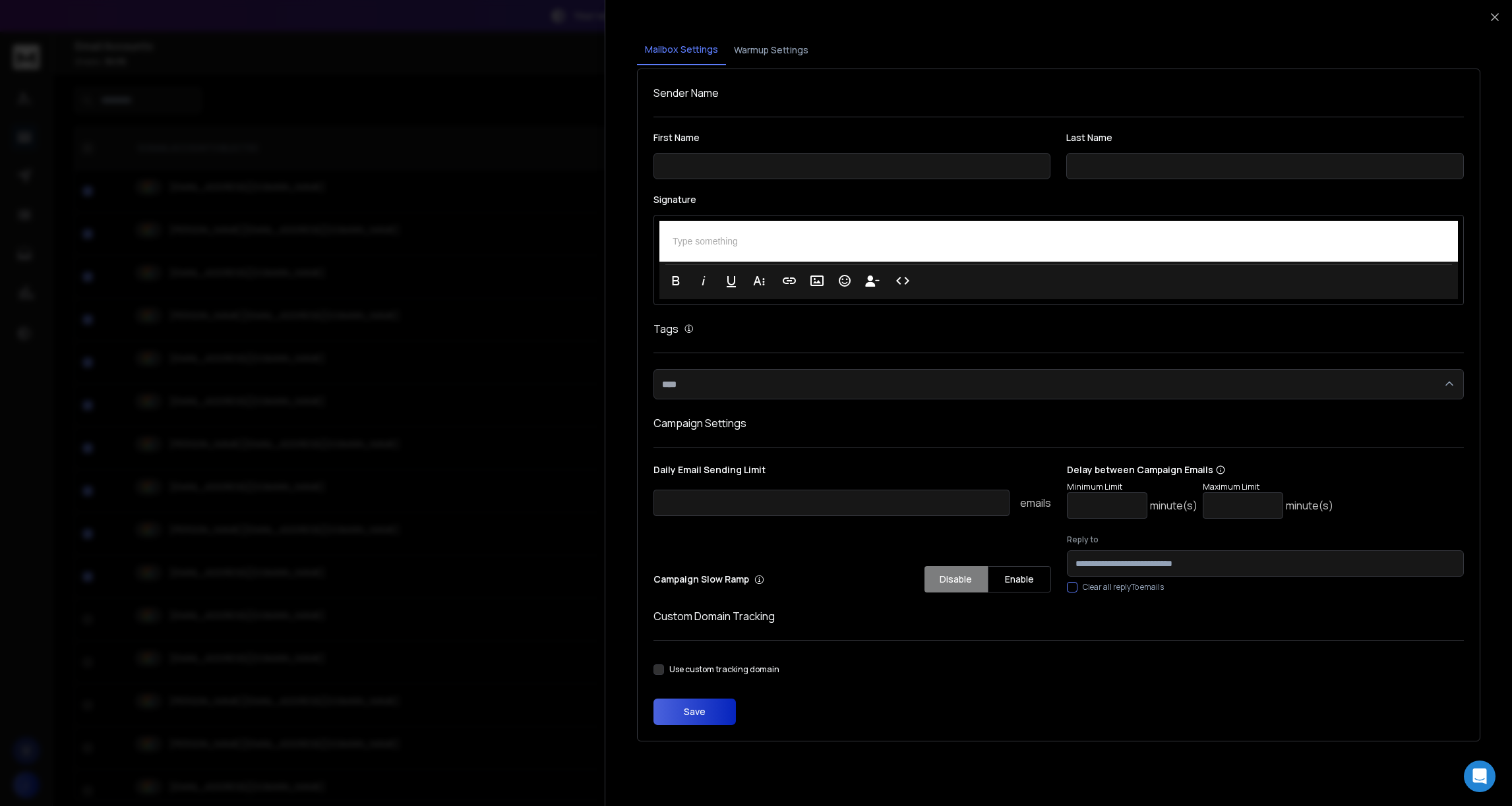
click at [783, 45] on button "Warmup Settings" at bounding box center [772, 50] width 91 height 29
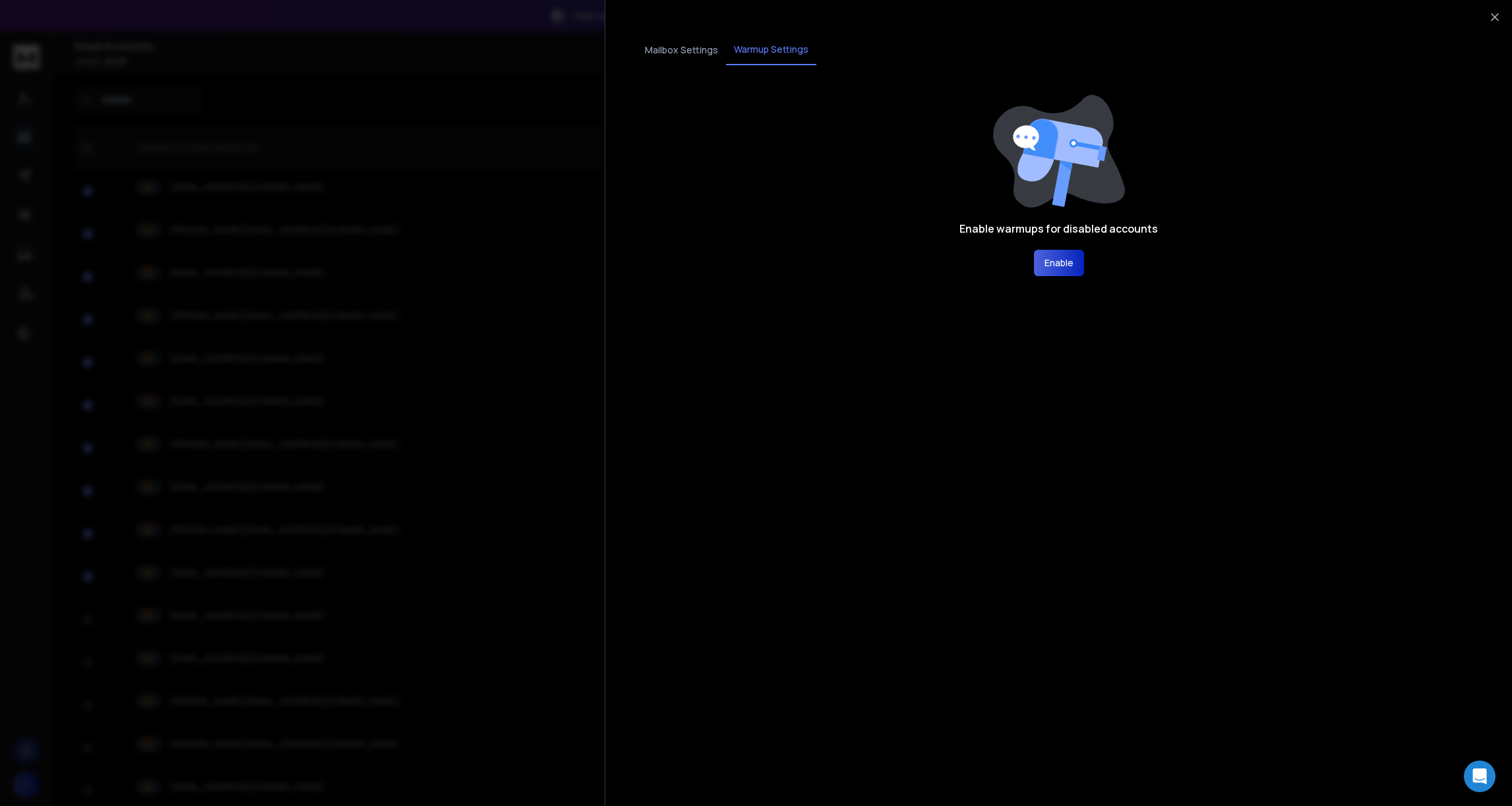
click at [1075, 265] on div "Enable warmups for disabled accounts Enable" at bounding box center [1059, 186] width 844 height 181
click at [1076, 295] on div "Mailbox Settings Warmup Settings Enable warmups for disabled accounts Enable" at bounding box center [1058, 157] width 875 height 282
click at [1068, 266] on button "Enable" at bounding box center [1059, 263] width 50 height 27
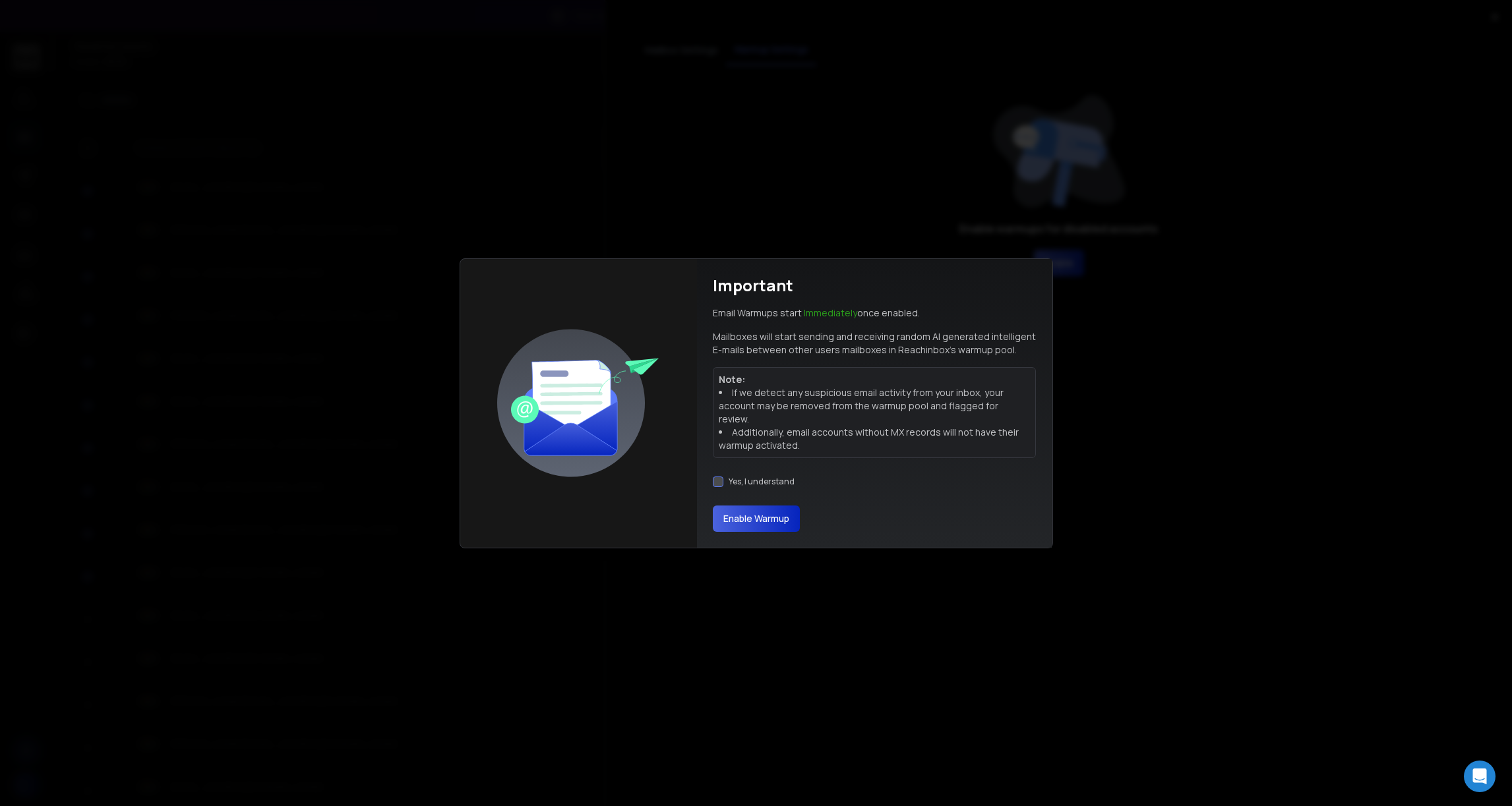
click at [721, 476] on button "Yes, I understand" at bounding box center [718, 482] width 11 height 11
click at [743, 518] on button "Enable Warmup" at bounding box center [756, 519] width 87 height 27
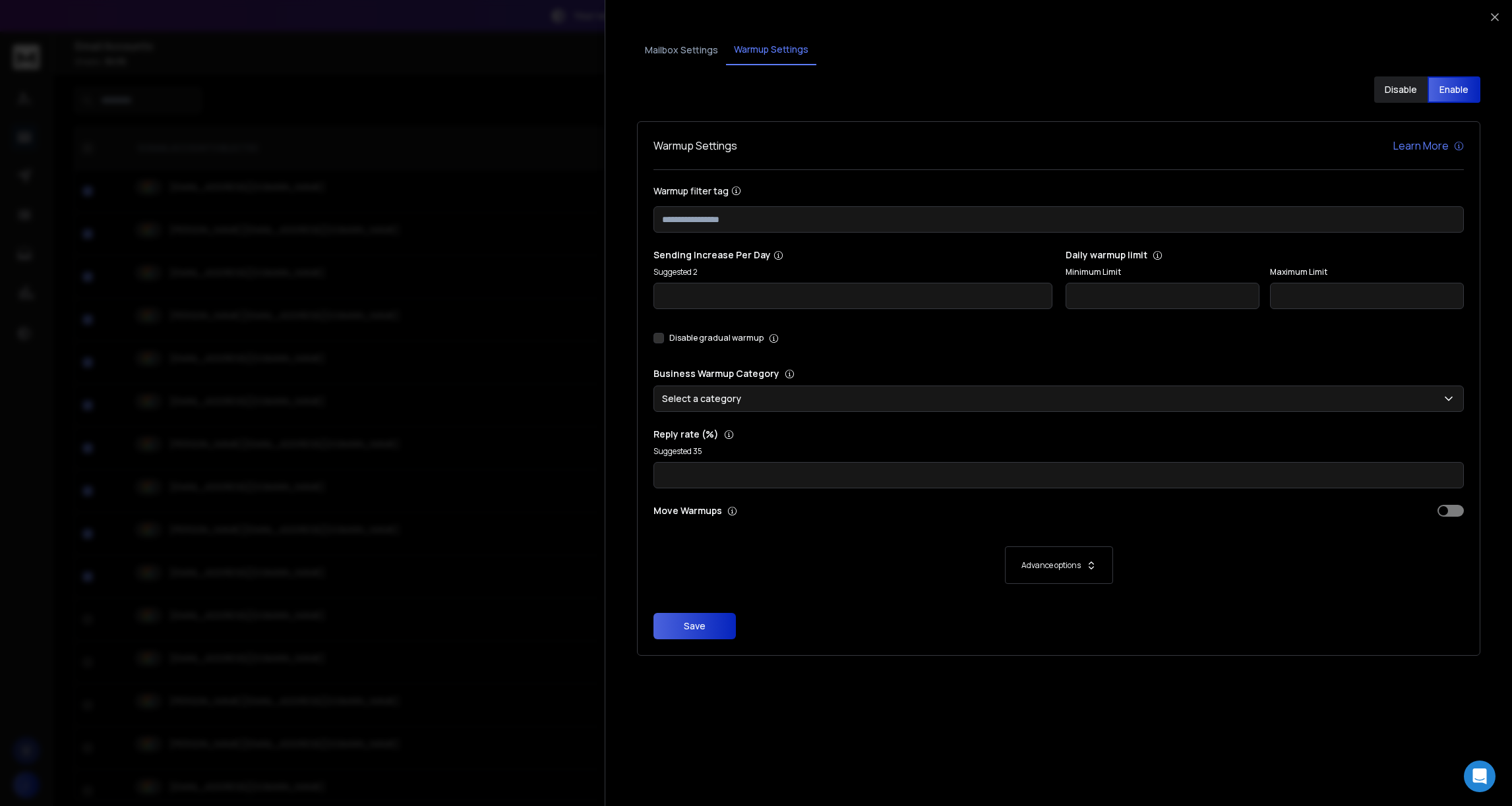
click at [701, 619] on button "Save" at bounding box center [695, 626] width 83 height 27
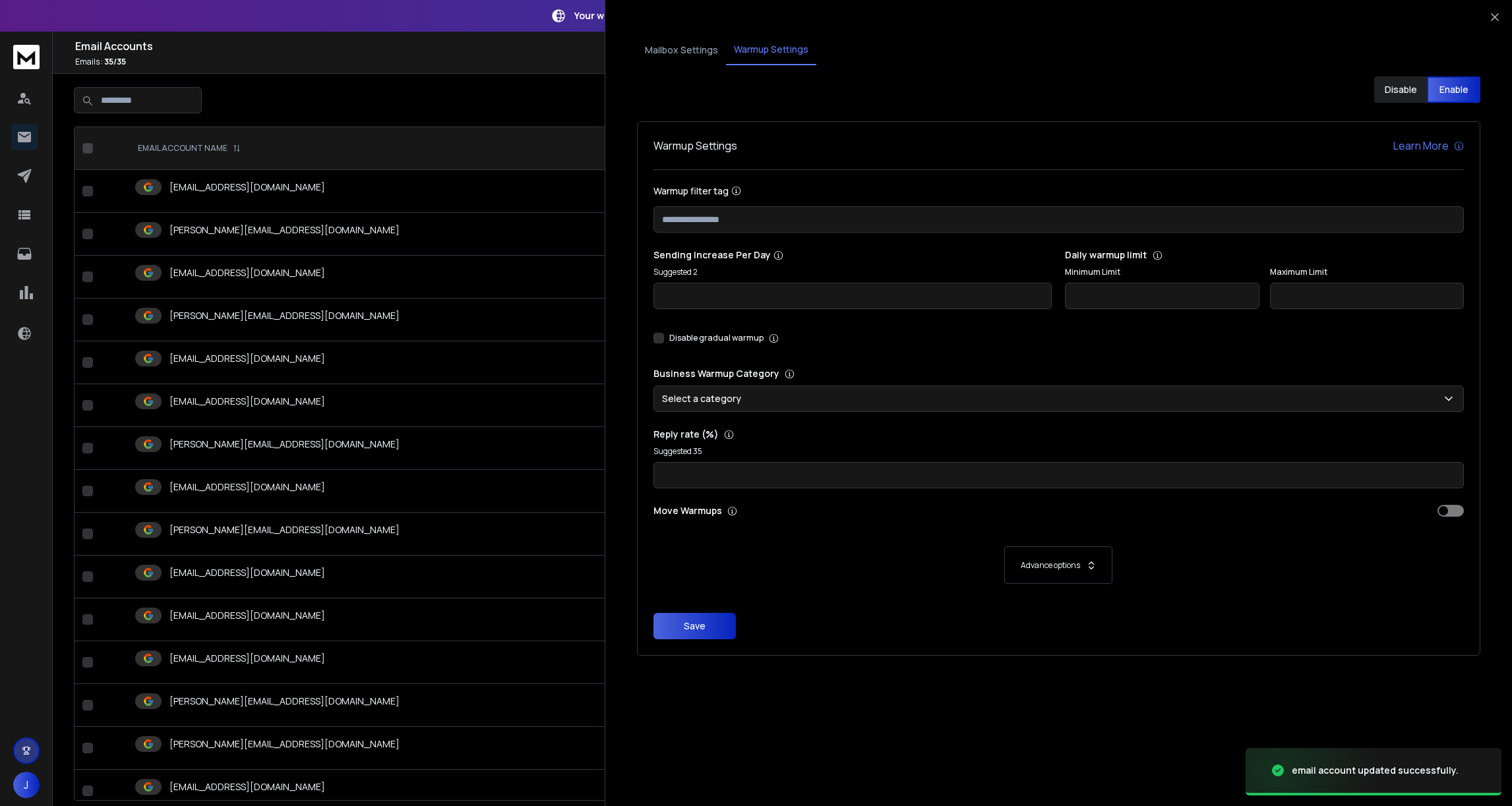
click at [476, 461] on td "ella@outreachlabhq.info" at bounding box center [388, 448] width 522 height 43
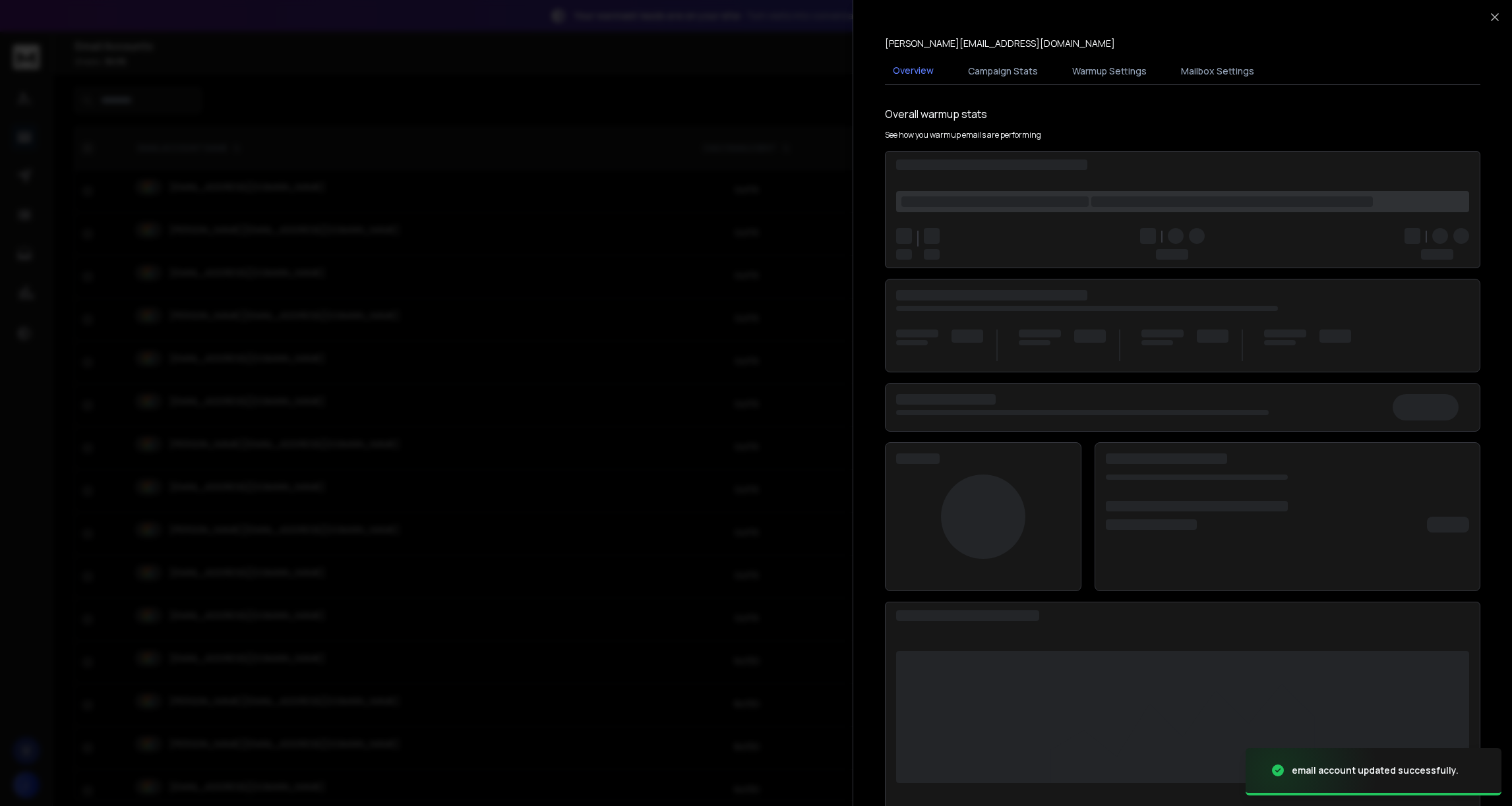
click at [477, 303] on div at bounding box center [756, 403] width 1512 height 806
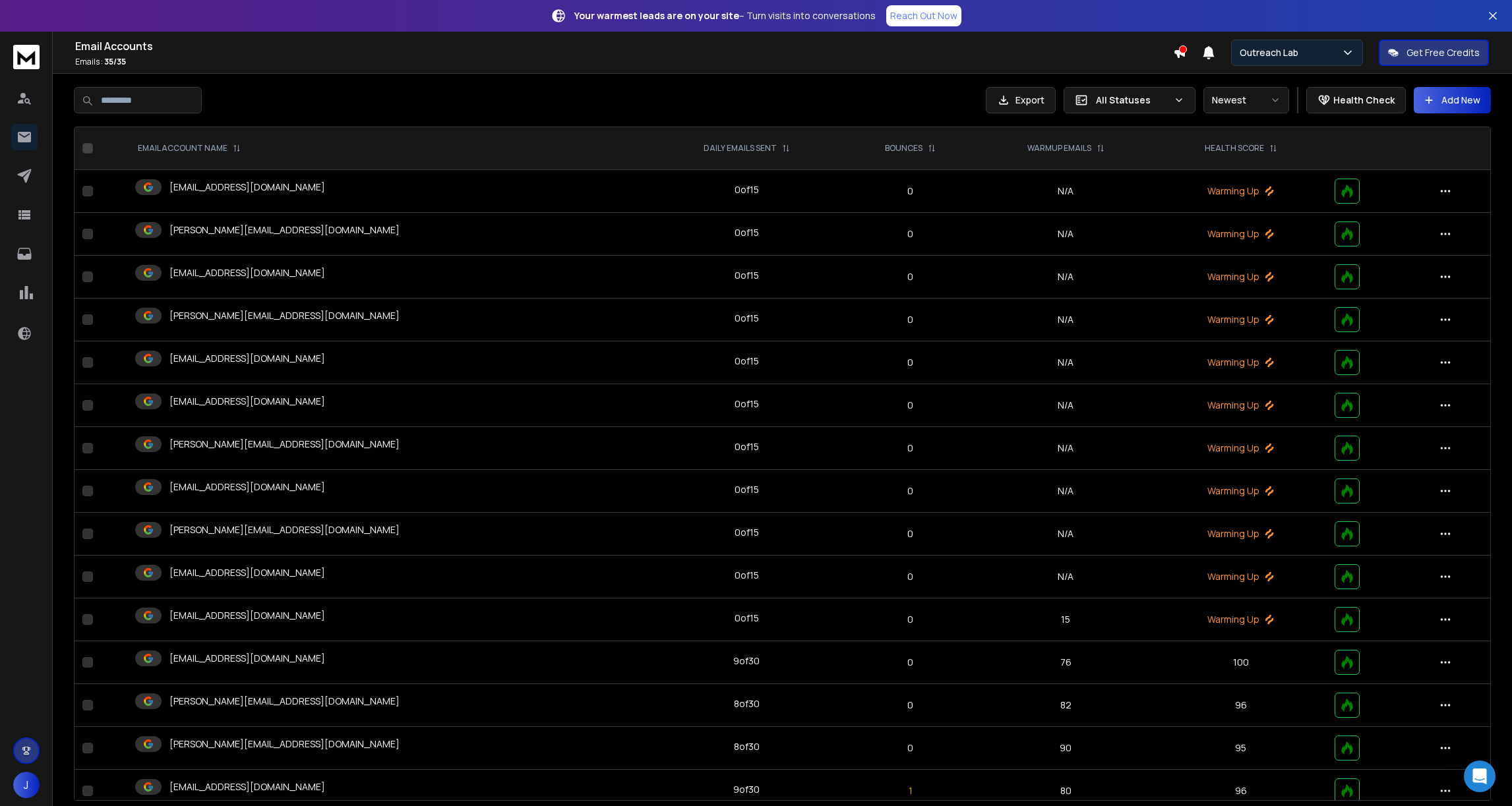
click at [1263, 51] on p "Outreach Lab" at bounding box center [1271, 53] width 64 height 13
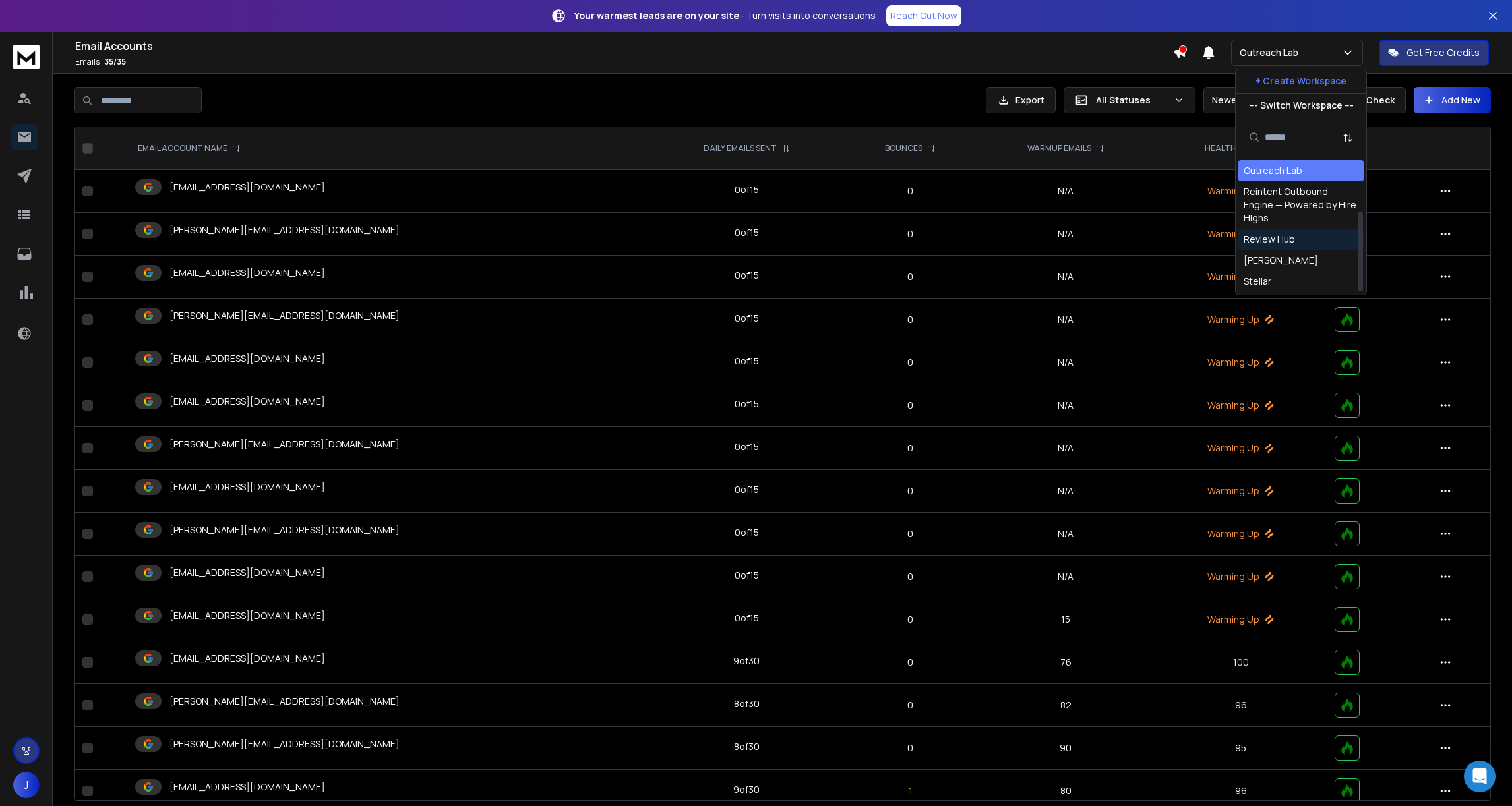
scroll to position [85, 0]
click at [1285, 288] on div "Titan Pro Technologies" at bounding box center [1294, 294] width 102 height 13
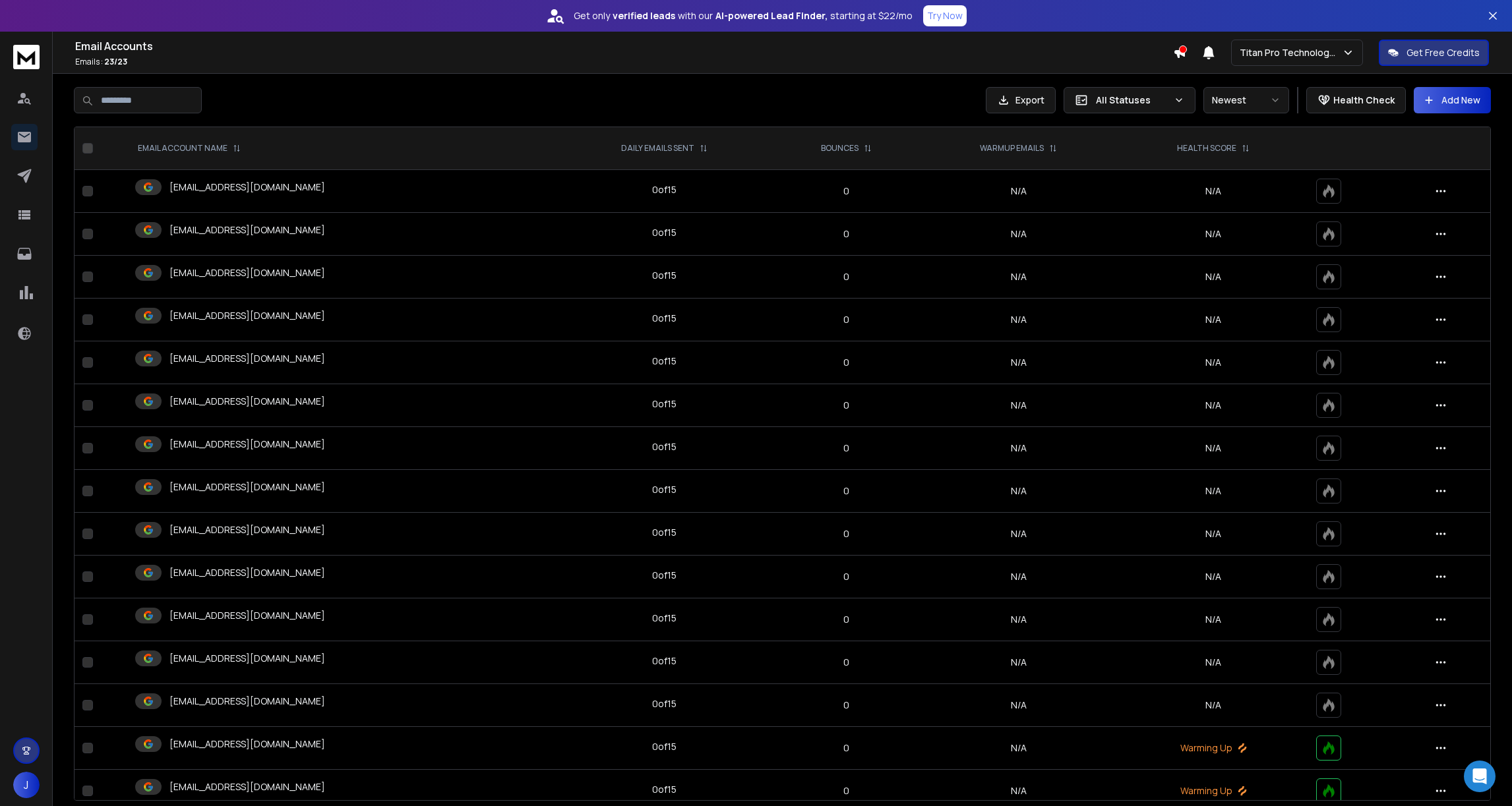
click at [87, 145] on button "button" at bounding box center [88, 149] width 11 height 11
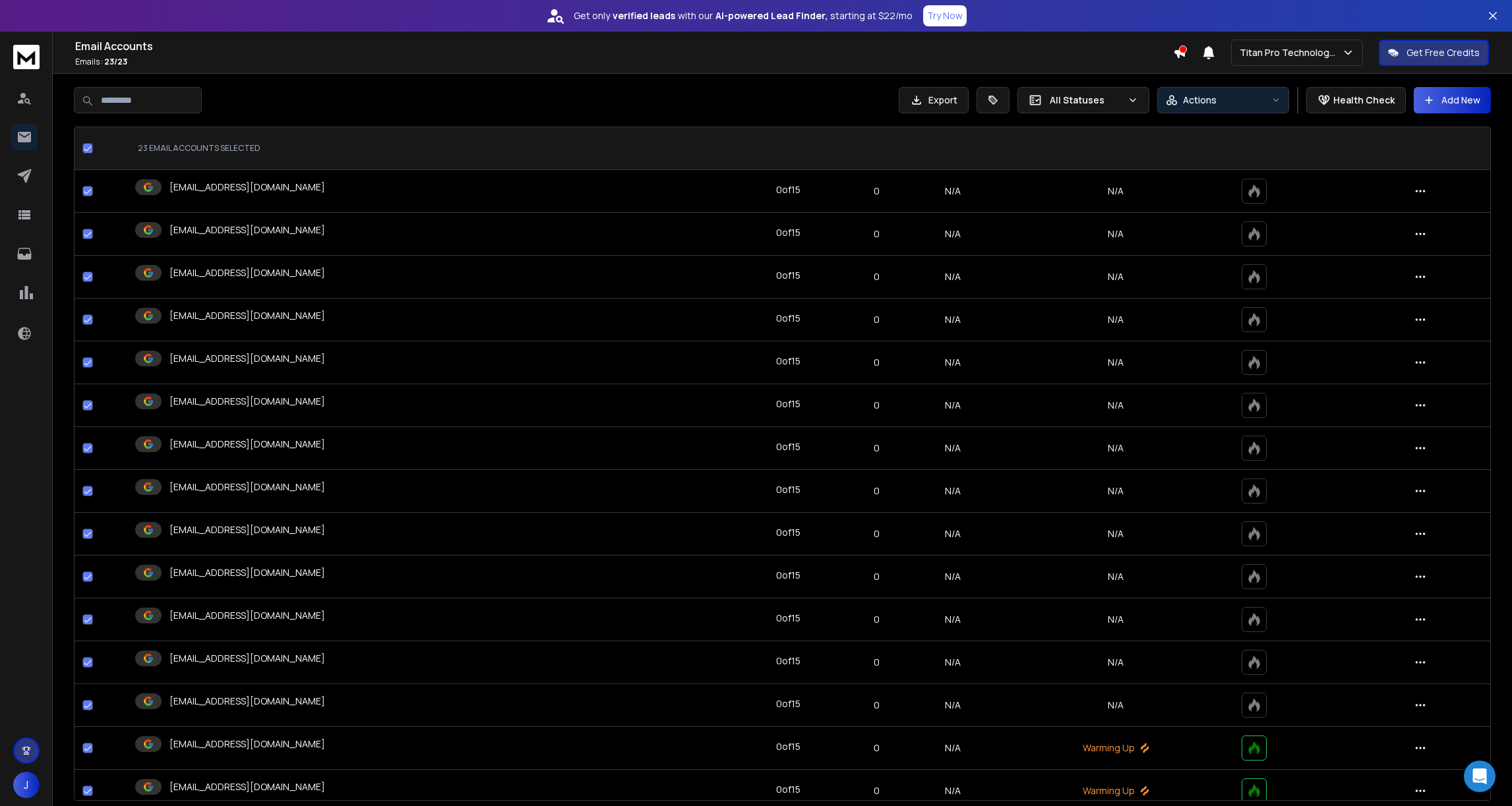
click at [1197, 101] on p "Actions" at bounding box center [1199, 101] width 33 height 13
click at [1207, 171] on div "Enable Warmup" at bounding box center [1214, 173] width 90 height 15
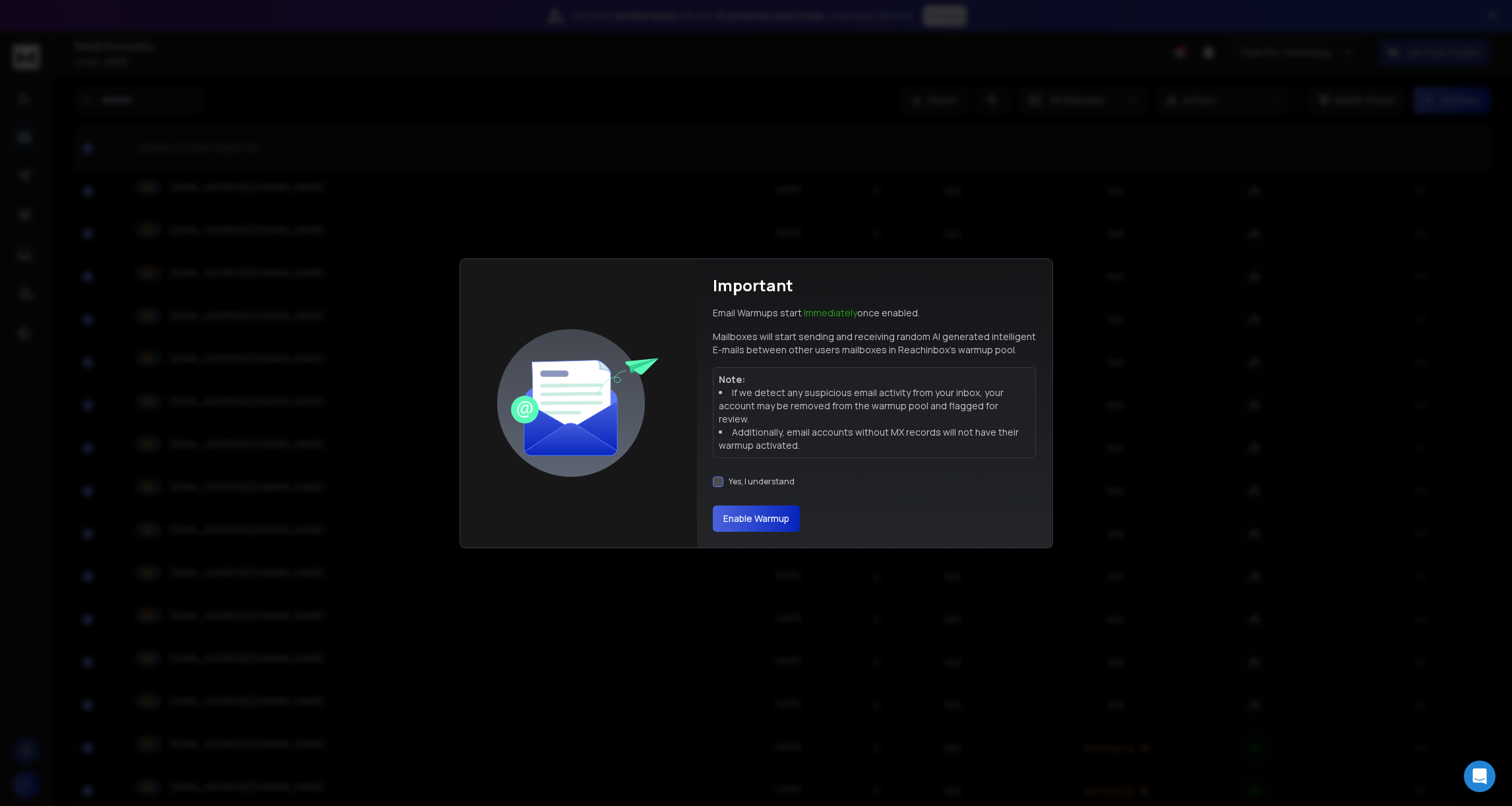
click at [718, 476] on button "Yes, I understand" at bounding box center [718, 482] width 11 height 11
click at [726, 506] on button "Enable Warmup" at bounding box center [756, 519] width 87 height 27
click at [728, 506] on div "Enable Warmup" at bounding box center [766, 519] width 105 height 27
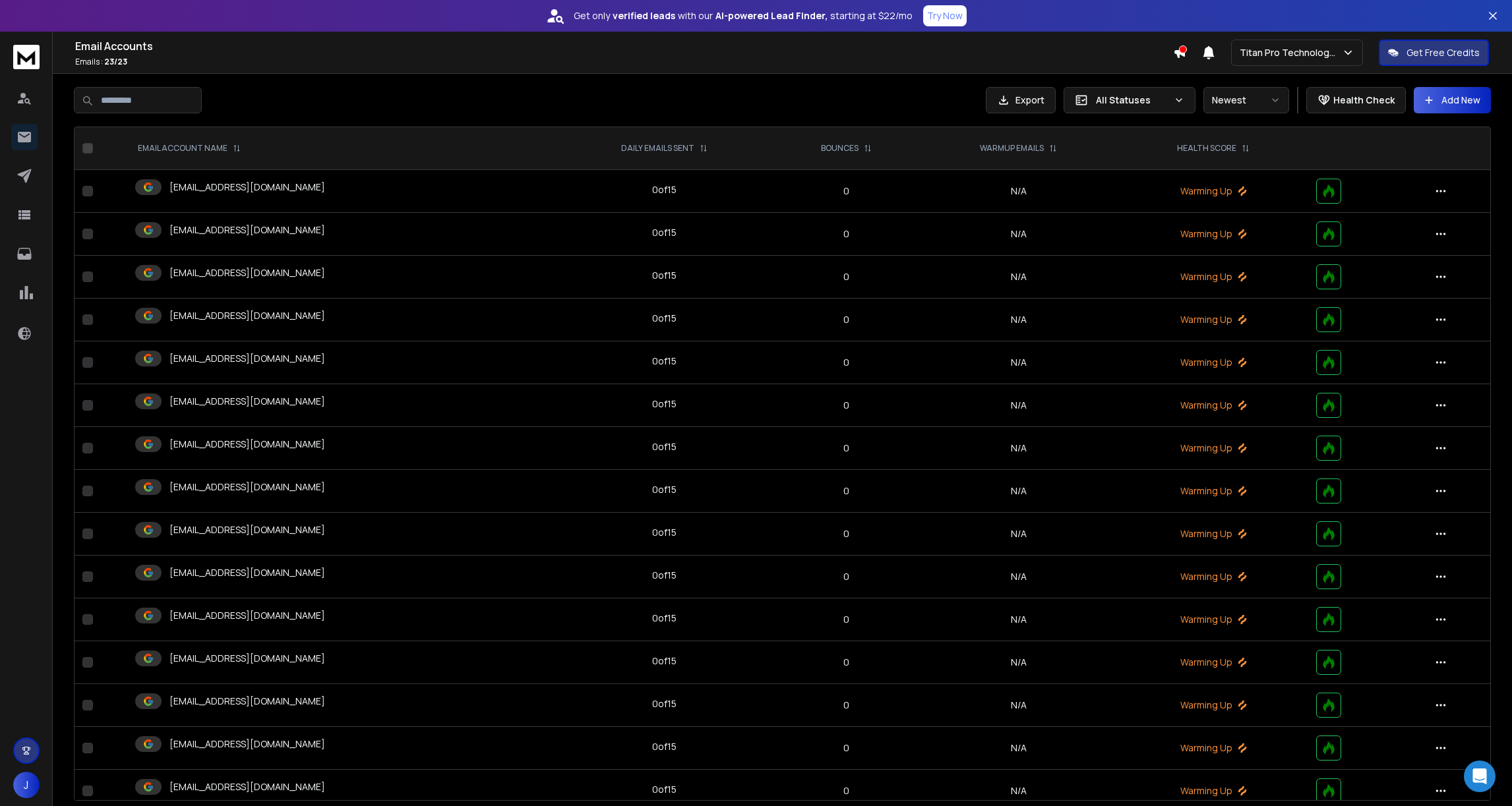
click at [1499, 16] on div "Get only verified leads with our AI-powered Lead Finder, starting at $22/mo Try…" at bounding box center [756, 16] width 1512 height 32
click at [1495, 16] on icon at bounding box center [1493, 16] width 12 height 12
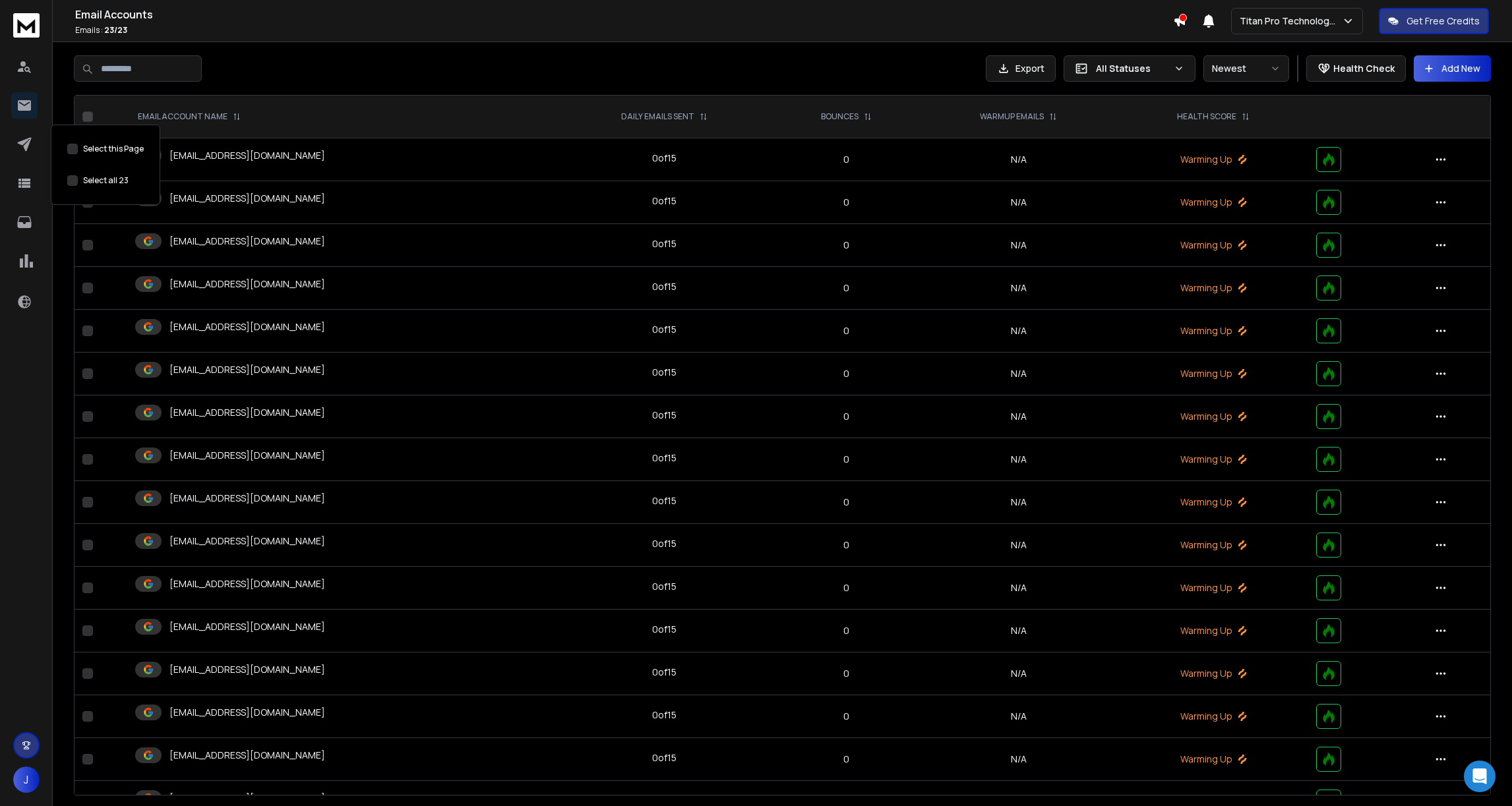
click at [499, 79] on div at bounding box center [526, 69] width 904 height 27
click at [1267, 15] on p "Titan Pro Technologies" at bounding box center [1290, 21] width 102 height 13
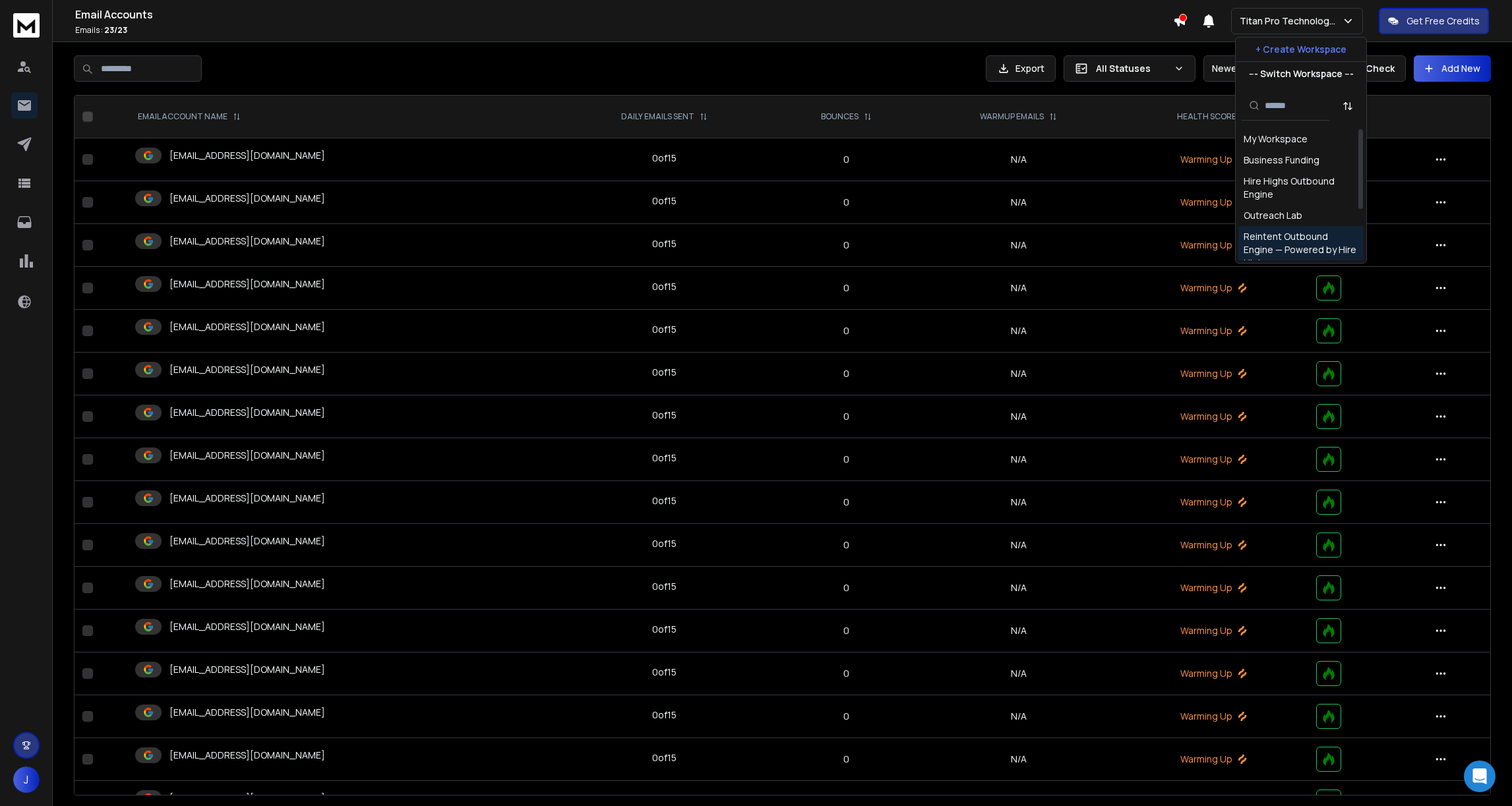
scroll to position [33, 0]
click at [1285, 176] on div "Outreach Lab" at bounding box center [1273, 182] width 59 height 13
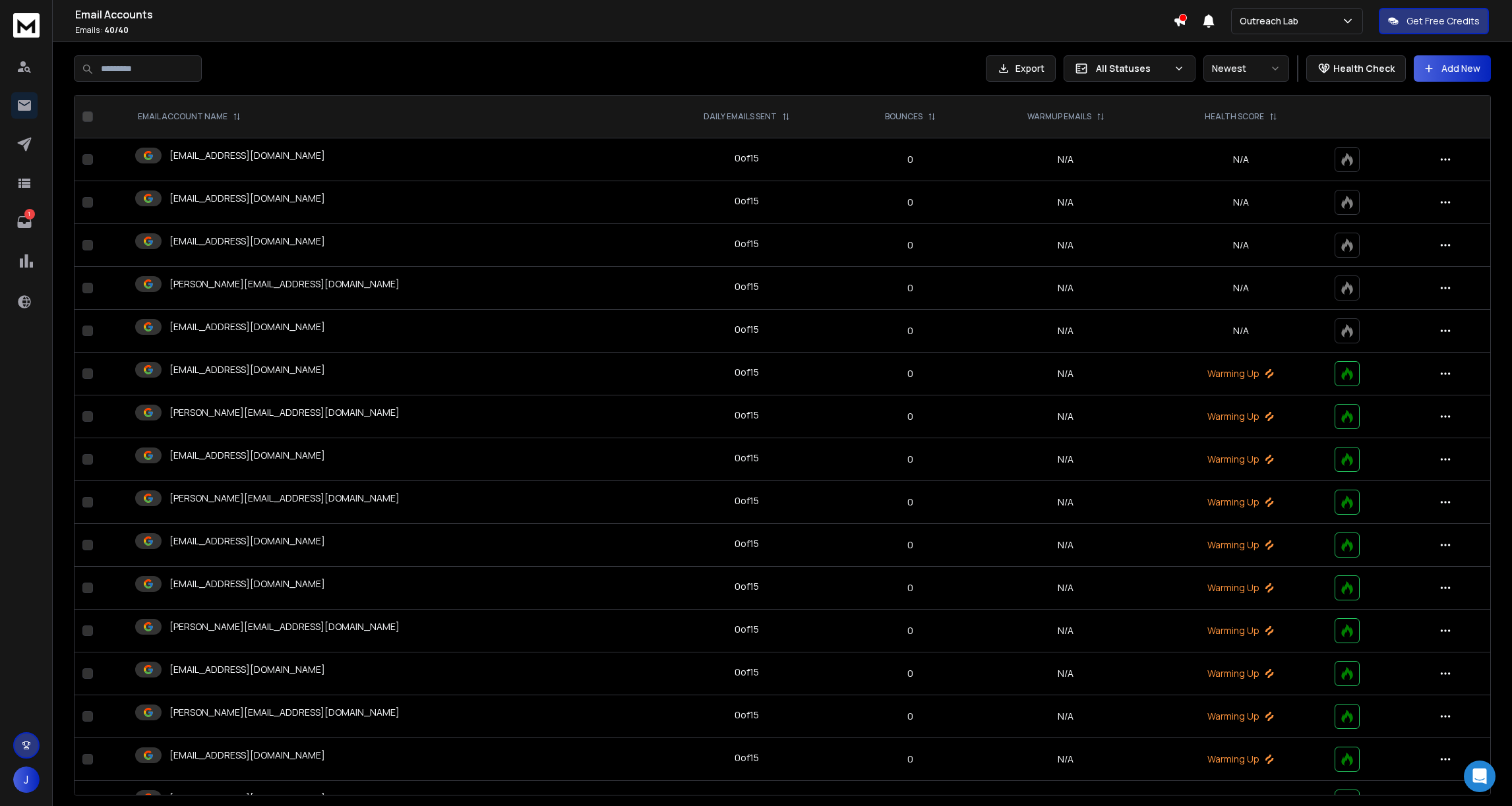
click at [92, 156] on button "button" at bounding box center [88, 160] width 11 height 11
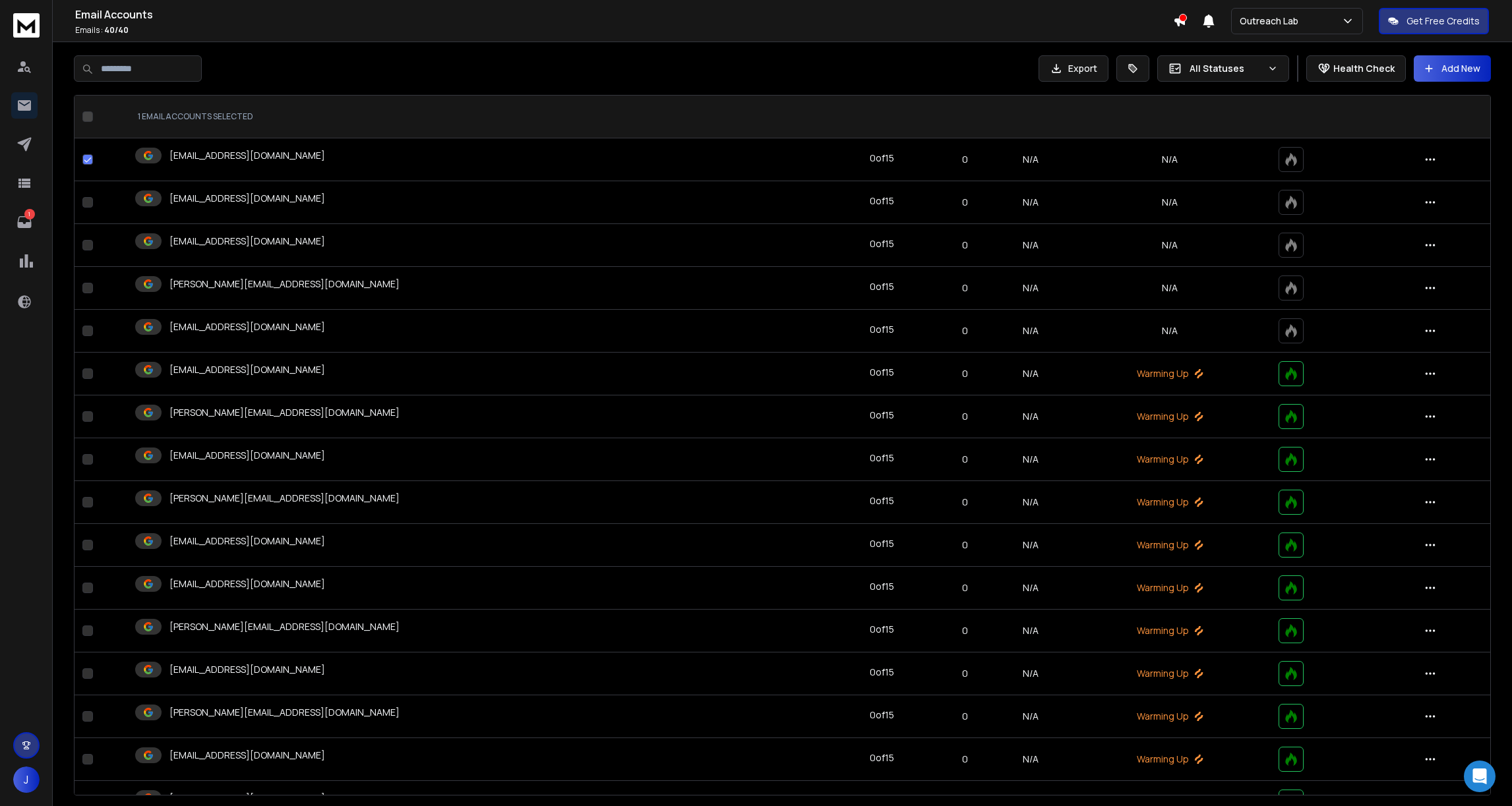
click at [88, 194] on td at bounding box center [101, 202] width 53 height 43
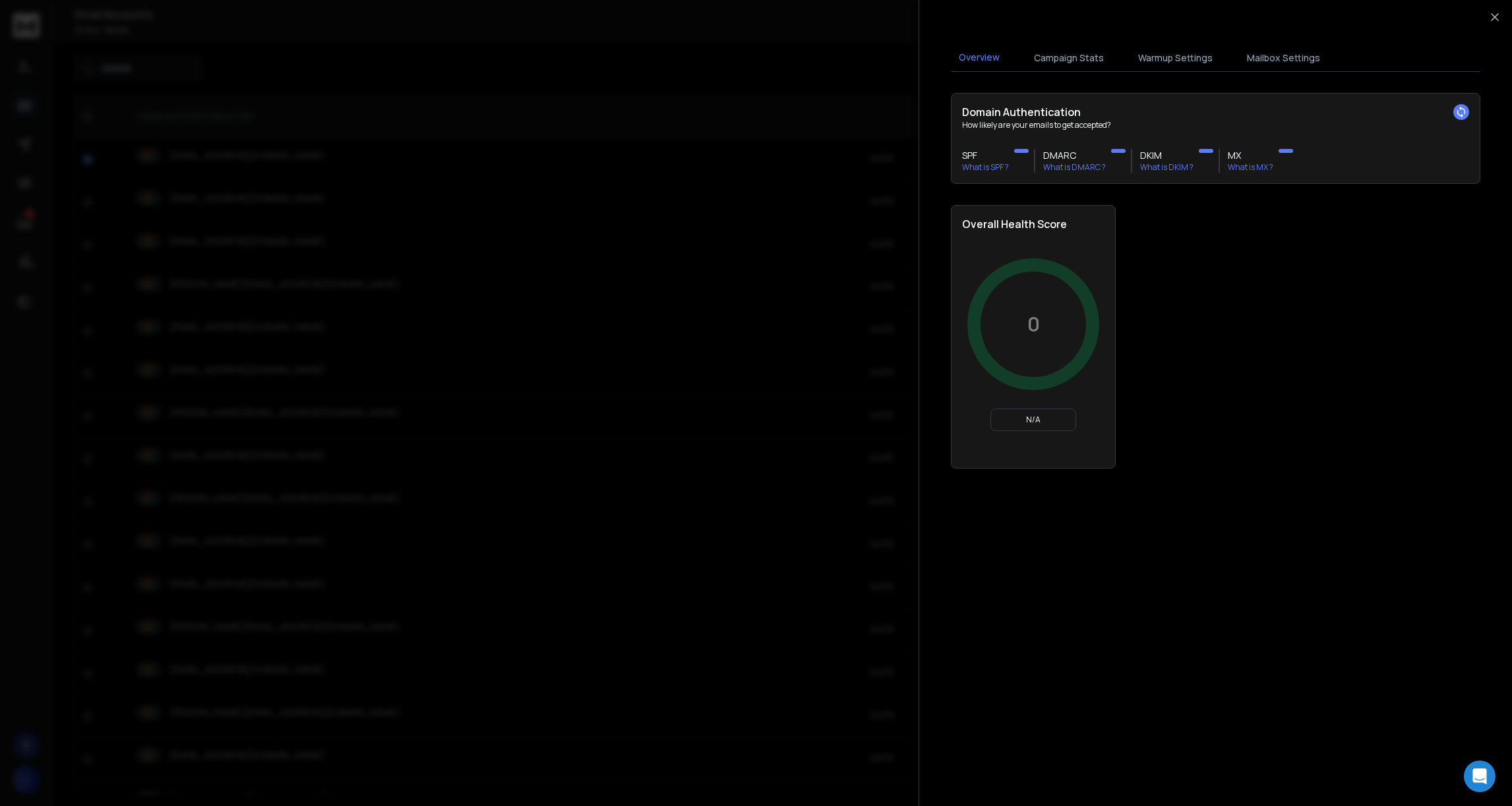
click at [94, 165] on div at bounding box center [756, 403] width 1512 height 806
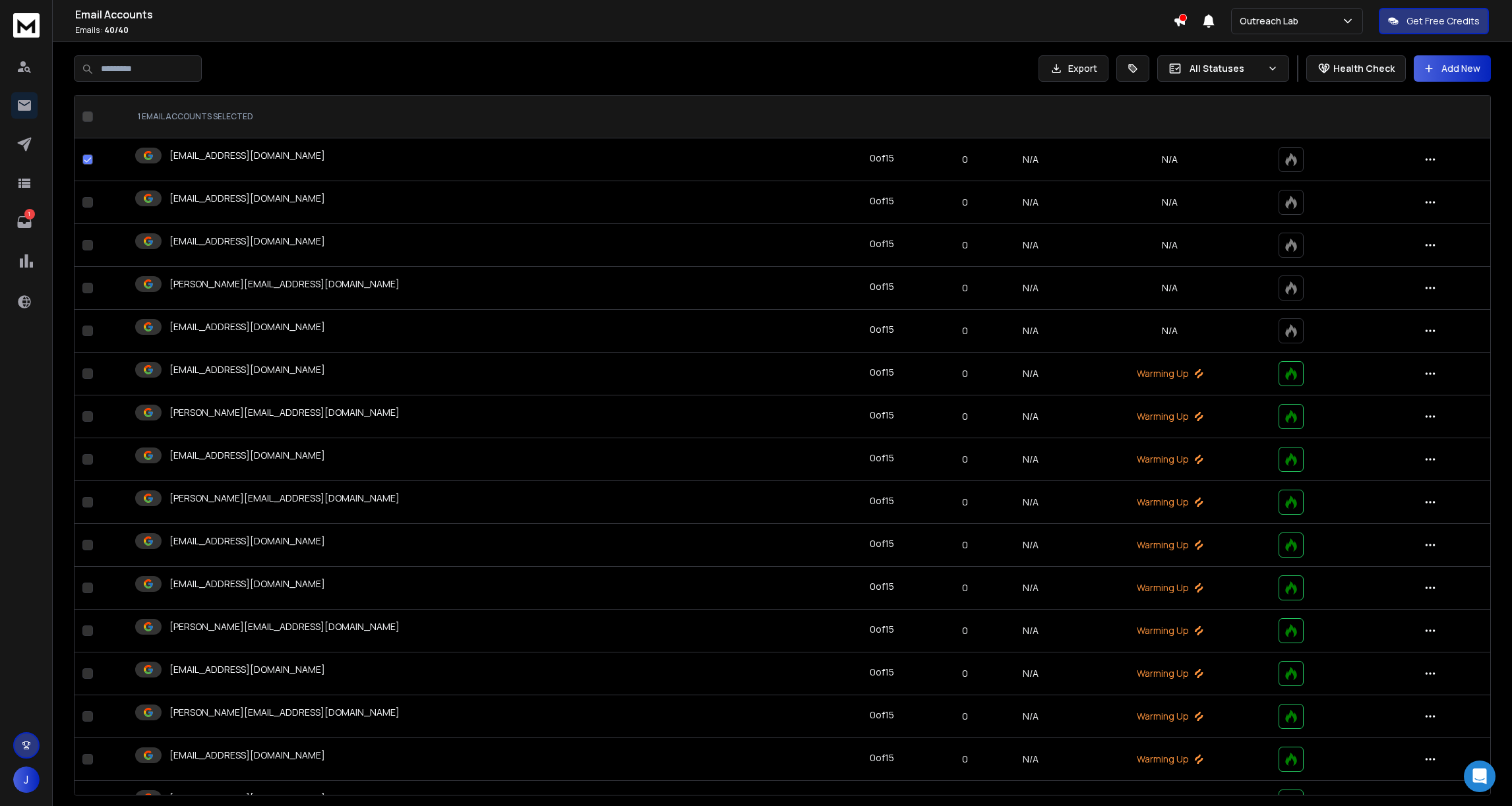
click at [89, 199] on button "button" at bounding box center [88, 202] width 11 height 11
click at [89, 243] on button "button" at bounding box center [88, 245] width 11 height 11
click at [91, 287] on button "button" at bounding box center [88, 288] width 11 height 11
click at [91, 330] on button "button" at bounding box center [88, 331] width 11 height 11
click at [1219, 70] on div "Actions" at bounding box center [1216, 69] width 100 height 13
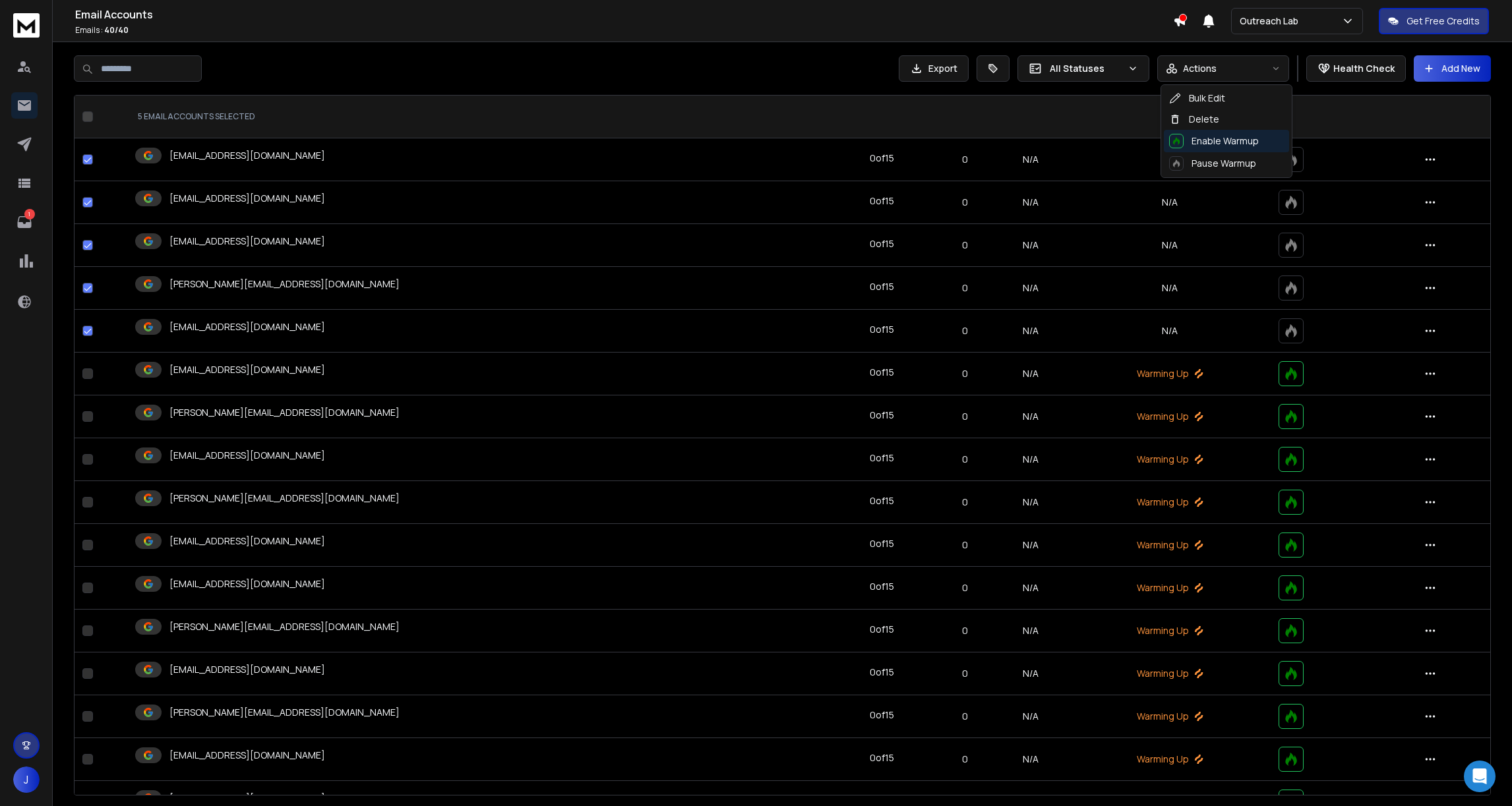
click at [1213, 140] on div "Enable Warmup" at bounding box center [1214, 141] width 90 height 15
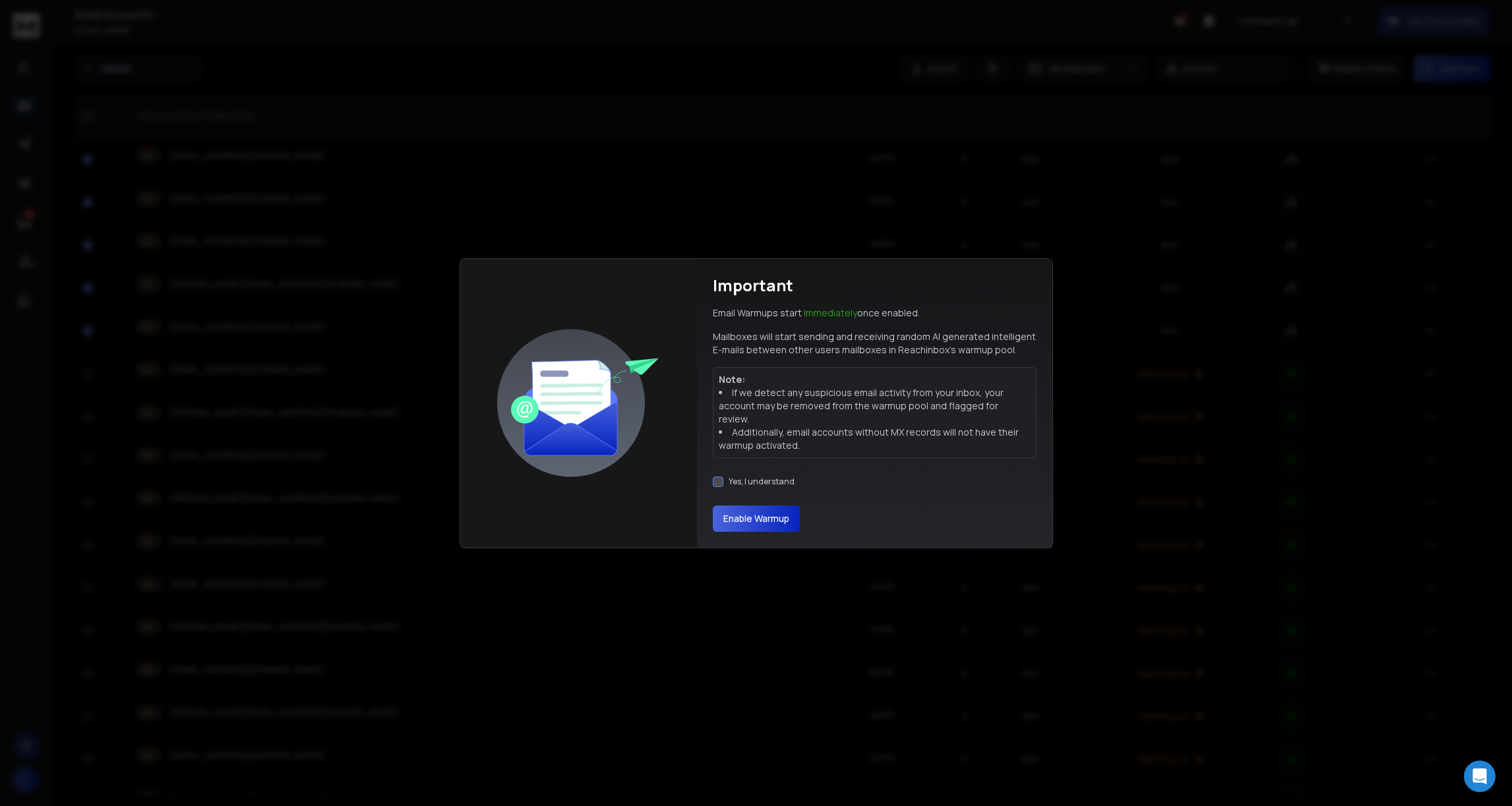
click at [717, 476] on button "Yes, I understand" at bounding box center [718, 482] width 11 height 11
click at [740, 518] on button "Enable Warmup" at bounding box center [756, 519] width 87 height 27
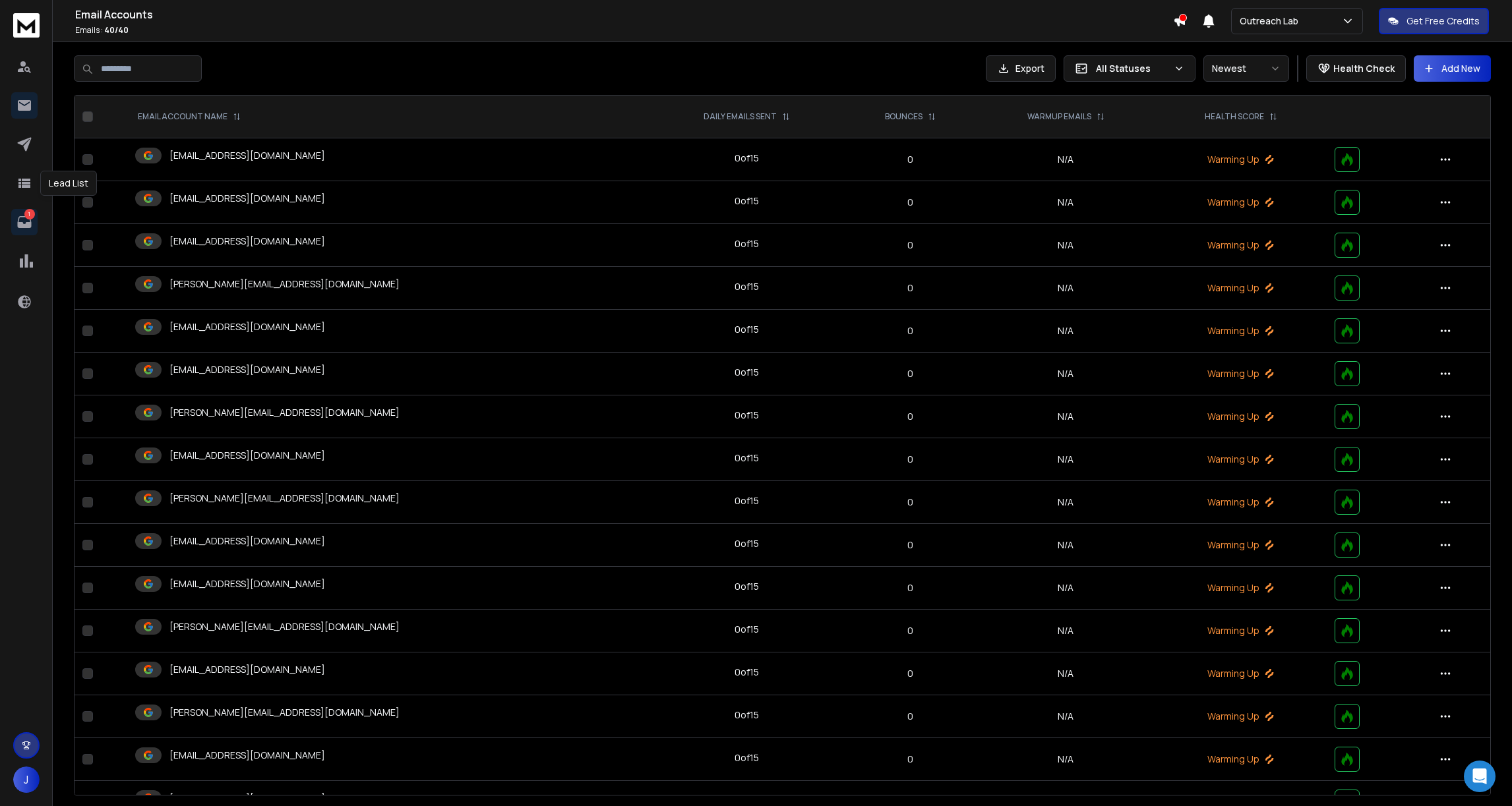
click at [30, 206] on div "1" at bounding box center [27, 187] width 31 height 266
click at [32, 219] on link "1" at bounding box center [25, 222] width 27 height 27
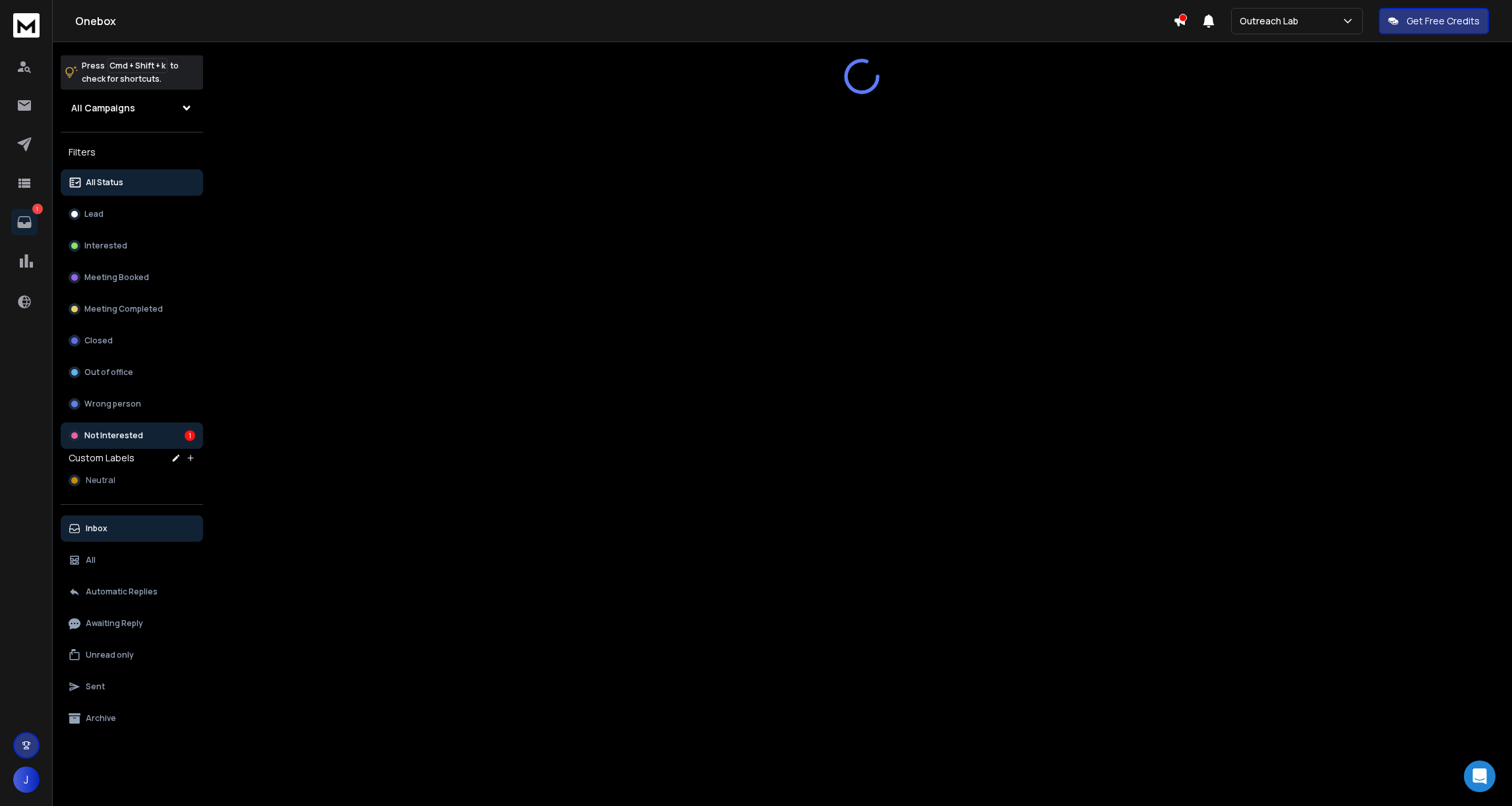
click at [121, 430] on p "Not Interested" at bounding box center [114, 436] width 59 height 11
click at [281, 355] on div "Press Cmd + Shift + k to check for shortcuts. All Campaigns All Campaigns Filte…" at bounding box center [782, 445] width 1459 height 806
click at [159, 439] on button "Not Interested 1" at bounding box center [132, 436] width 143 height 27
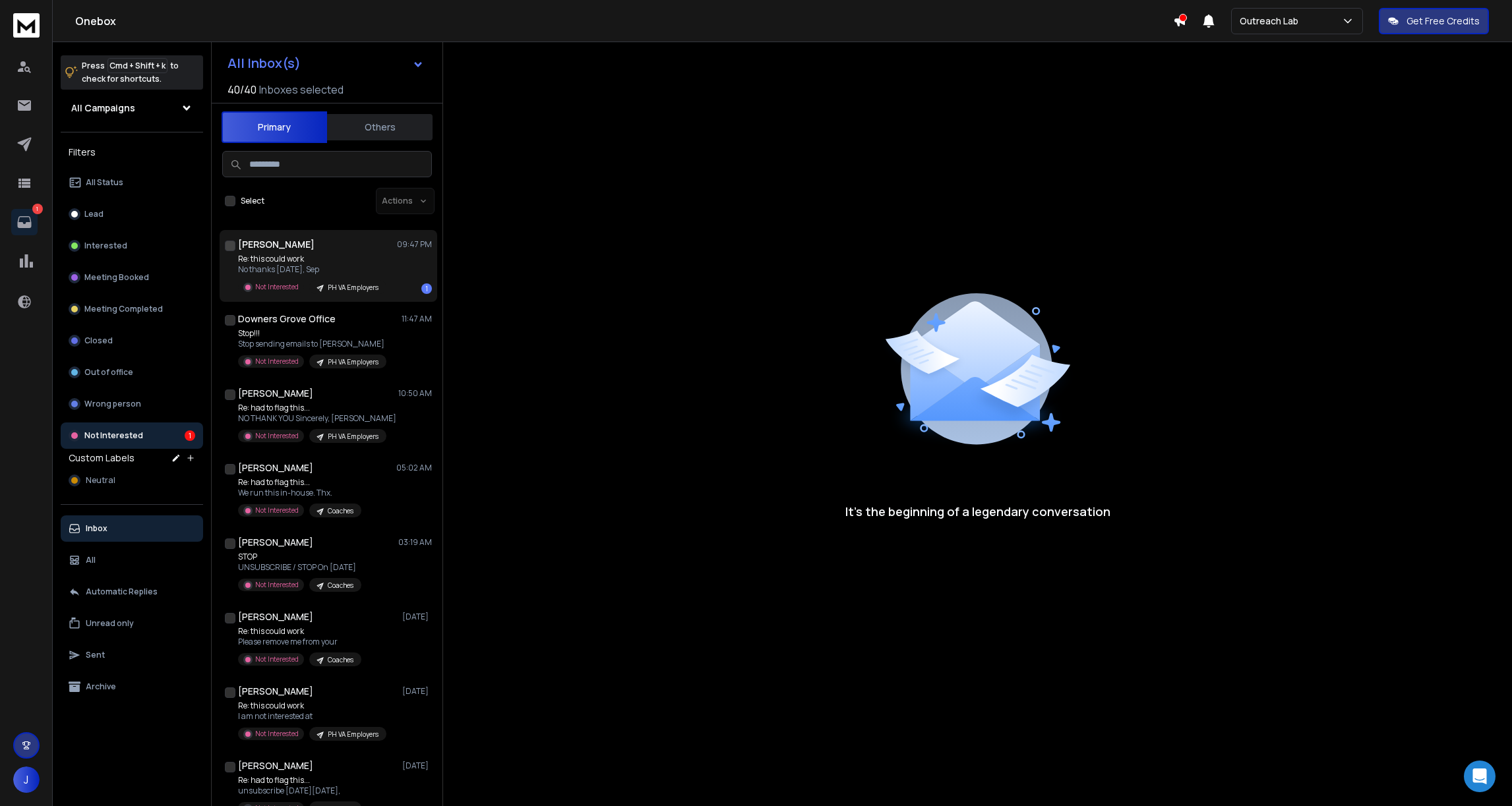
click at [370, 266] on p "No thanks [DATE], Sep" at bounding box center [312, 270] width 149 height 11
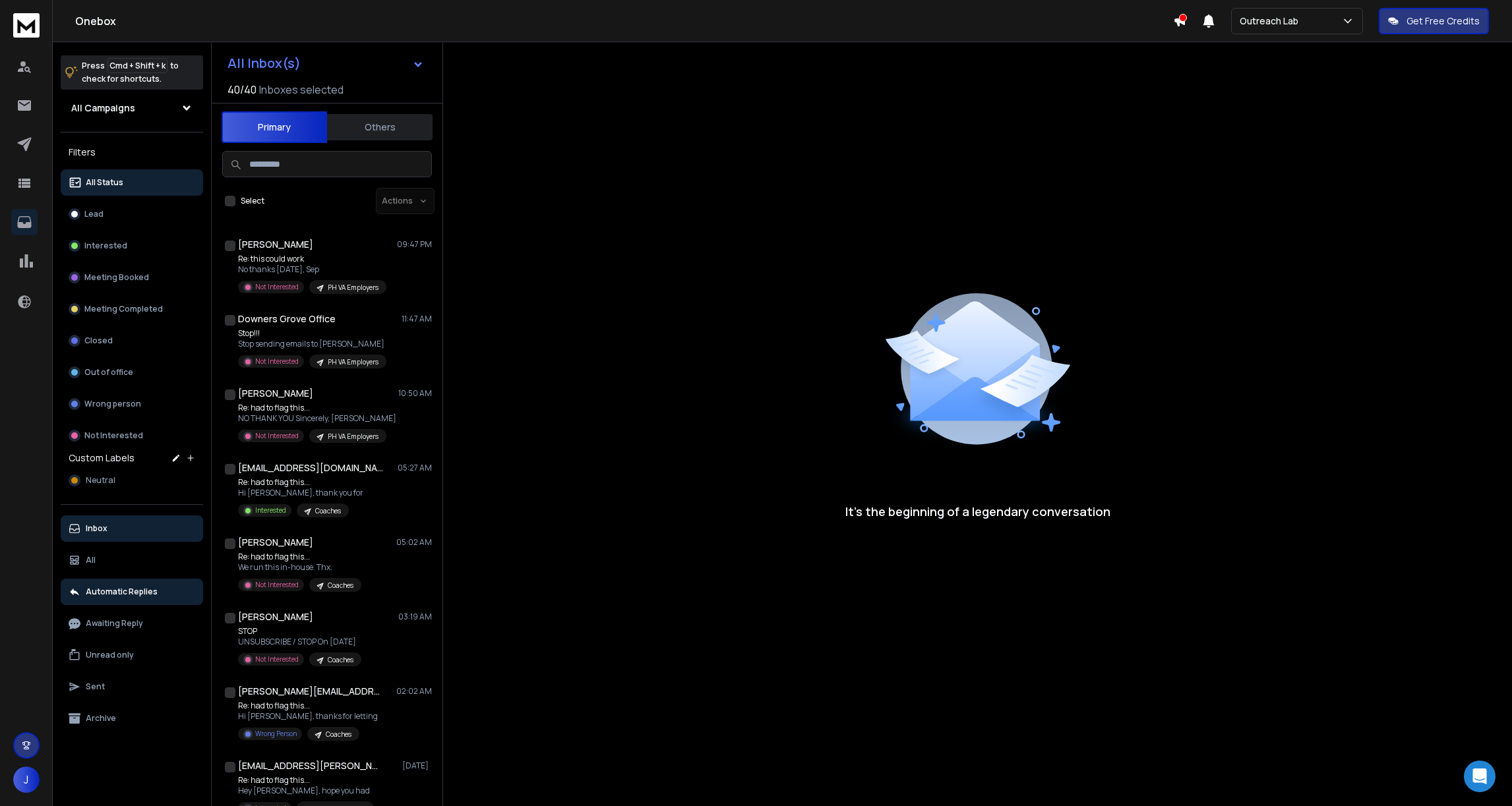
click at [127, 599] on div "Automatic Replies" at bounding box center [113, 592] width 89 height 16
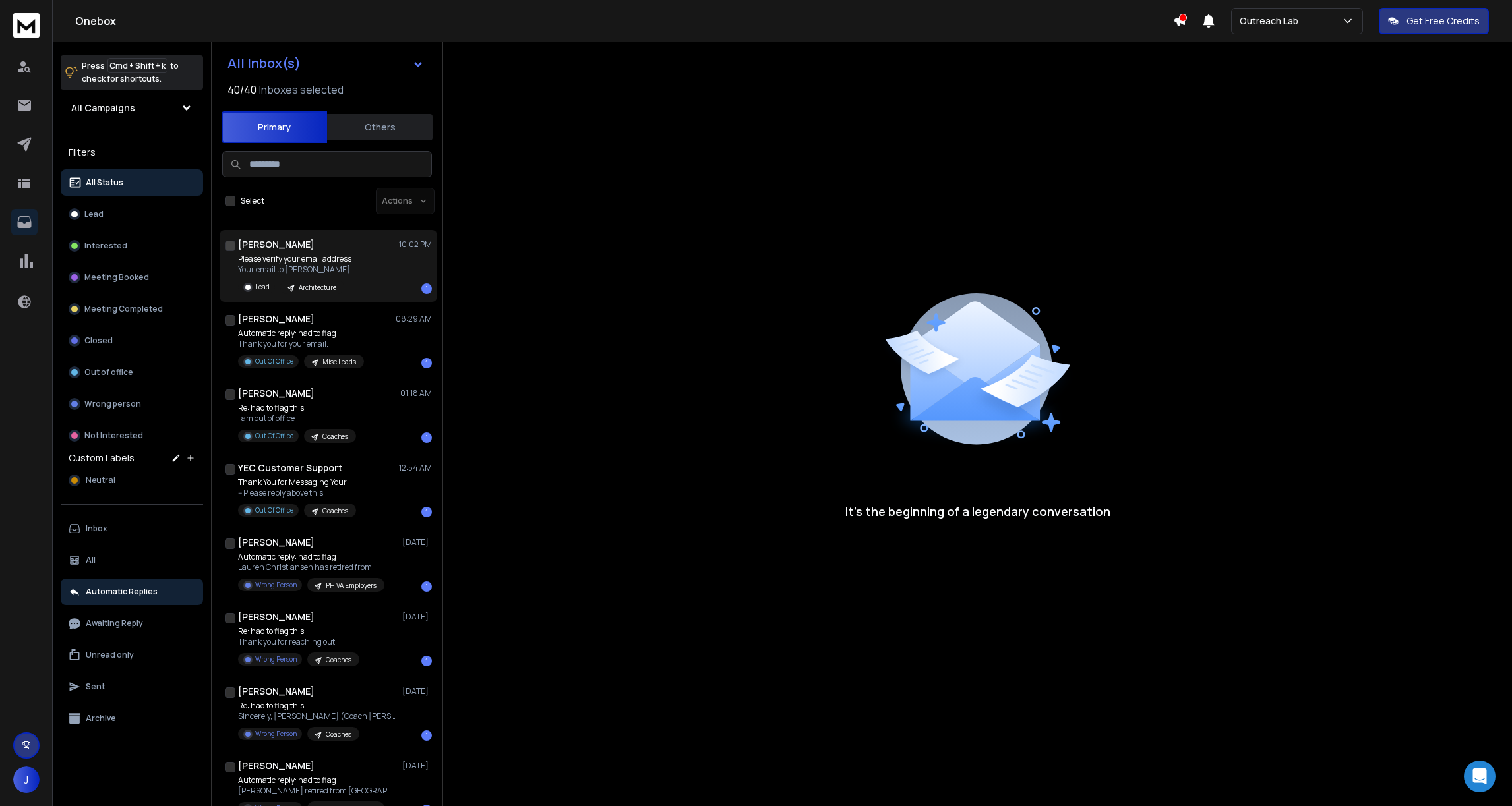
click at [335, 275] on div "Please verify your email address Your email to [PERSON_NAME] Lead Architecture" at bounding box center [295, 274] width 113 height 40
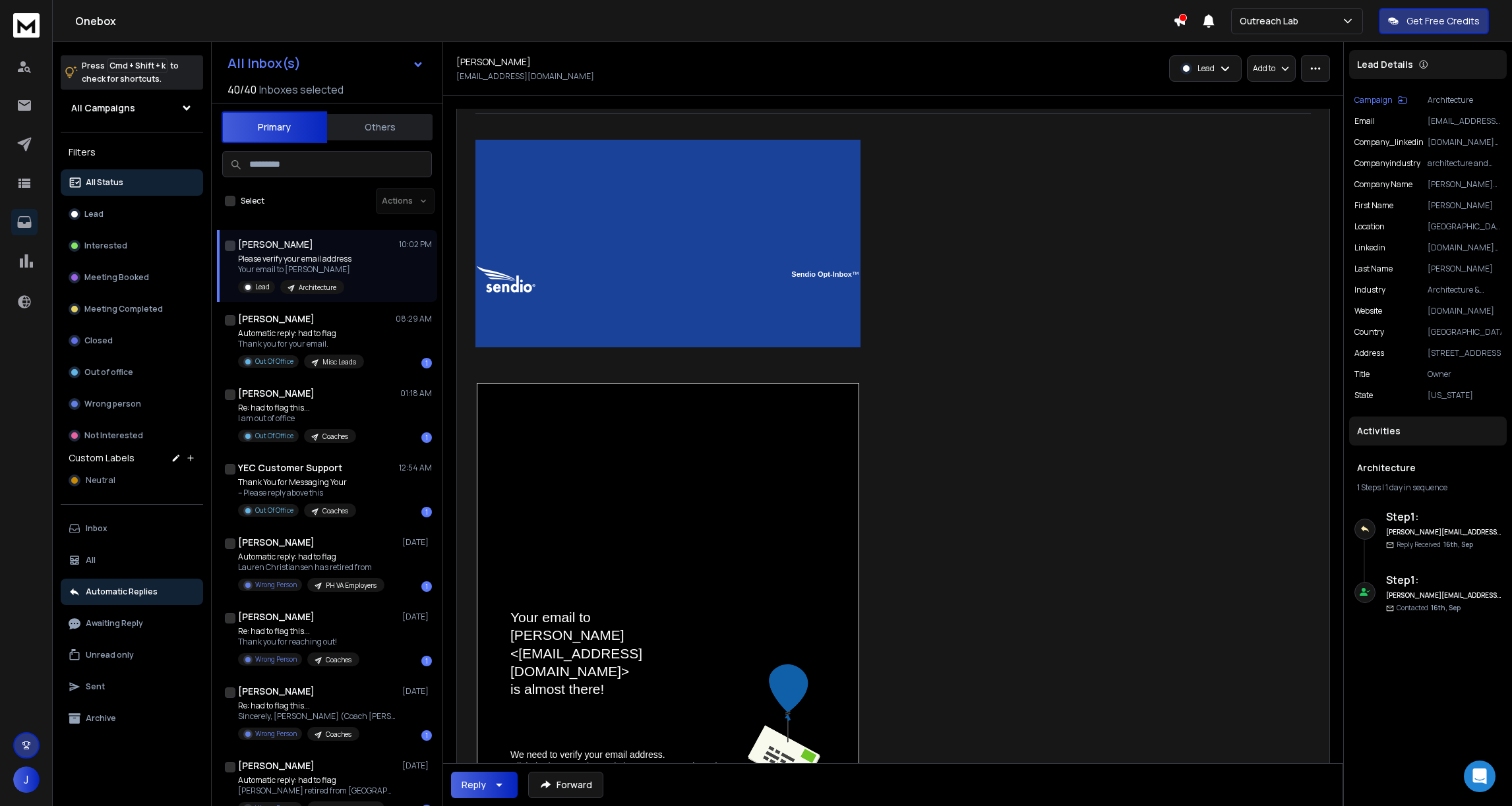
scroll to position [365, 0]
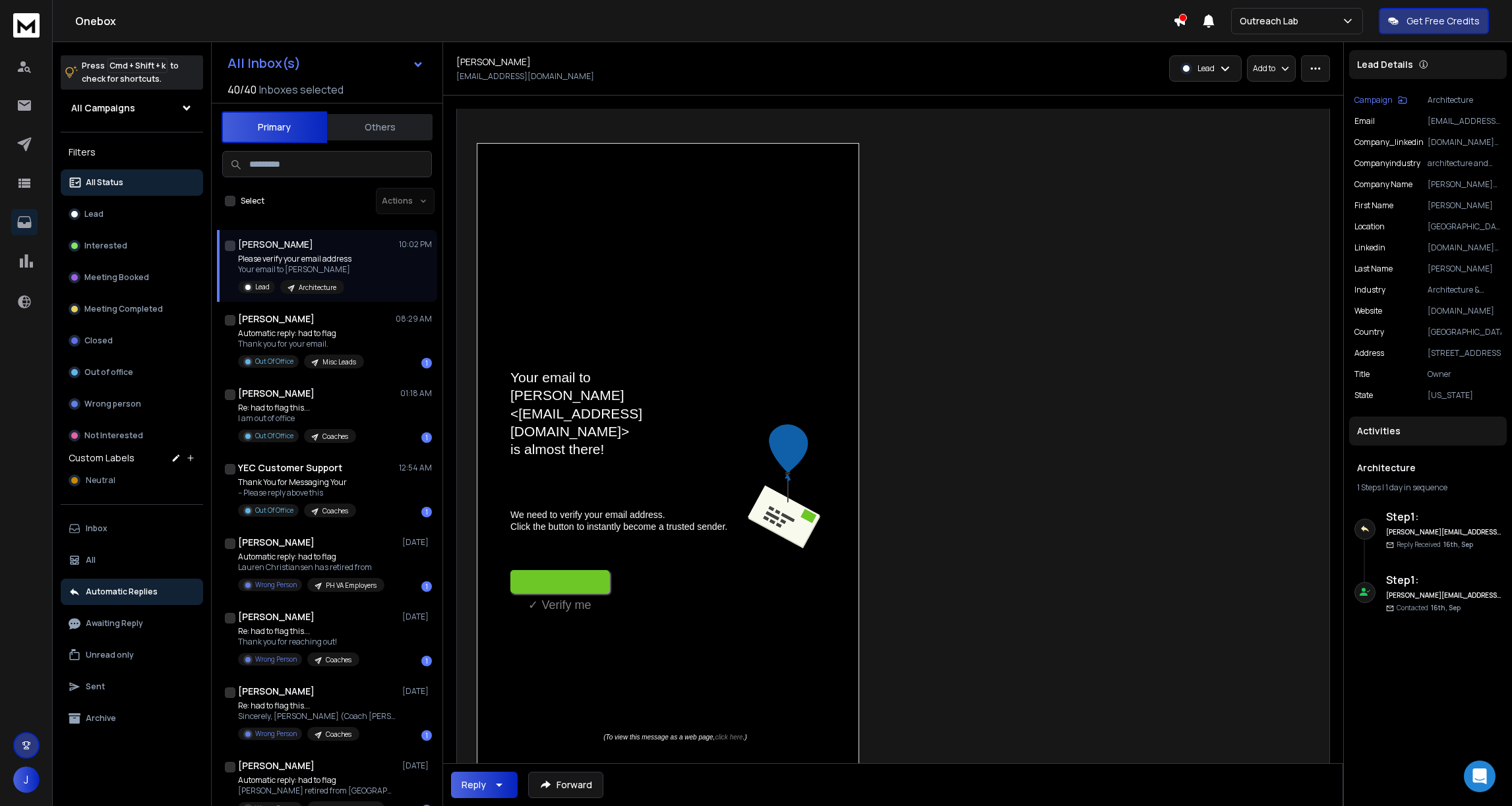
click at [570, 588] on td "✓ Verify me" at bounding box center [560, 582] width 99 height 23
click at [550, 613] on link "✓ Verify me" at bounding box center [560, 605] width 99 height 23
click at [357, 351] on div "Automatic reply: had to flag Thank you for your email. Out Of Office Misc Leads" at bounding box center [301, 348] width 126 height 40
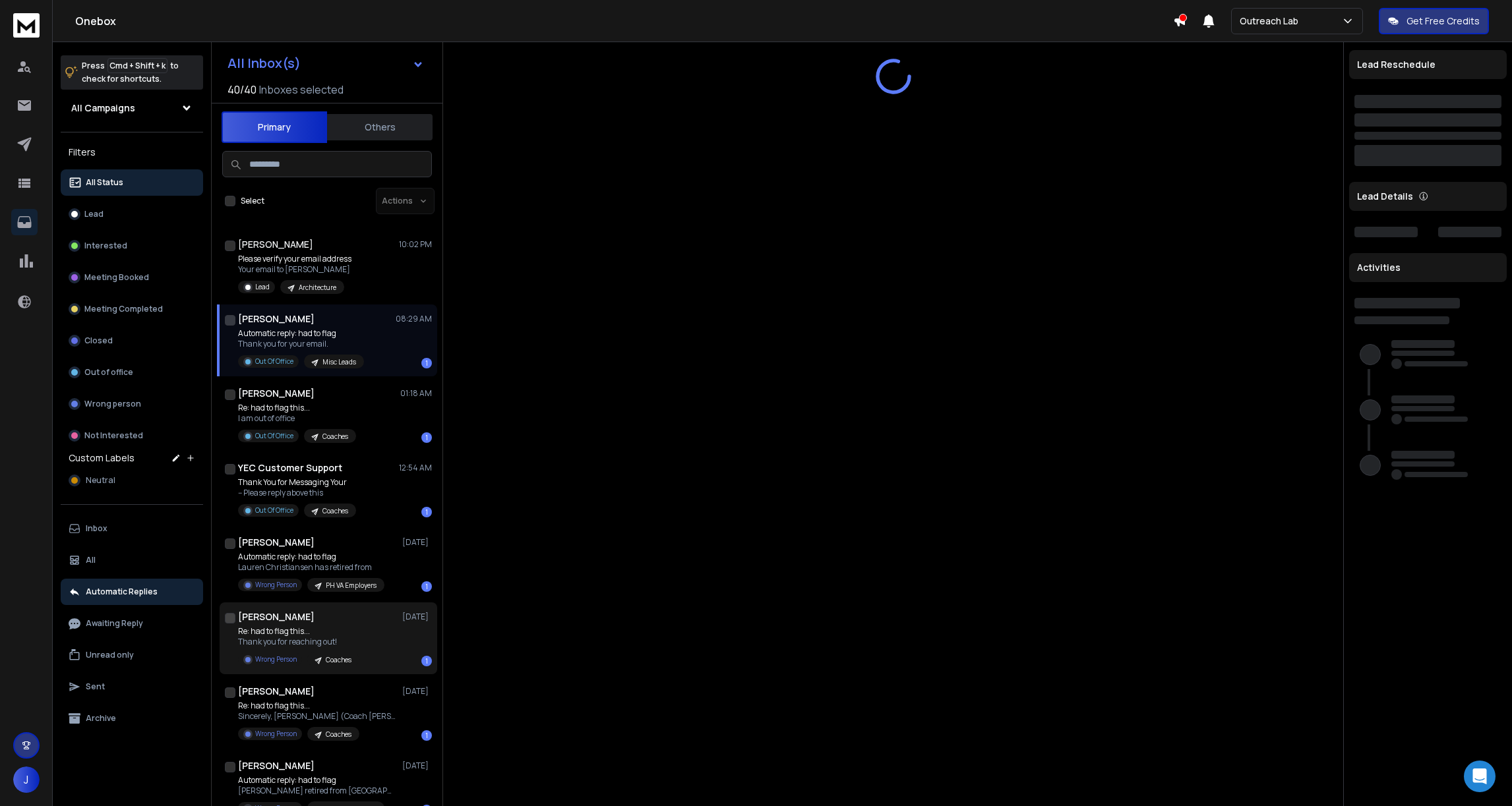
click at [357, 652] on div "Re: had to flag this... Thank you for reaching out! Wrong Person Coaches" at bounding box center [299, 646] width 121 height 40
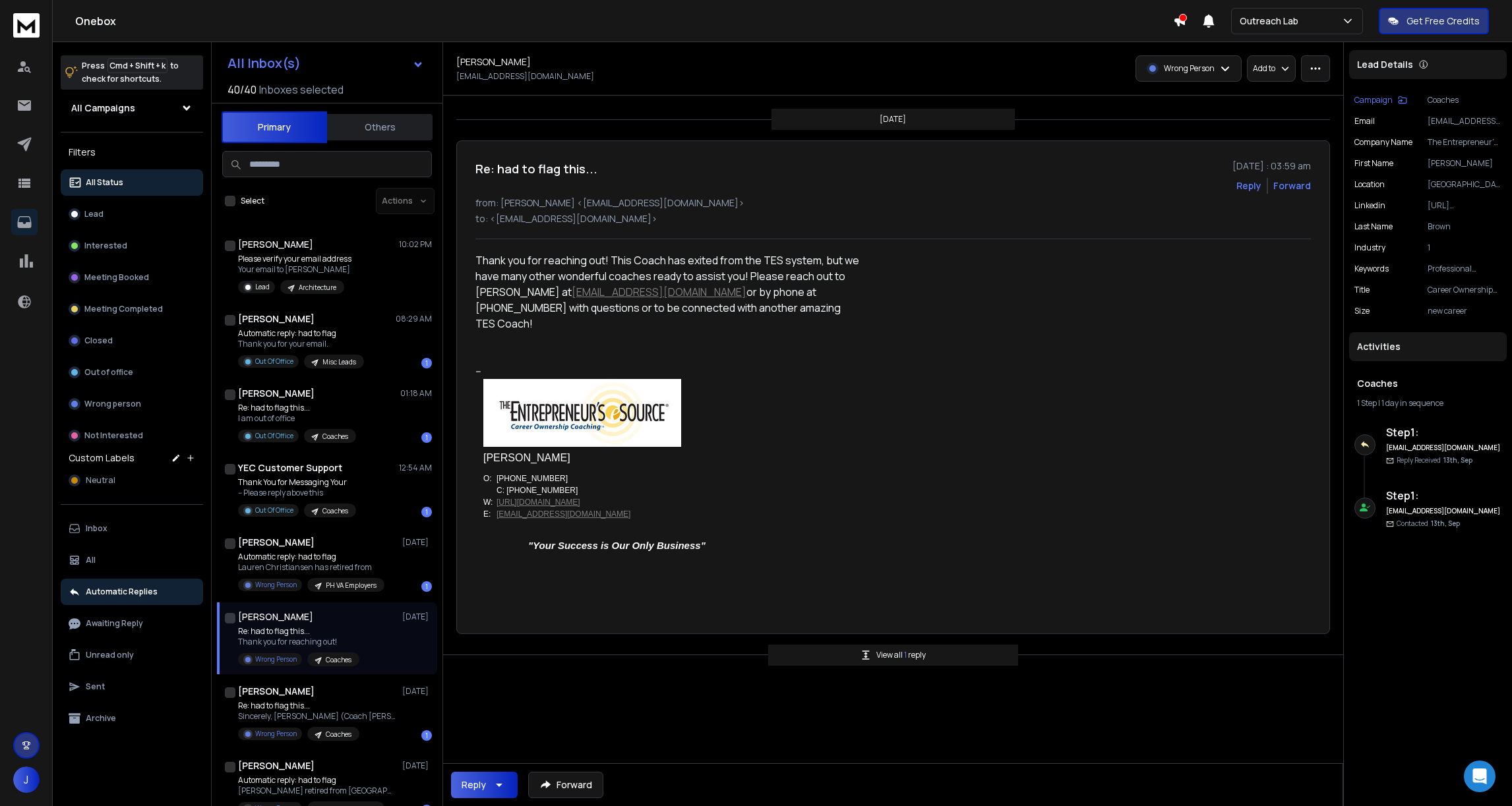
click at [378, 603] on div "[PERSON_NAME] [DATE] Re: had to flag this... Thank you for reaching out! Wrong …" at bounding box center [329, 638] width 218 height 72
click at [331, 324] on div "[PERSON_NAME] 08:29 AM" at bounding box center [335, 319] width 194 height 13
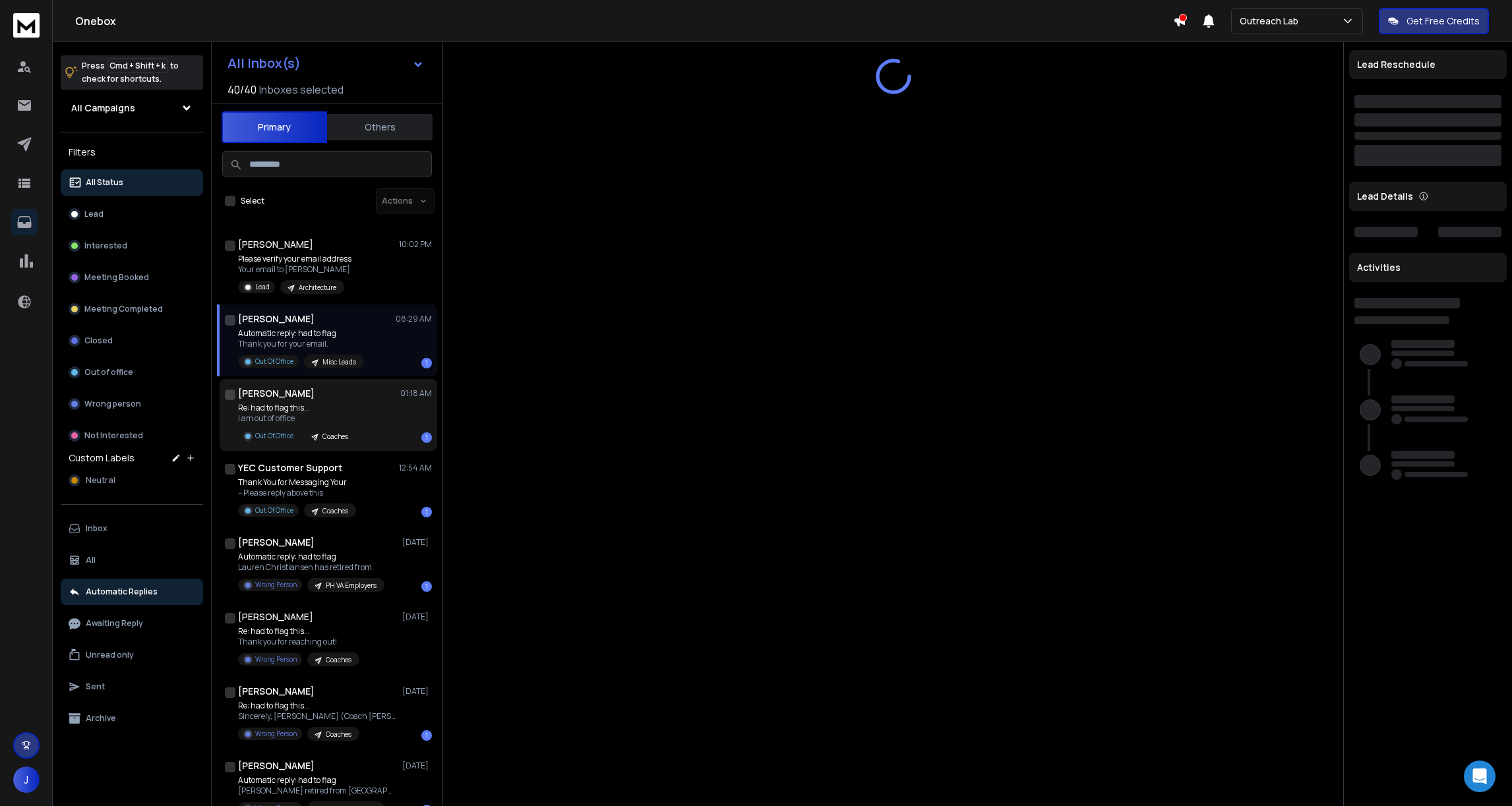
click at [366, 418] on div "Re: had to flag this... I am out of office Out Of Office Coaches 1" at bounding box center [335, 423] width 194 height 40
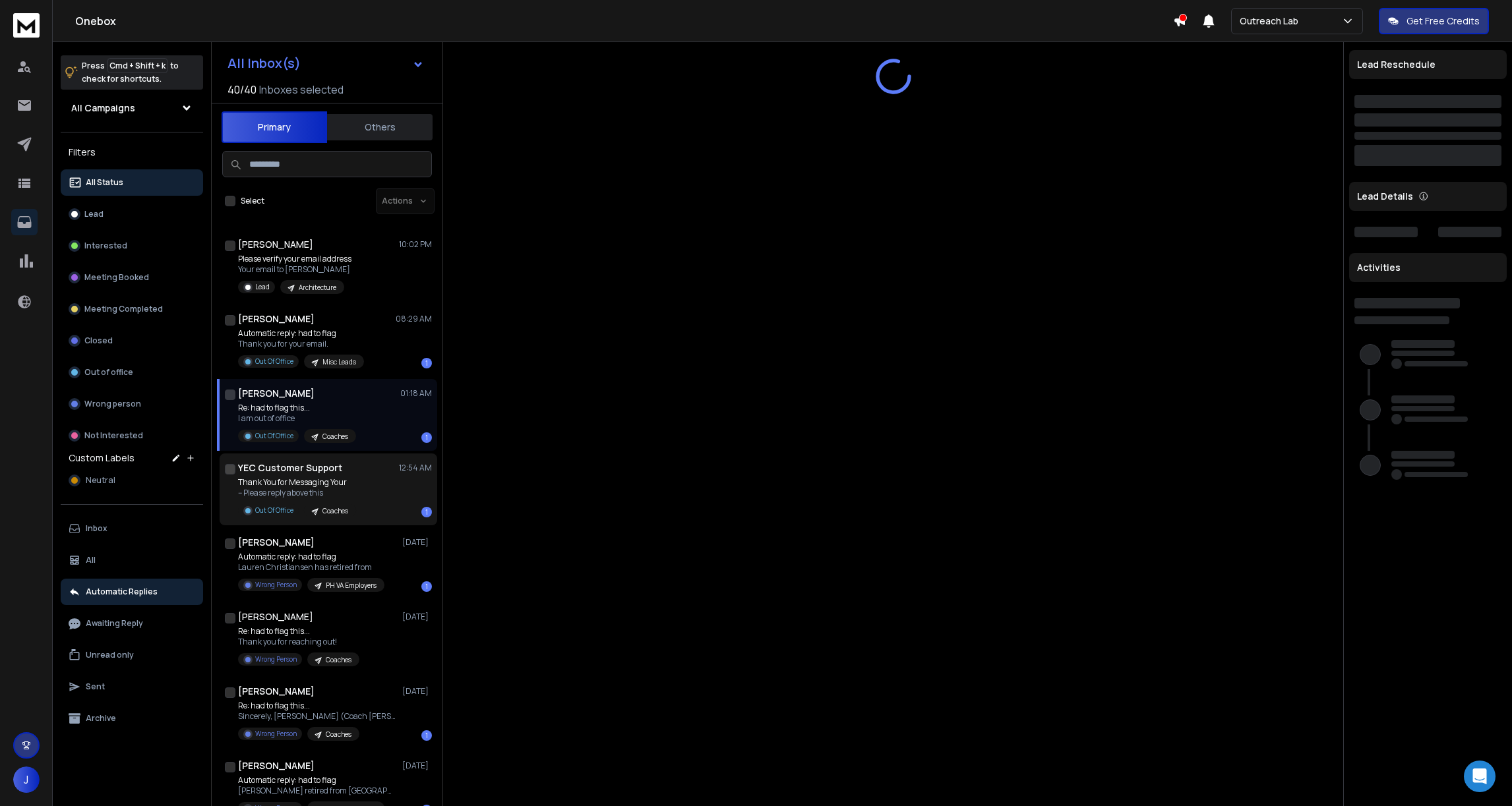
click at [349, 488] on p "-- Please reply above this" at bounding box center [297, 493] width 118 height 11
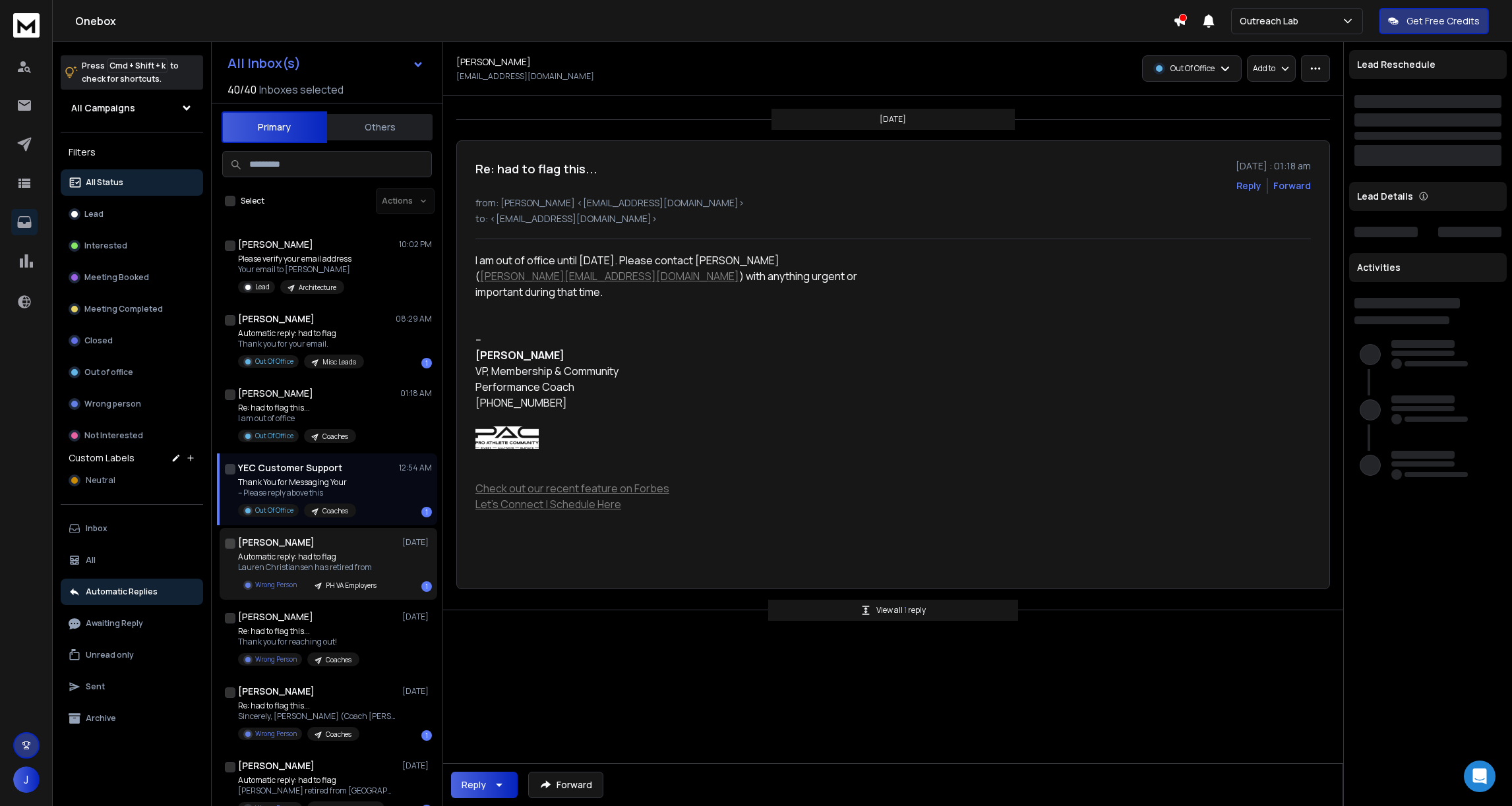
click at [363, 535] on div "[PERSON_NAME][DEMOGRAPHIC_DATA] [DATE] Automatic reply: had to flag ﻿[PERSON_NA…" at bounding box center [329, 564] width 218 height 72
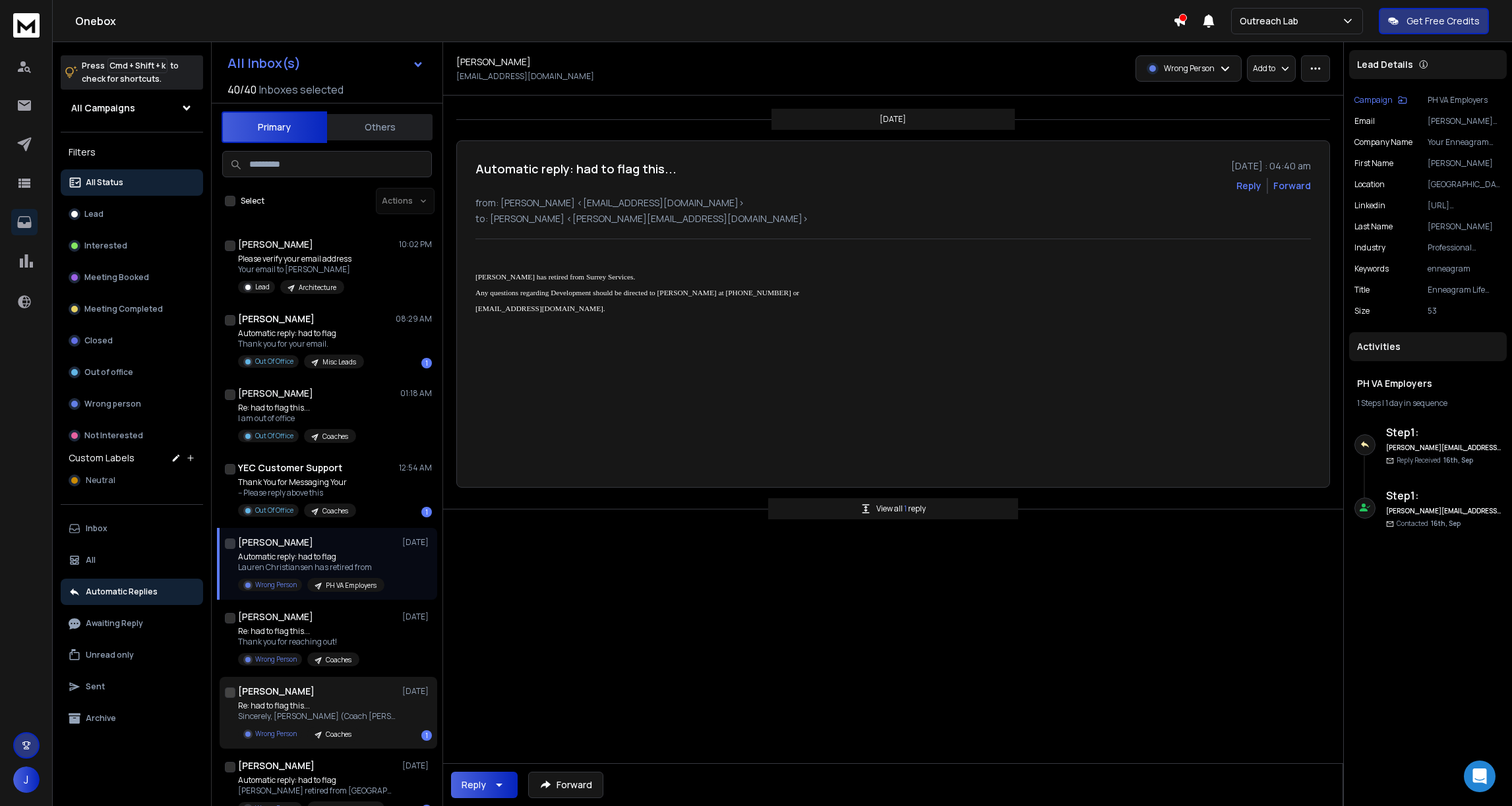
drag, startPoint x: 402, startPoint y: 747, endPoint x: 400, endPoint y: 732, distance: 15.1
click at [402, 747] on div "[PERSON_NAME] [DATE] Re: had to flag this... Sincerely, [PERSON_NAME] (Coach [P…" at bounding box center [329, 713] width 218 height 72
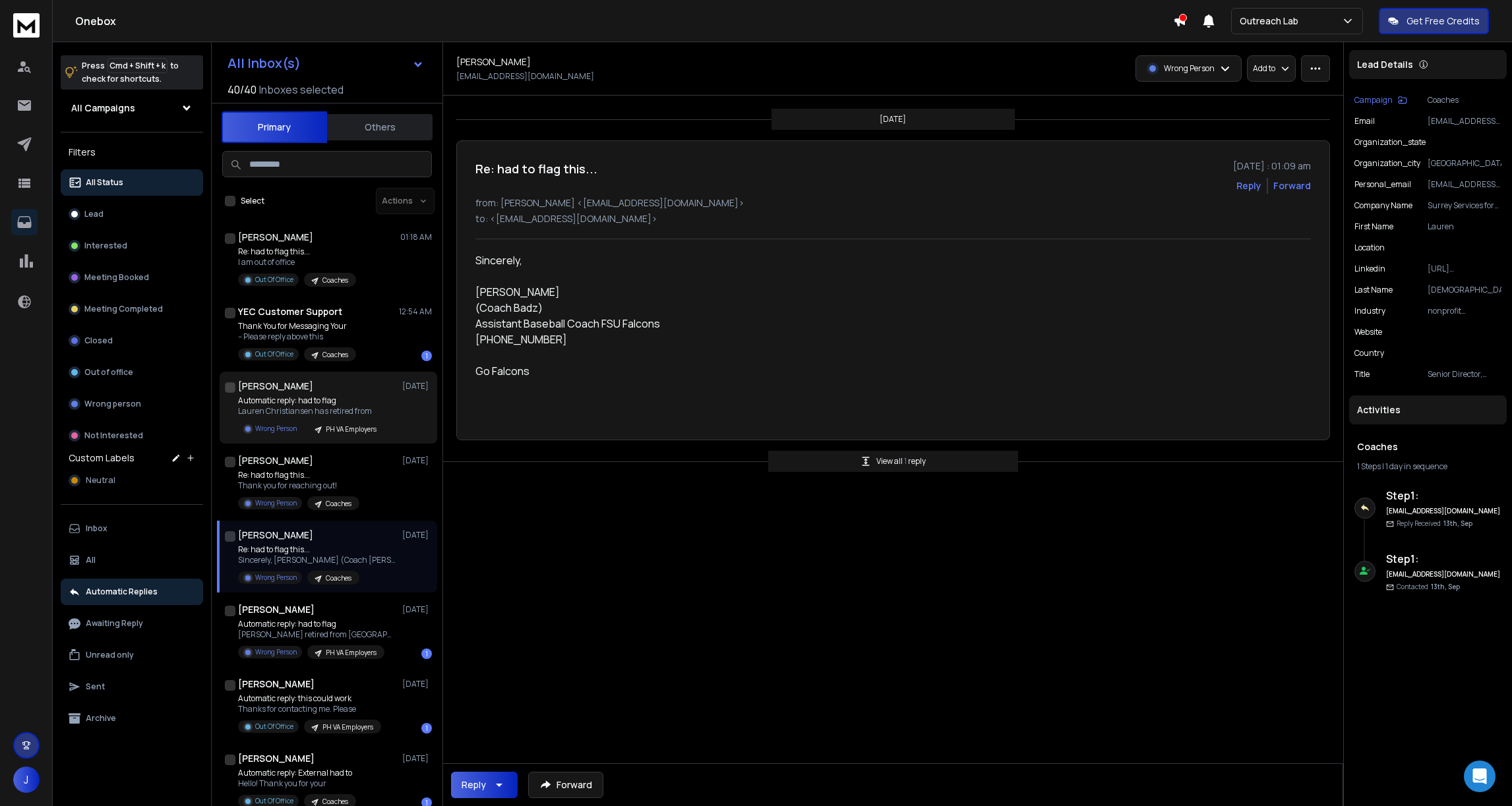
scroll to position [322, 0]
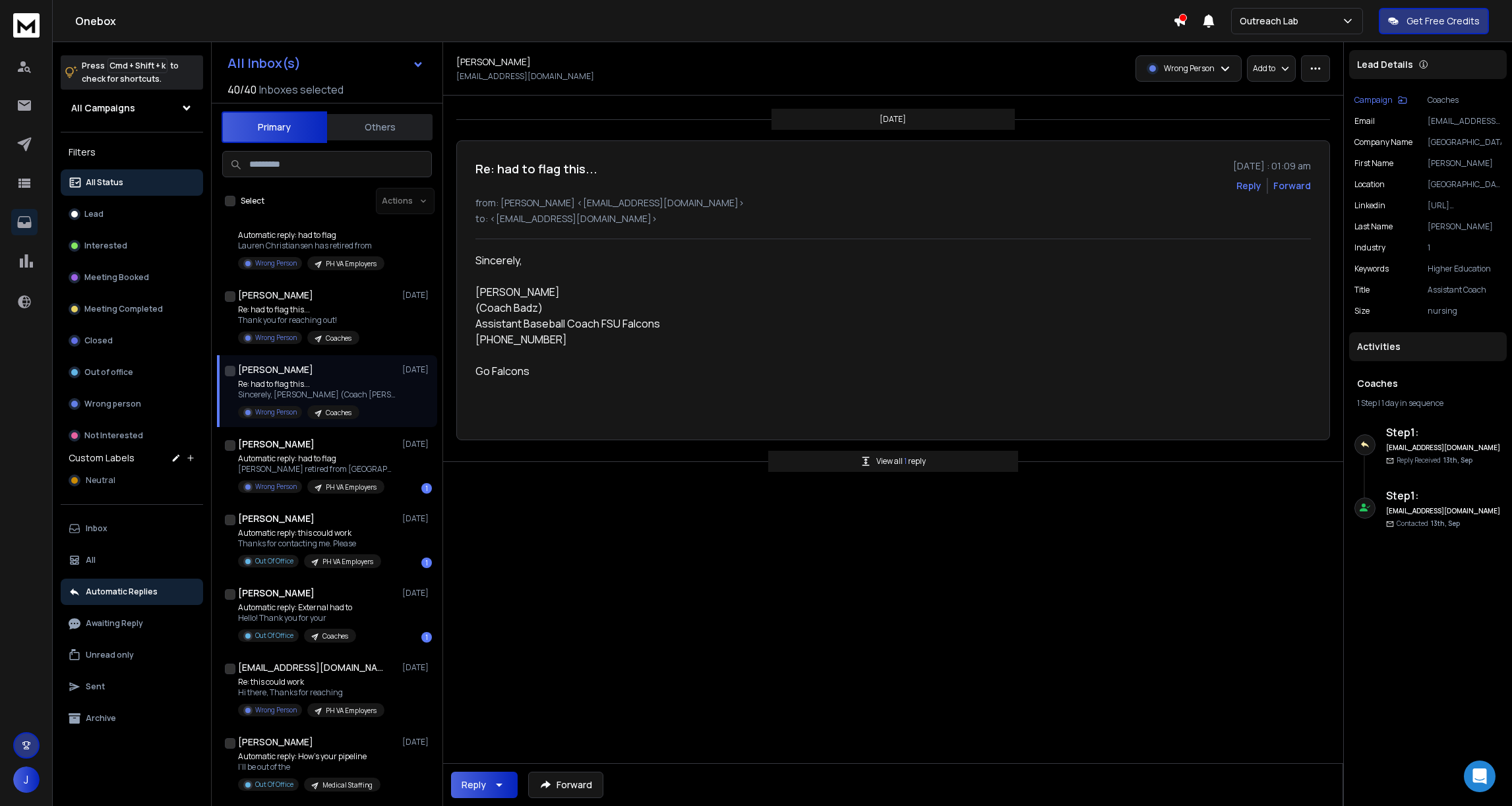
click at [888, 452] on div "View all 1 reply" at bounding box center [894, 462] width 251 height 21
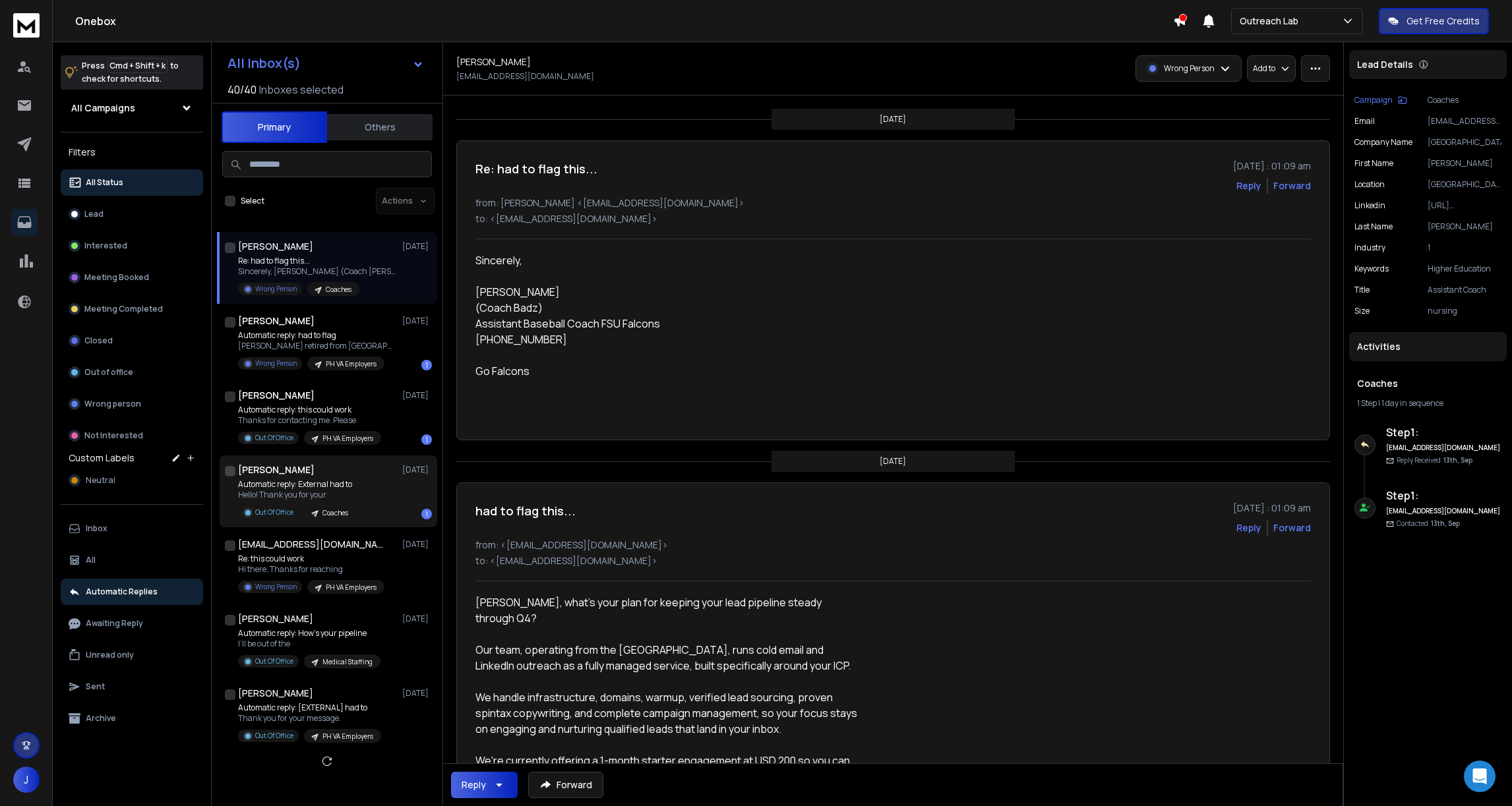
scroll to position [470, 0]
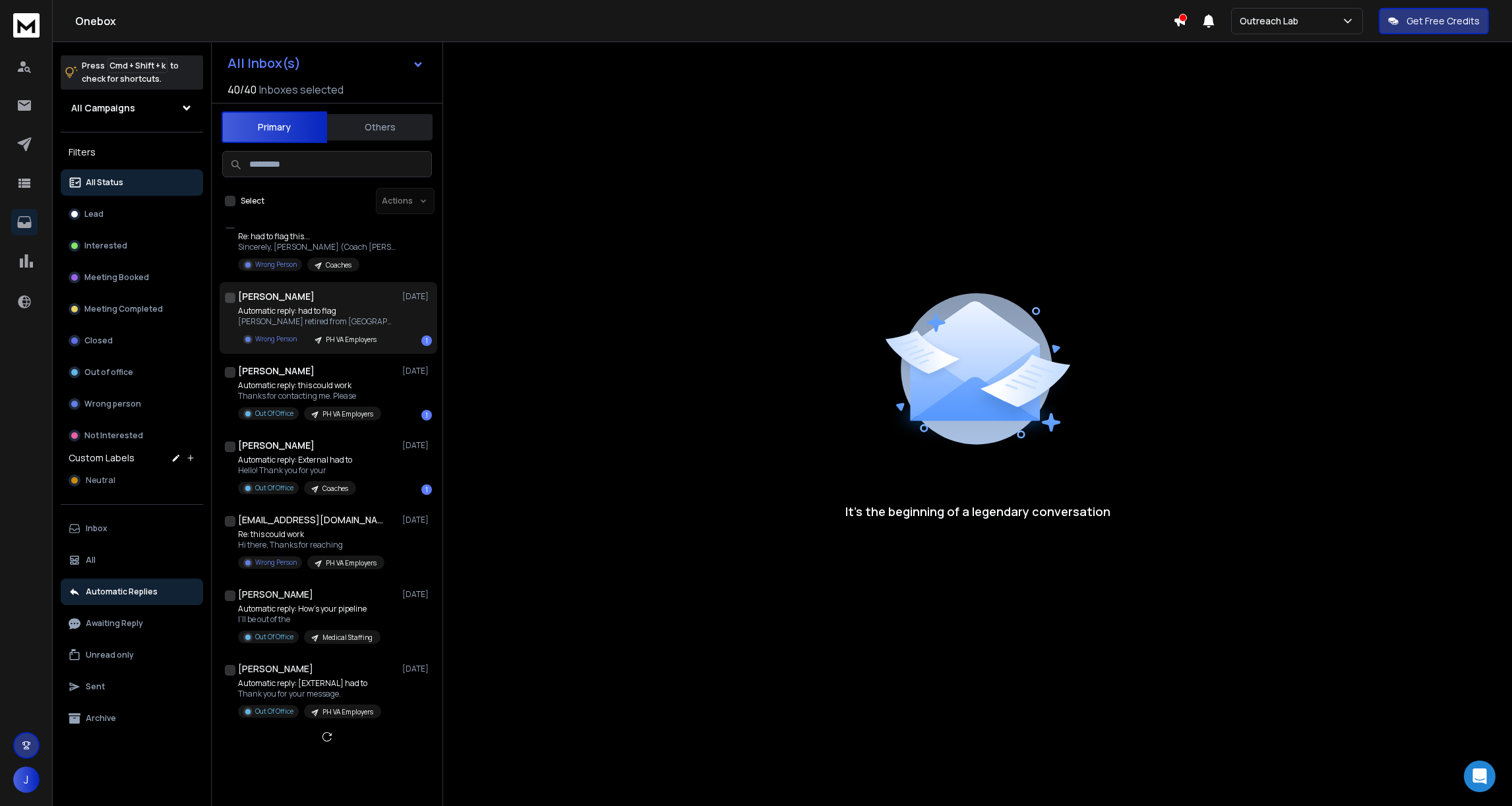
click at [389, 338] on div "Automatic reply: had to flag [PERSON_NAME] retired from [GEOGRAPHIC_DATA] Wrong…" at bounding box center [335, 326] width 194 height 40
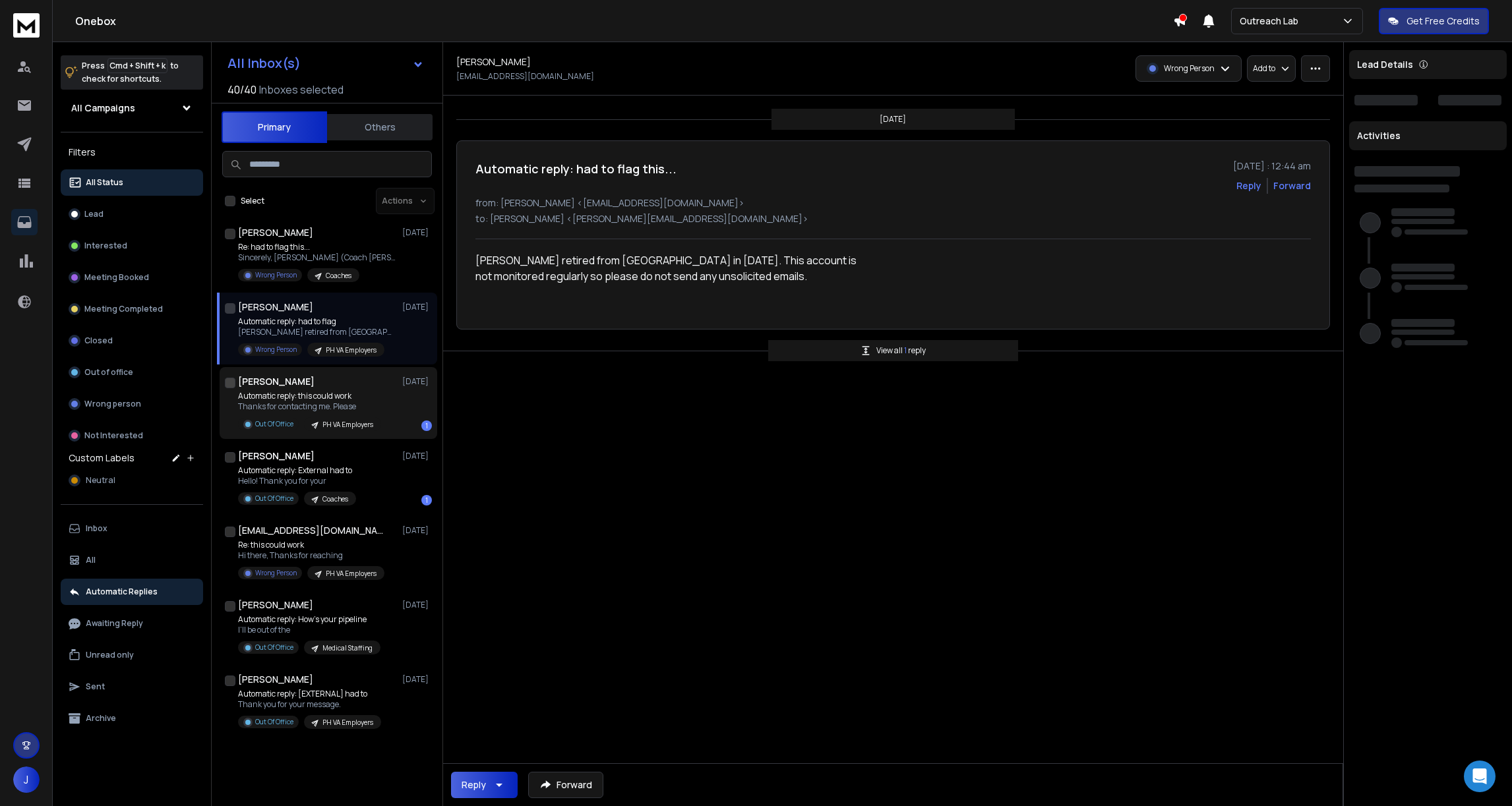
scroll to position [459, 0]
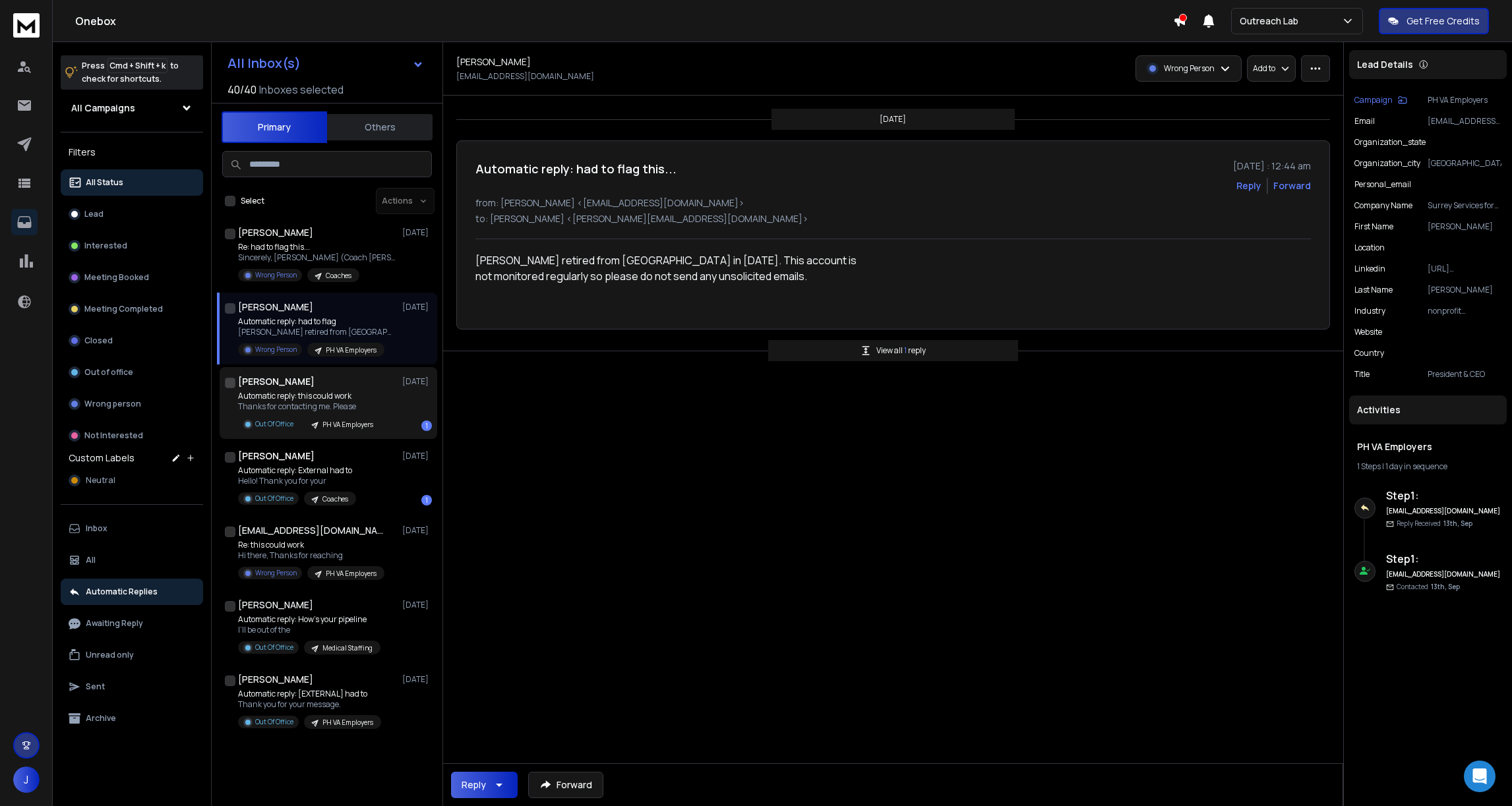
click at [371, 404] on p "Thanks for contacting me. Please" at bounding box center [309, 407] width 143 height 11
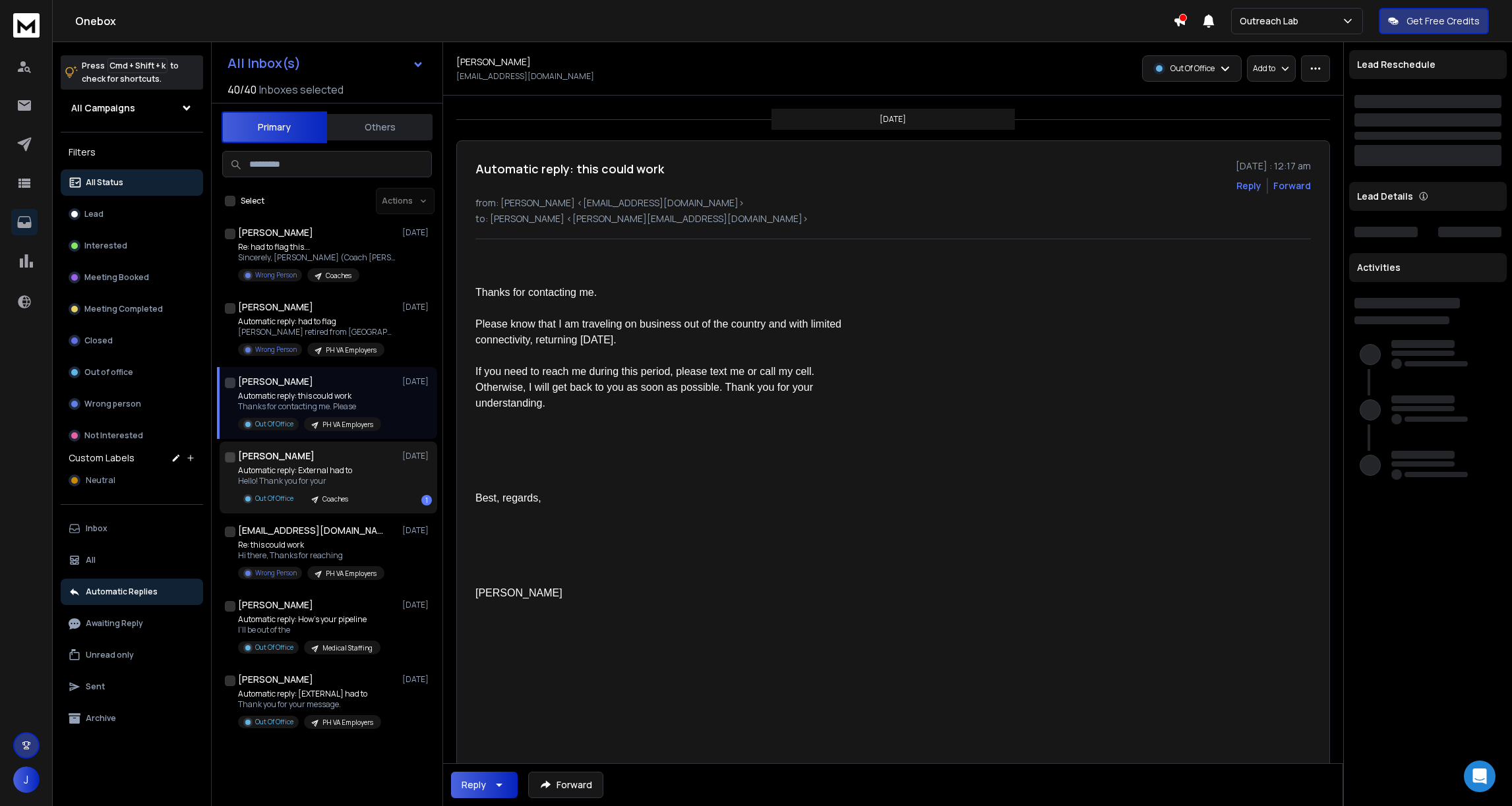
click at [383, 486] on div "Automatic reply: External had to Hello! Thank you for your Out Of Office Coache…" at bounding box center [335, 486] width 194 height 40
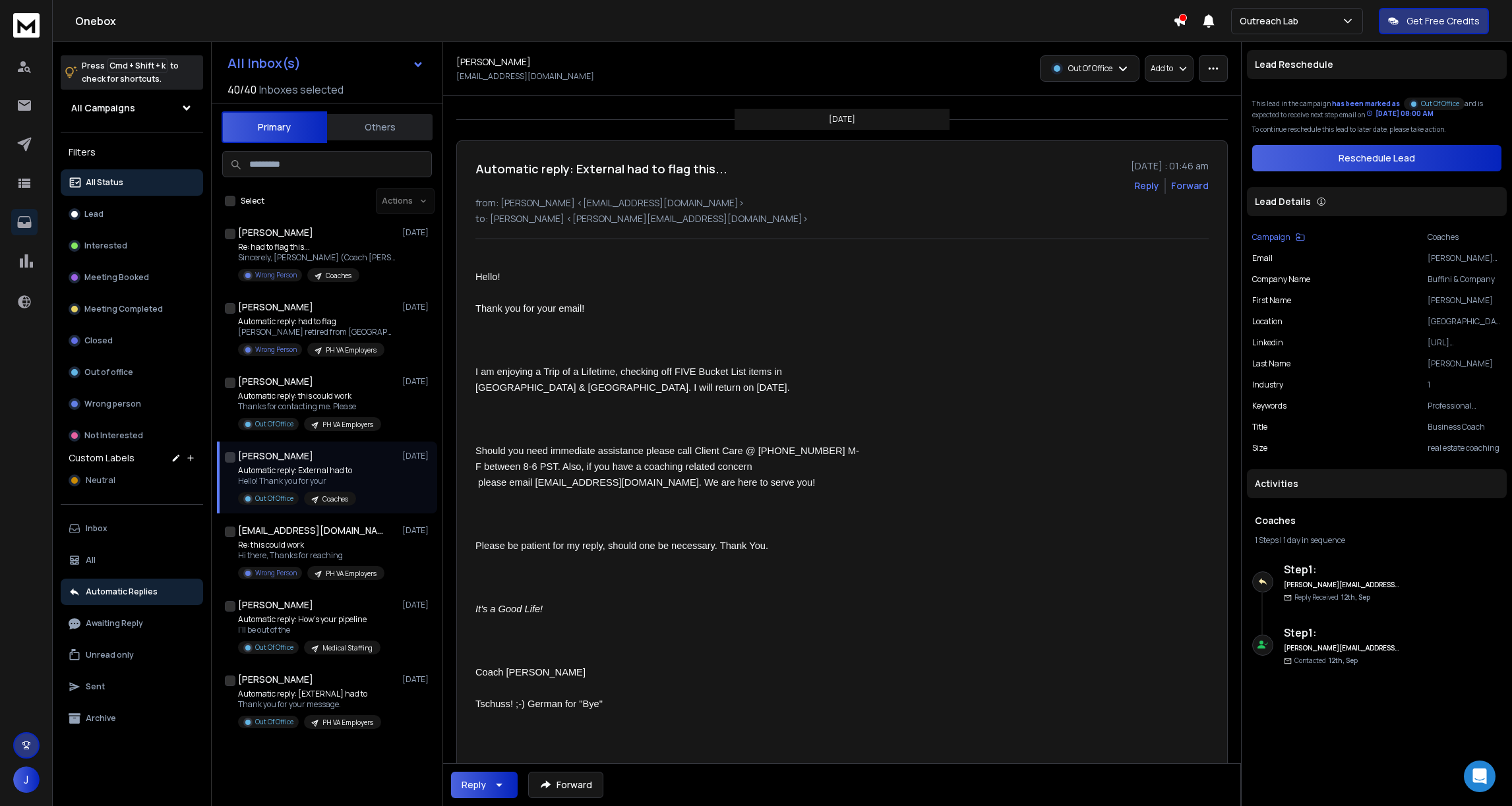
click at [385, 111] on div "All Inbox(s) 40 / 40 Inboxes selected Primary Others Select Actions [PERSON_NAM…" at bounding box center [327, 445] width 231 height 806
click at [383, 117] on button "Others" at bounding box center [380, 127] width 105 height 29
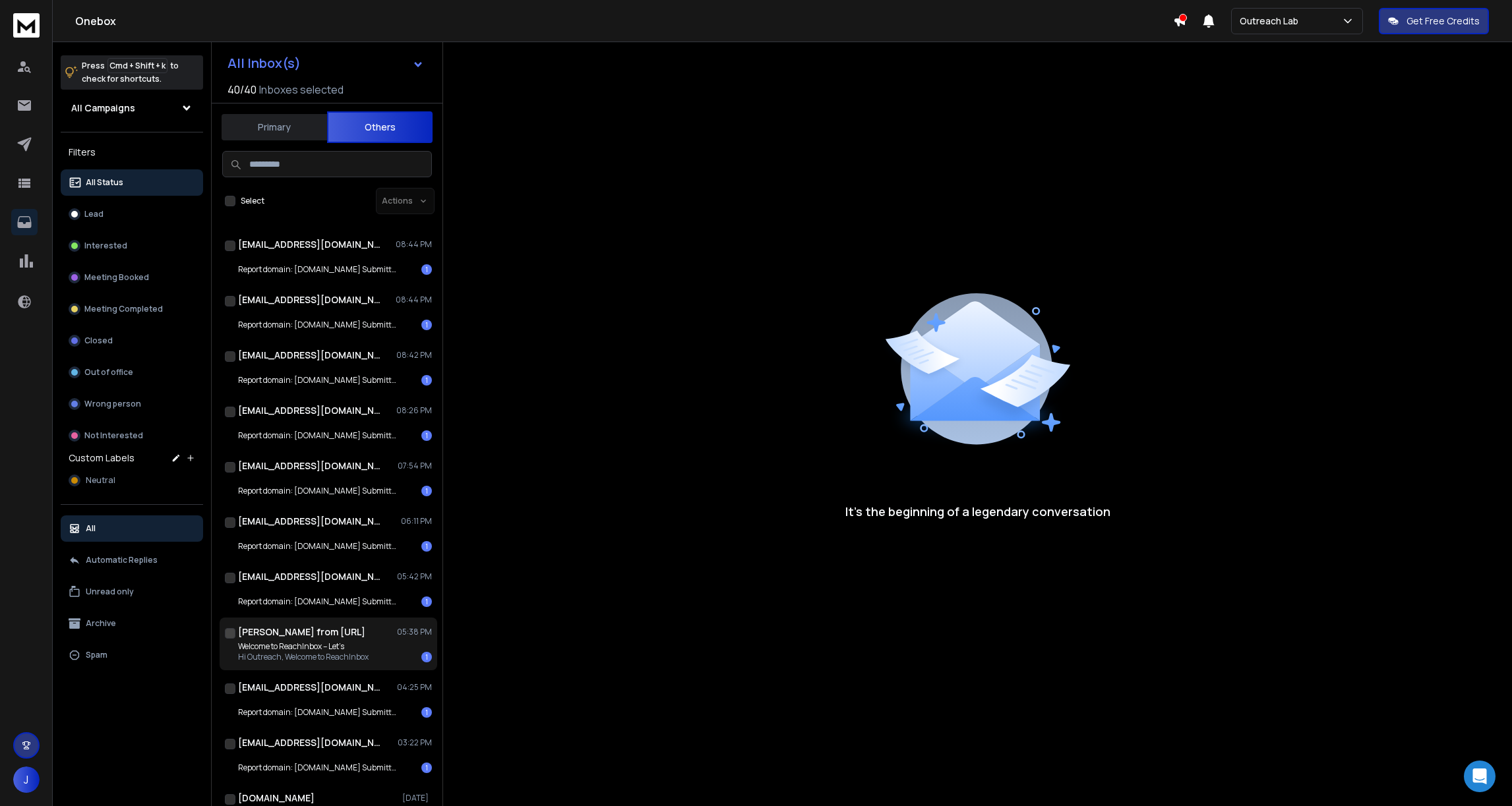
click at [350, 646] on p "Welcome to ReachInbox – Let’s" at bounding box center [303, 647] width 131 height 11
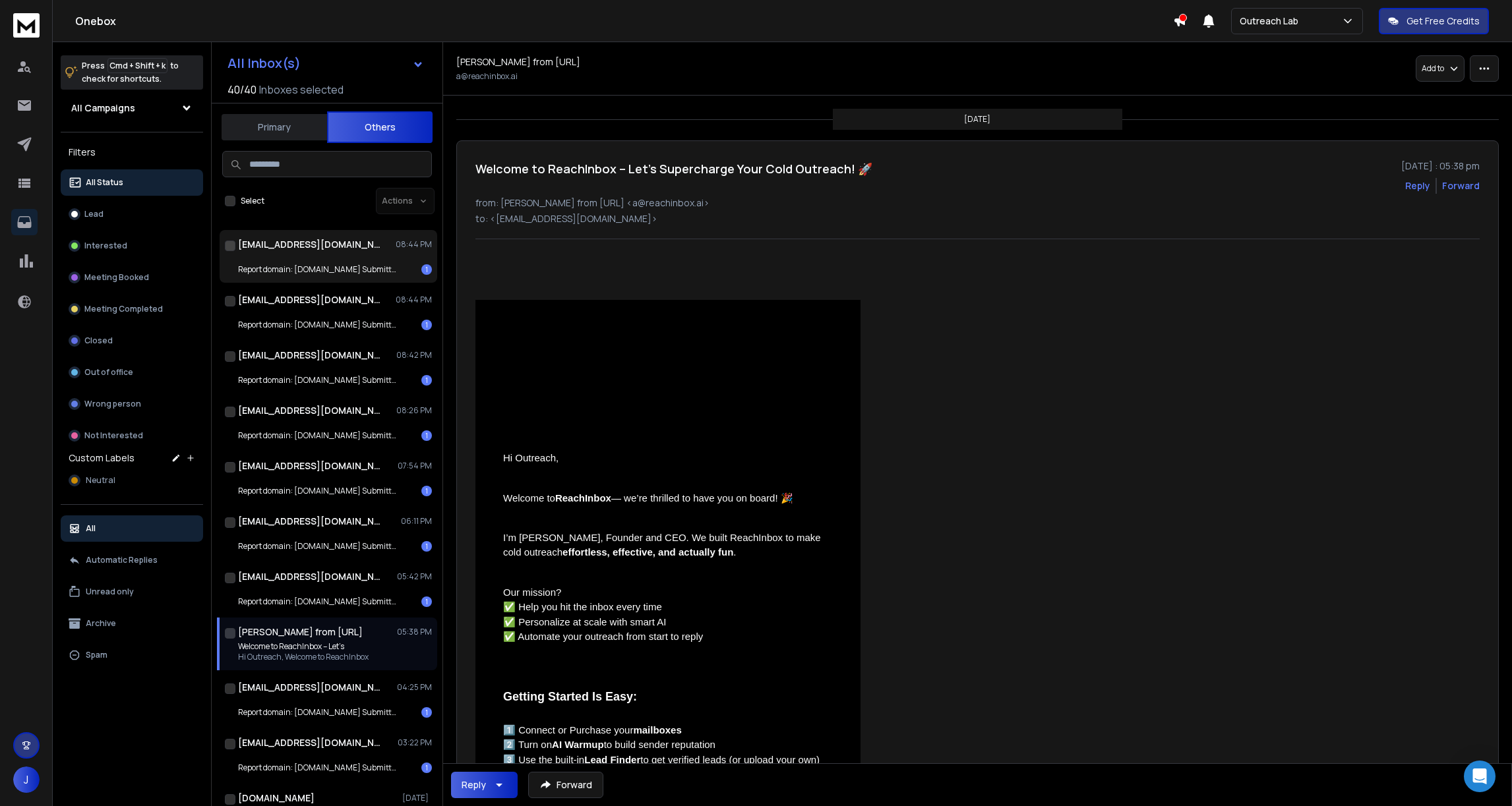
click at [375, 256] on div "Report domain: [DOMAIN_NAME] Submitter: [DOMAIN_NAME] 1" at bounding box center [335, 264] width 194 height 21
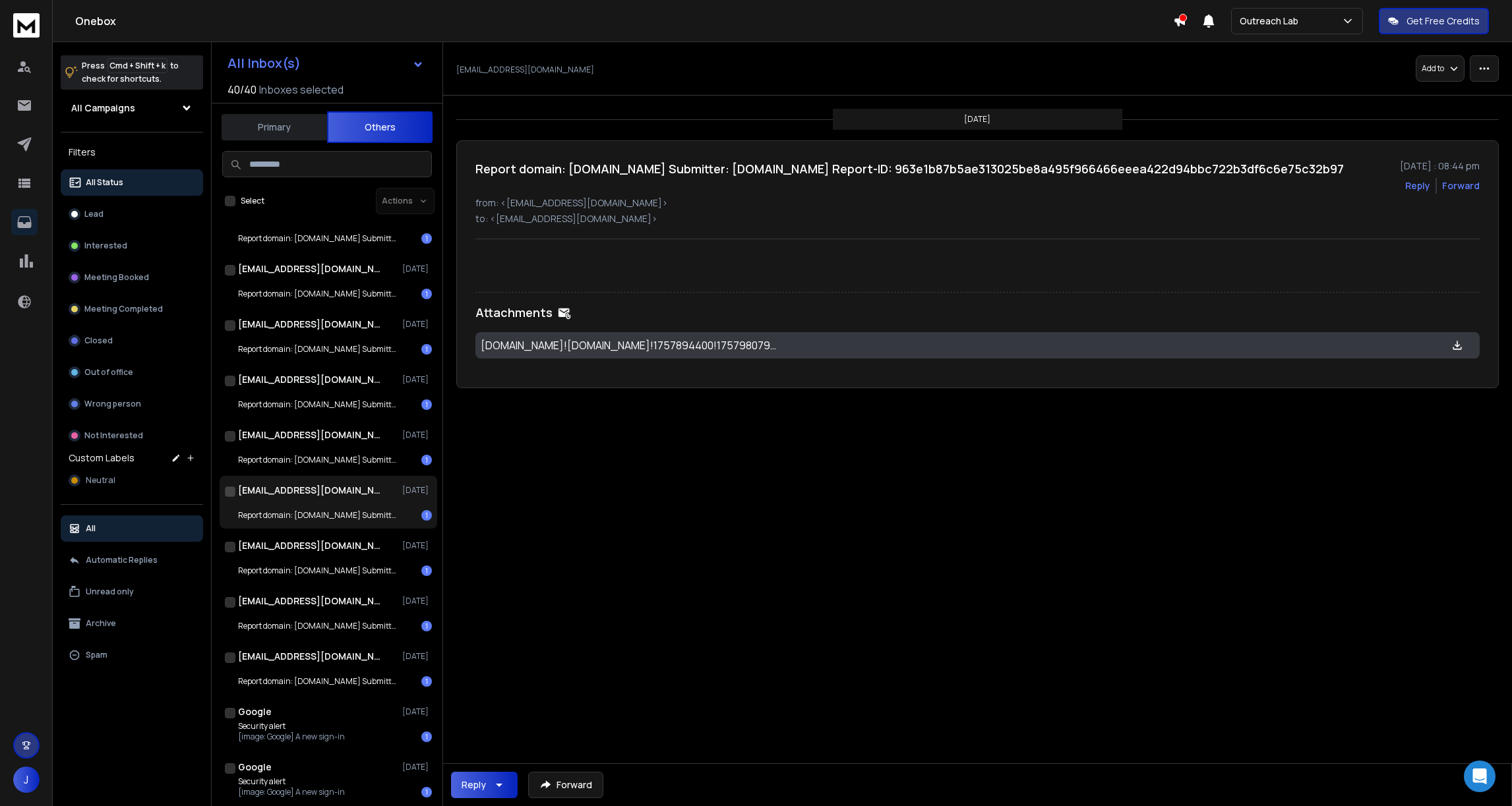
scroll to position [2255, 0]
